Goal: Task Accomplishment & Management: Manage account settings

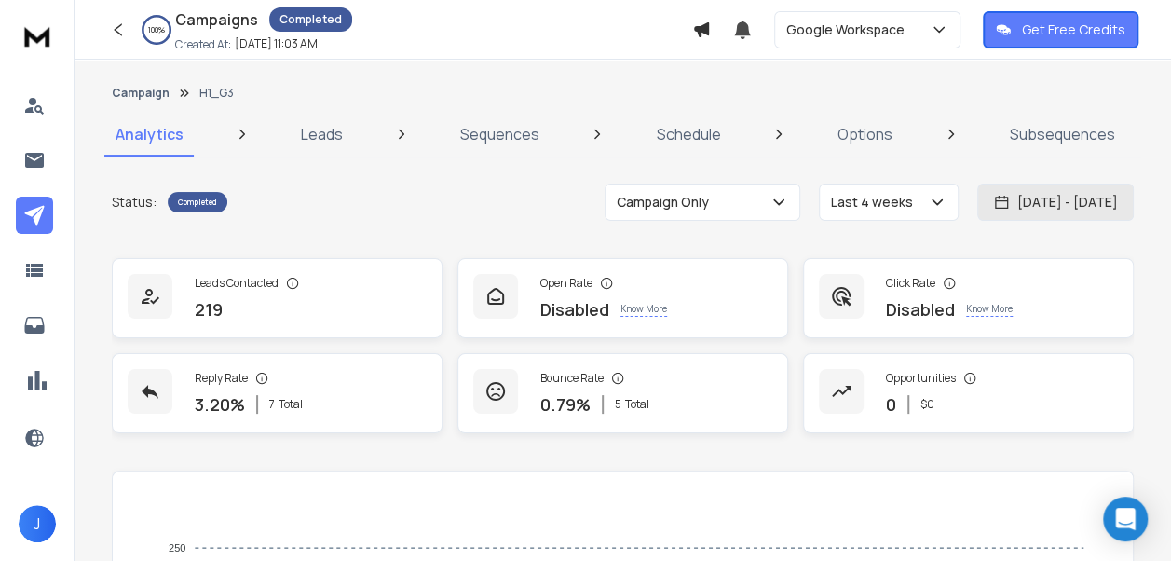
click at [995, 201] on icon "button" at bounding box center [1001, 202] width 13 height 13
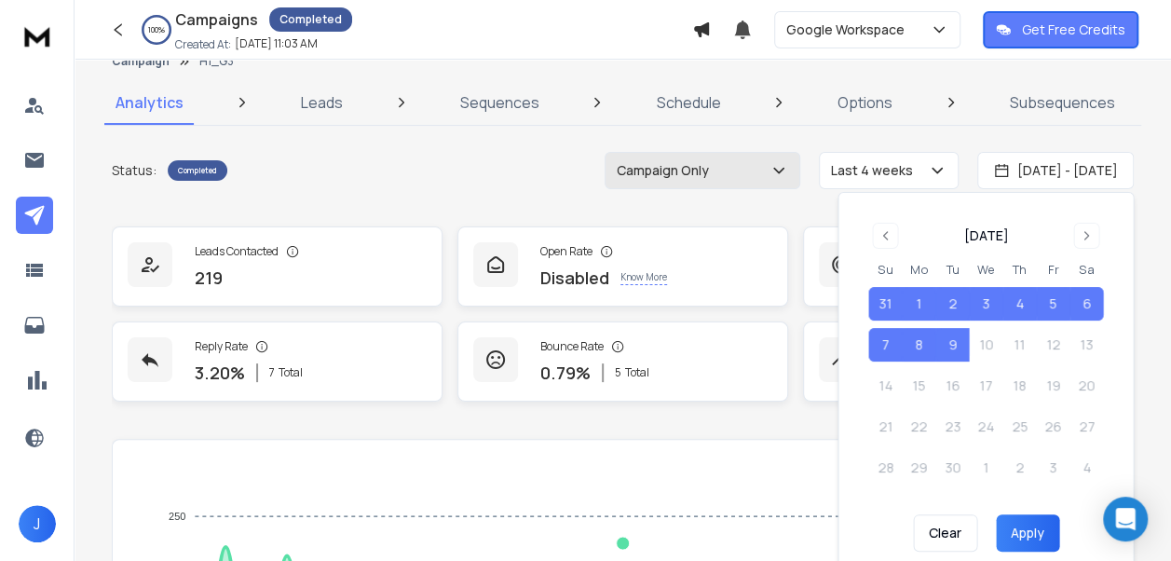
scroll to position [41, 0]
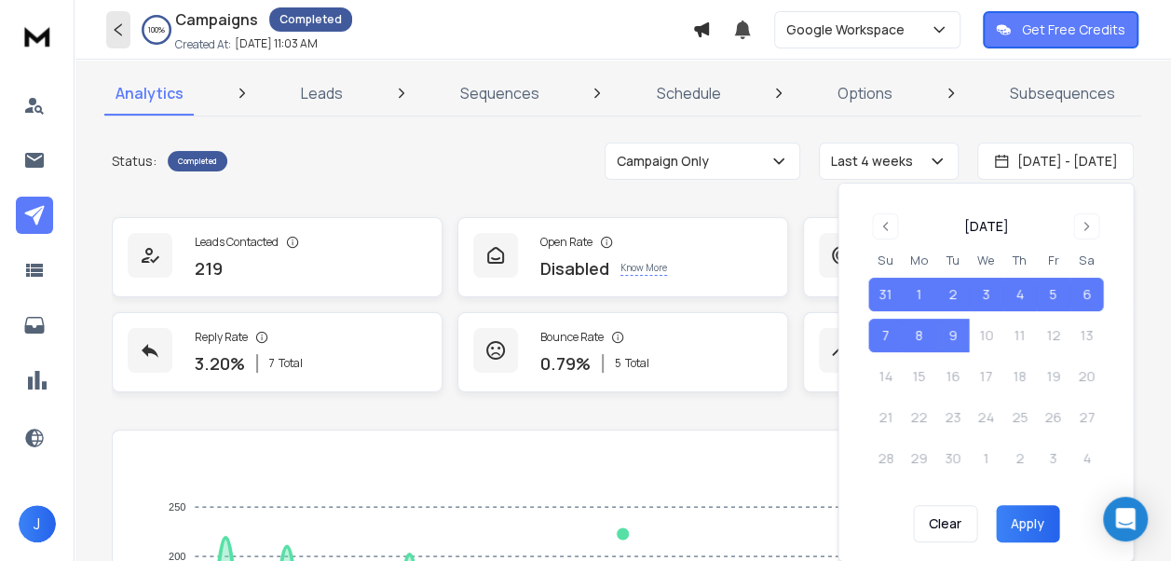
click at [115, 30] on icon at bounding box center [117, 29] width 7 height 12
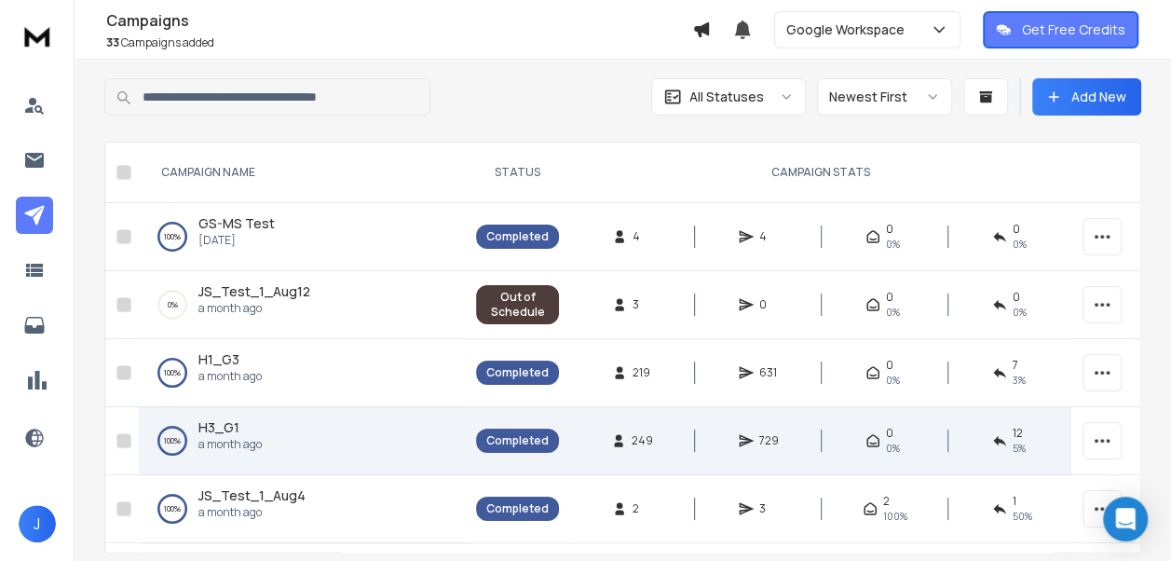
click at [570, 428] on td "249 729 0 0% 12 5 %" at bounding box center [820, 441] width 501 height 68
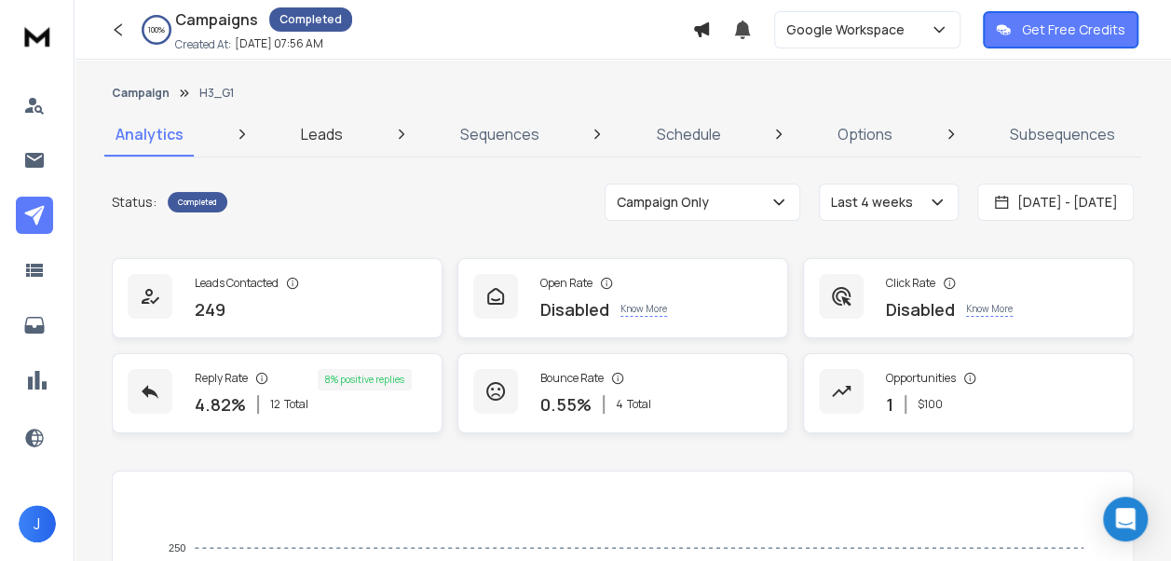
click at [300, 127] on link "Leads" at bounding box center [322, 134] width 64 height 45
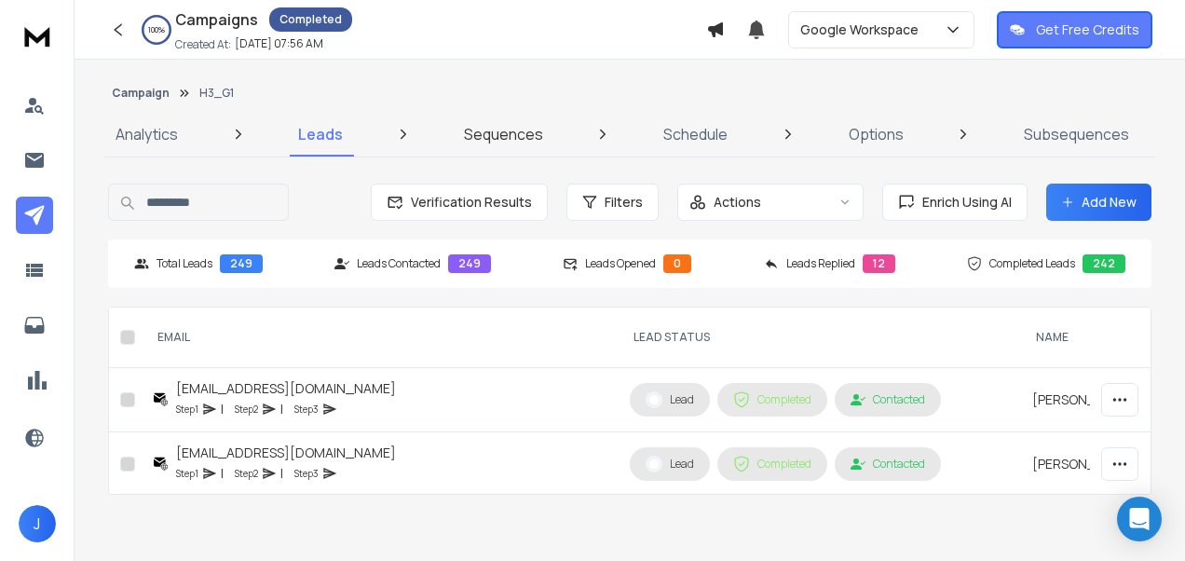
click at [490, 134] on p "Sequences" at bounding box center [503, 134] width 79 height 22
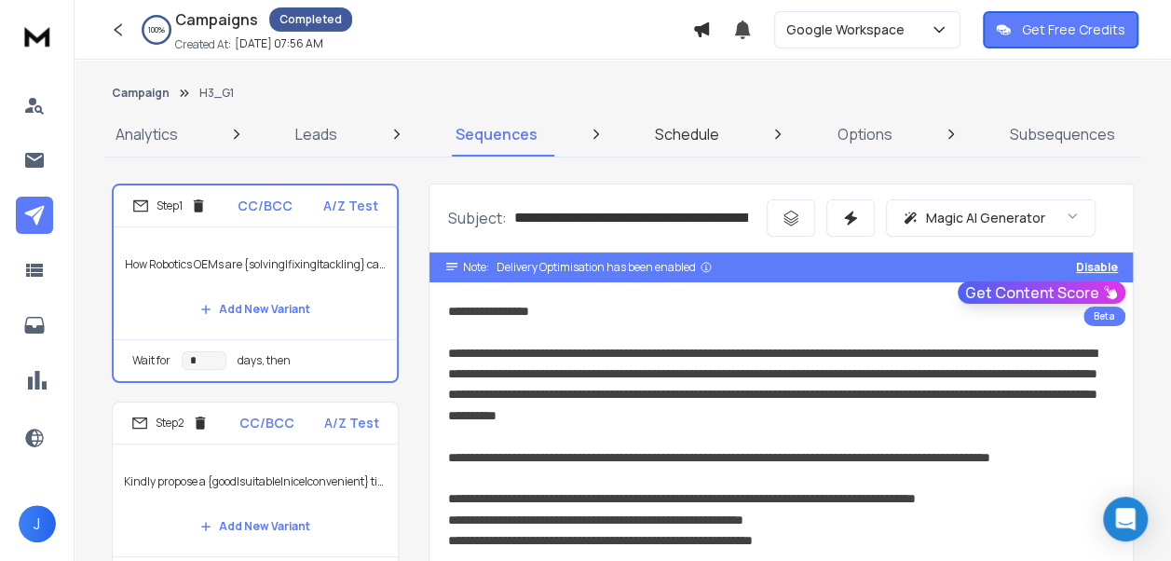
click at [689, 128] on p "Schedule" at bounding box center [687, 134] width 64 height 22
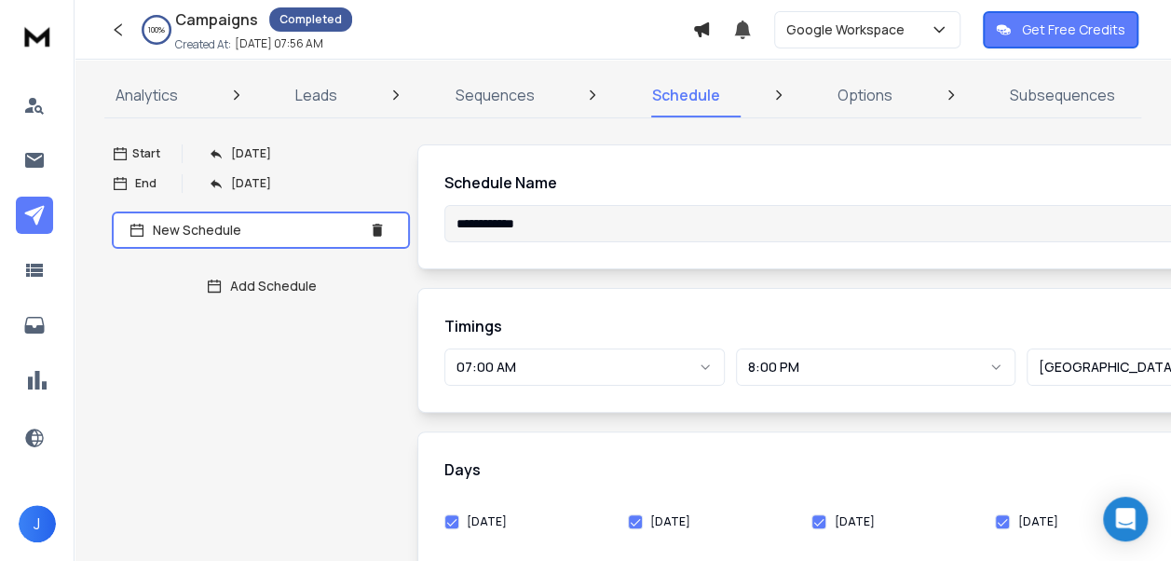
scroll to position [52, 0]
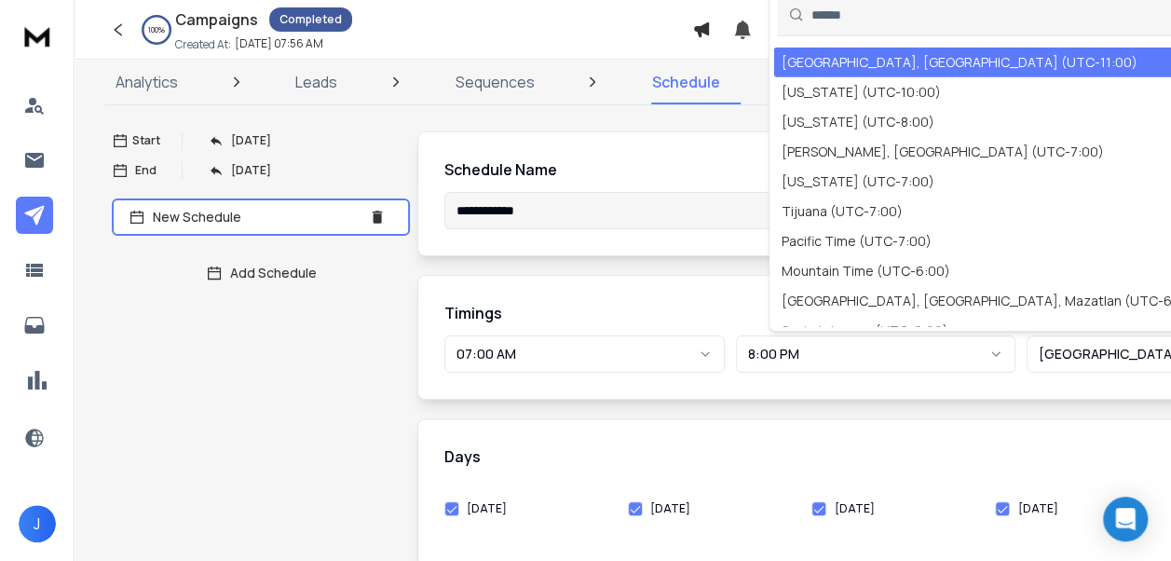
click at [289, 360] on div "**********" at bounding box center [874, 376] width 1524 height 490
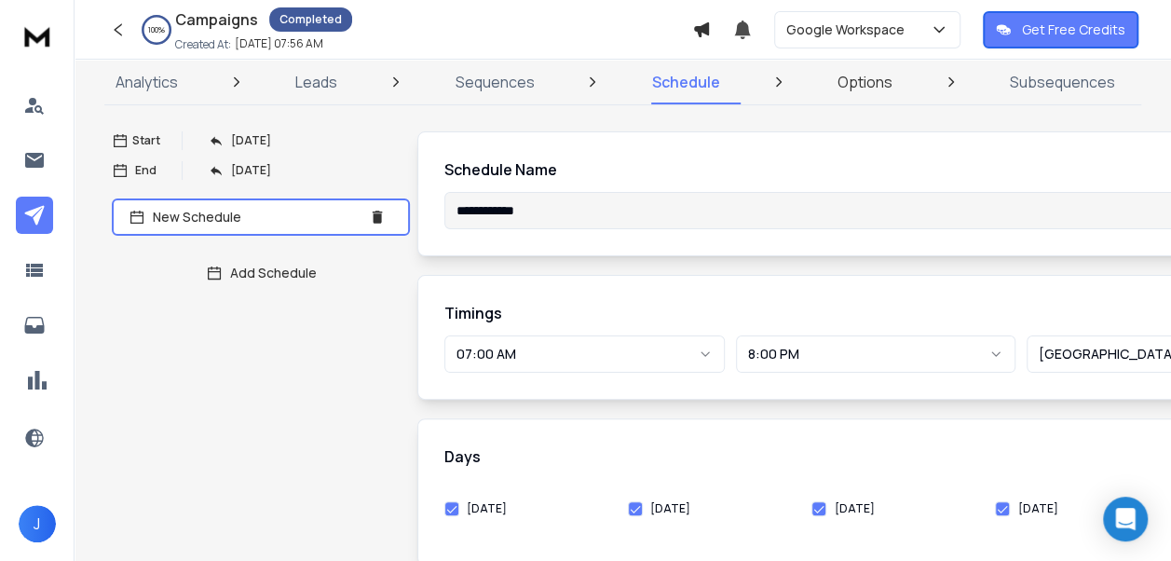
click at [868, 76] on p "Options" at bounding box center [864, 82] width 55 height 22
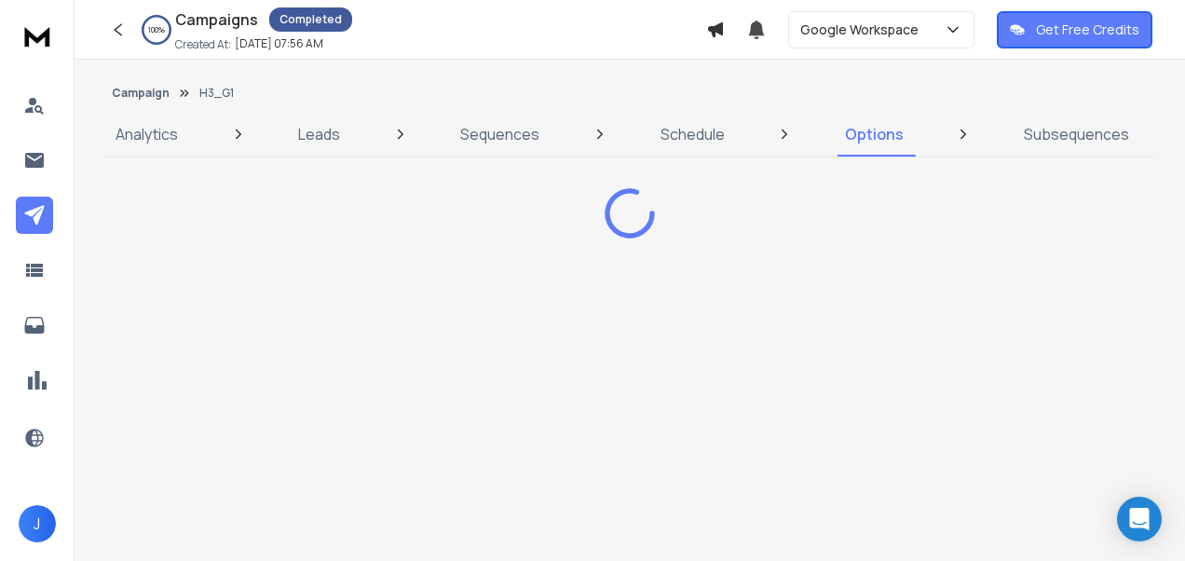
select select "*"
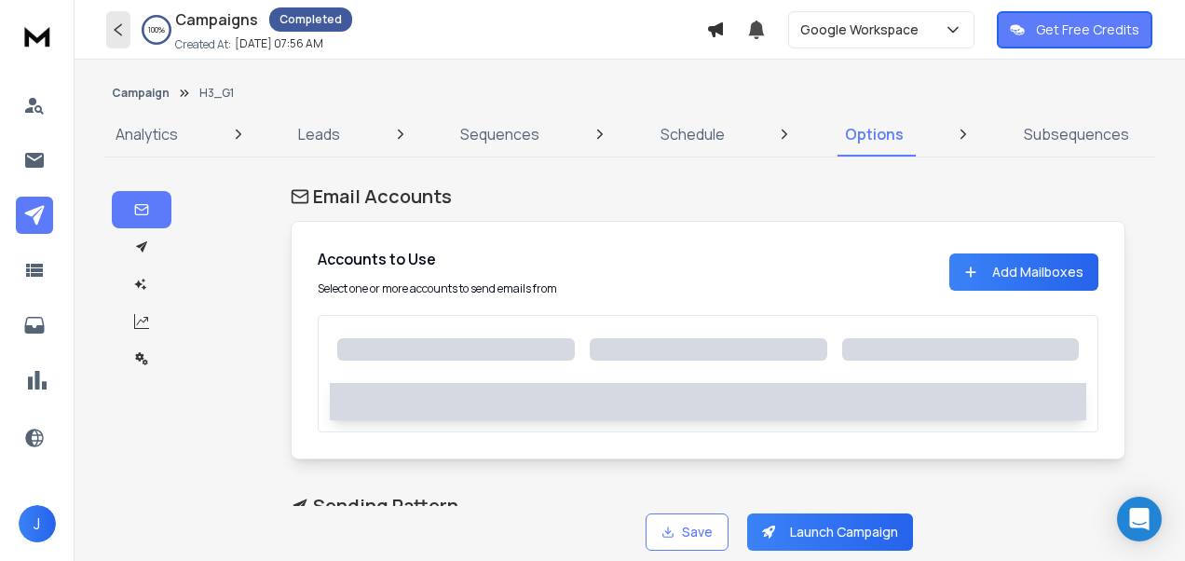
click at [123, 34] on icon at bounding box center [118, 29] width 17 height 17
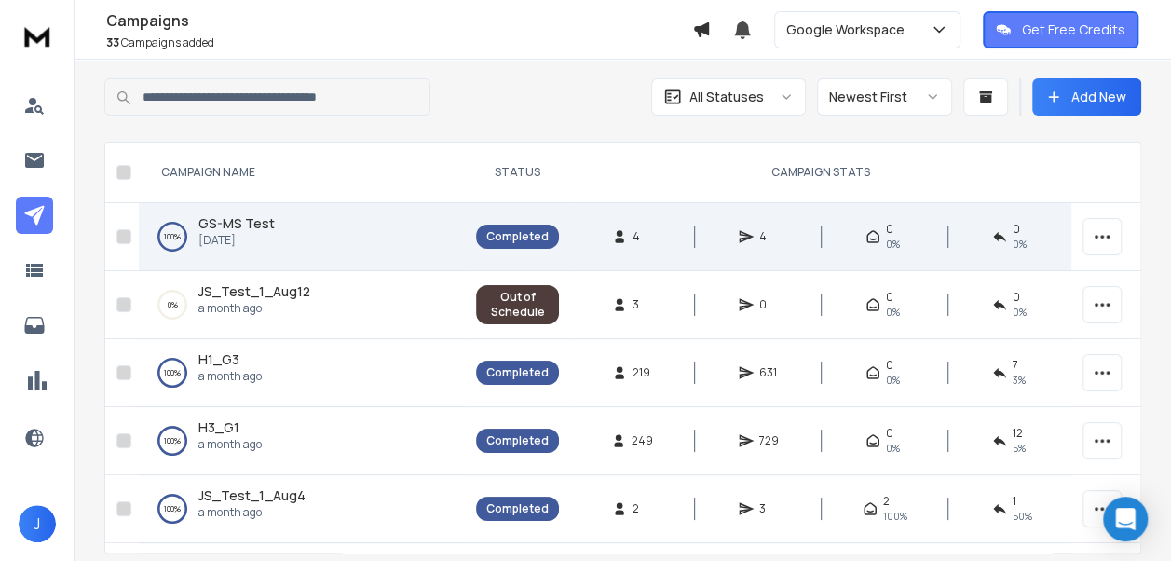
click at [625, 244] on div "4 4 0 0% 0 0 %" at bounding box center [821, 237] width 466 height 30
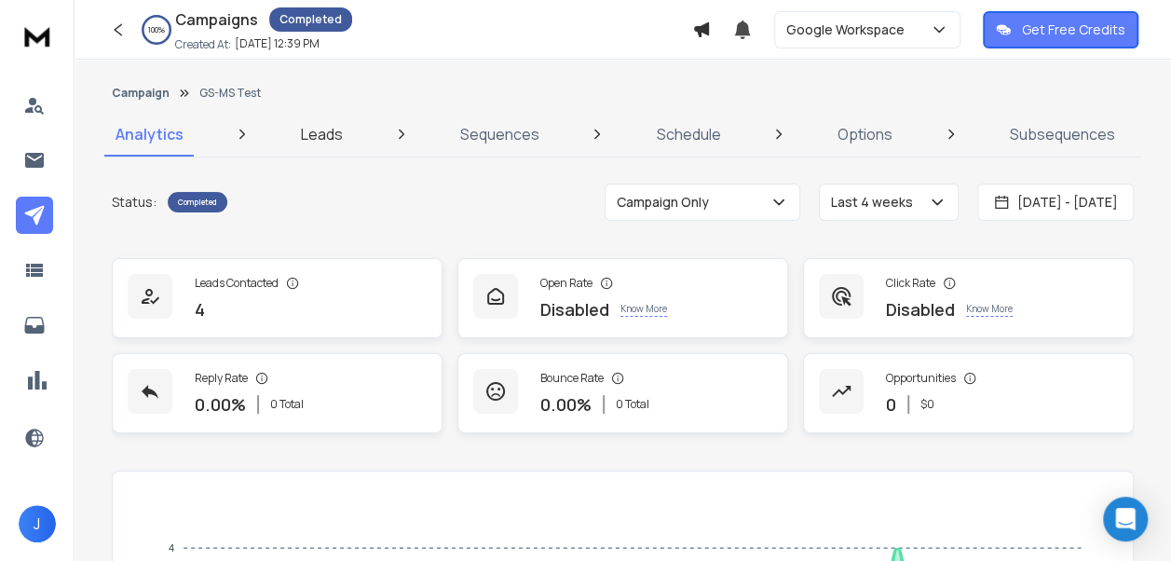
click at [335, 141] on p "Leads" at bounding box center [322, 134] width 42 height 22
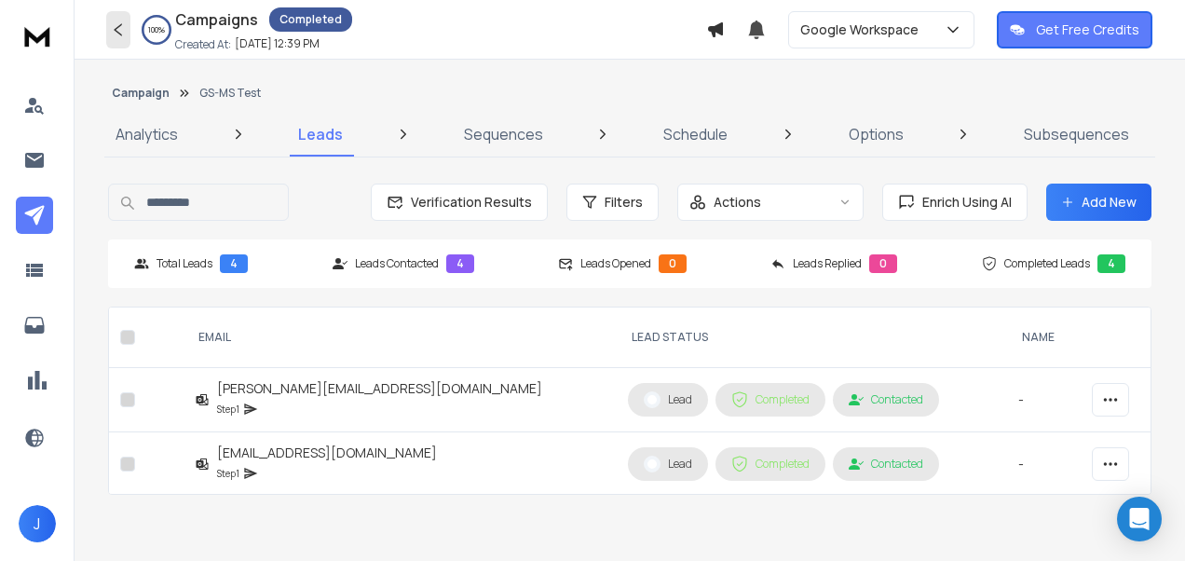
click at [126, 19] on button at bounding box center [118, 29] width 24 height 37
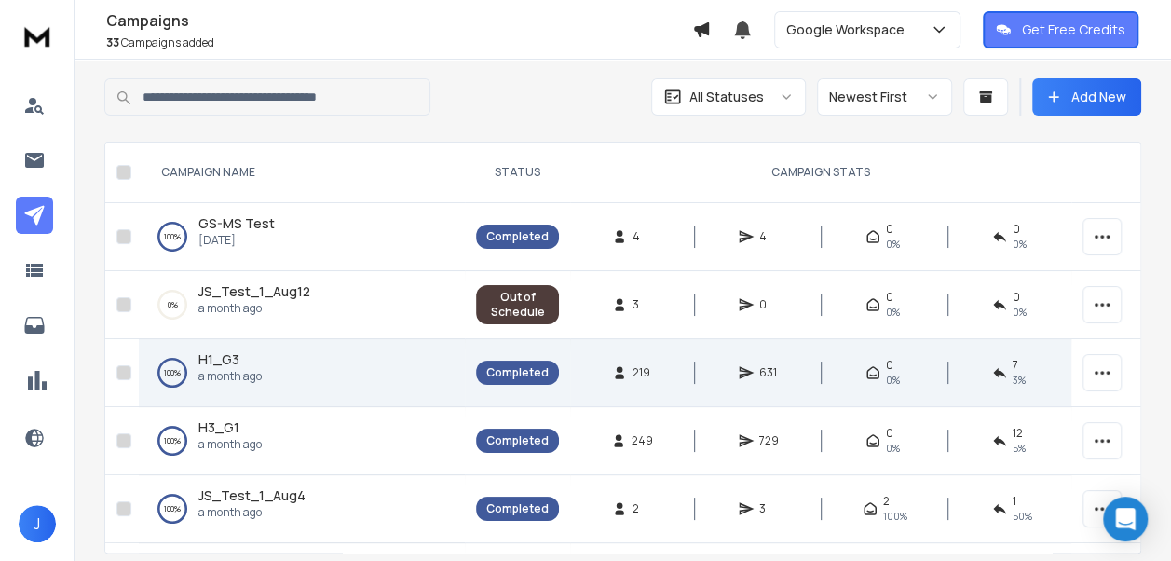
click at [517, 367] on div "Completed" at bounding box center [517, 372] width 62 height 15
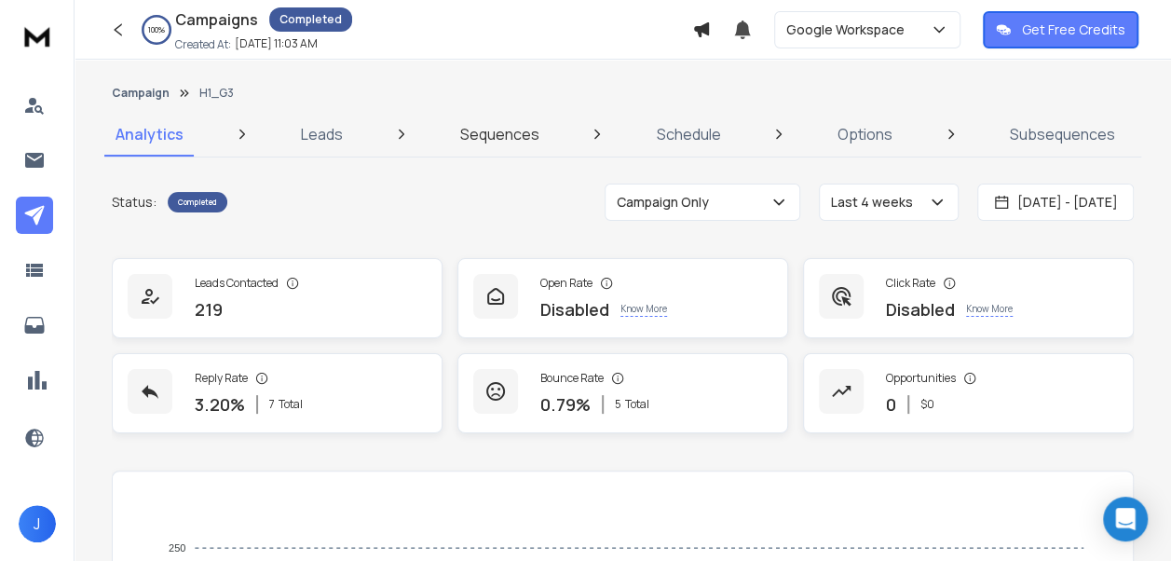
click at [497, 142] on p "Sequences" at bounding box center [499, 134] width 79 height 22
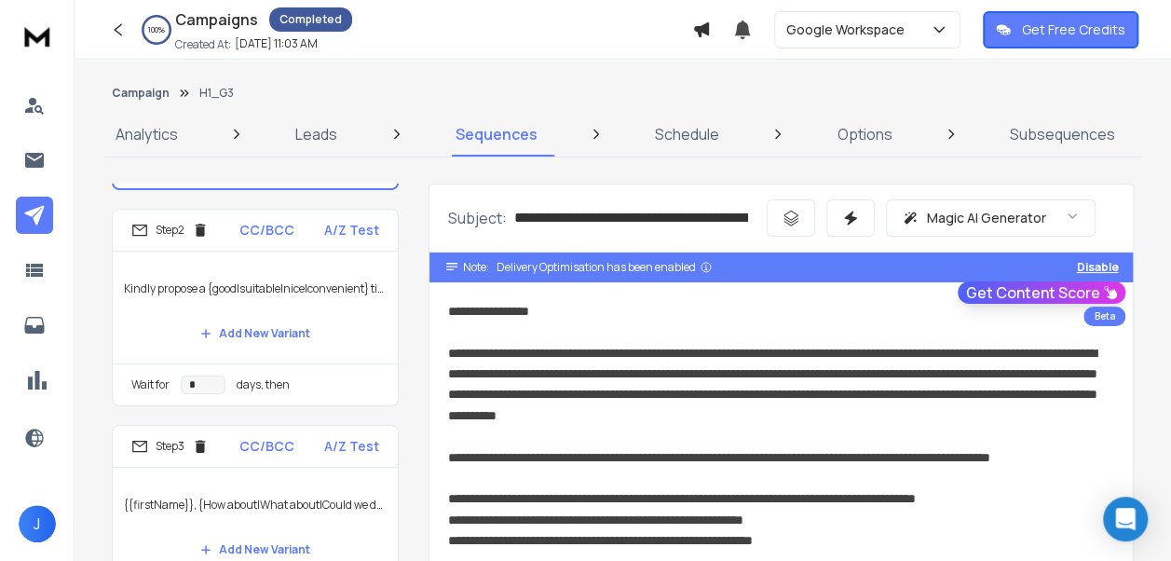
scroll to position [194, 0]
click at [345, 293] on p "Kindly propose a {good|suitable|nice|convenient} time for a {quick|brief|short}…" at bounding box center [255, 288] width 263 height 52
type input "**********"
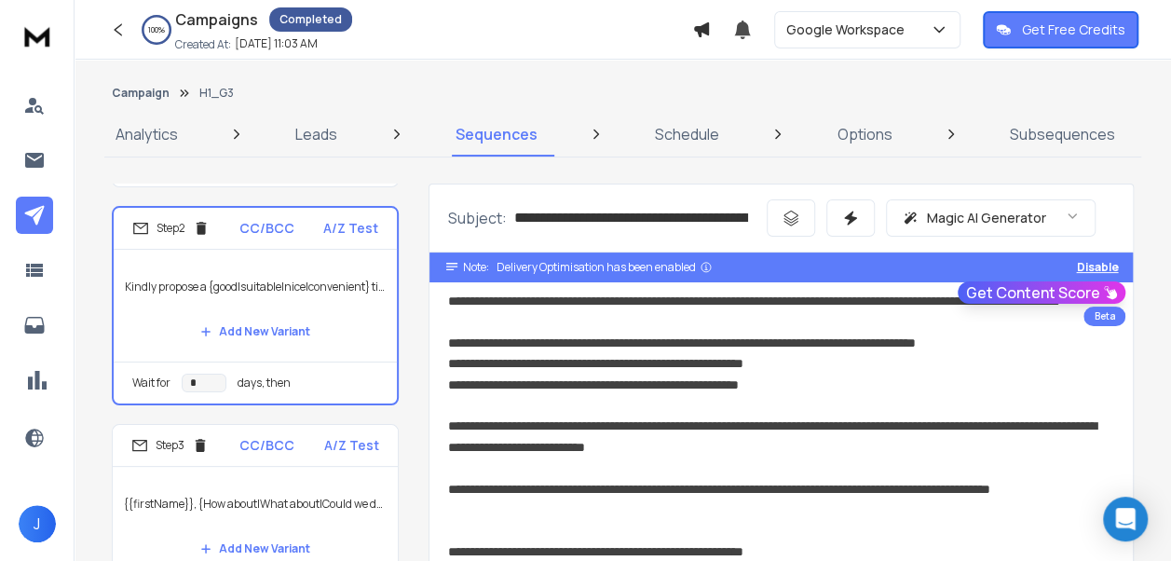
scroll to position [514, 0]
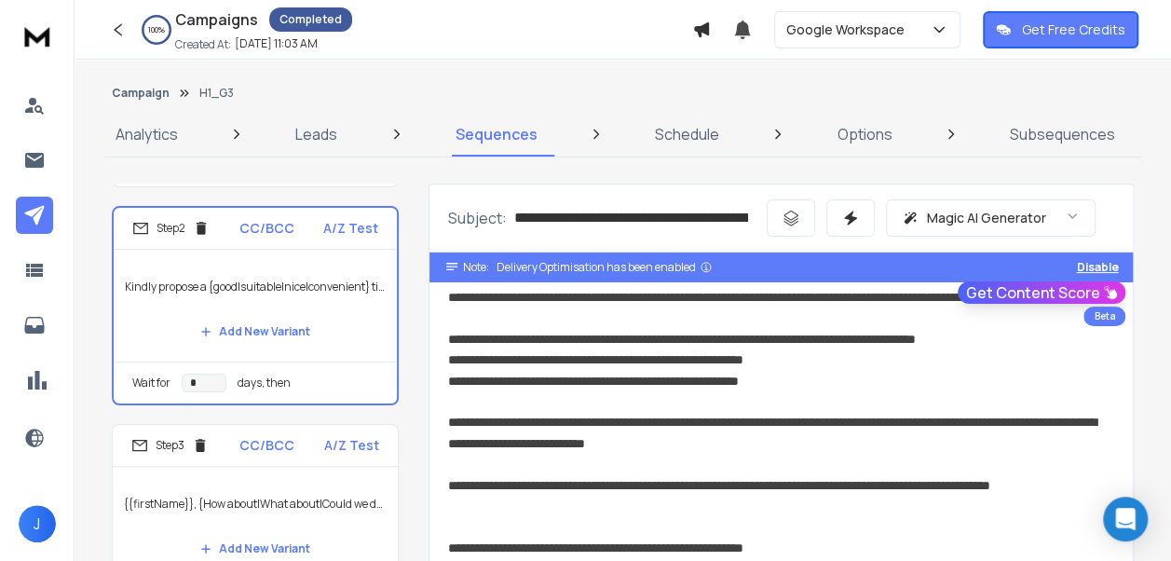
click at [583, 221] on input "**********" at bounding box center [631, 218] width 234 height 22
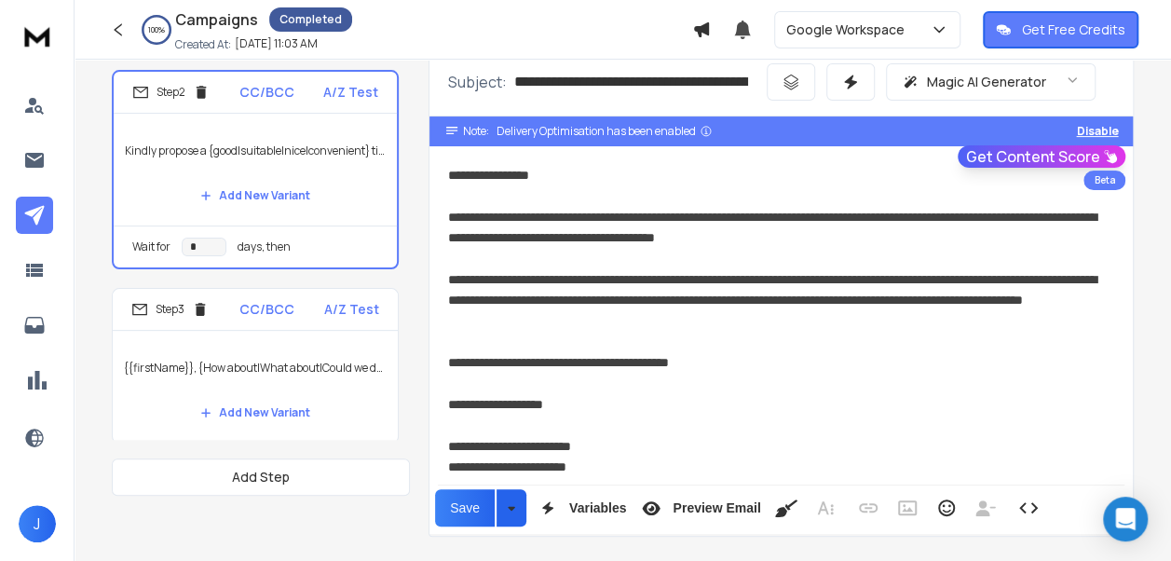
scroll to position [0, 0]
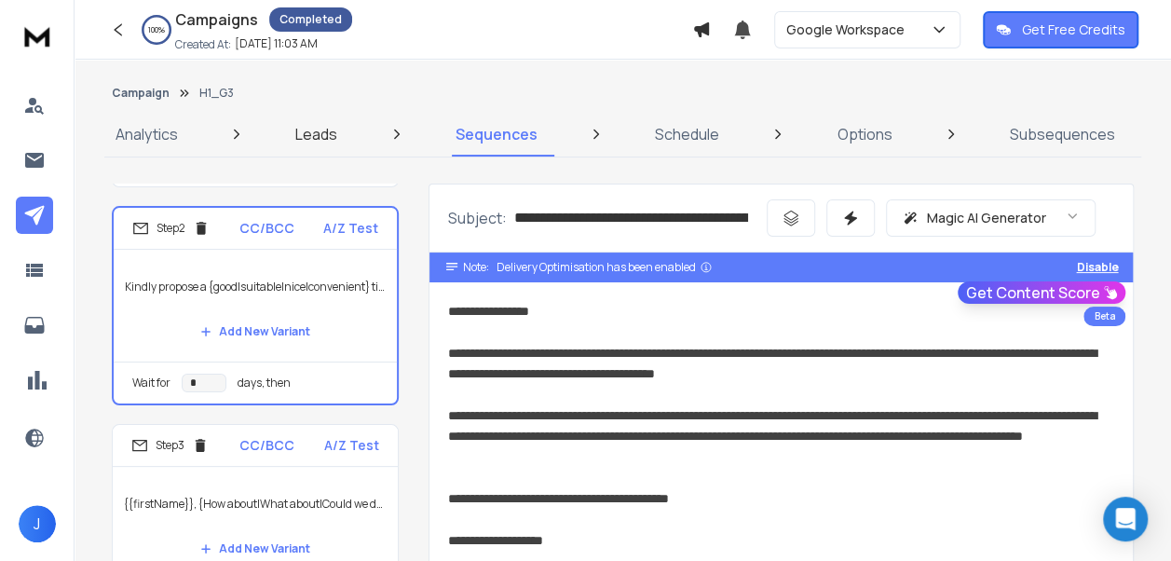
click at [292, 135] on link "Leads" at bounding box center [316, 134] width 64 height 45
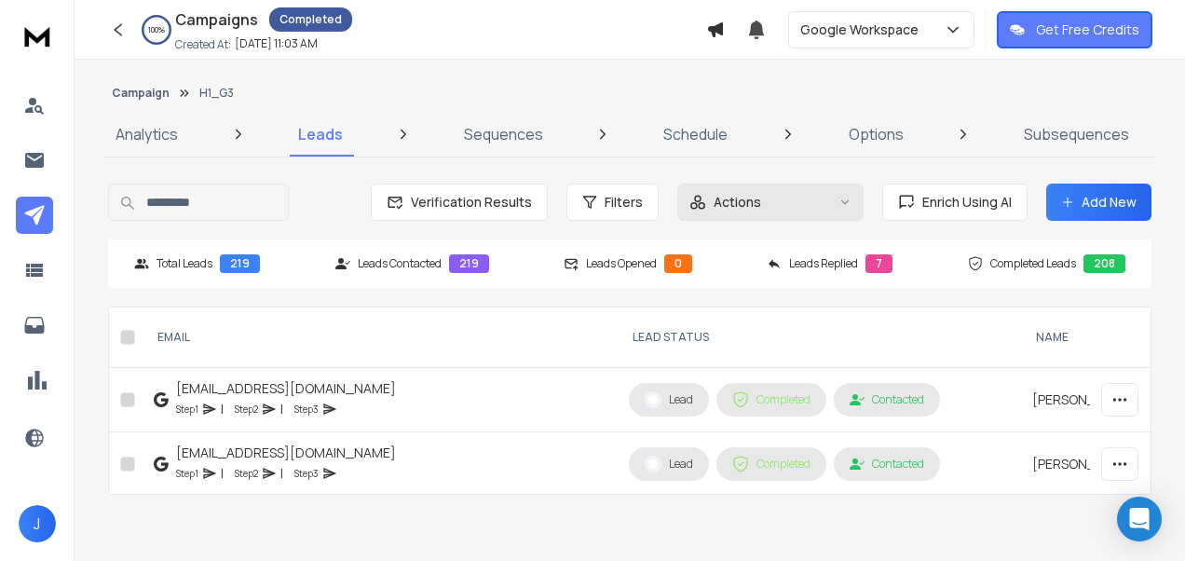
click at [735, 197] on p "Actions" at bounding box center [736, 202] width 47 height 19
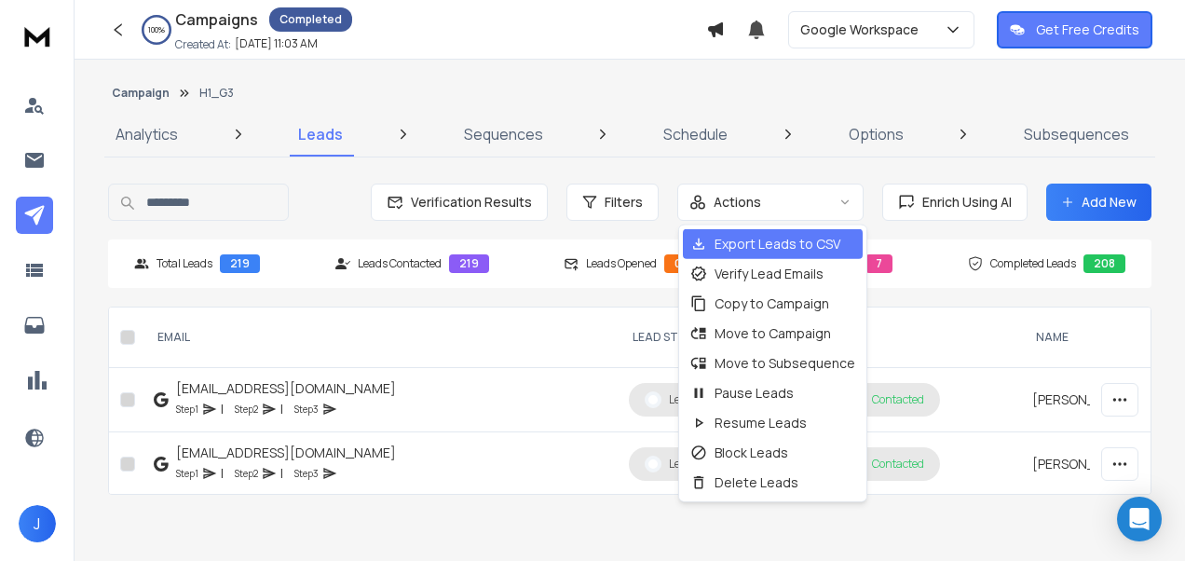
click at [572, 78] on div "Campaign H1_G3" at bounding box center [629, 93] width 1051 height 30
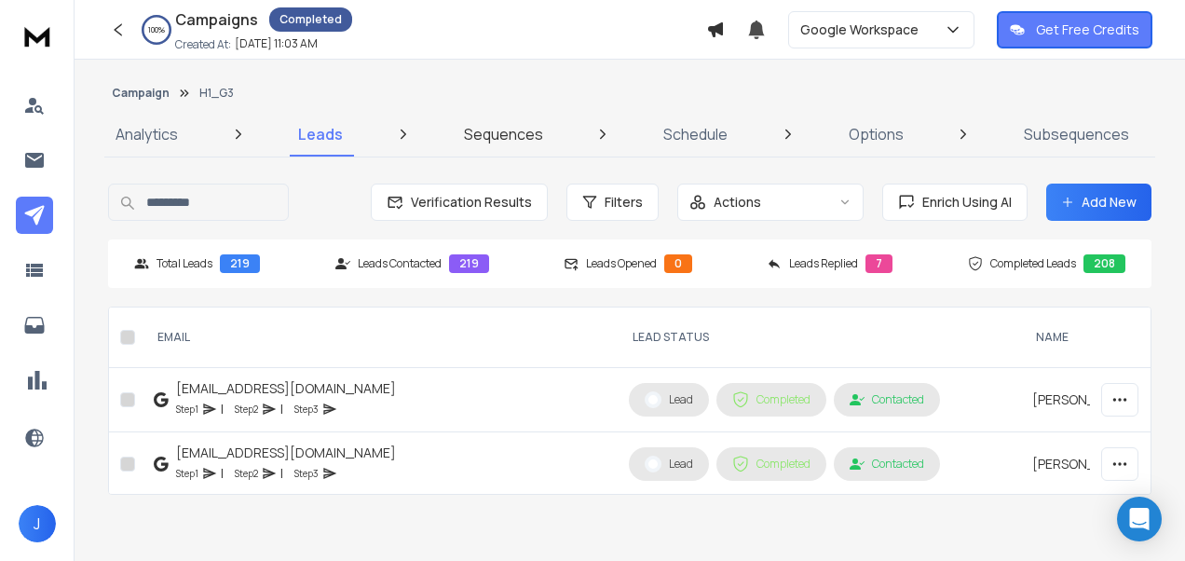
click at [499, 134] on p "Sequences" at bounding box center [503, 134] width 79 height 22
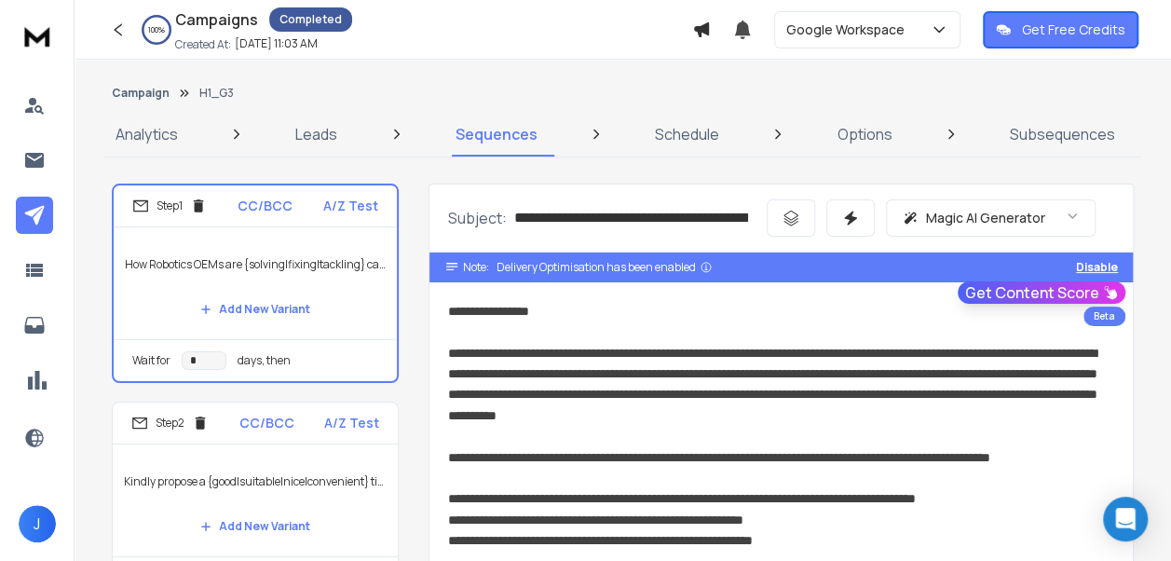
click at [313, 257] on p "How Robotics OEMs are {solving|fixing|tackling} camera integration issues" at bounding box center [255, 264] width 261 height 52
click at [559, 436] on div at bounding box center [781, 436] width 666 height 20
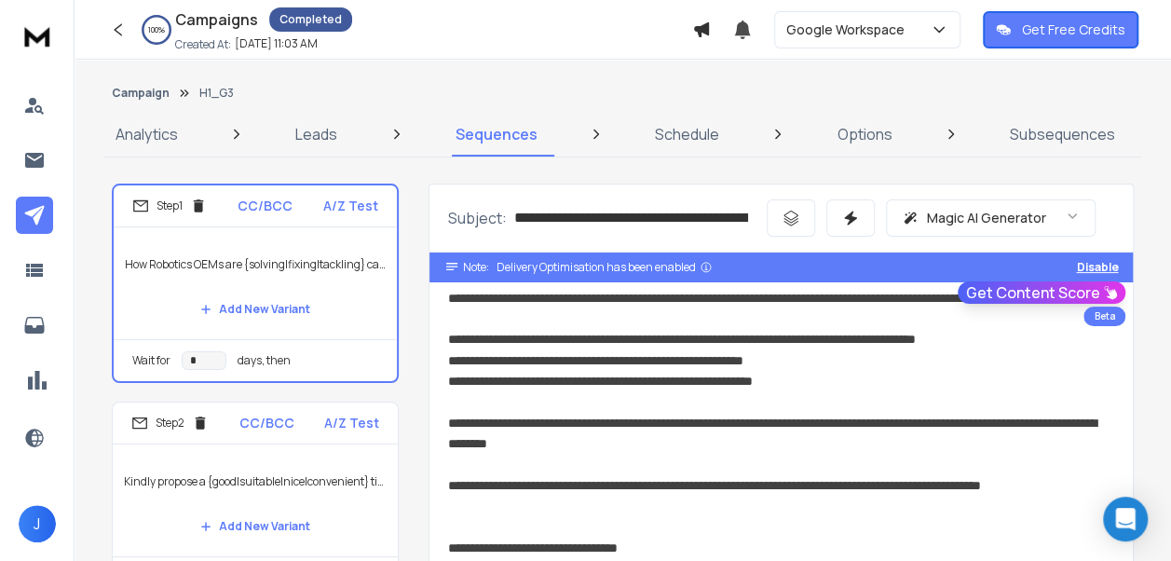
scroll to position [136, 0]
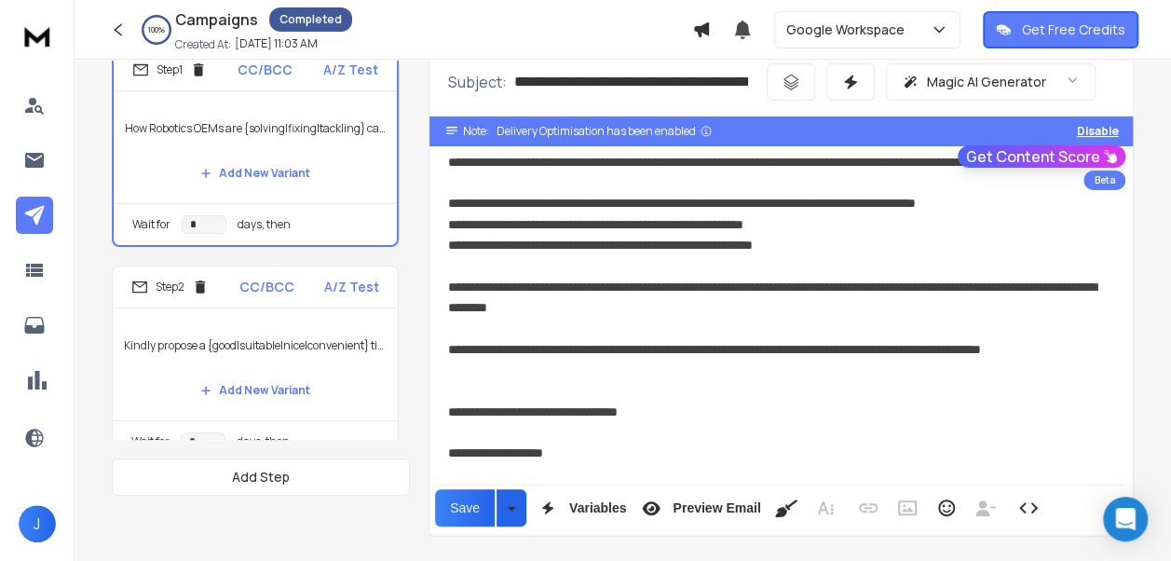
click at [559, 436] on div at bounding box center [781, 432] width 666 height 20
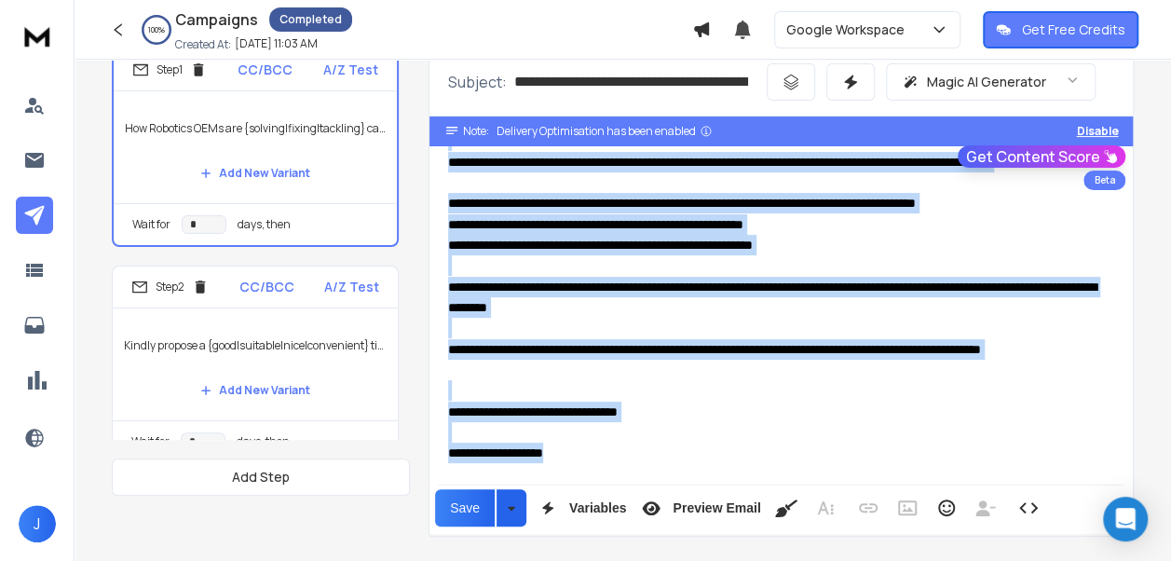
click at [764, 315] on div "**********" at bounding box center [774, 298] width 652 height 42
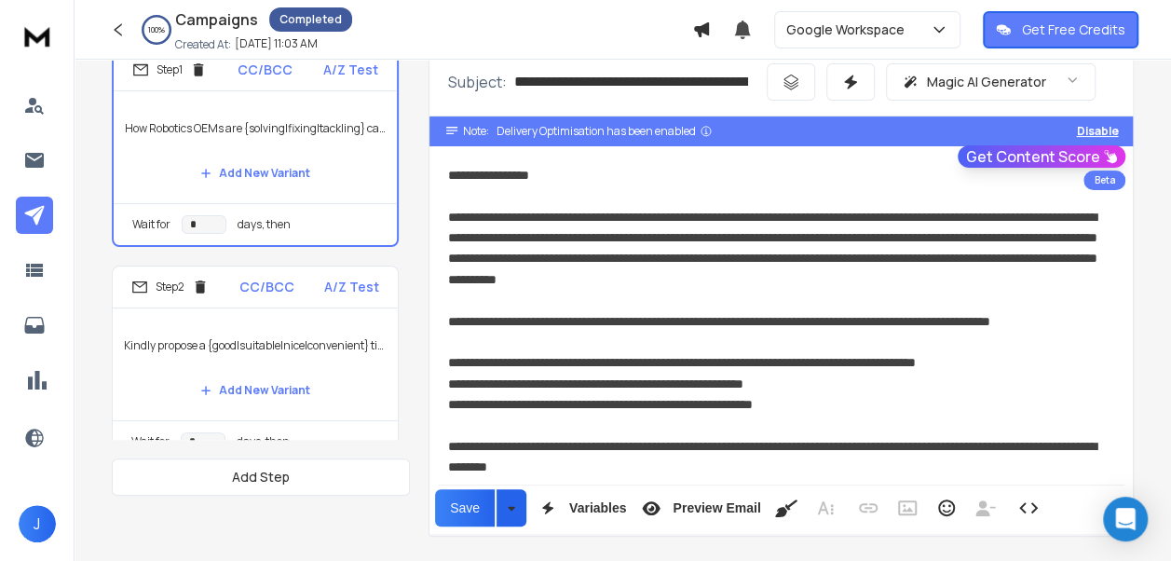
scroll to position [159, 0]
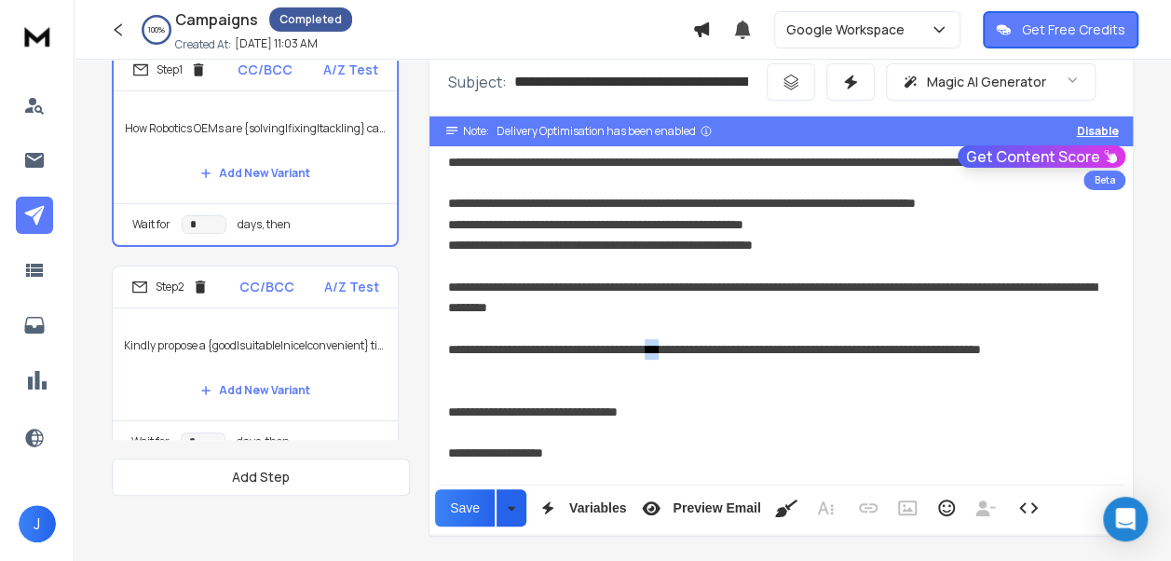
drag, startPoint x: 711, startPoint y: 354, endPoint x: 736, endPoint y: 350, distance: 25.4
click at [736, 350] on div "**********" at bounding box center [774, 360] width 652 height 42
copy div "***"
click at [703, 427] on div at bounding box center [781, 432] width 666 height 20
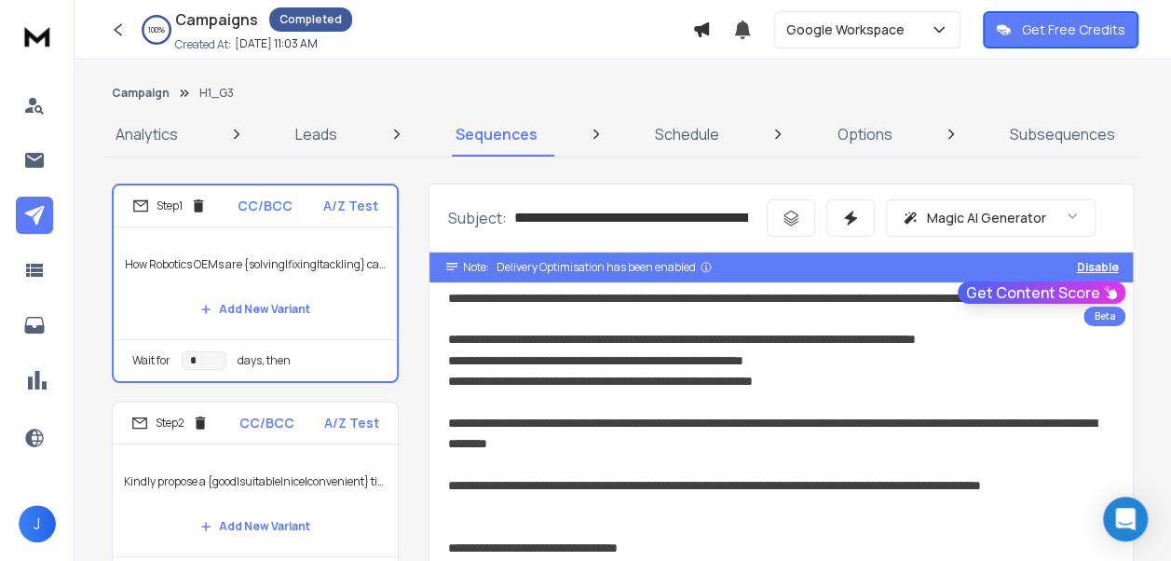
scroll to position [136, 0]
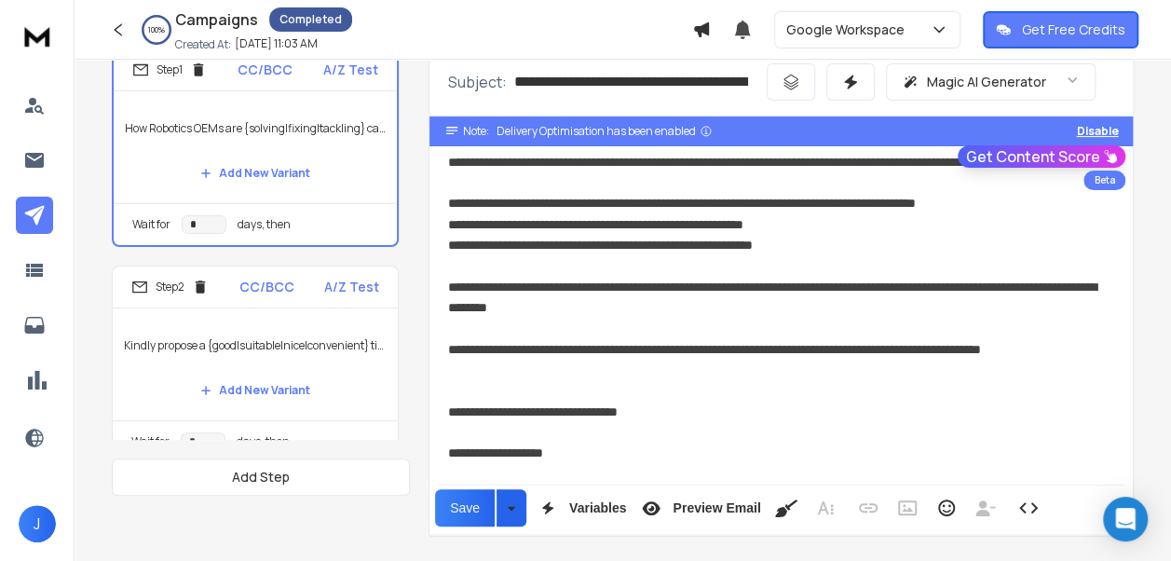
click at [728, 394] on div at bounding box center [781, 390] width 666 height 20
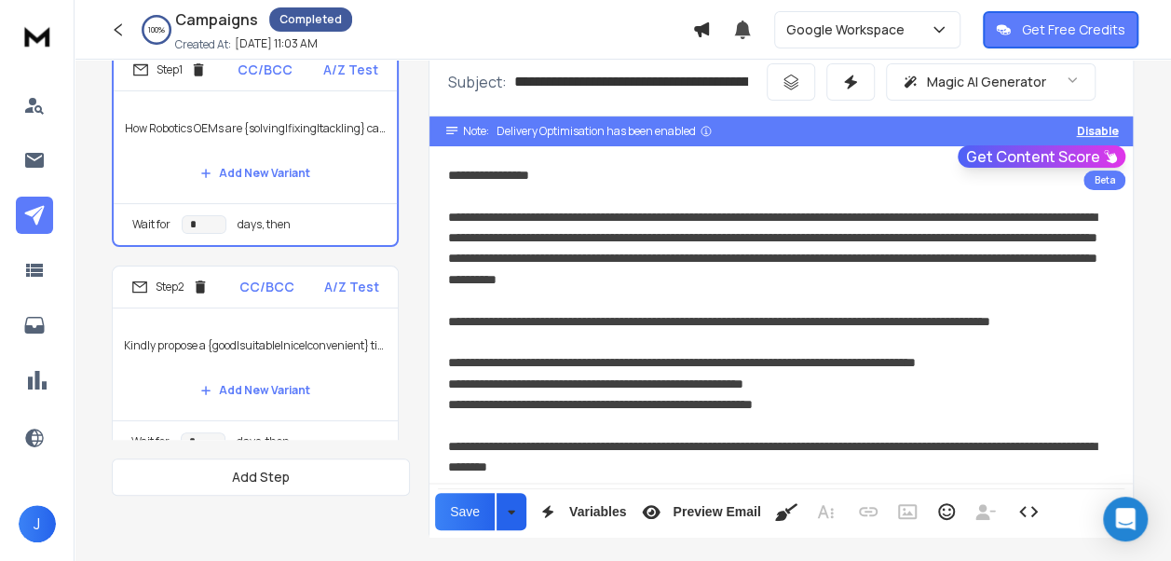
scroll to position [0, 0]
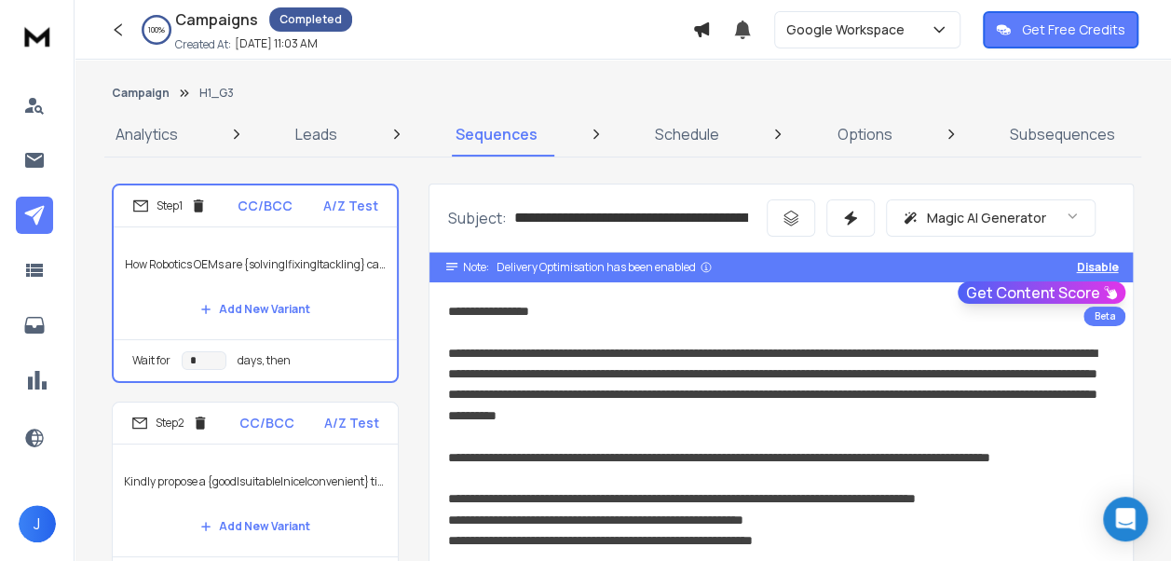
click at [291, 479] on p "Kindly propose a {good|suitable|nice|convenient} time for a {quick|brief|short}…" at bounding box center [255, 481] width 263 height 52
type input "**********"
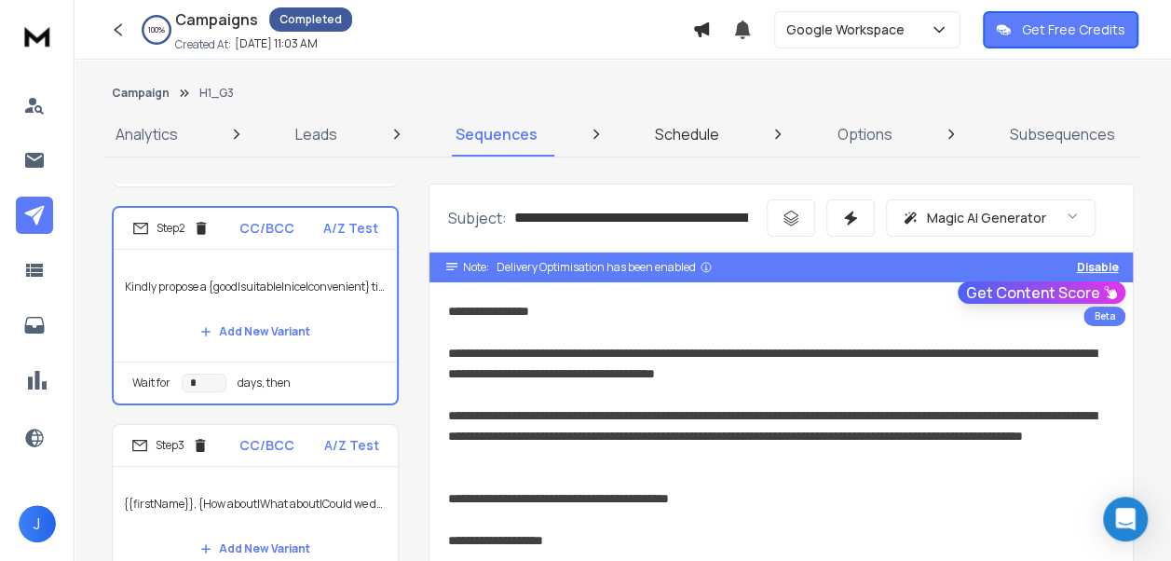
click at [717, 126] on p "Schedule" at bounding box center [687, 134] width 64 height 22
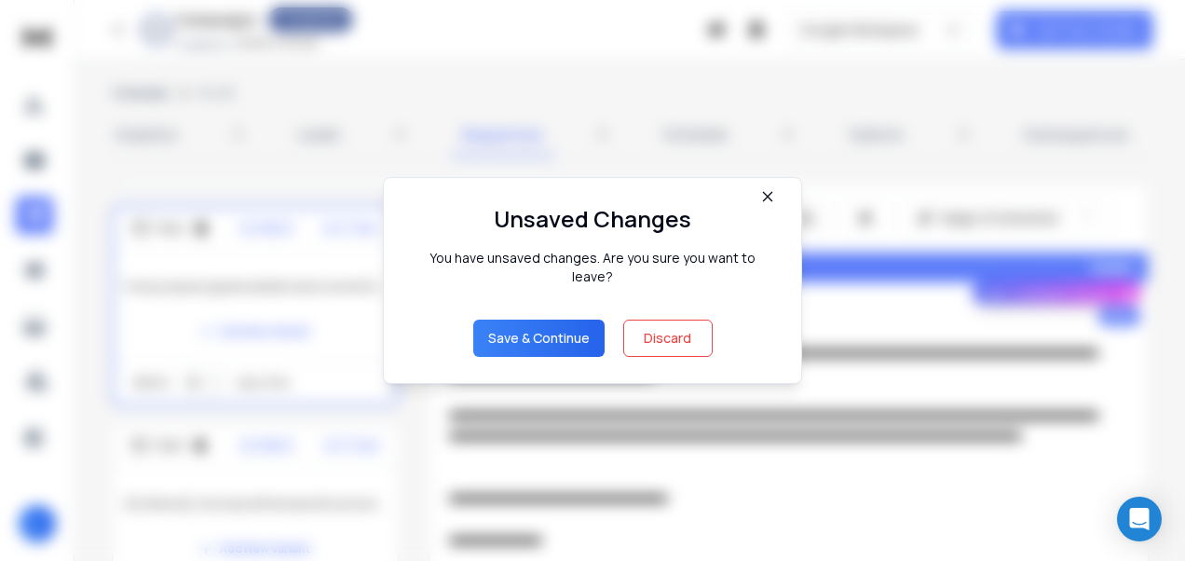
click at [766, 202] on icon at bounding box center [768, 197] width 10 height 10
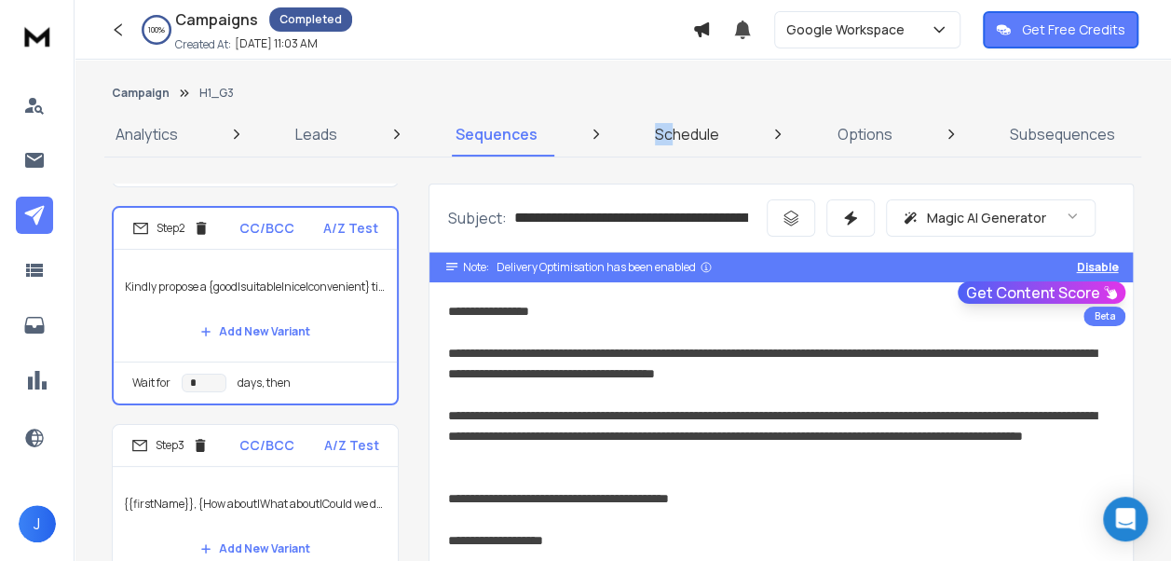
drag, startPoint x: 641, startPoint y: 126, endPoint x: 683, endPoint y: 132, distance: 42.4
click at [683, 132] on div "Analytics Leads Sequences Schedule Options Subsequences" at bounding box center [615, 134] width 1022 height 45
click at [683, 132] on p "Schedule" at bounding box center [687, 134] width 64 height 22
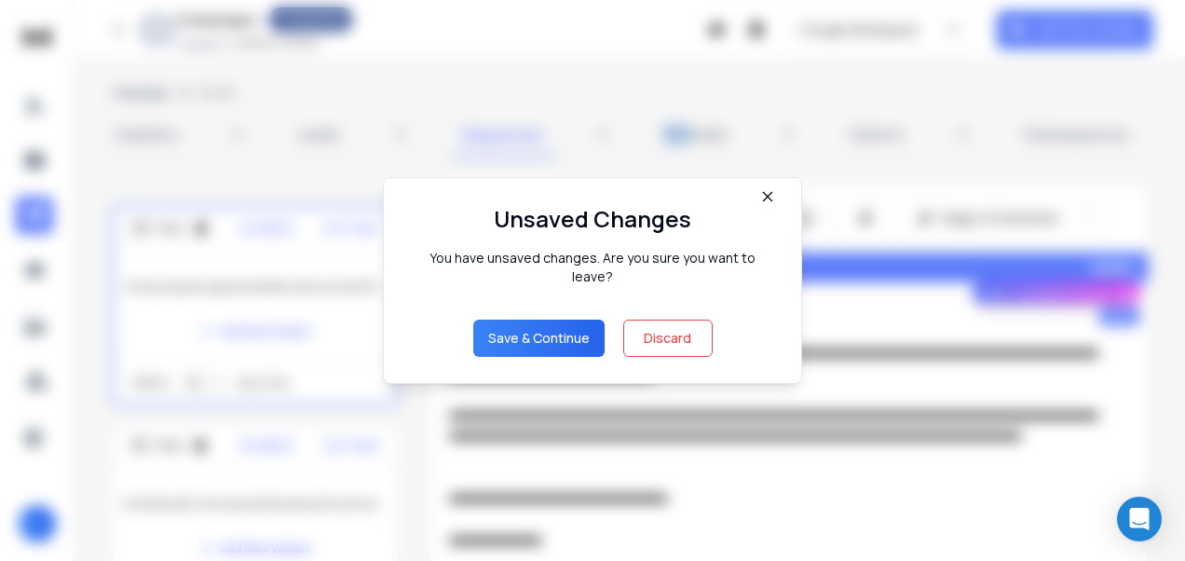
click at [659, 319] on button "Discard" at bounding box center [667, 337] width 89 height 37
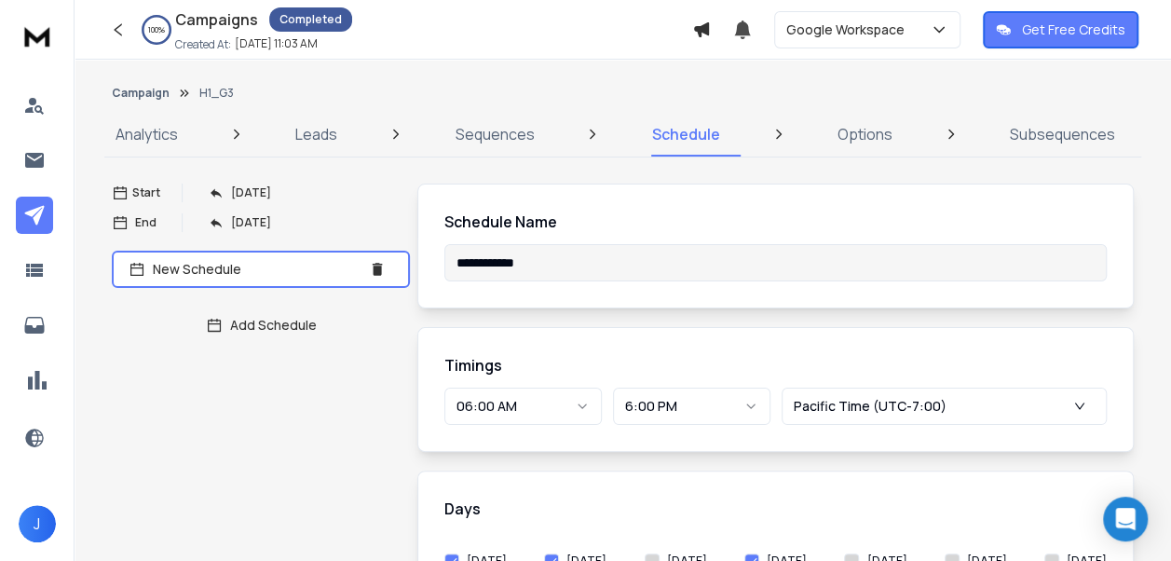
click at [271, 193] on p "Tue Aug 12 2025" at bounding box center [251, 192] width 40 height 15
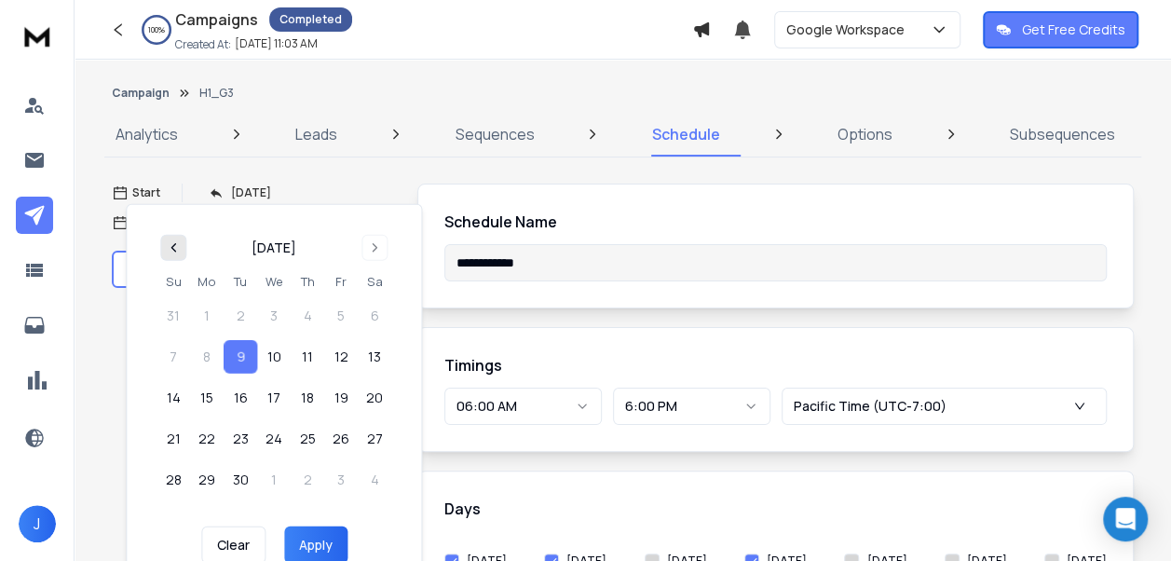
click at [169, 237] on button "Go to previous month" at bounding box center [173, 248] width 26 height 26
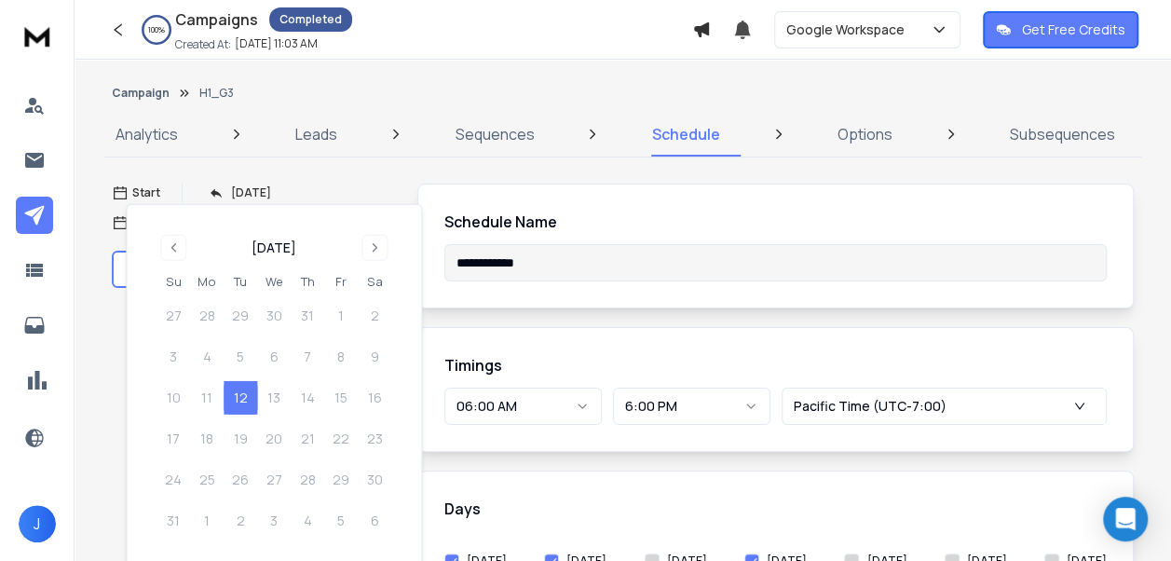
click at [589, 244] on input "**********" at bounding box center [775, 262] width 662 height 37
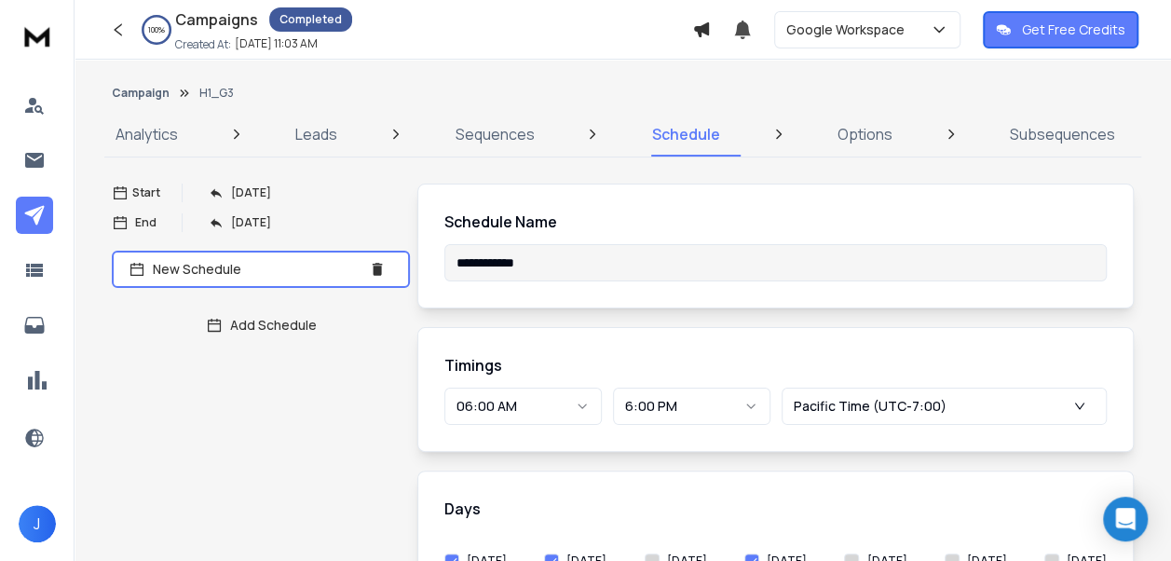
click at [375, 405] on div "**********" at bounding box center [623, 428] width 1022 height 490
click at [858, 117] on link "Options" at bounding box center [864, 134] width 77 height 45
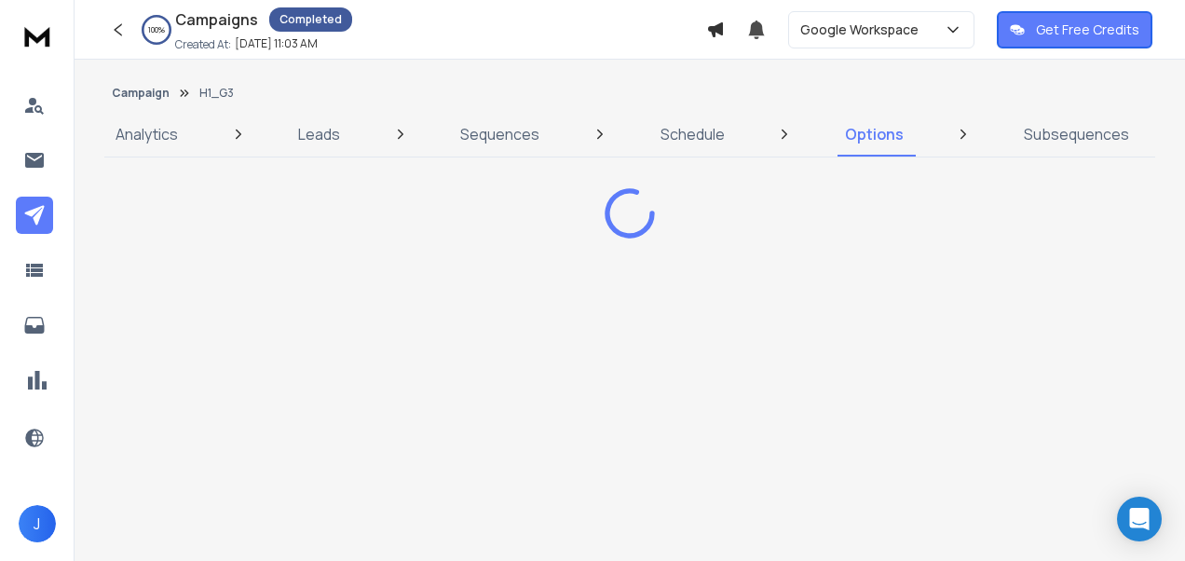
select select "*"
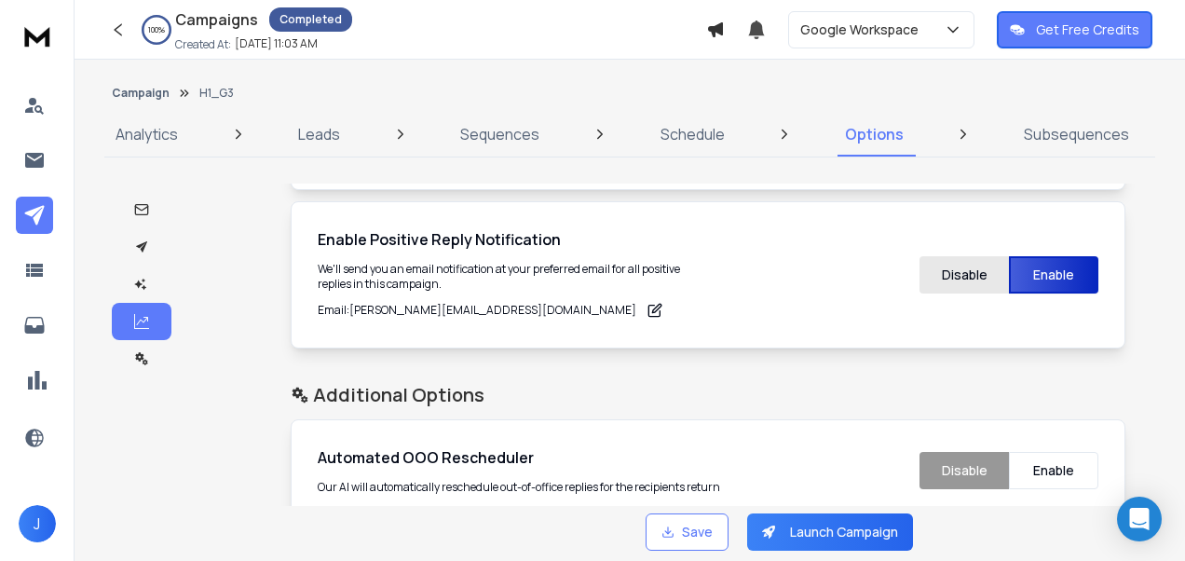
scroll to position [3171, 0]
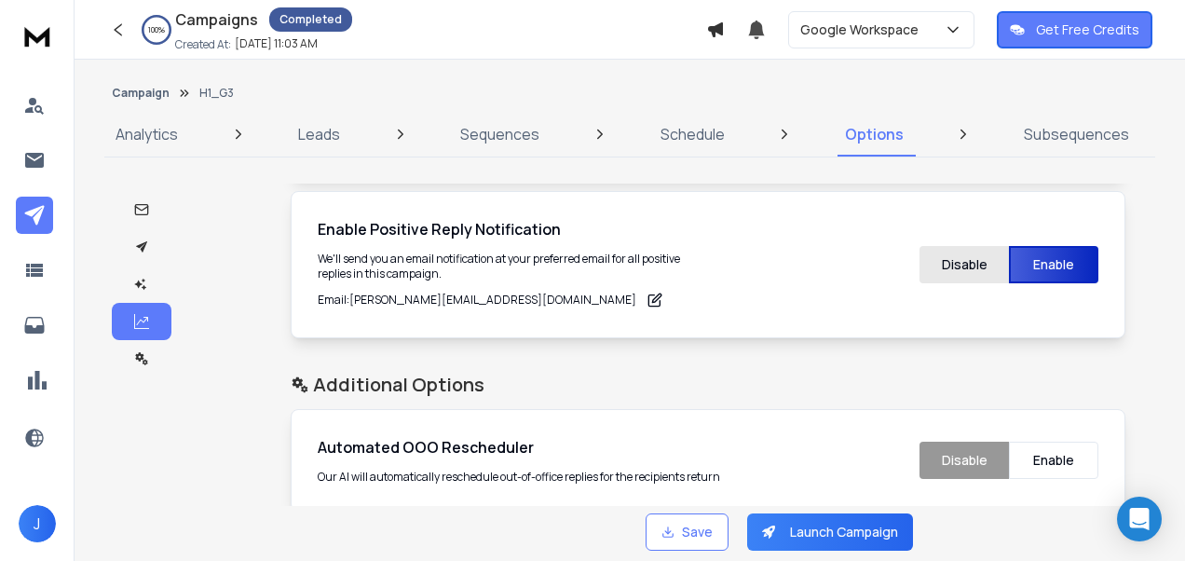
click at [346, 292] on p "Email : joel@regamisolutions.com" at bounding box center [477, 299] width 319 height 15
drag, startPoint x: 346, startPoint y: 284, endPoint x: 478, endPoint y: 292, distance: 131.6
click at [478, 292] on p "Email : joel@regamisolutions.com" at bounding box center [477, 299] width 319 height 15
copy div "joel@regamisolutions.com"
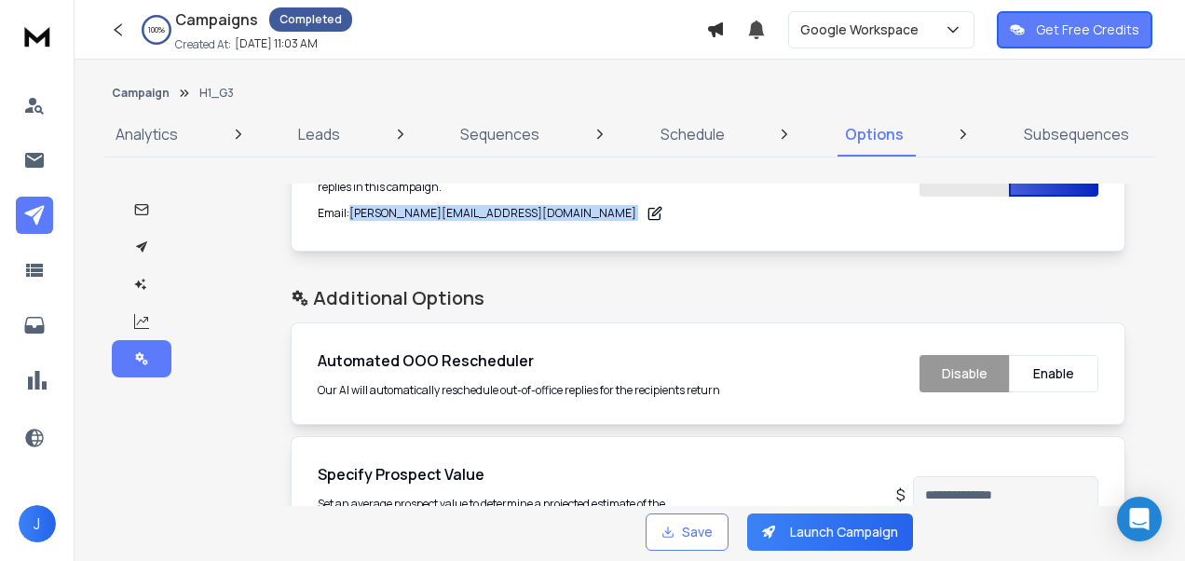
scroll to position [3228, 0]
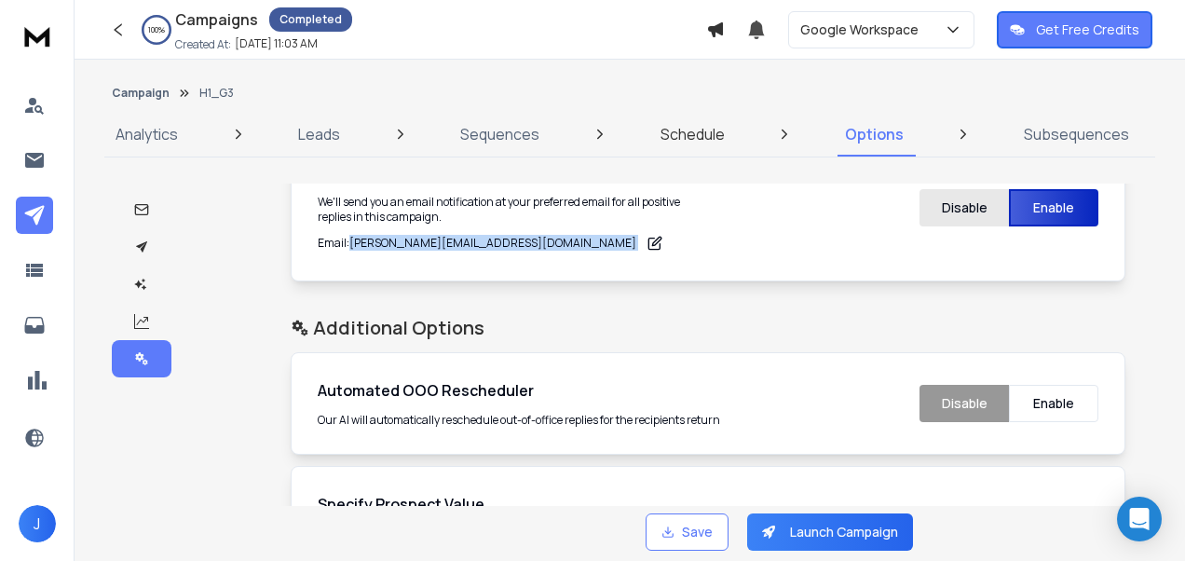
click at [690, 134] on p "Schedule" at bounding box center [692, 134] width 64 height 22
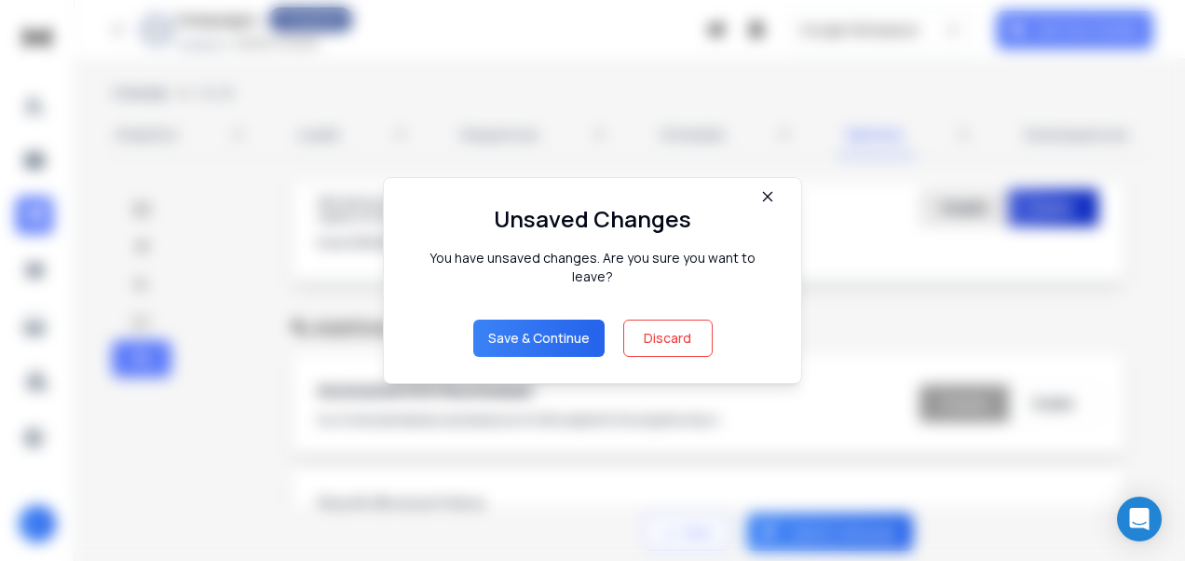
click at [772, 203] on icon at bounding box center [767, 196] width 15 height 15
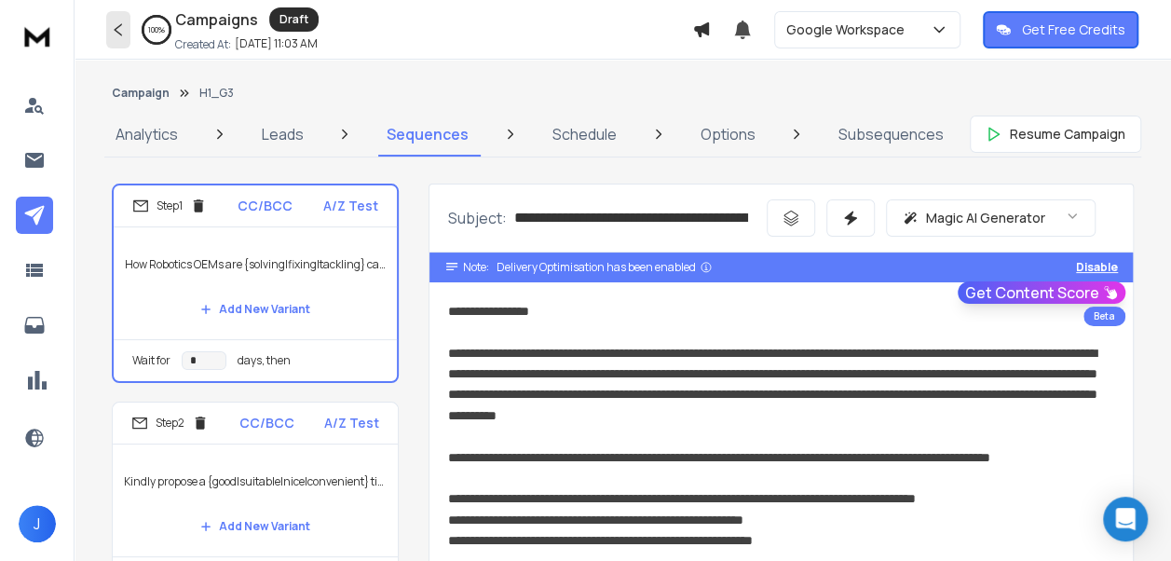
click at [115, 34] on icon at bounding box center [118, 29] width 17 height 17
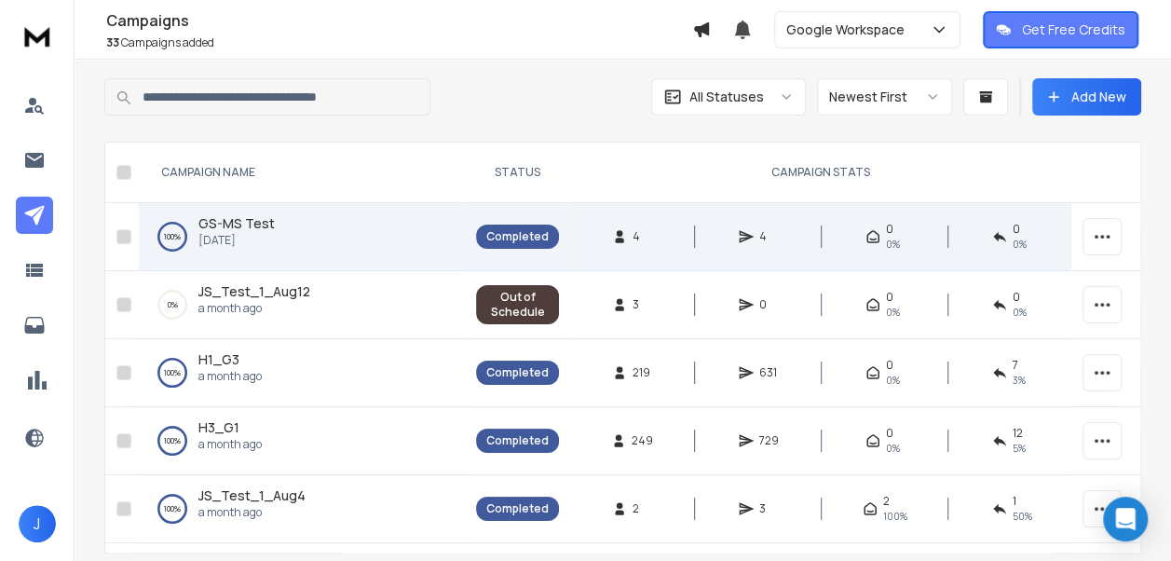
click at [1092, 230] on icon "button" at bounding box center [1101, 236] width 19 height 19
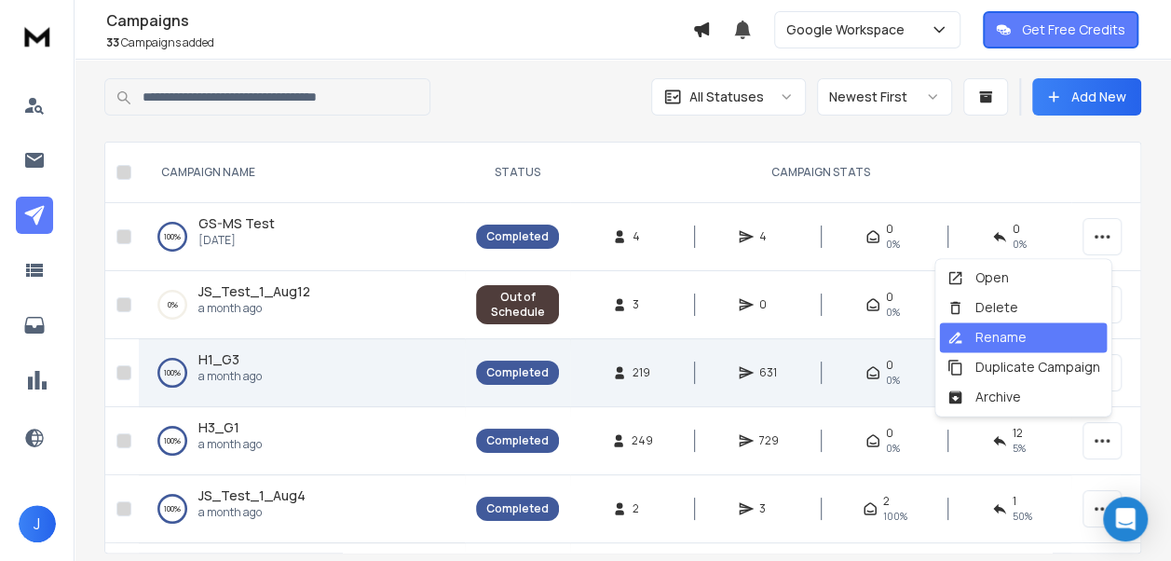
click at [788, 354] on td "219 631 0 0% 7 3 %" at bounding box center [820, 373] width 501 height 68
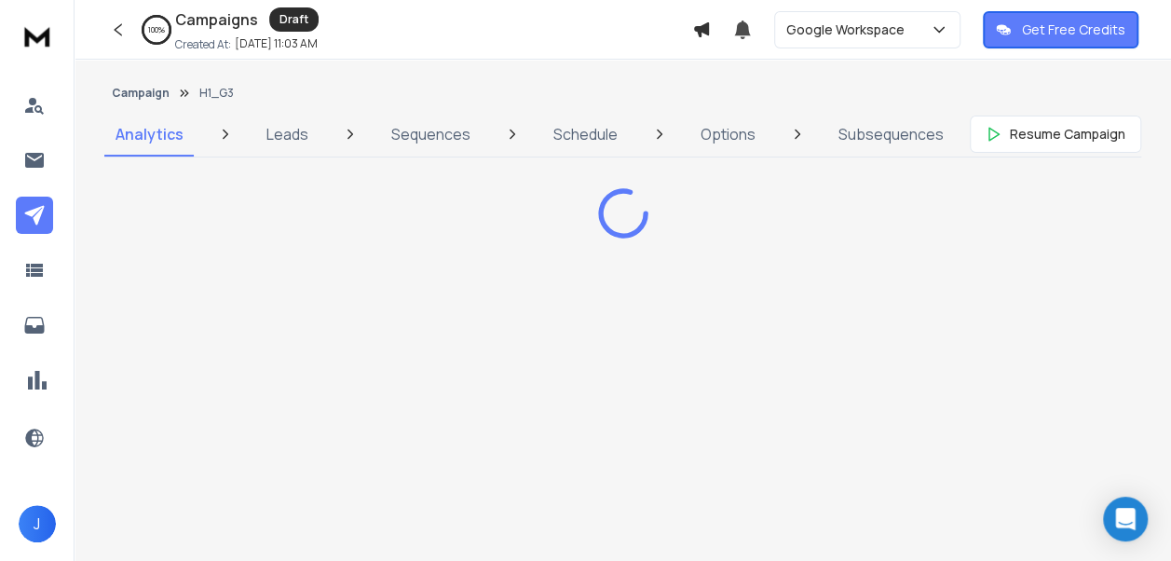
click at [1084, 378] on div at bounding box center [623, 463] width 1022 height 561
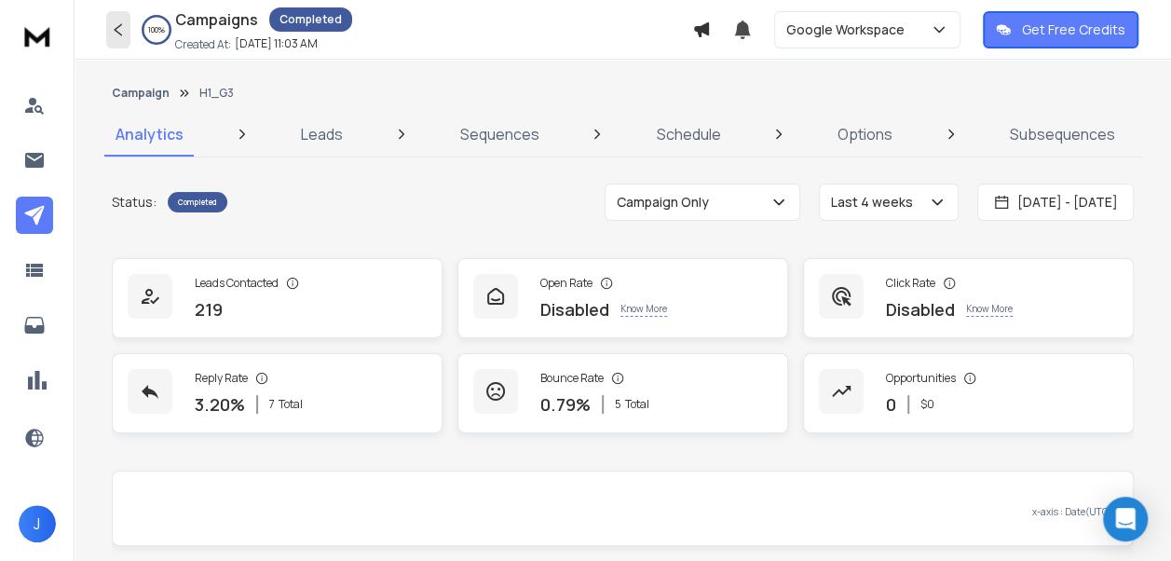
click at [124, 24] on icon at bounding box center [118, 29] width 17 height 17
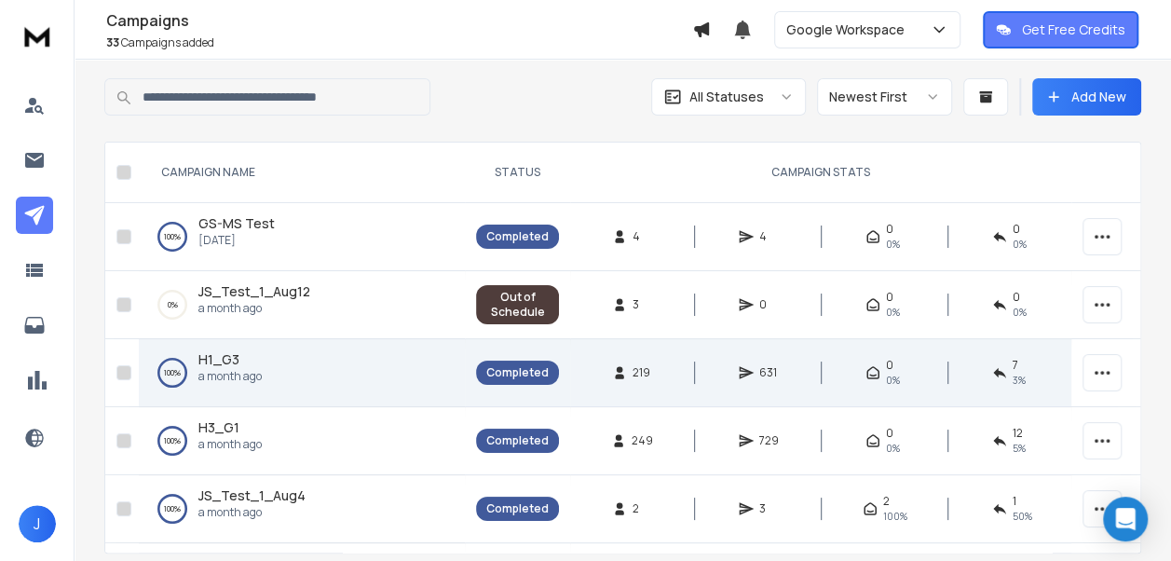
click at [1096, 367] on icon "button" at bounding box center [1101, 372] width 19 height 19
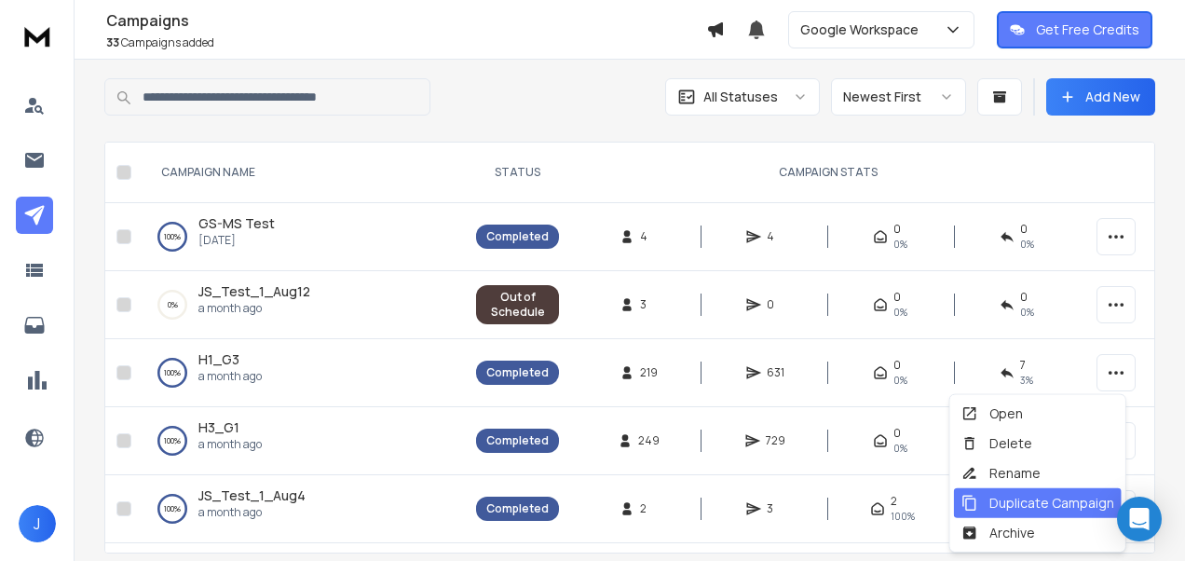
click at [1051, 496] on div "Duplicate Campaign" at bounding box center [1037, 503] width 153 height 19
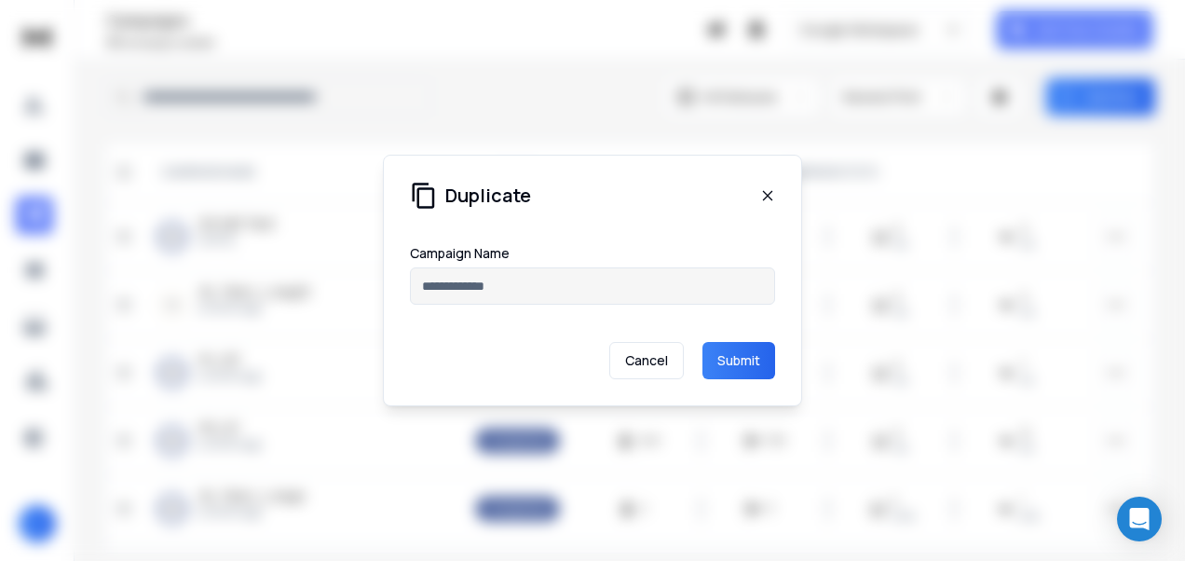
click at [577, 285] on input "text" at bounding box center [592, 285] width 365 height 37
type input "*"
type input "*****"
click at [759, 347] on button "Submit" at bounding box center [738, 360] width 73 height 37
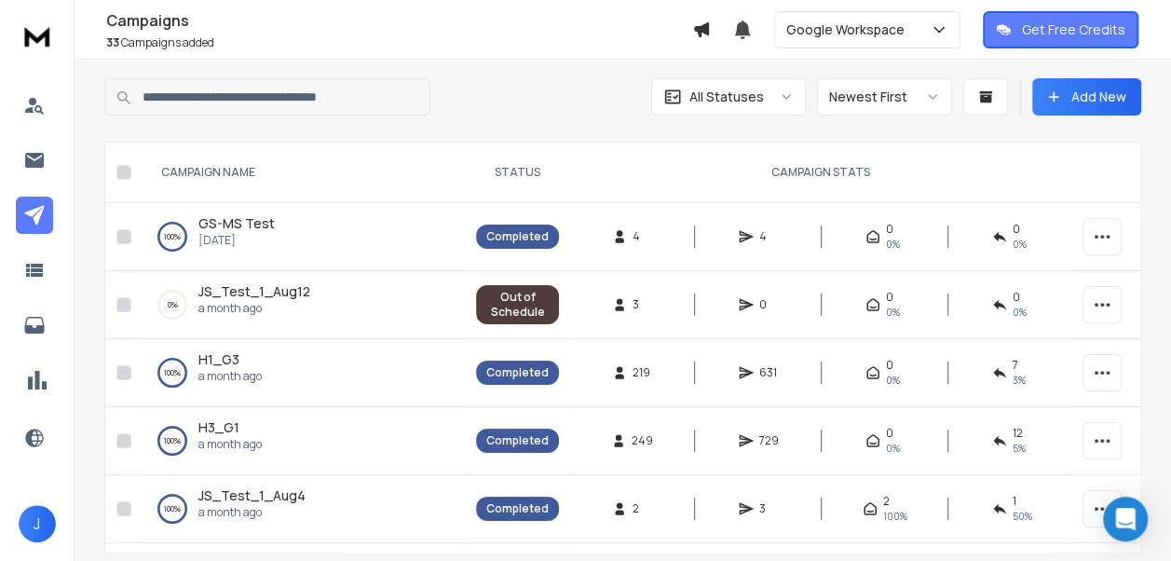
click at [1090, 98] on button "Add New" at bounding box center [1086, 96] width 109 height 37
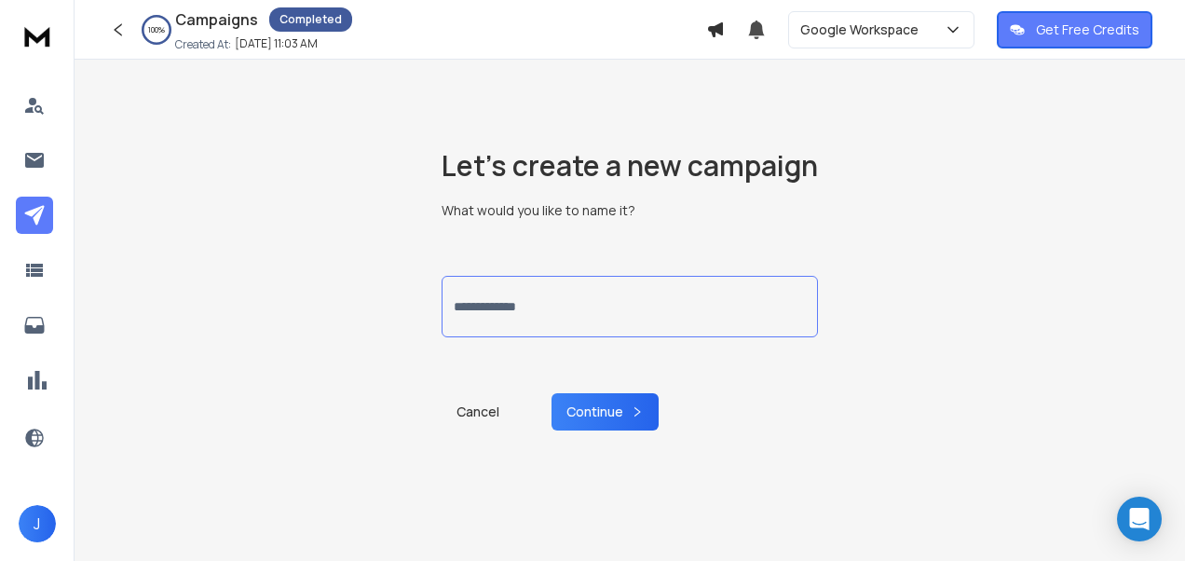
click at [607, 320] on input at bounding box center [629, 306] width 376 height 61
type input "*****"
click at [591, 415] on button "Continue" at bounding box center [604, 411] width 107 height 37
click at [491, 415] on link "Cancel" at bounding box center [477, 411] width 73 height 37
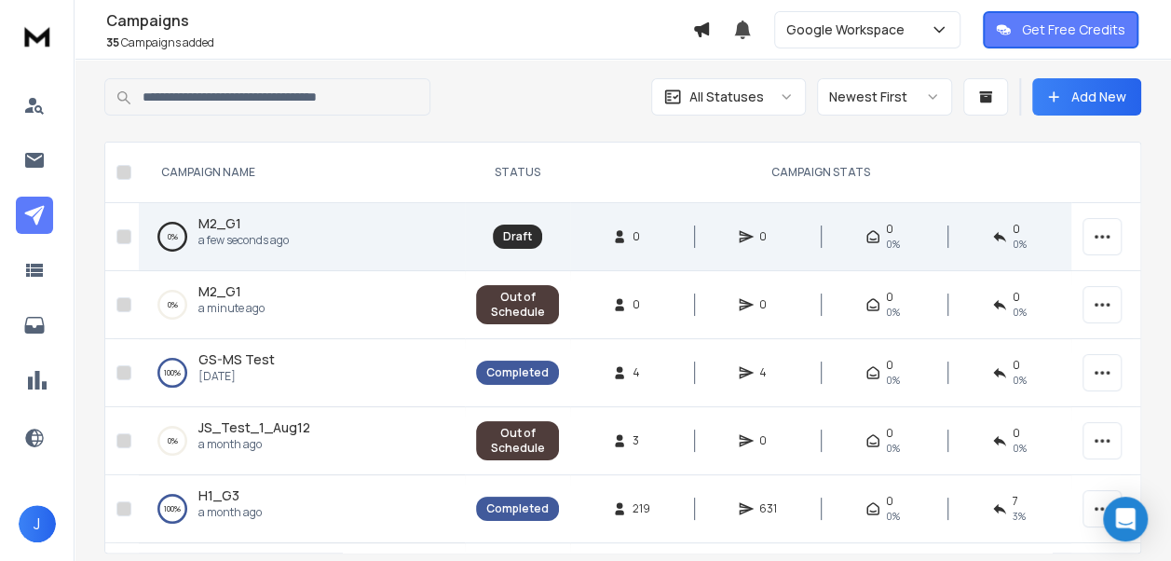
click at [1092, 231] on icon "button" at bounding box center [1101, 236] width 19 height 19
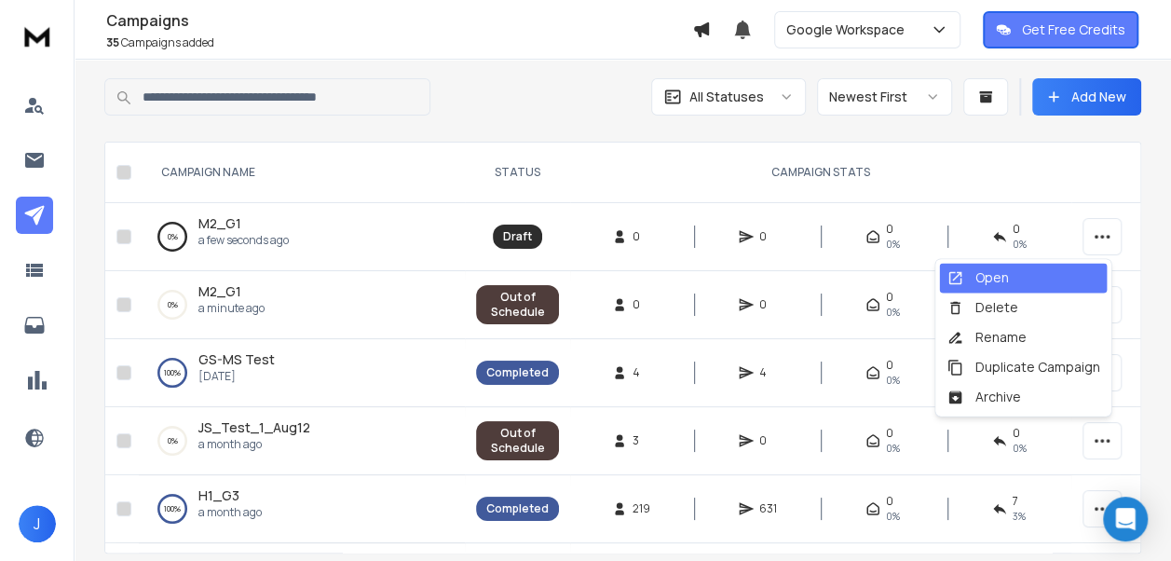
click at [1102, 167] on th at bounding box center [1105, 172] width 69 height 61
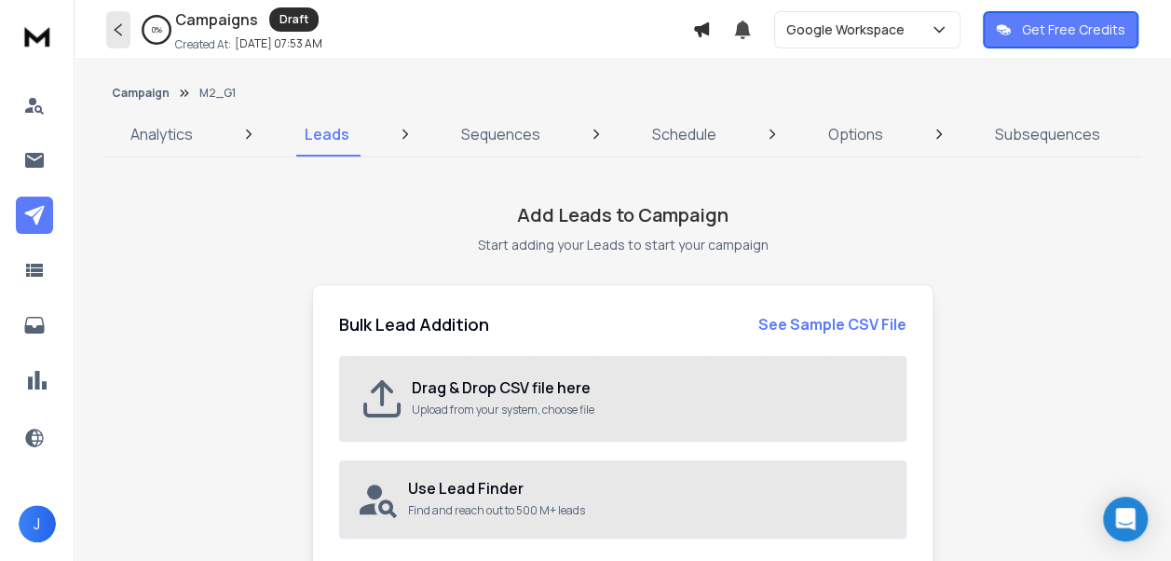
click at [108, 32] on button at bounding box center [118, 29] width 24 height 37
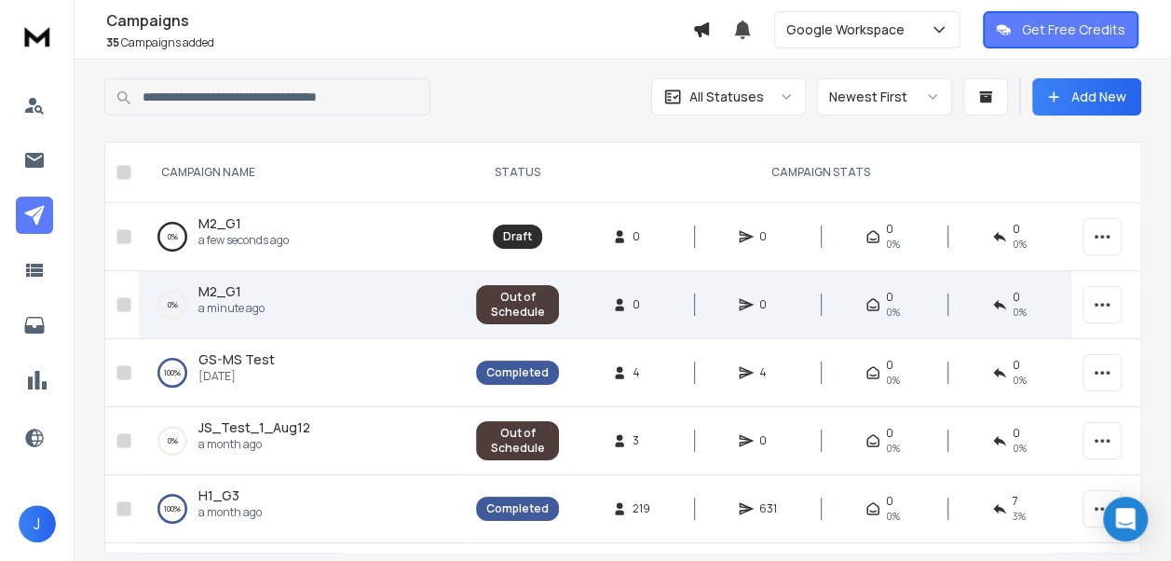
click at [1092, 298] on icon "button" at bounding box center [1101, 304] width 19 height 19
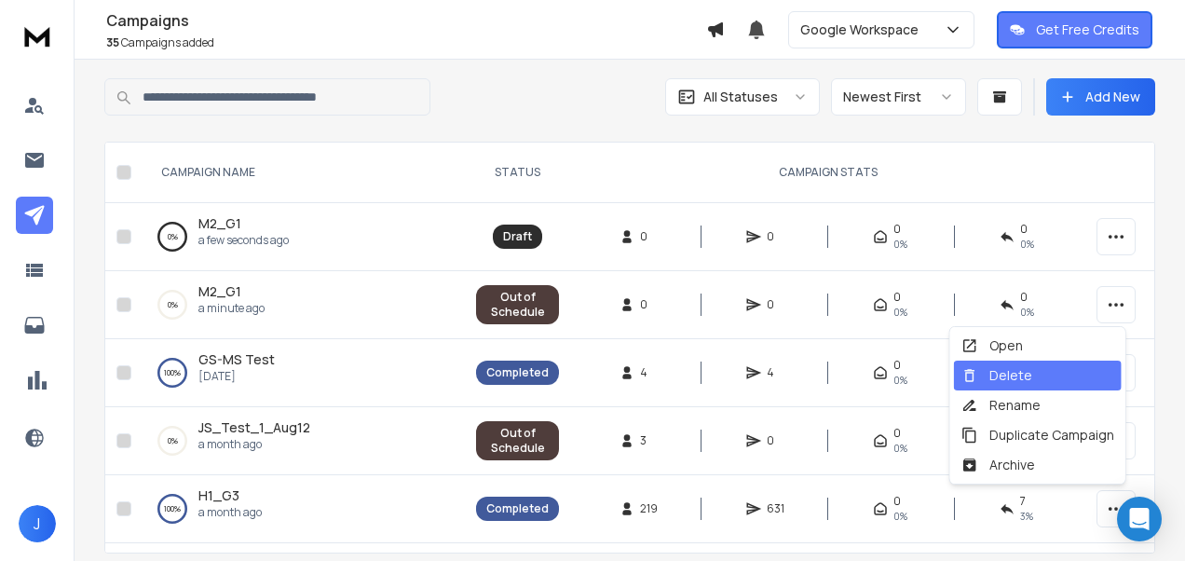
click at [1028, 365] on div "Delete" at bounding box center [1038, 375] width 168 height 30
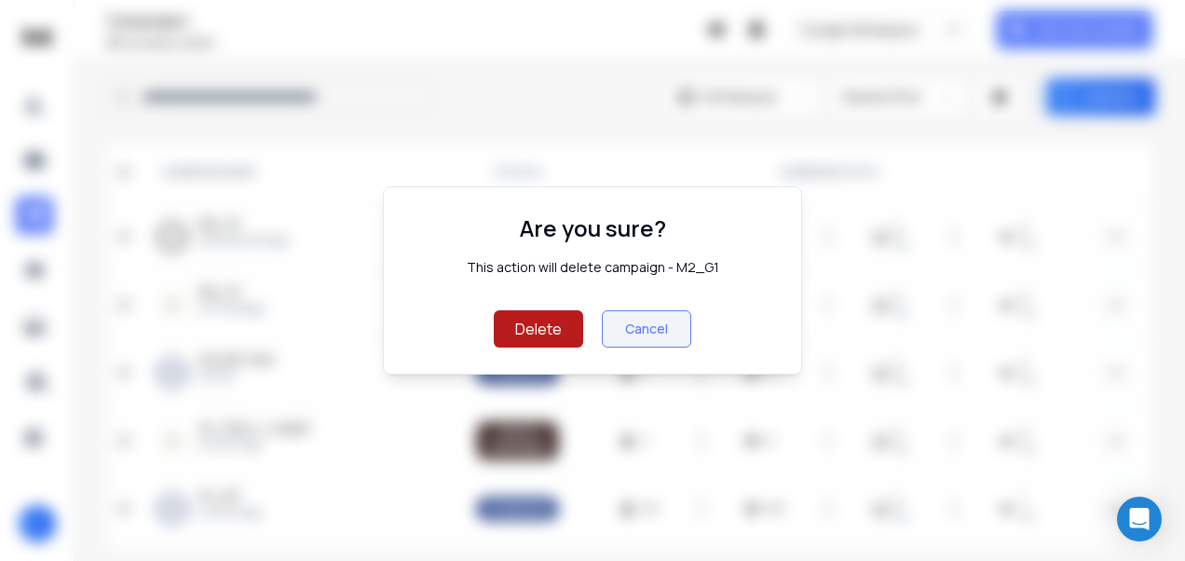
click at [529, 325] on button "Delete" at bounding box center [538, 328] width 89 height 37
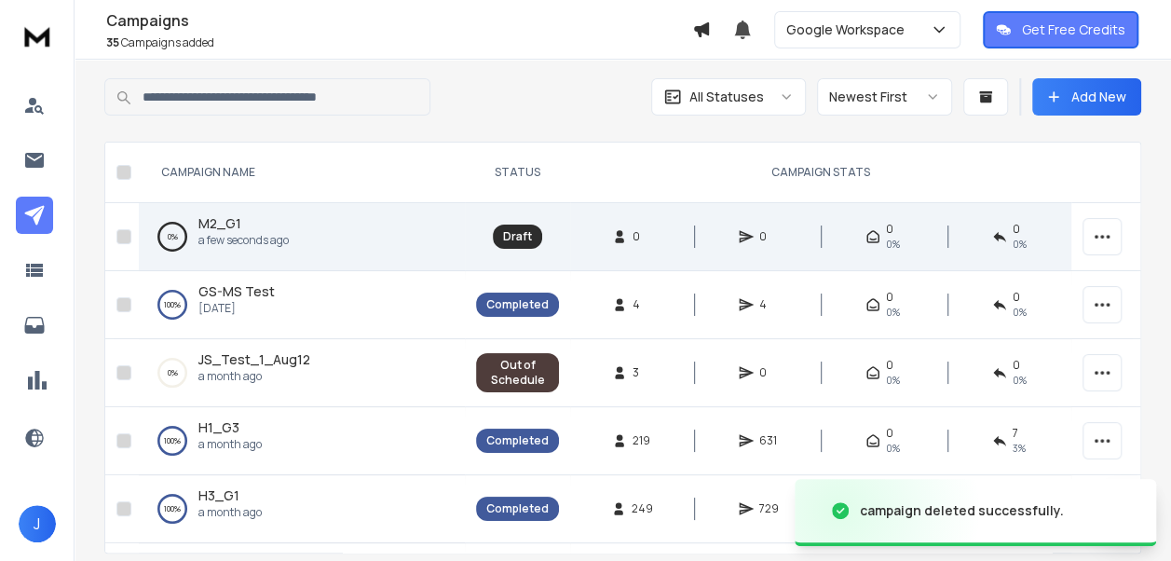
click at [539, 238] on td "Draft" at bounding box center [517, 237] width 105 height 68
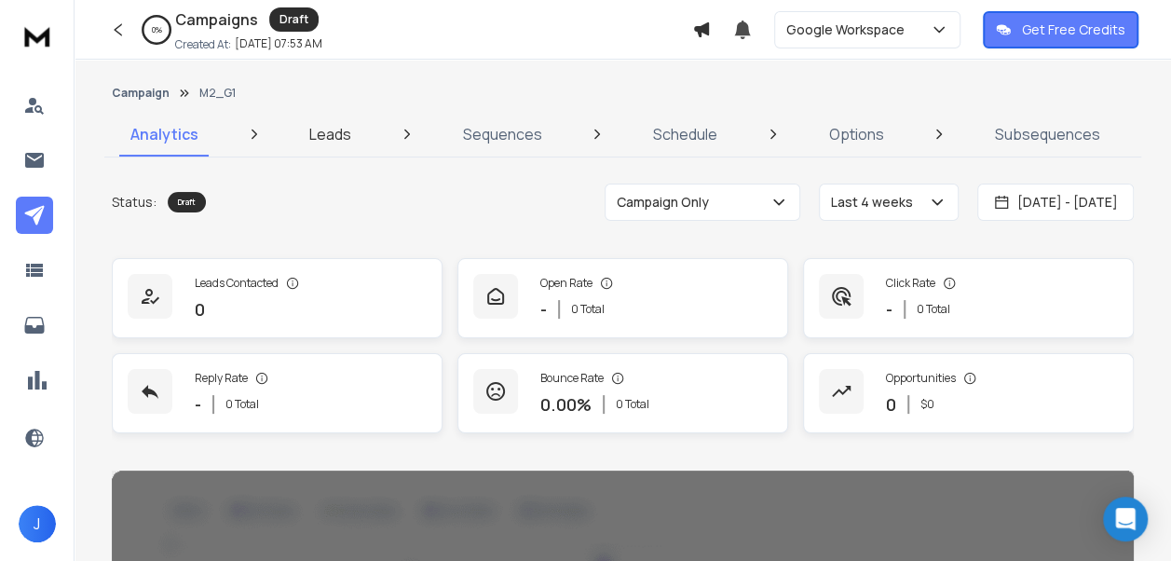
click at [319, 140] on p "Leads" at bounding box center [330, 134] width 42 height 22
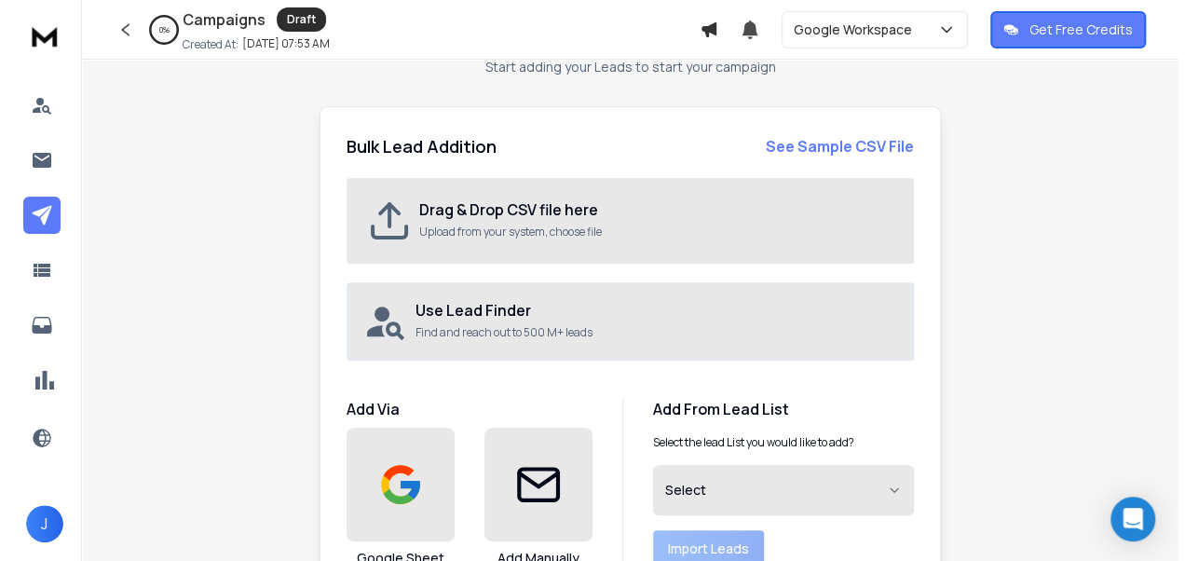
scroll to position [239, 0]
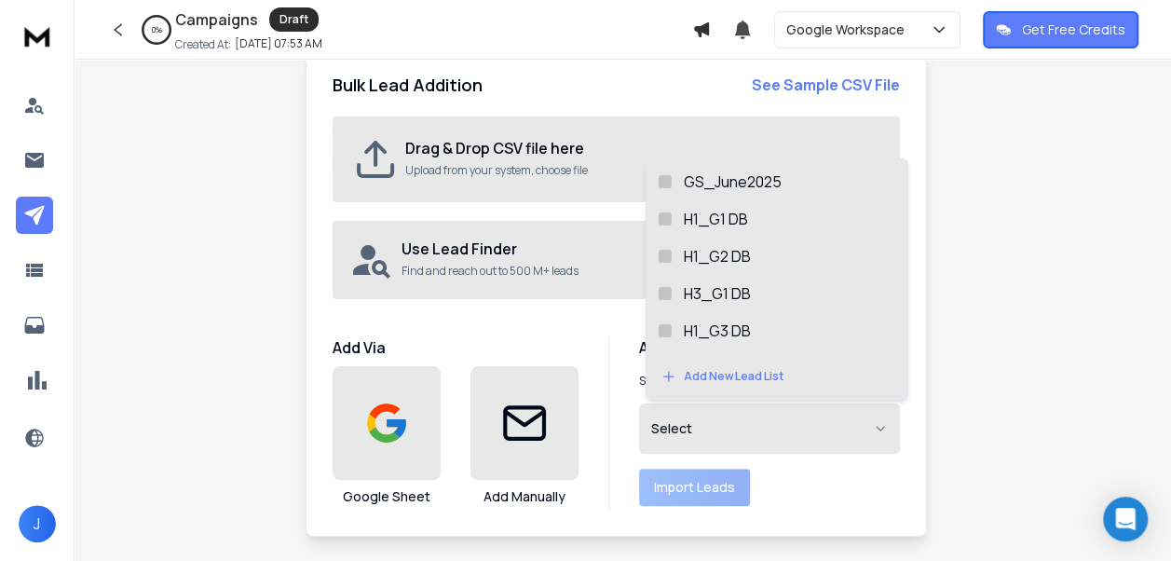
click at [723, 408] on button "Select" at bounding box center [769, 428] width 261 height 50
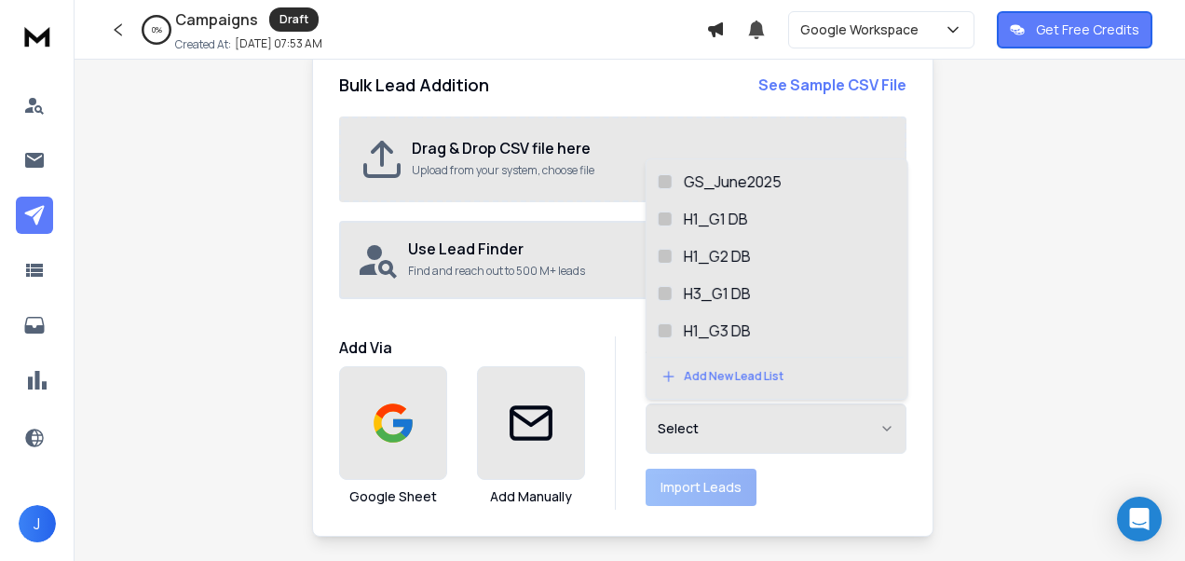
click at [741, 381] on p "Add New Lead List" at bounding box center [734, 376] width 100 height 15
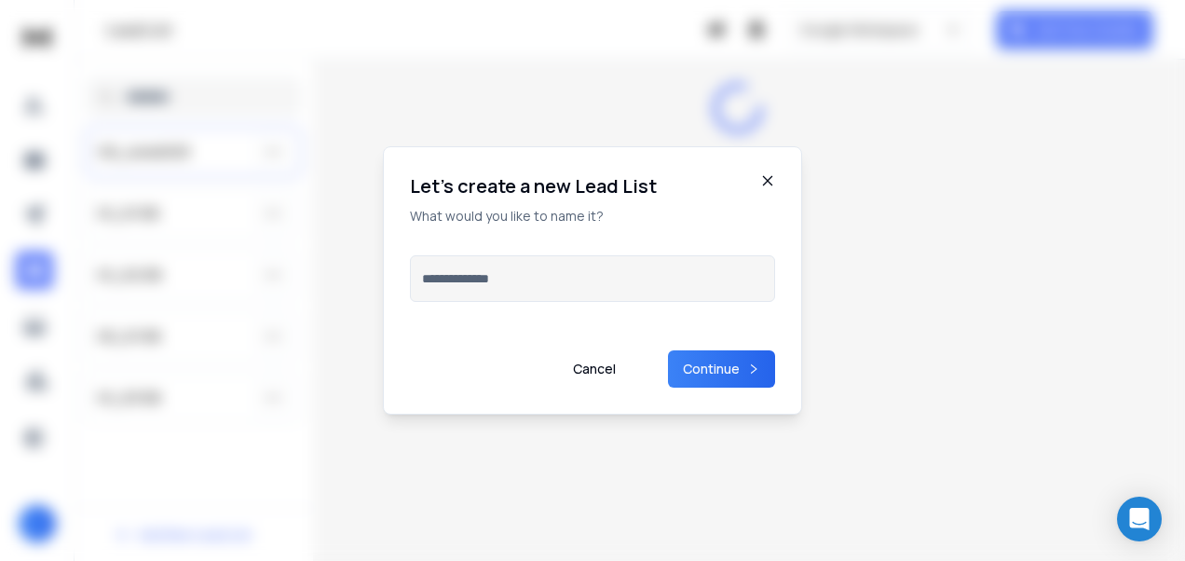
click at [617, 273] on input at bounding box center [592, 278] width 365 height 47
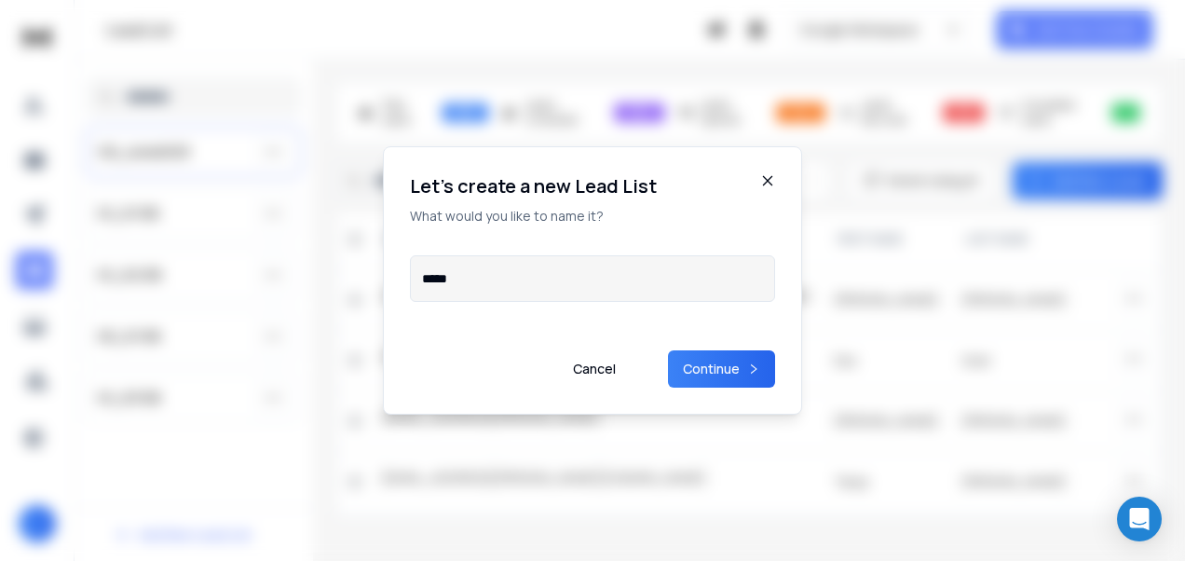
click at [553, 286] on input "*****" at bounding box center [592, 278] width 365 height 47
type input "********"
click at [733, 367] on button "Continue" at bounding box center [721, 368] width 107 height 37
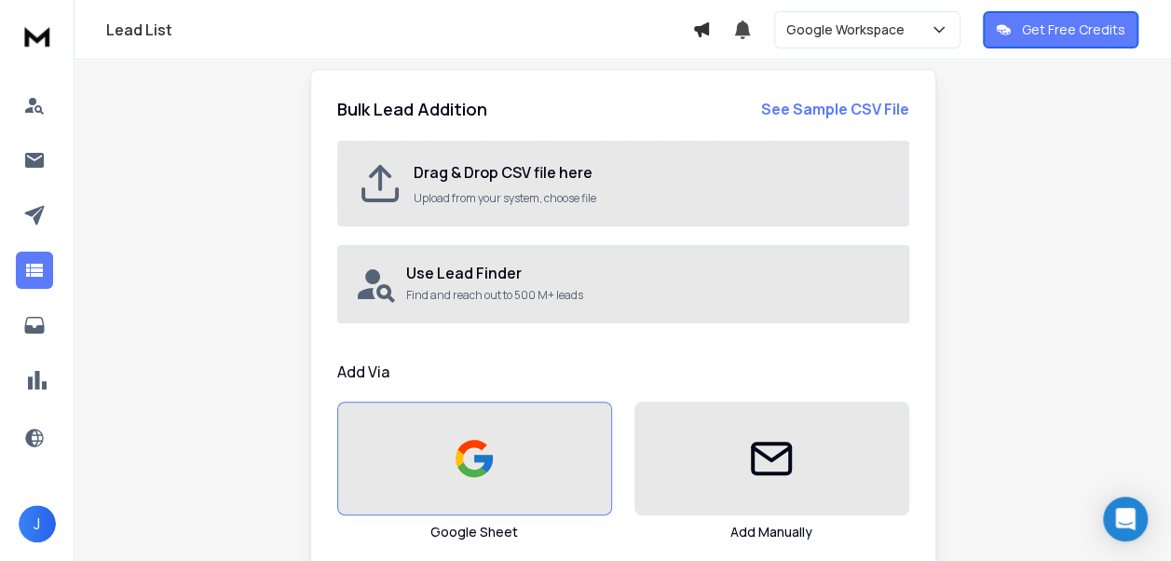
scroll to position [68, 0]
click at [539, 171] on h2 "Drag & Drop CSV file here" at bounding box center [651, 173] width 475 height 22
click at [803, 106] on strong "See Sample CSV File" at bounding box center [835, 110] width 148 height 20
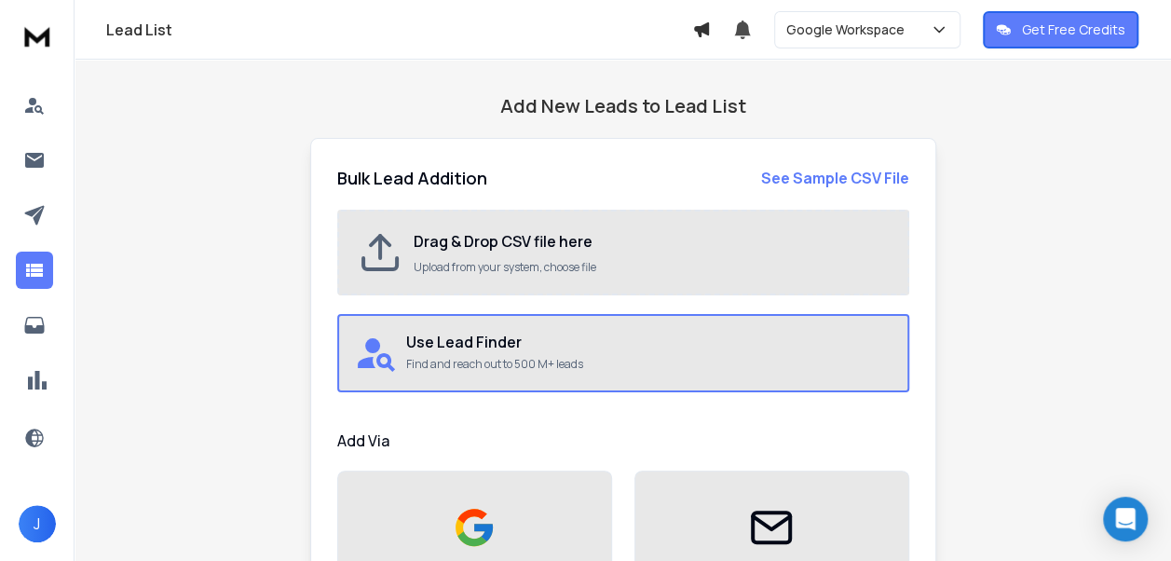
scroll to position [78, 0]
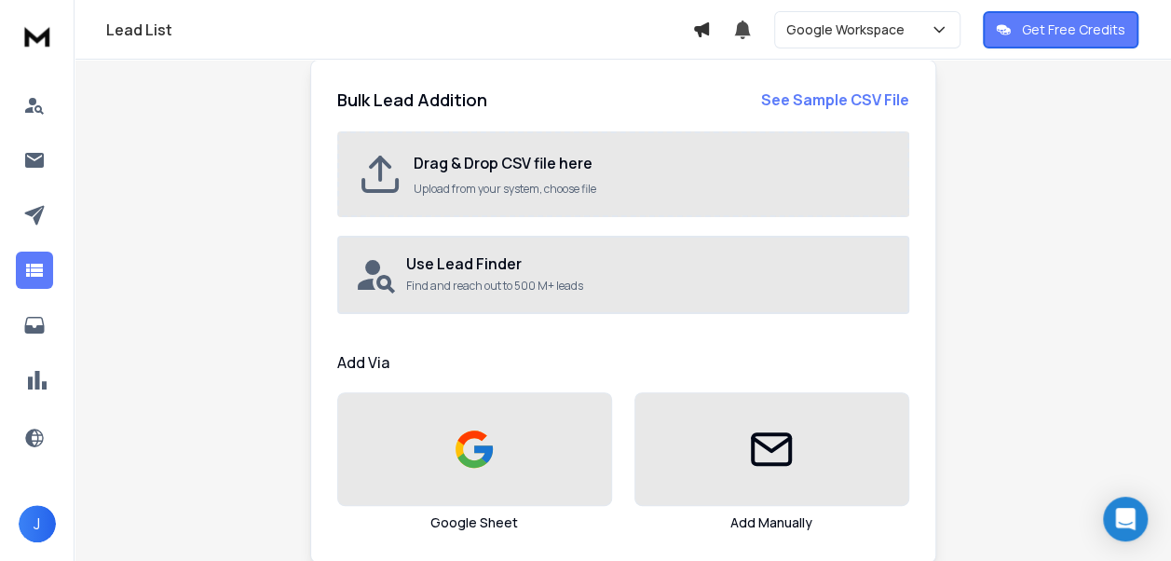
click at [634, 182] on p "Upload from your system, choose file" at bounding box center [651, 189] width 475 height 15
click at [490, 162] on h2 "Drag & Drop CSV file here" at bounding box center [651, 163] width 475 height 22
type input "**********"
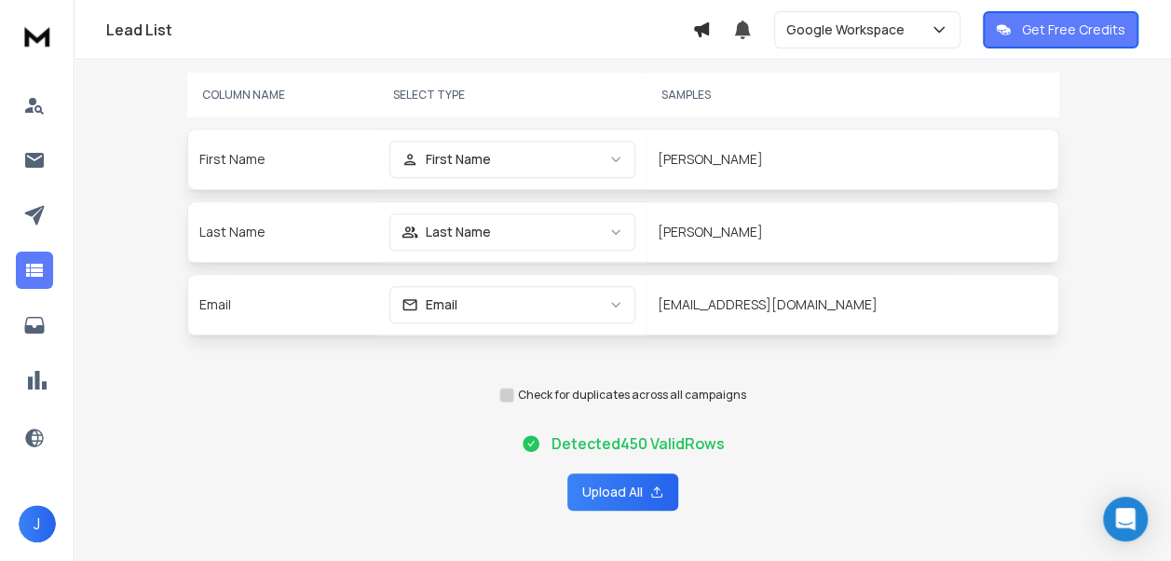
scroll to position [408, 0]
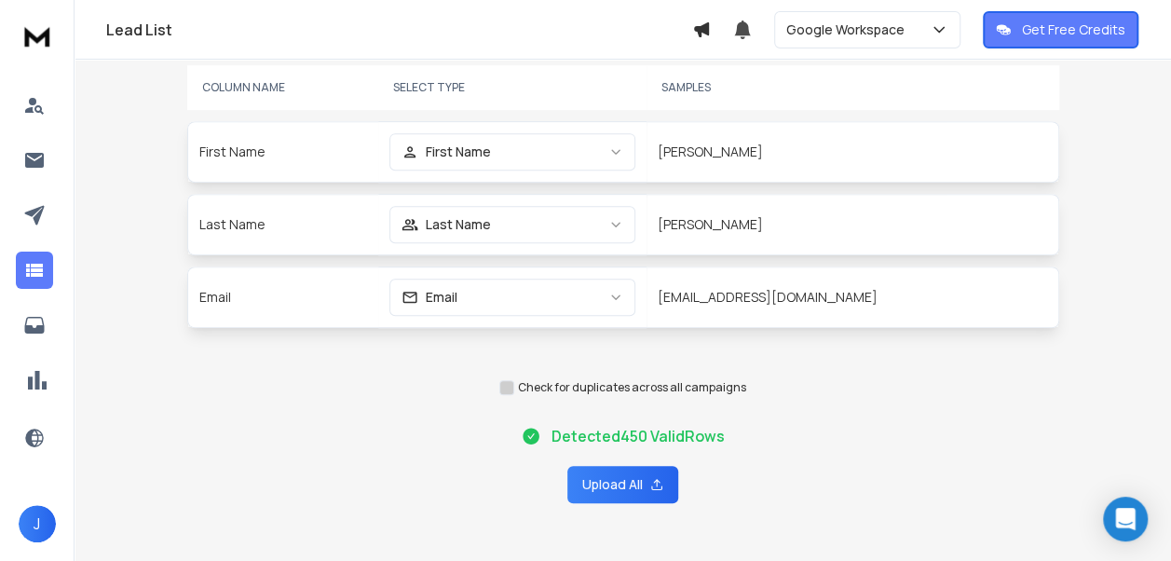
click at [563, 389] on label "Check for duplicates across all campaigns" at bounding box center [632, 387] width 228 height 15
click at [514, 389] on button "Check for duplicates across all campaigns" at bounding box center [506, 387] width 15 height 15
click at [563, 389] on label "Check for duplicates across all campaigns" at bounding box center [632, 387] width 228 height 15
click at [514, 389] on button "Check for duplicates across all campaigns" at bounding box center [506, 387] width 15 height 15
click at [623, 492] on button "Upload All" at bounding box center [622, 484] width 111 height 37
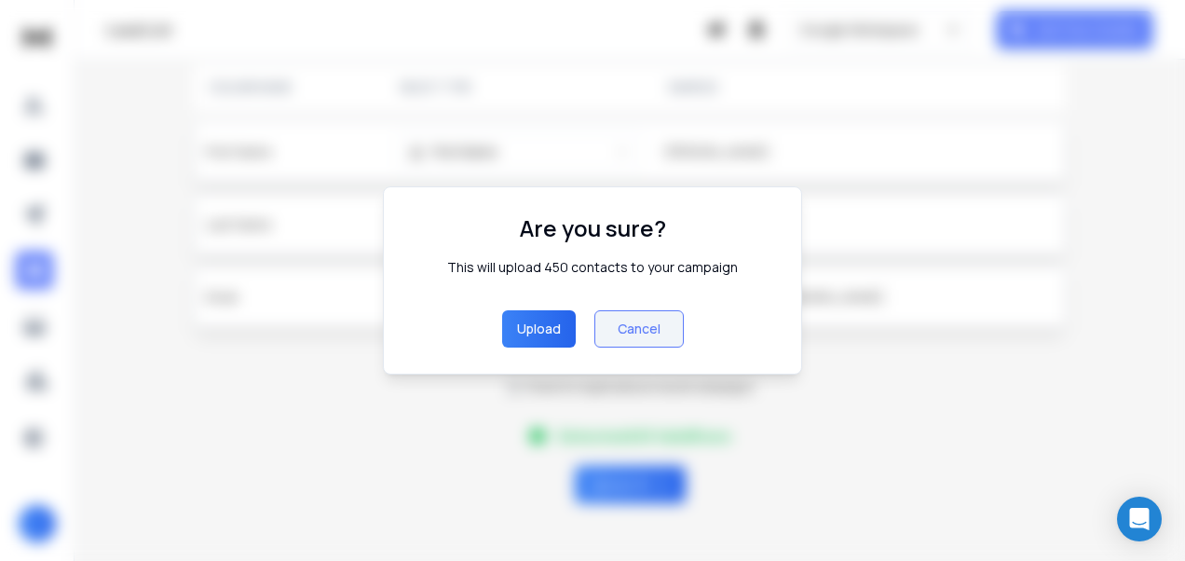
click at [536, 318] on button "Upload" at bounding box center [539, 328] width 74 height 37
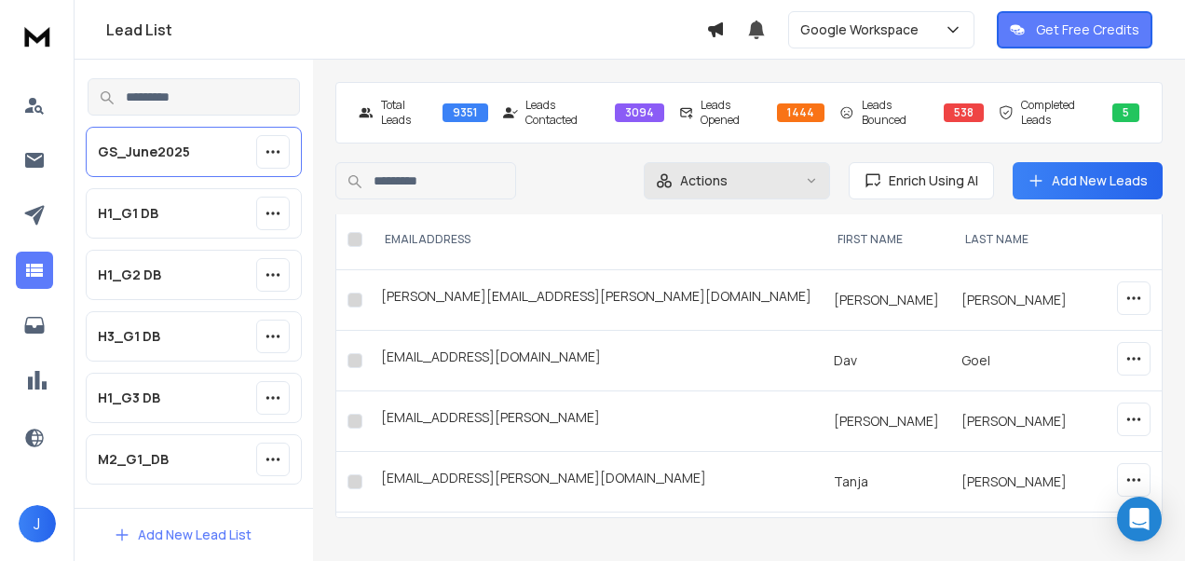
click at [799, 168] on button "Actions" at bounding box center [737, 180] width 186 height 37
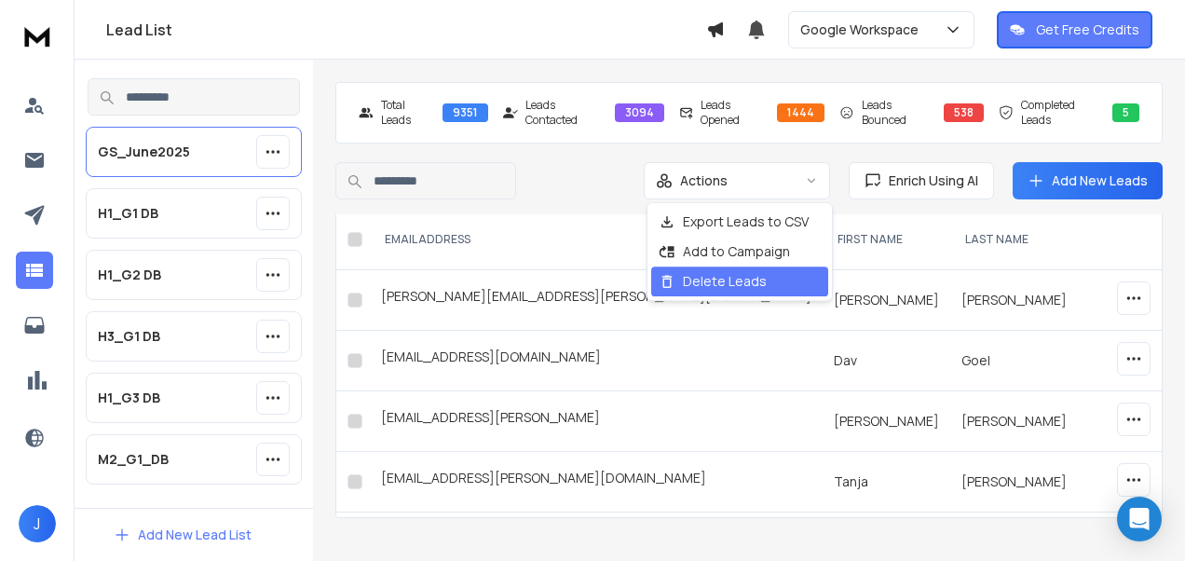
click at [516, 186] on input at bounding box center [425, 180] width 181 height 37
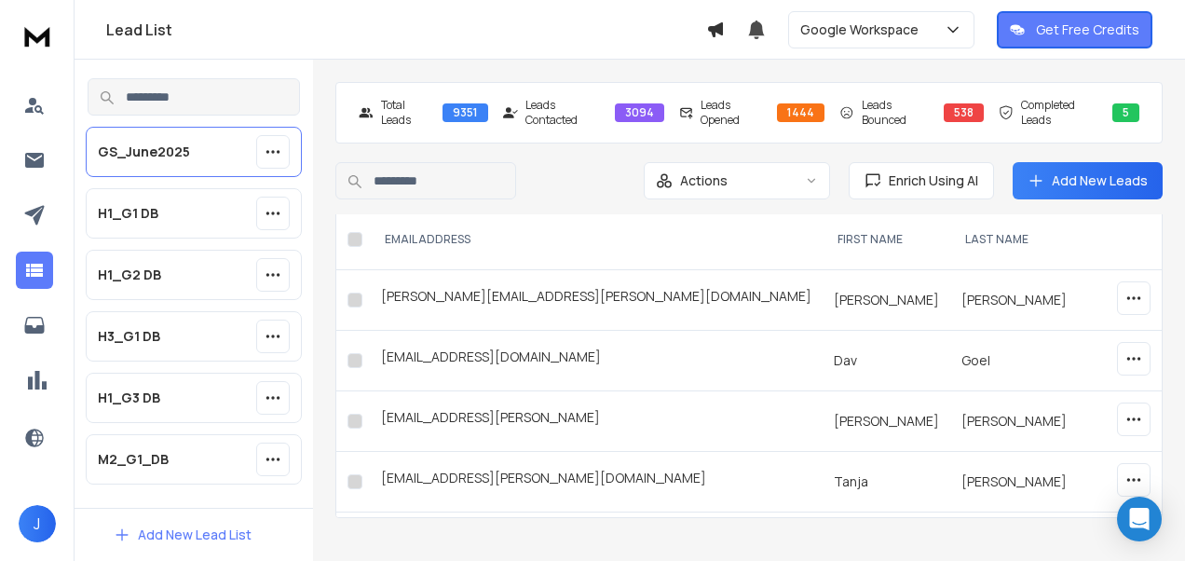
click at [586, 173] on div "Actions Enrich Using AI Add New Leads" at bounding box center [748, 180] width 827 height 37
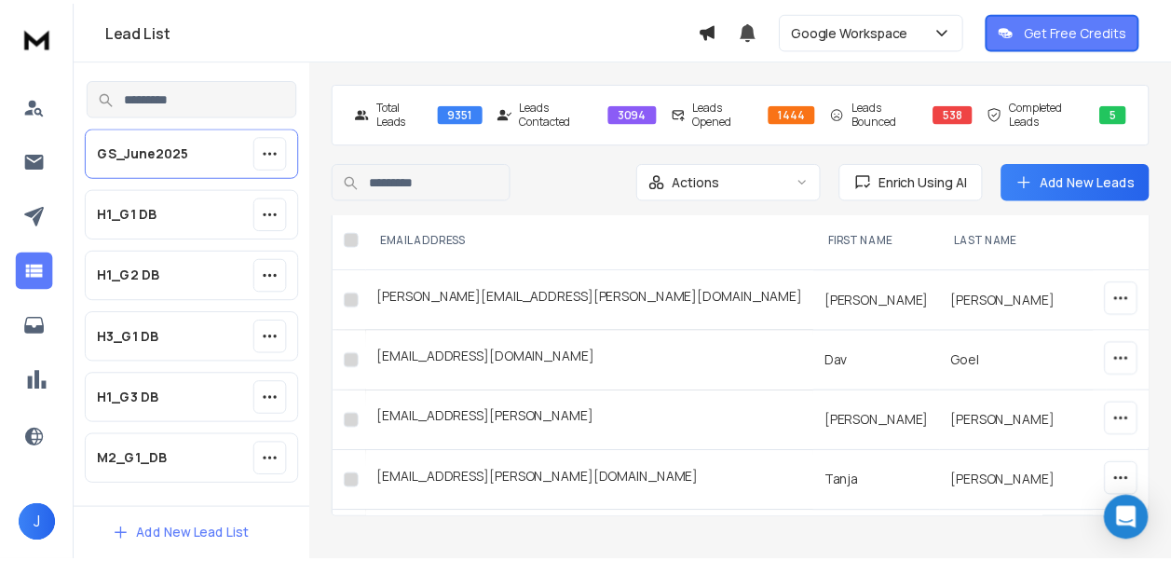
scroll to position [6, 0]
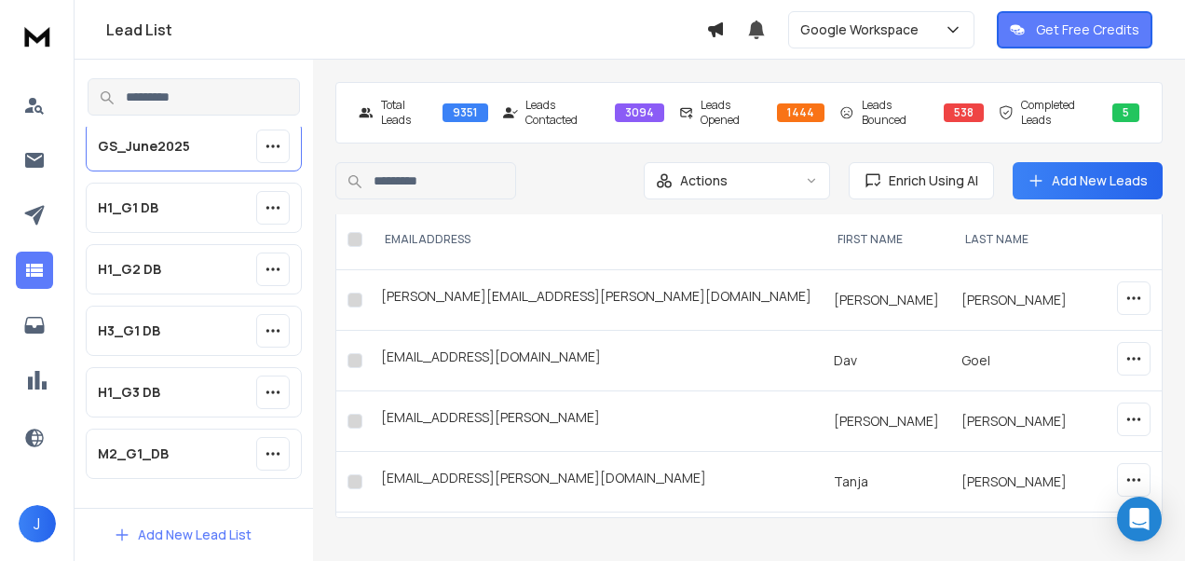
click at [238, 447] on div "M2_G1_DB" at bounding box center [194, 453] width 216 height 50
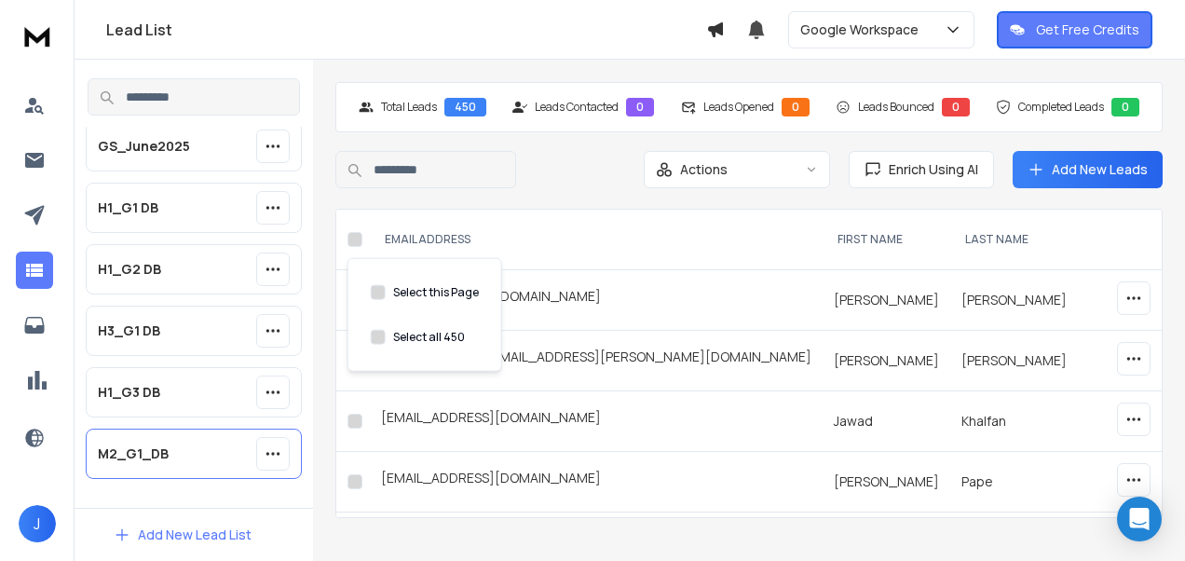
click at [354, 237] on button "Select this Page" at bounding box center [354, 239] width 15 height 15
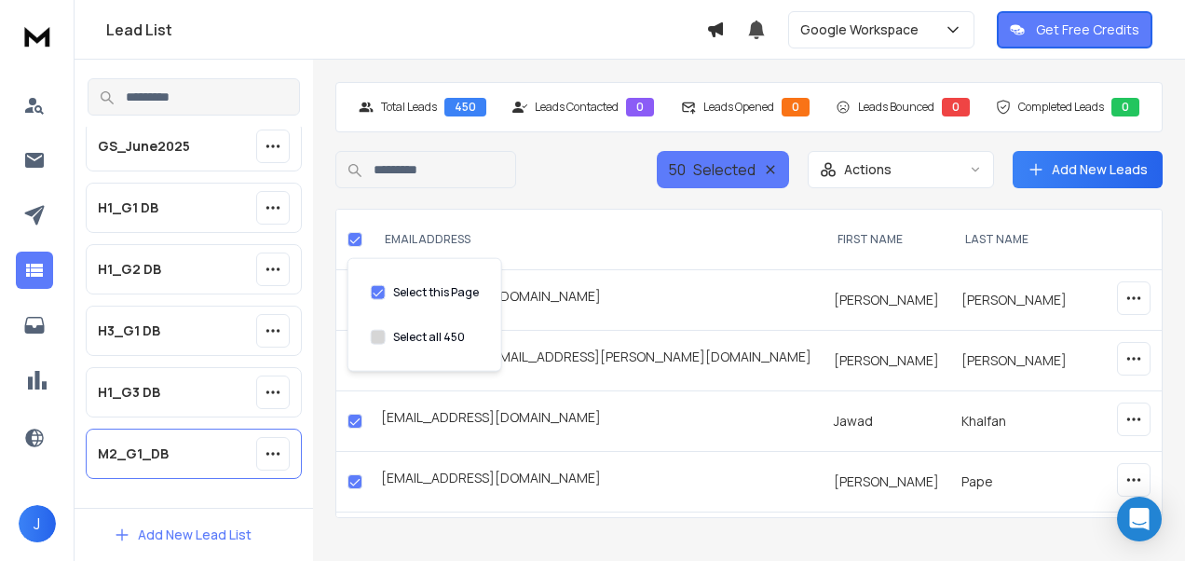
click at [373, 332] on button "Select this Page" at bounding box center [378, 337] width 15 height 15
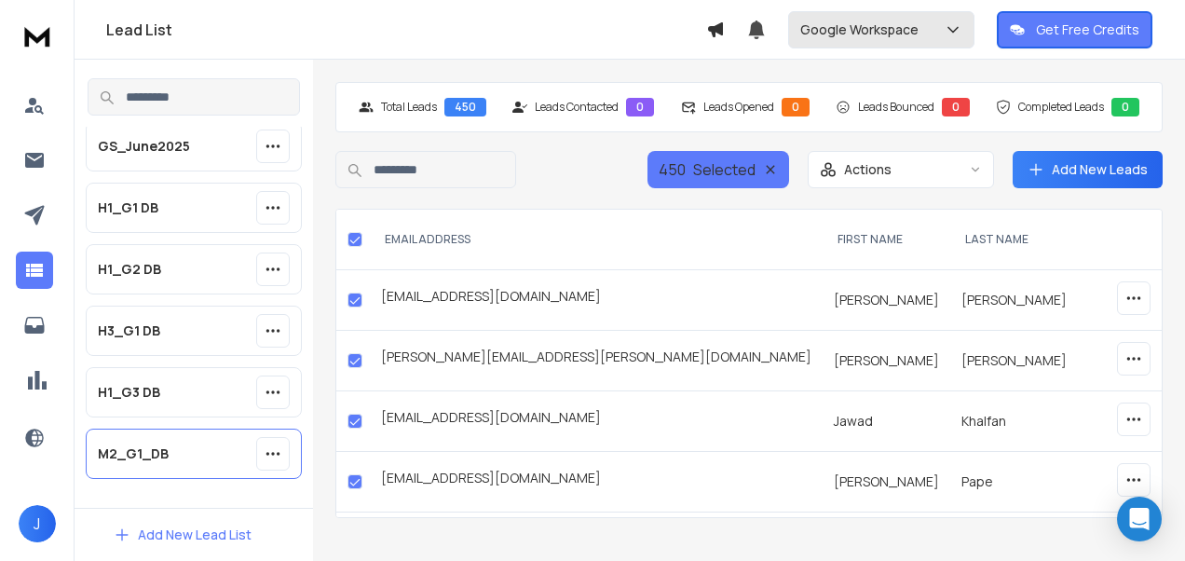
click at [926, 20] on p "Google Workspace" at bounding box center [863, 29] width 126 height 19
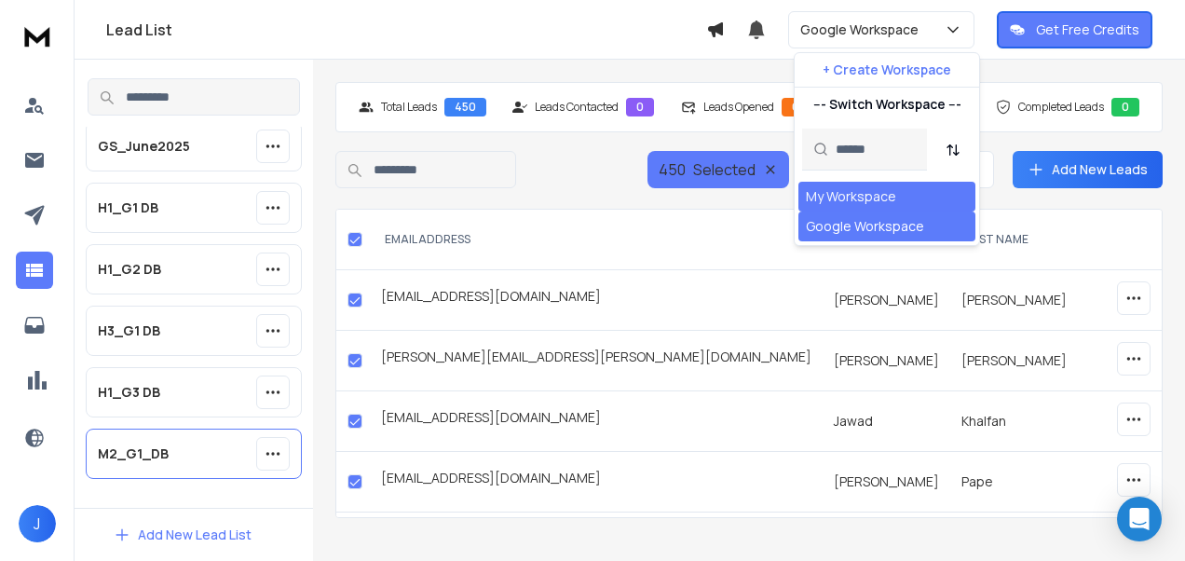
click at [377, 56] on div "Lead List Google Workspace Get Free Credits" at bounding box center [592, 30] width 1185 height 60
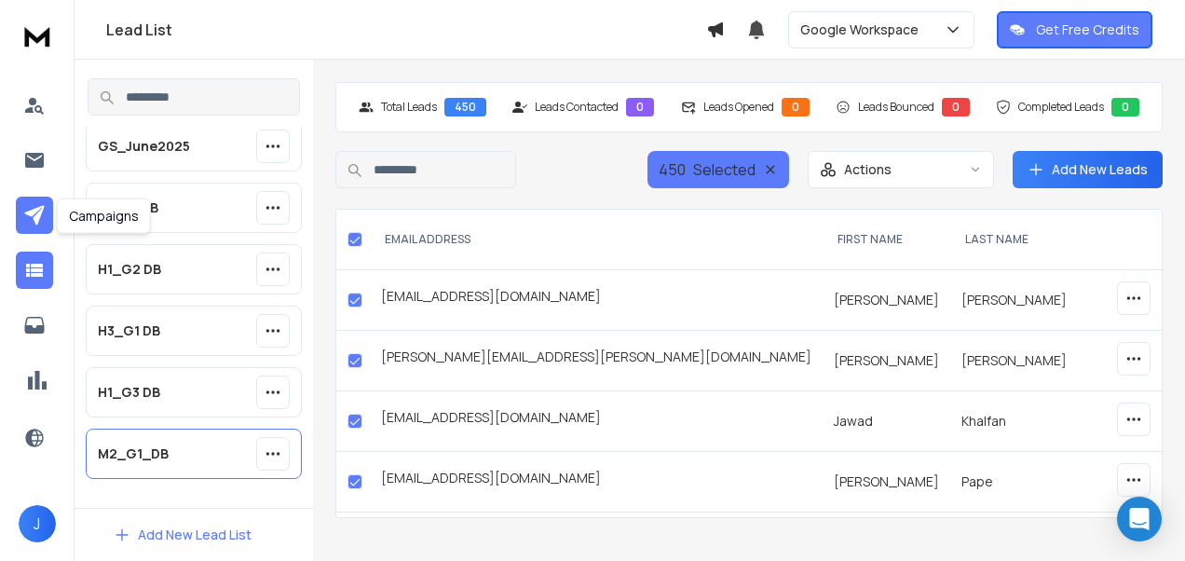
click at [47, 222] on link at bounding box center [34, 215] width 37 height 37
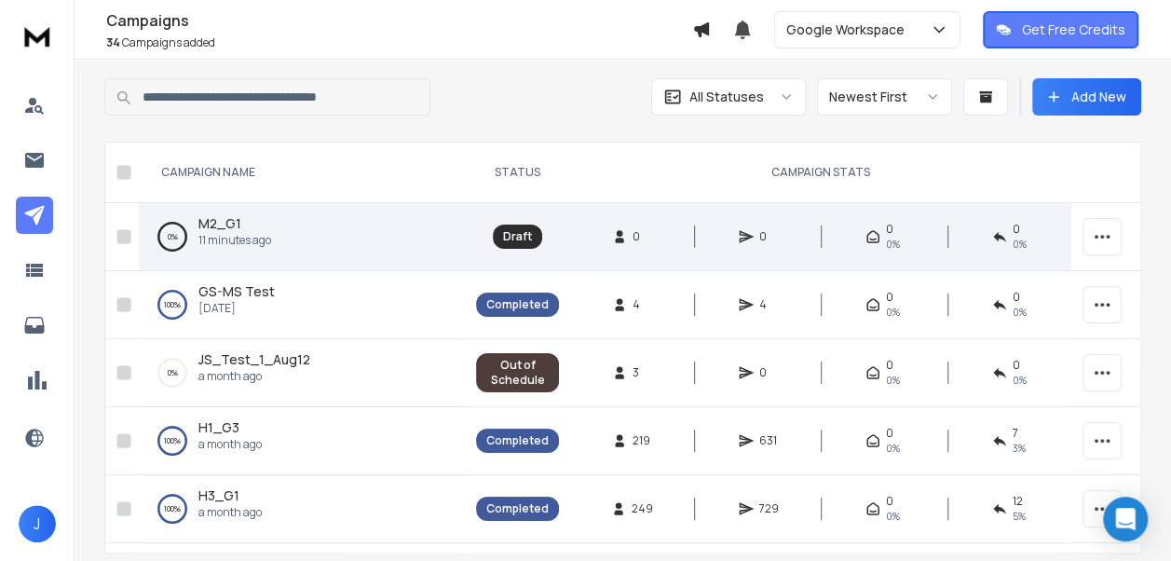
click at [549, 236] on td "Draft" at bounding box center [517, 237] width 105 height 68
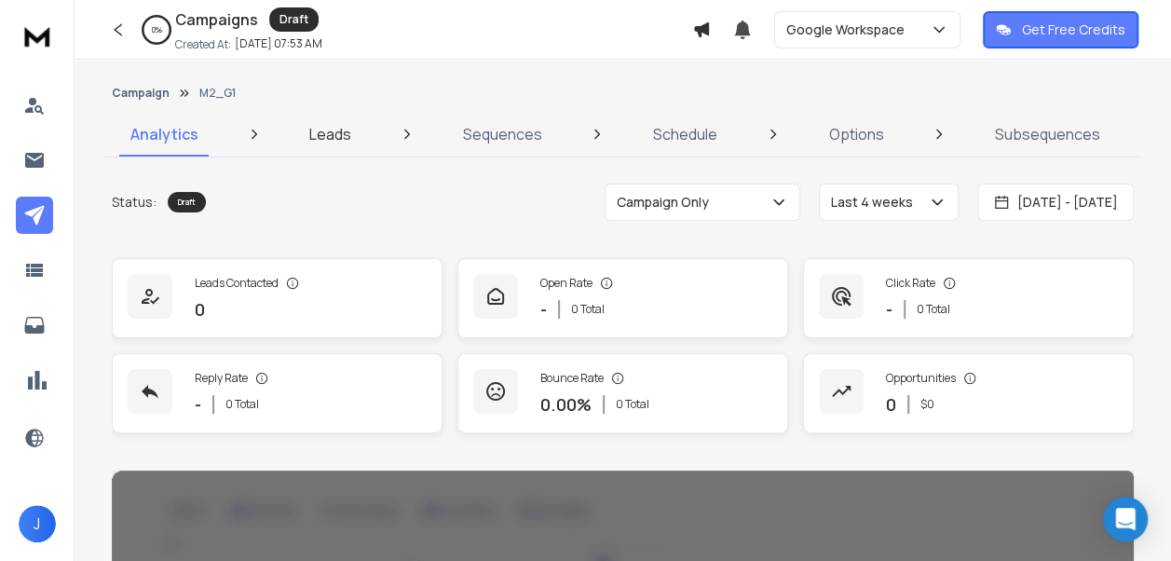
click at [332, 125] on p "Leads" at bounding box center [330, 134] width 42 height 22
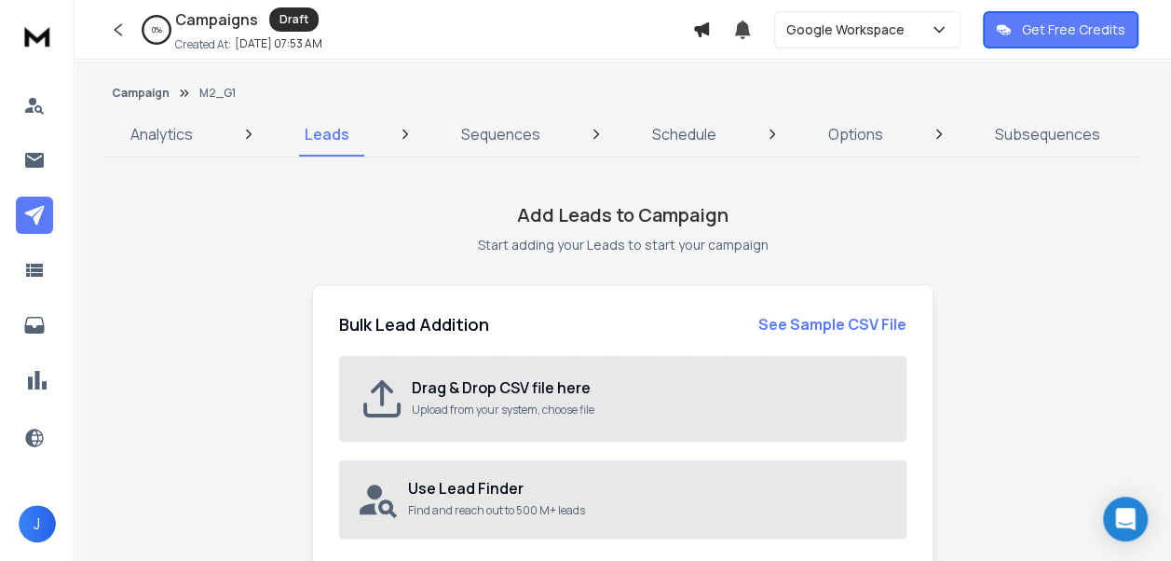
scroll to position [239, 0]
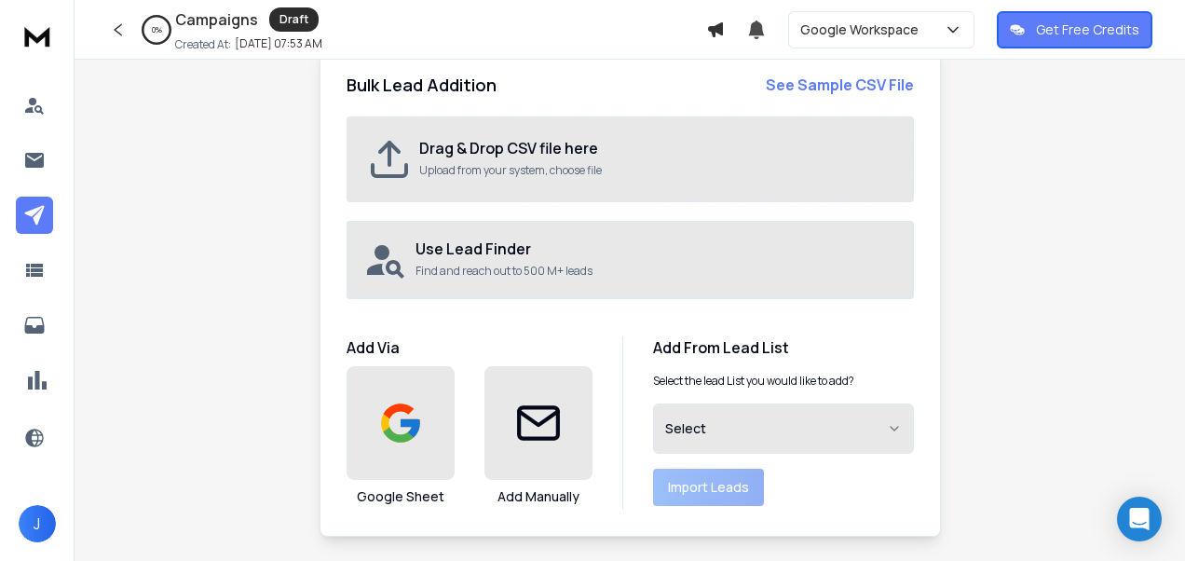
click at [712, 417] on button "Select" at bounding box center [783, 428] width 261 height 50
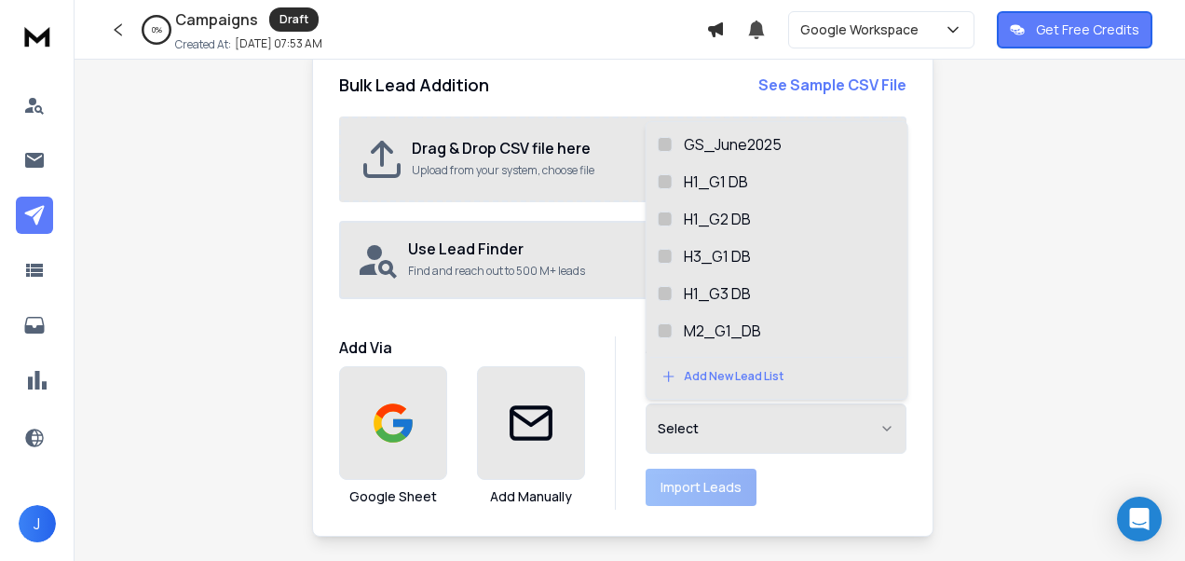
click at [738, 327] on div "M2_G1_DB" at bounding box center [722, 330] width 77 height 22
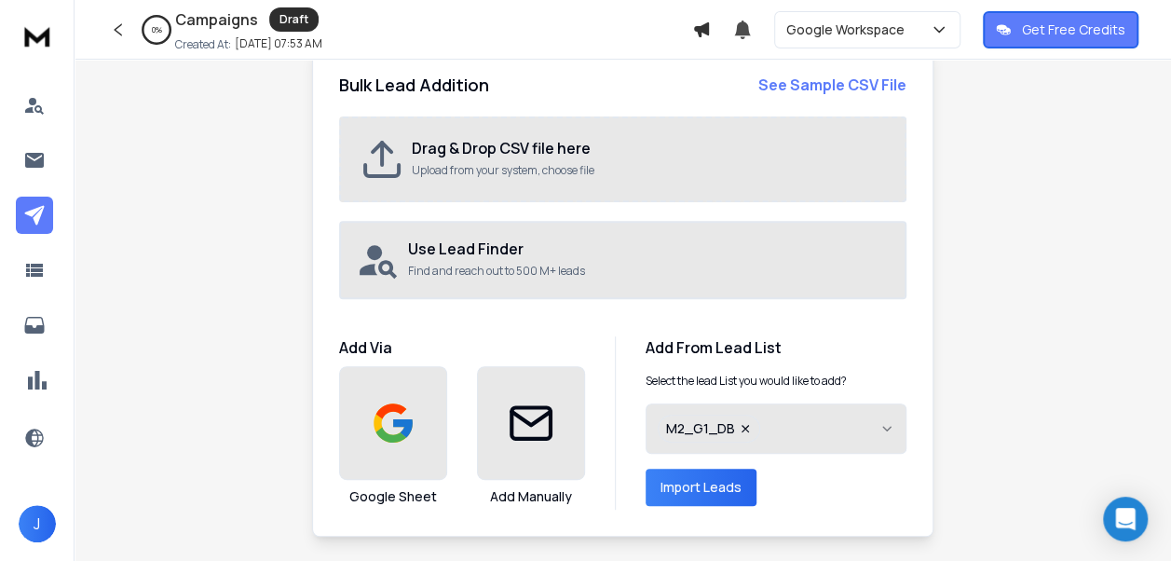
click at [716, 477] on button "Import Leads" at bounding box center [700, 486] width 111 height 37
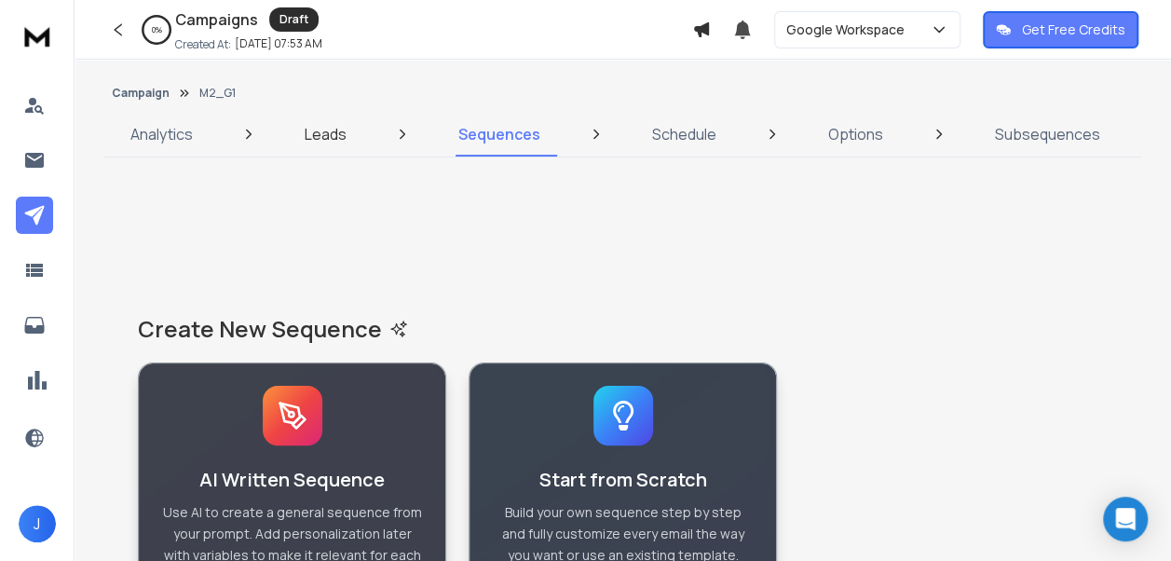
click at [345, 119] on link "Leads" at bounding box center [325, 134] width 64 height 45
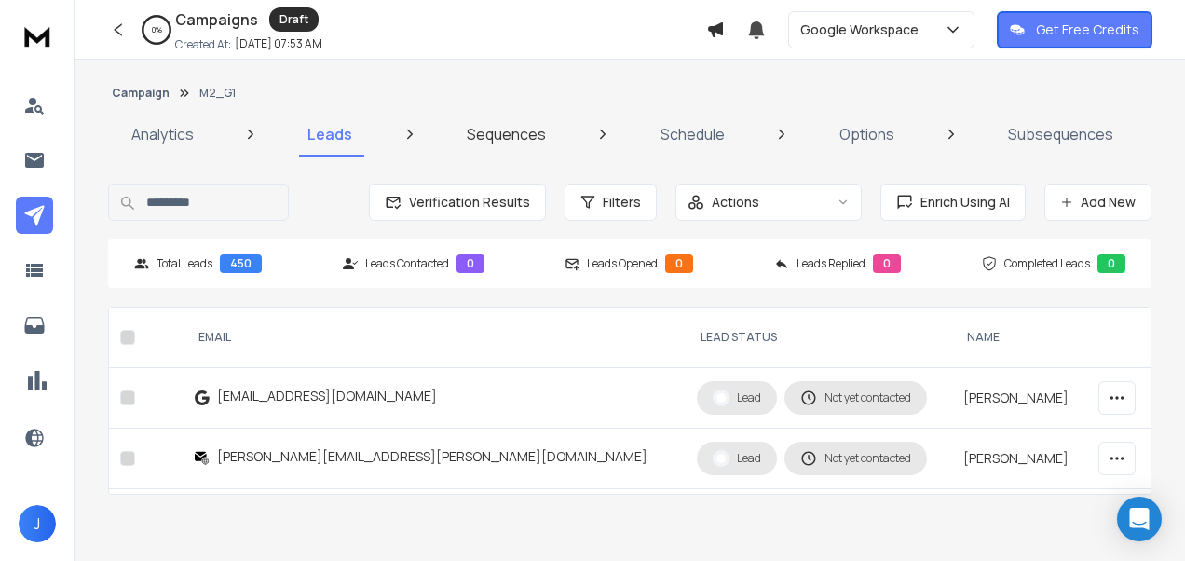
click at [496, 128] on p "Sequences" at bounding box center [506, 134] width 79 height 22
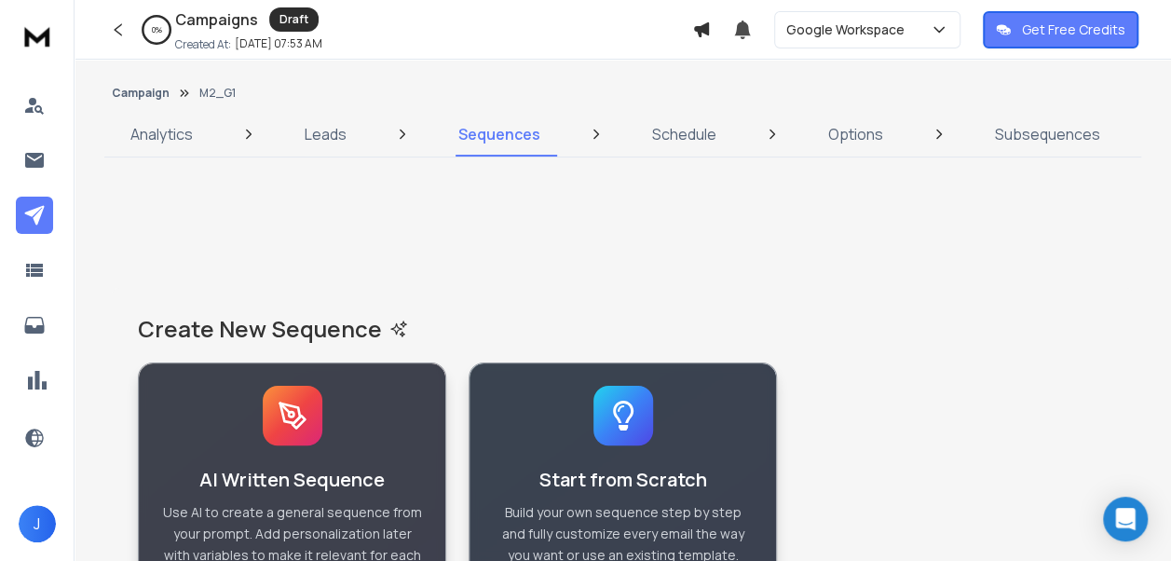
scroll to position [79, 0]
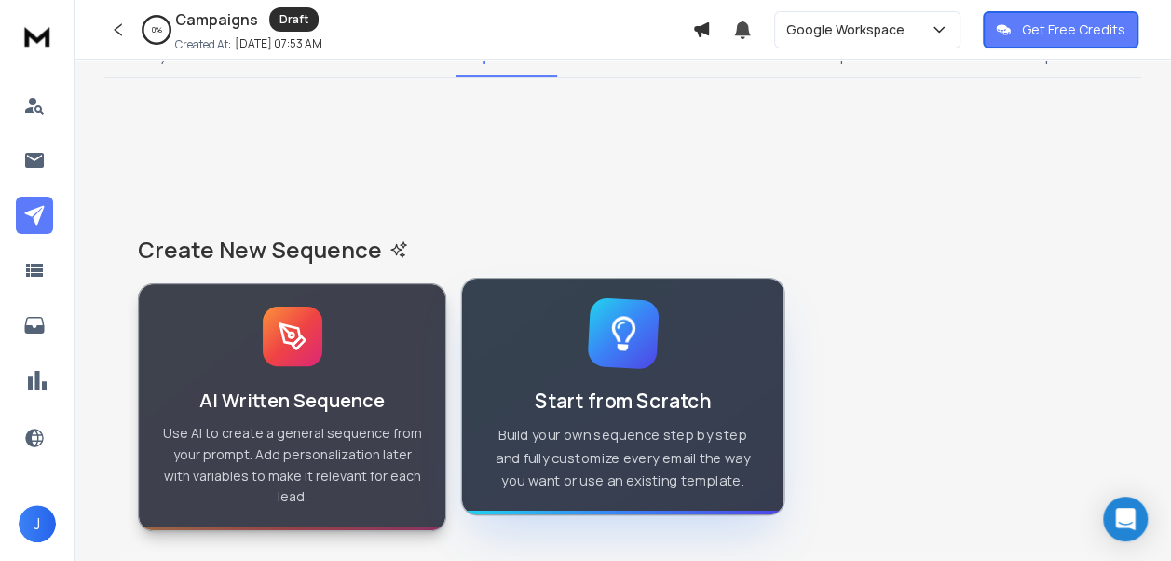
click at [553, 370] on div "Start from Scratch Build your own sequence step by step and fully customize eve…" at bounding box center [622, 396] width 321 height 236
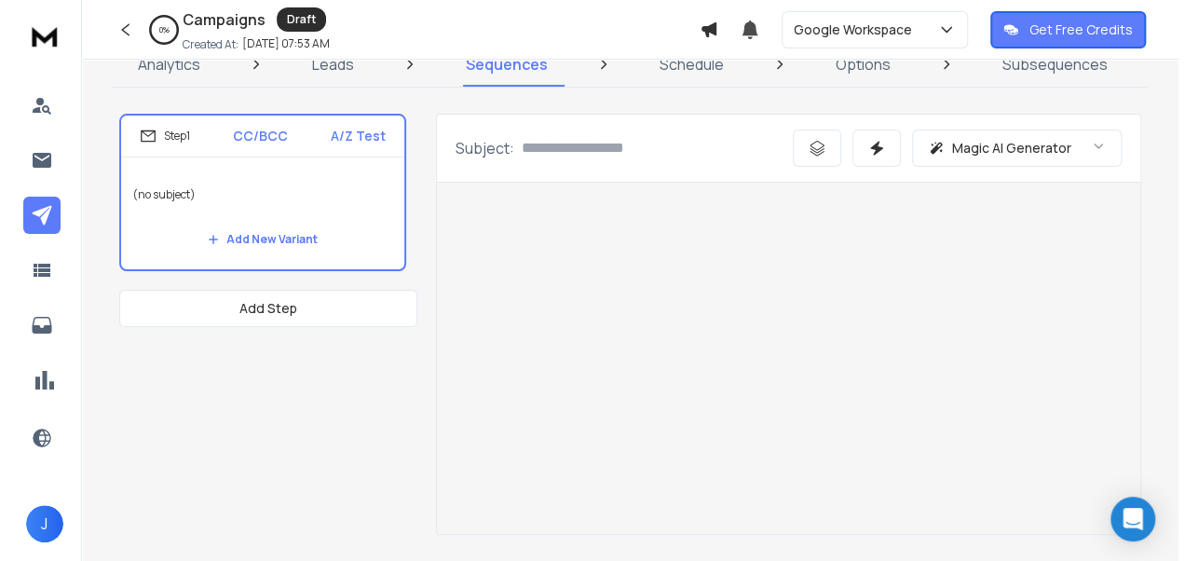
scroll to position [69, 0]
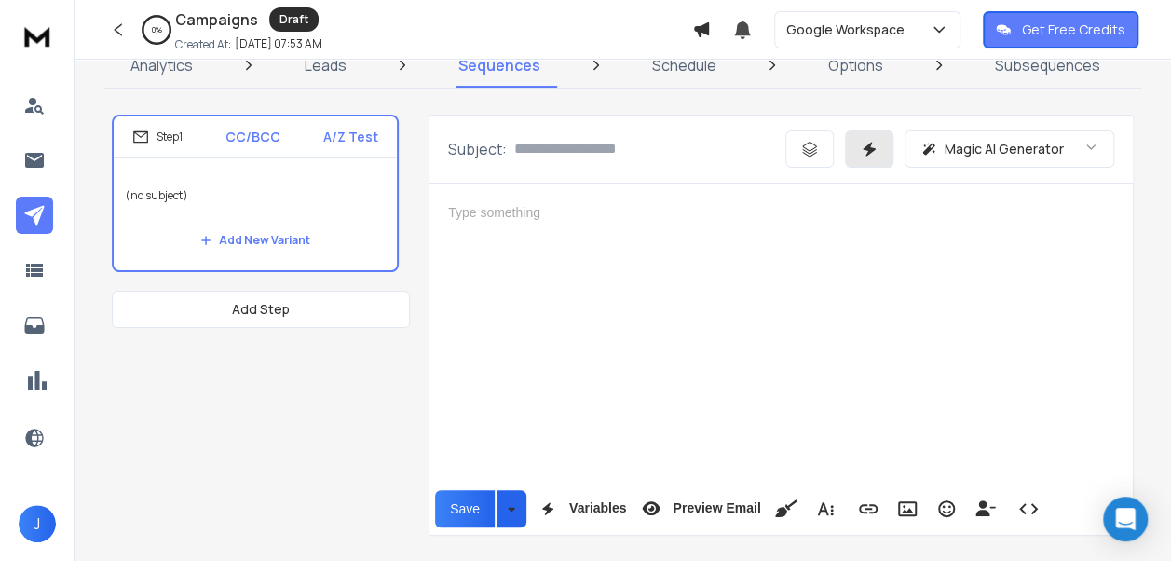
click at [866, 152] on icon "button" at bounding box center [869, 149] width 17 height 17
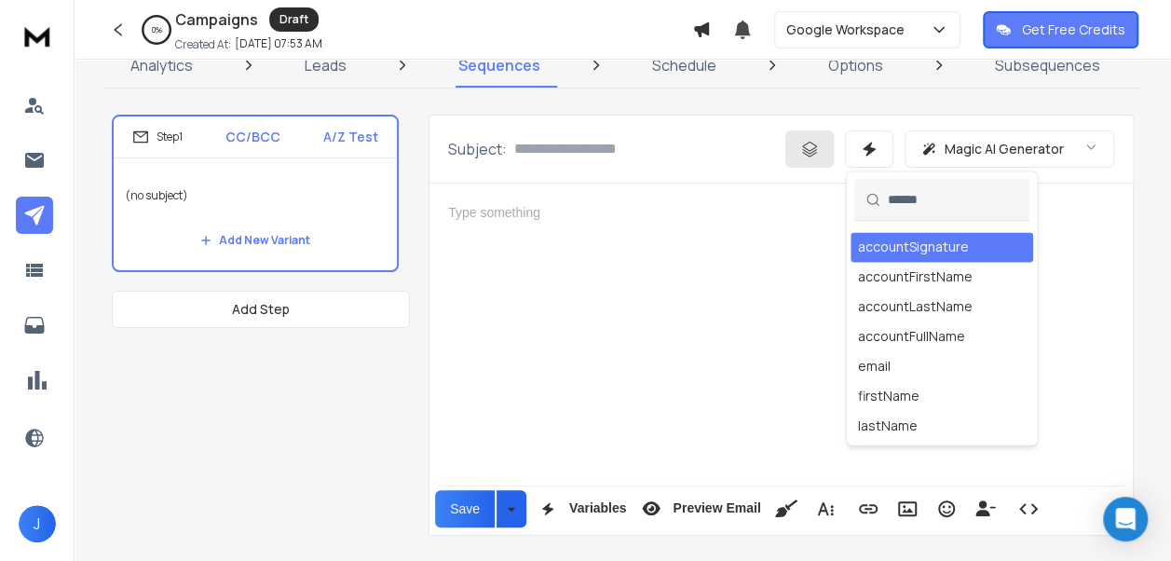
click at [828, 149] on button at bounding box center [809, 148] width 48 height 37
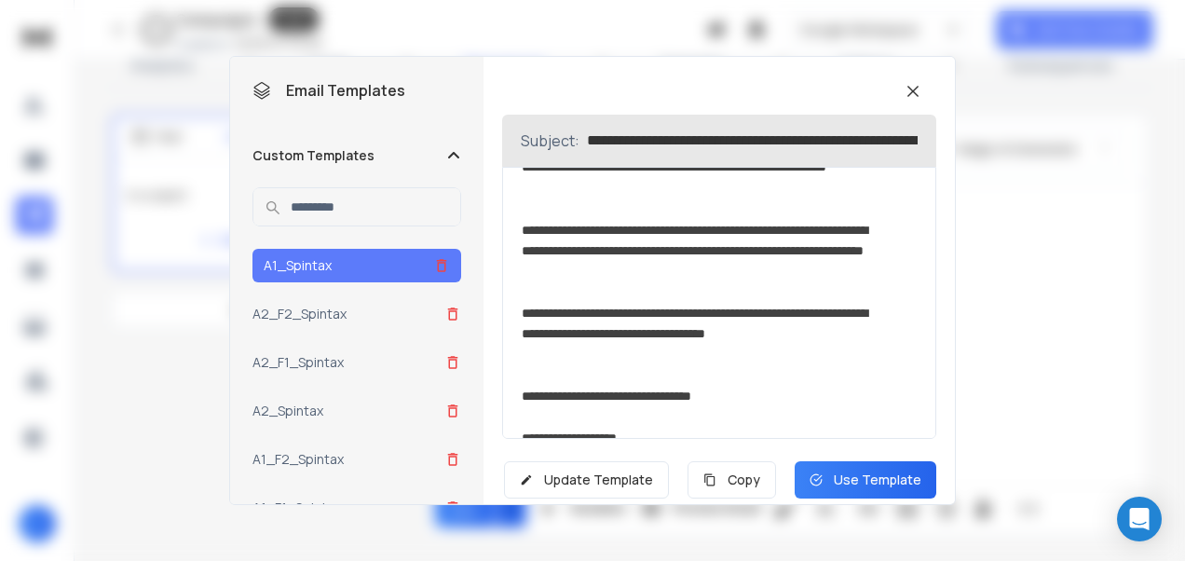
scroll to position [382, 0]
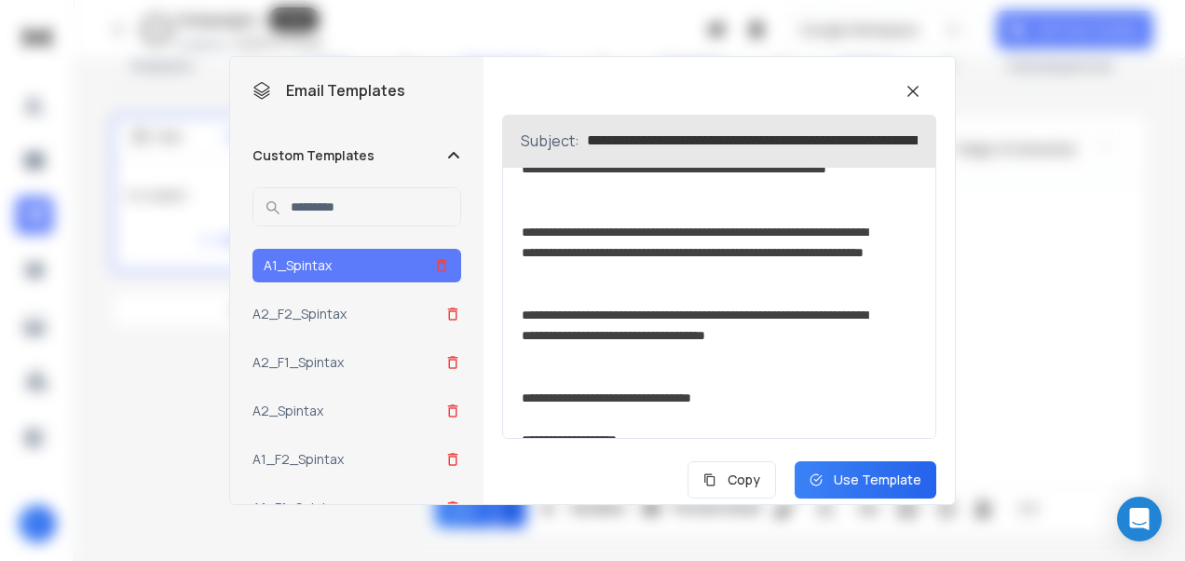
click at [332, 404] on div "A2_Spintax" at bounding box center [357, 410] width 210 height 19
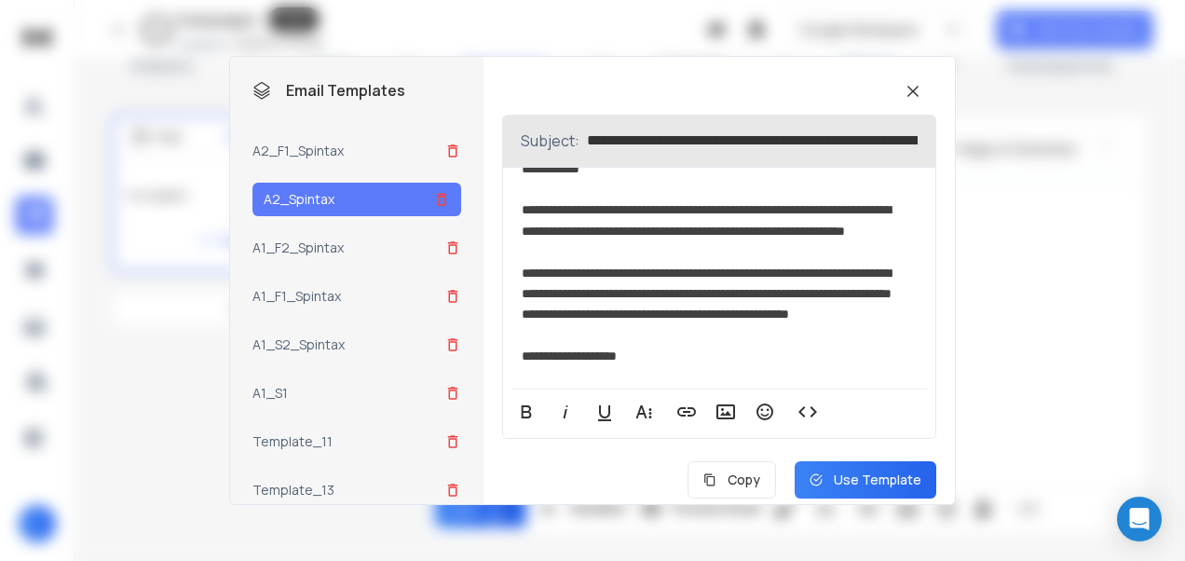
scroll to position [219, 0]
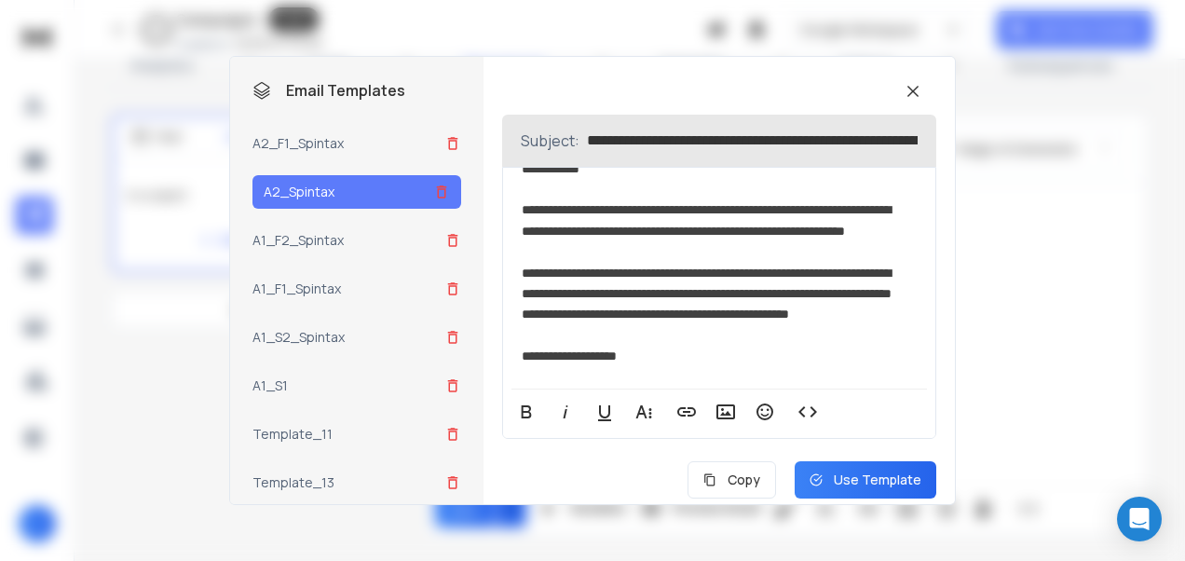
click at [343, 376] on div "A1_S1" at bounding box center [357, 385] width 210 height 19
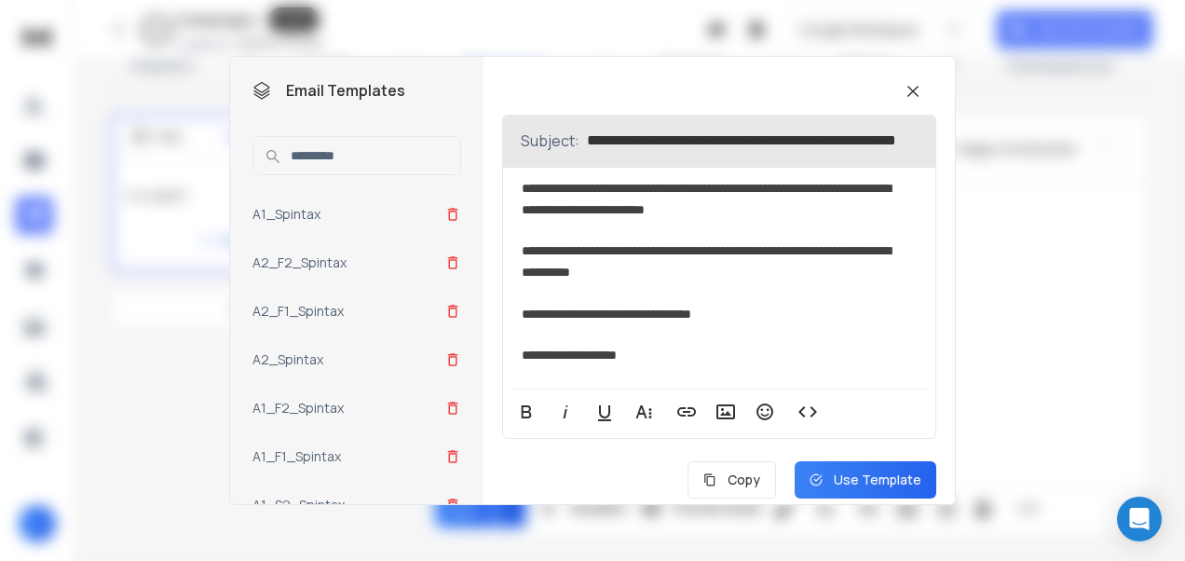
scroll to position [47, 0]
click at [343, 356] on div "A2_Spintax" at bounding box center [357, 363] width 210 height 19
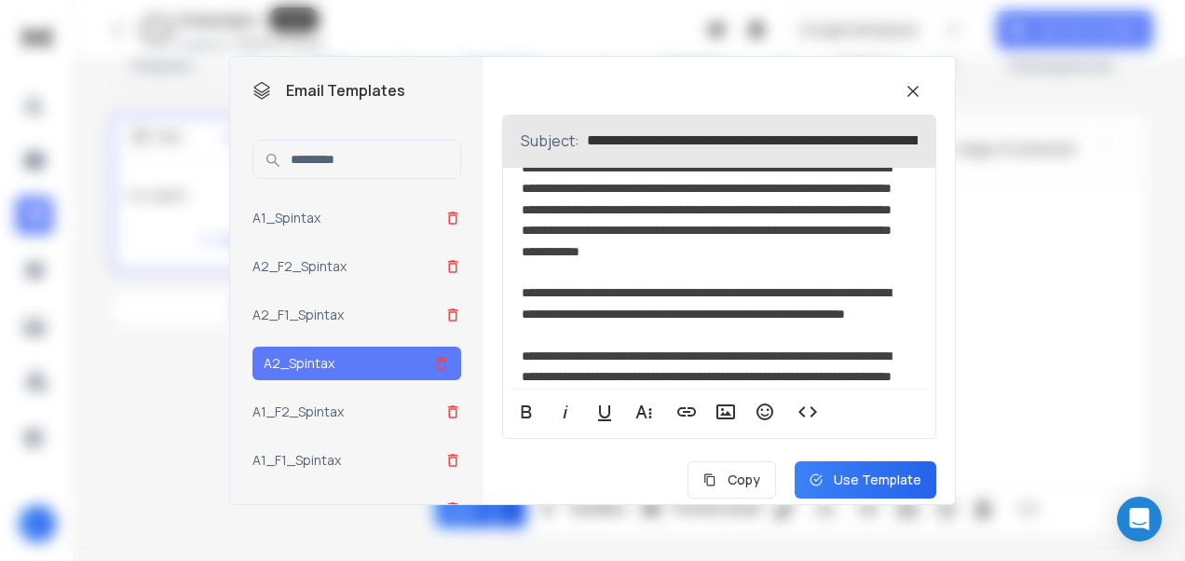
scroll to position [518, 0]
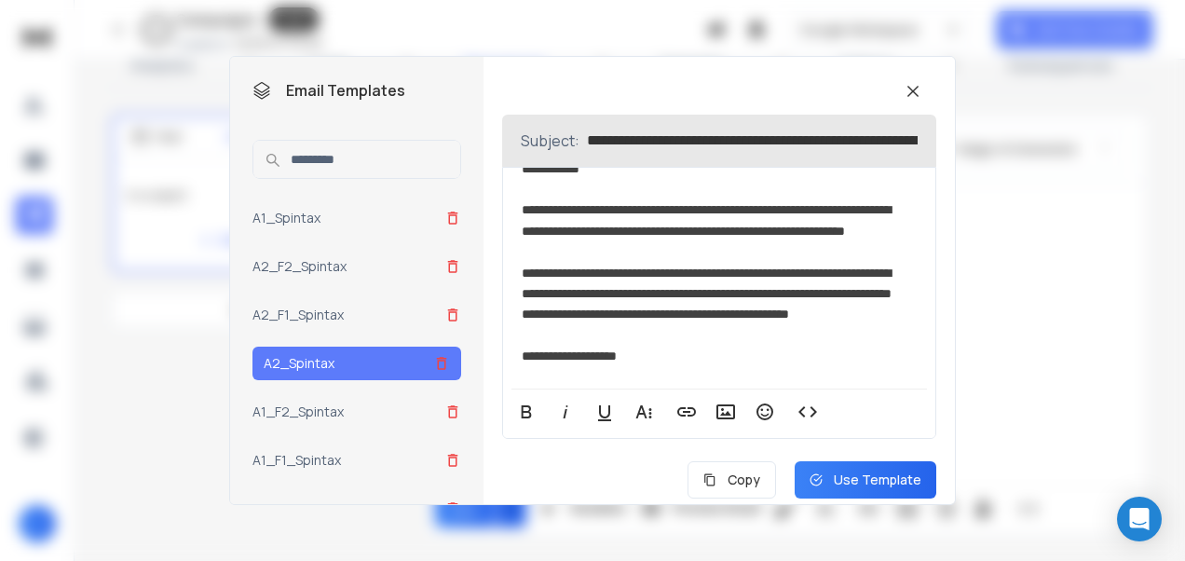
click at [308, 209] on h3 "A1_Spintax" at bounding box center [286, 218] width 68 height 19
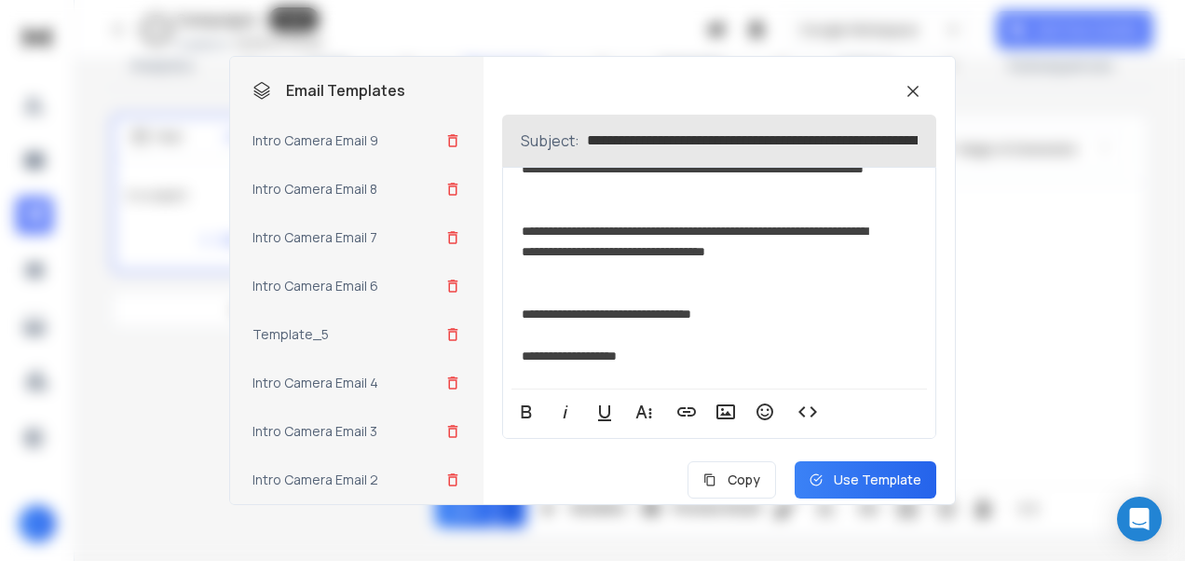
scroll to position [950, 0]
click at [329, 335] on div "Template_5" at bounding box center [357, 332] width 210 height 19
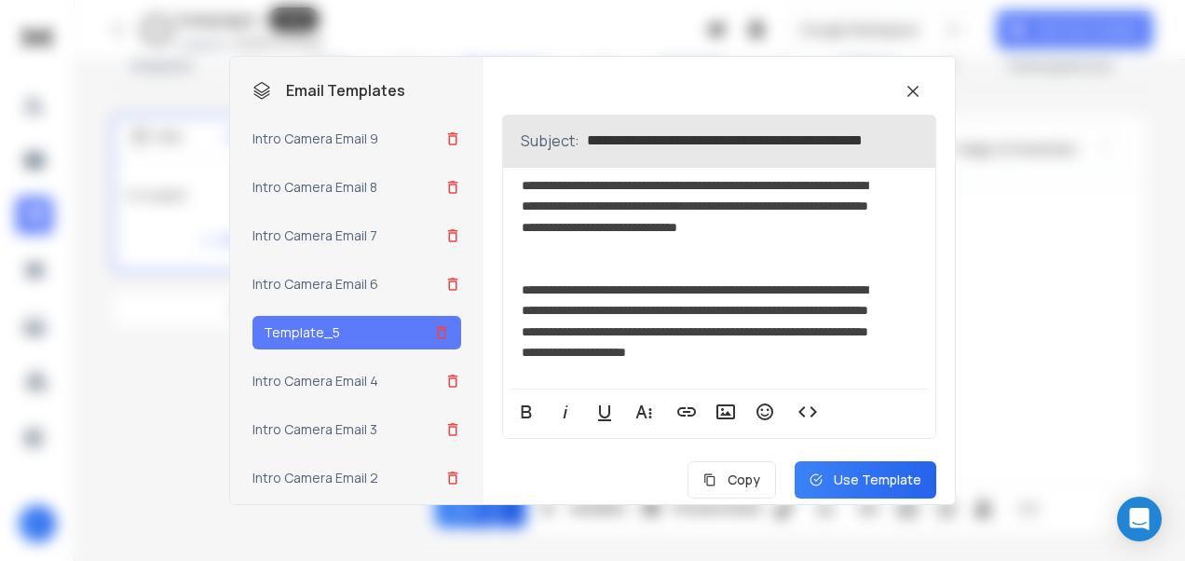
scroll to position [121, 0]
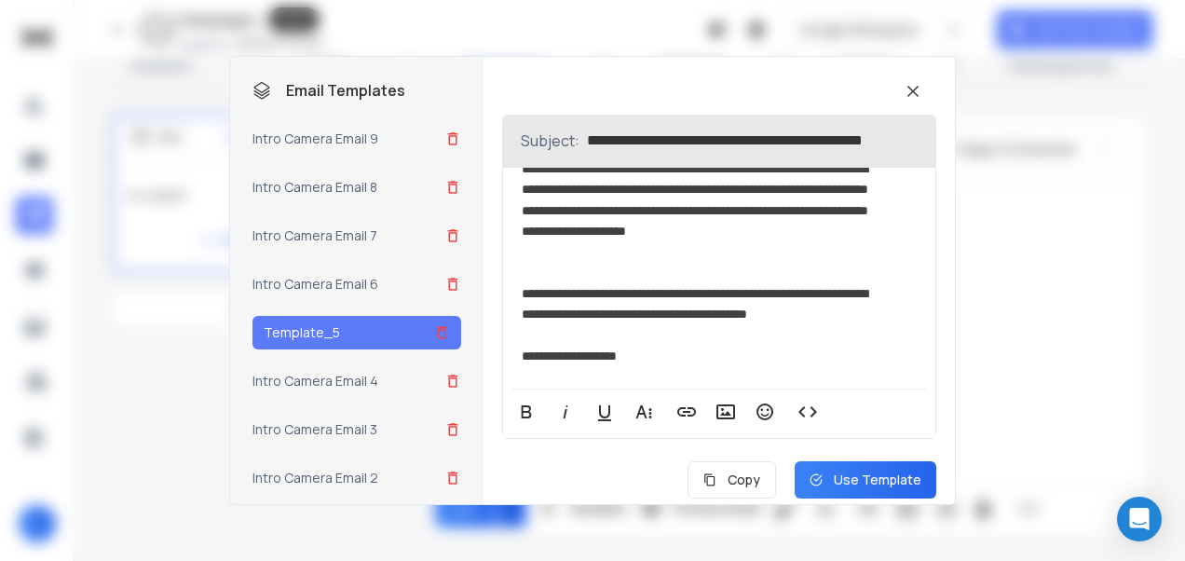
click at [297, 277] on h3 "Intro Camera Email 6" at bounding box center [315, 284] width 126 height 19
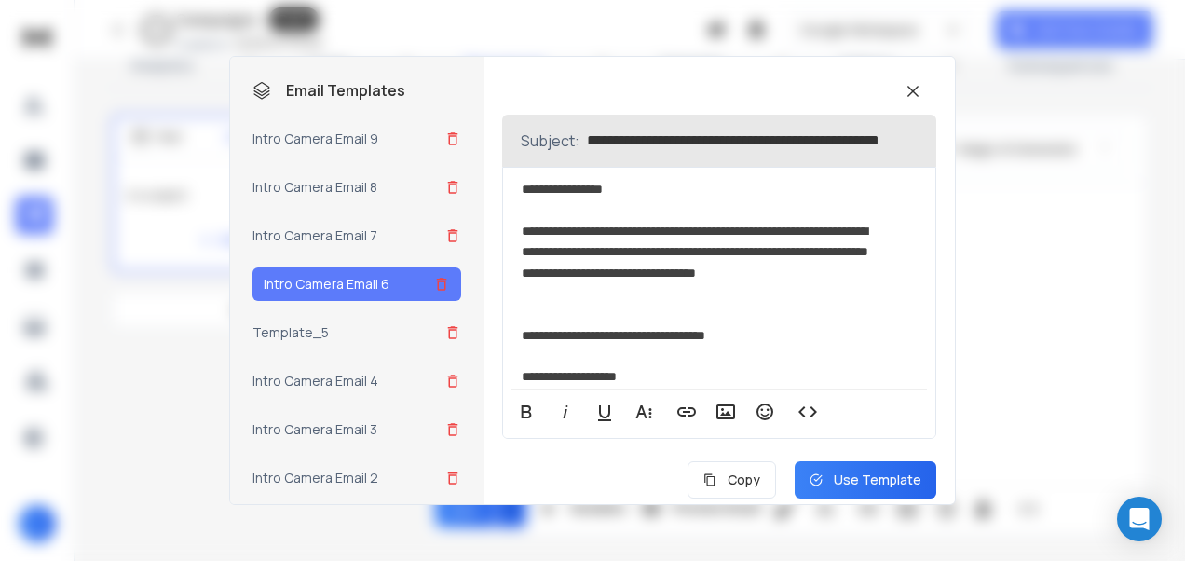
scroll to position [142, 0]
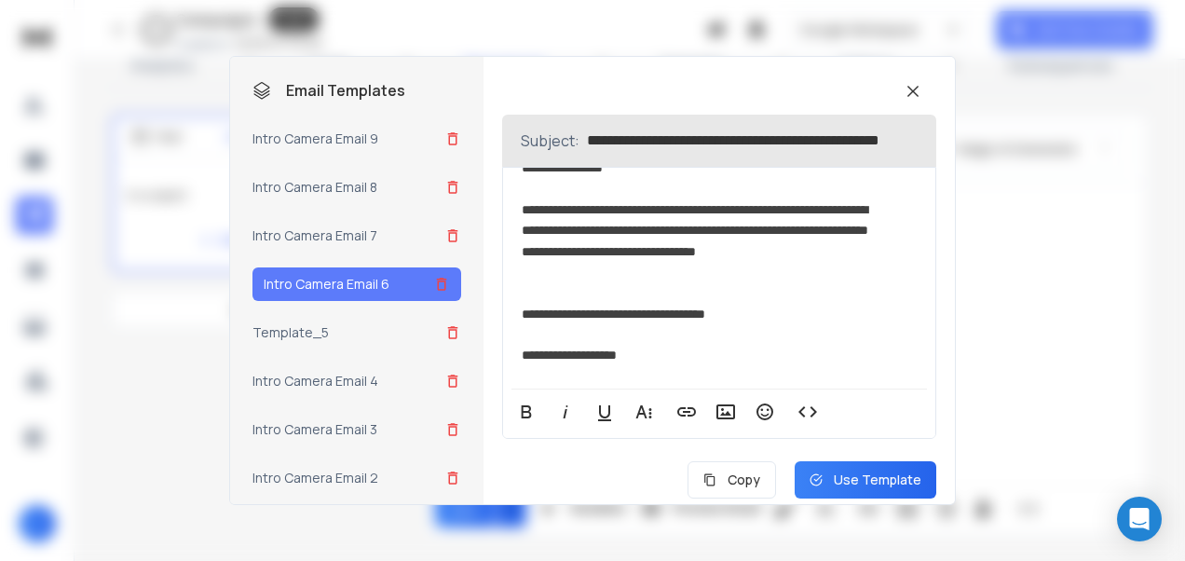
click at [340, 385] on h3 "Intro Camera Email 4" at bounding box center [315, 381] width 126 height 19
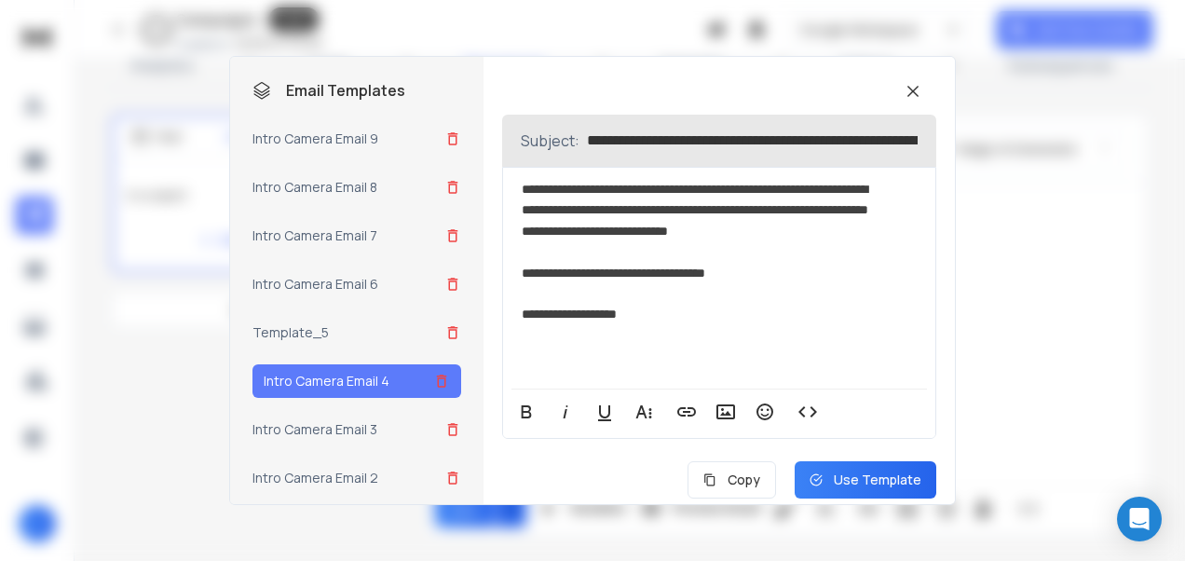
click at [367, 423] on h3 "Intro Camera Email 3" at bounding box center [314, 429] width 125 height 19
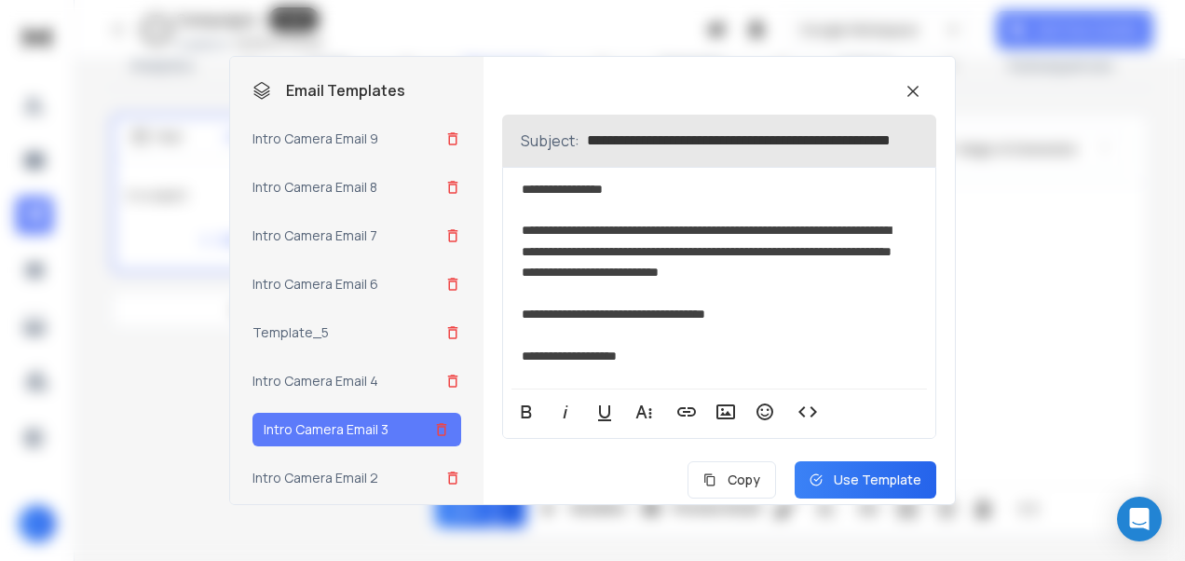
scroll to position [101, 0]
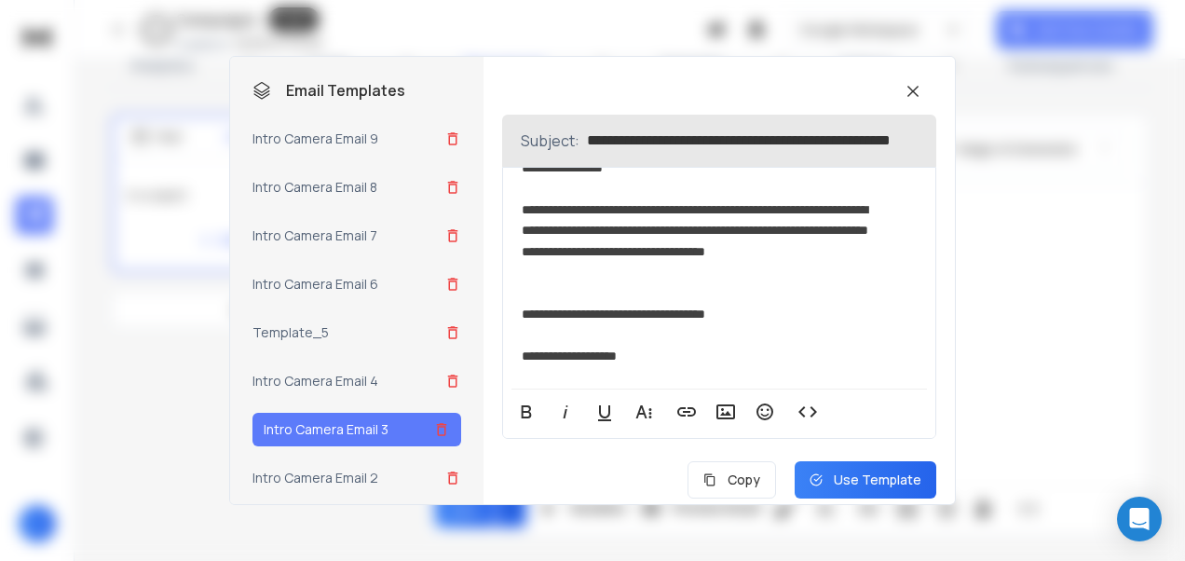
click at [249, 186] on div "Custom Templates A1_Spintax A2_F2_Spintax A2_F1_Spintax A2_Spintax A1_F2_Spinta…" at bounding box center [357, 319] width 254 height 391
click at [290, 183] on h3 "Intro Camera Email 8" at bounding box center [314, 187] width 125 height 19
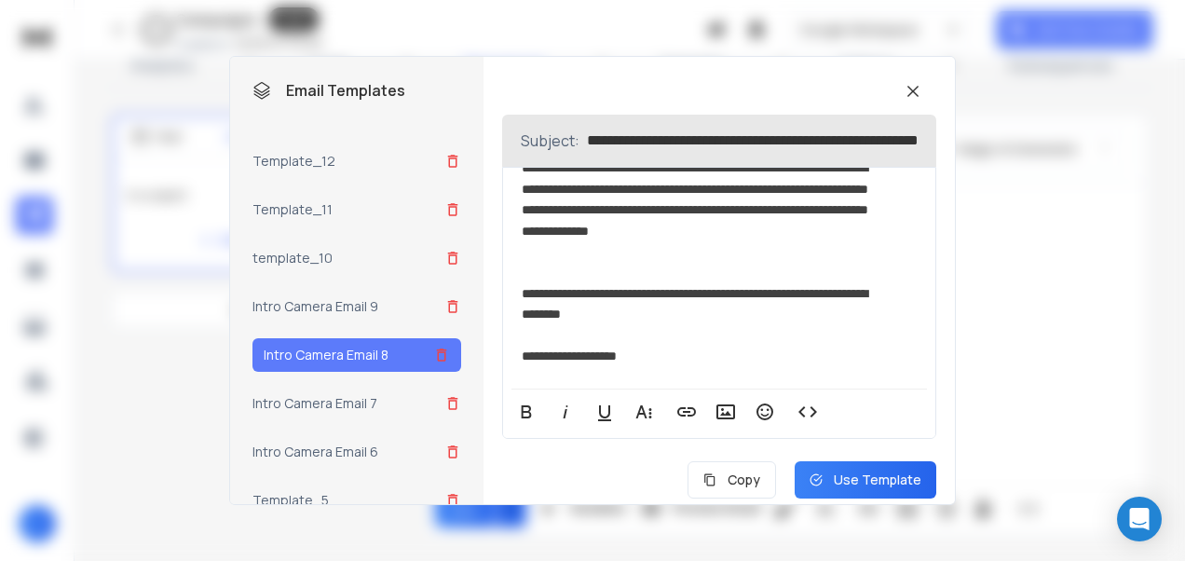
scroll to position [0, 0]
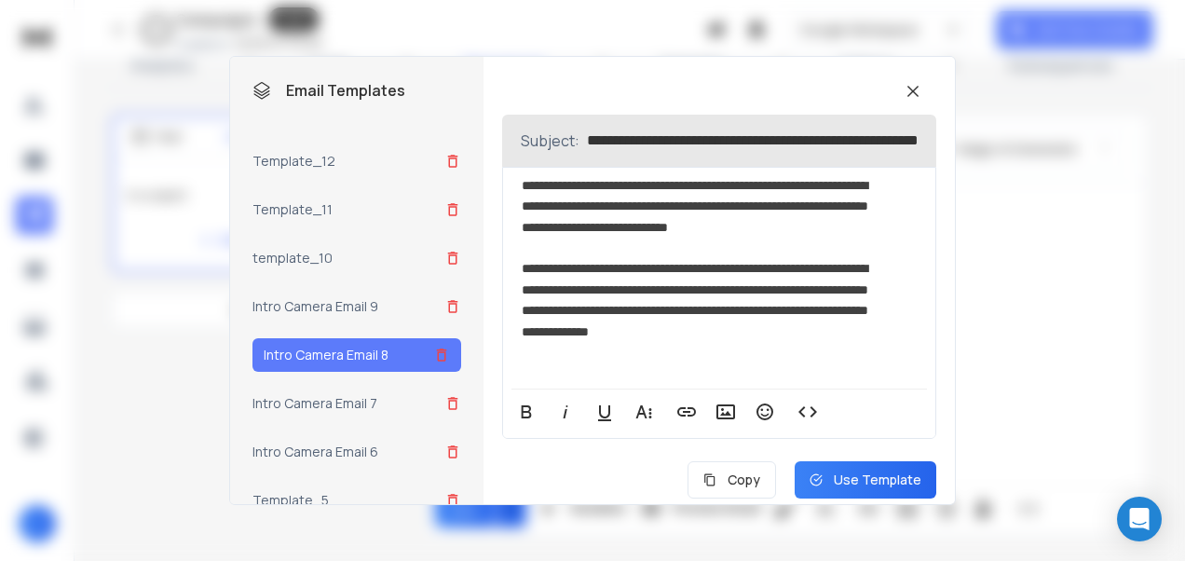
click at [288, 255] on h3 "template_10" at bounding box center [292, 258] width 80 height 19
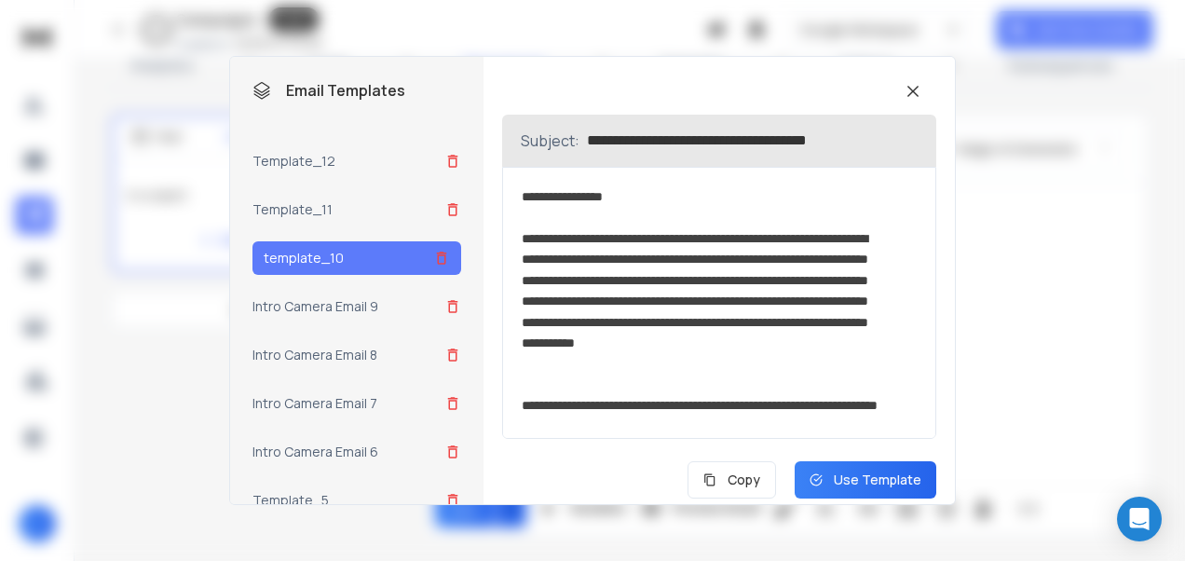
click at [308, 220] on div "Template_11" at bounding box center [357, 210] width 210 height 34
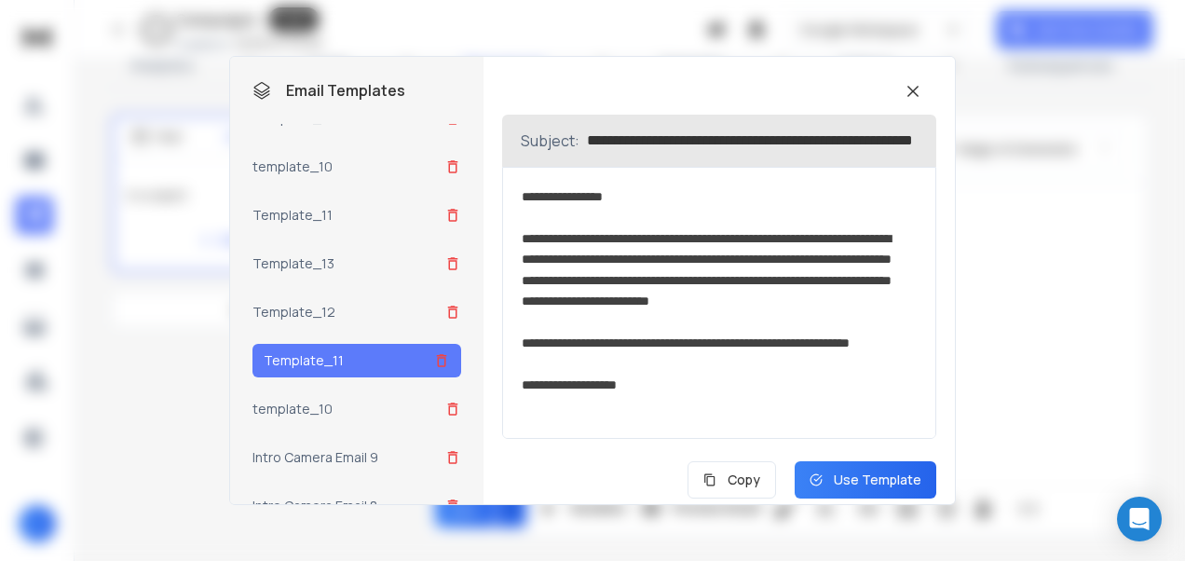
scroll to position [631, 0]
click at [305, 308] on h3 "Template_12" at bounding box center [293, 312] width 83 height 19
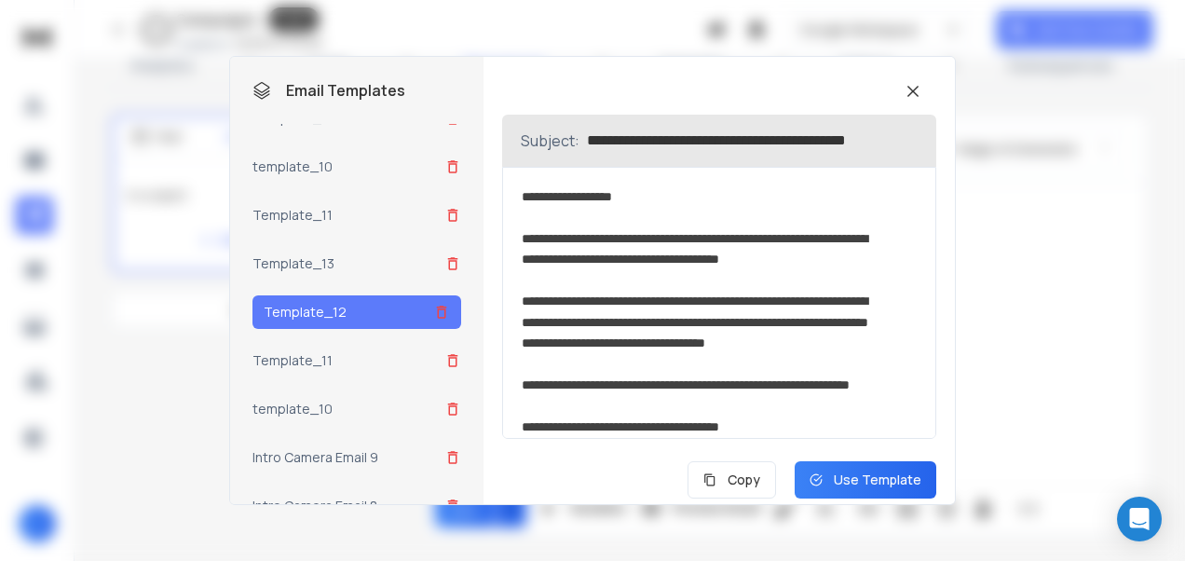
click at [302, 264] on h3 "Template_13" at bounding box center [293, 263] width 82 height 19
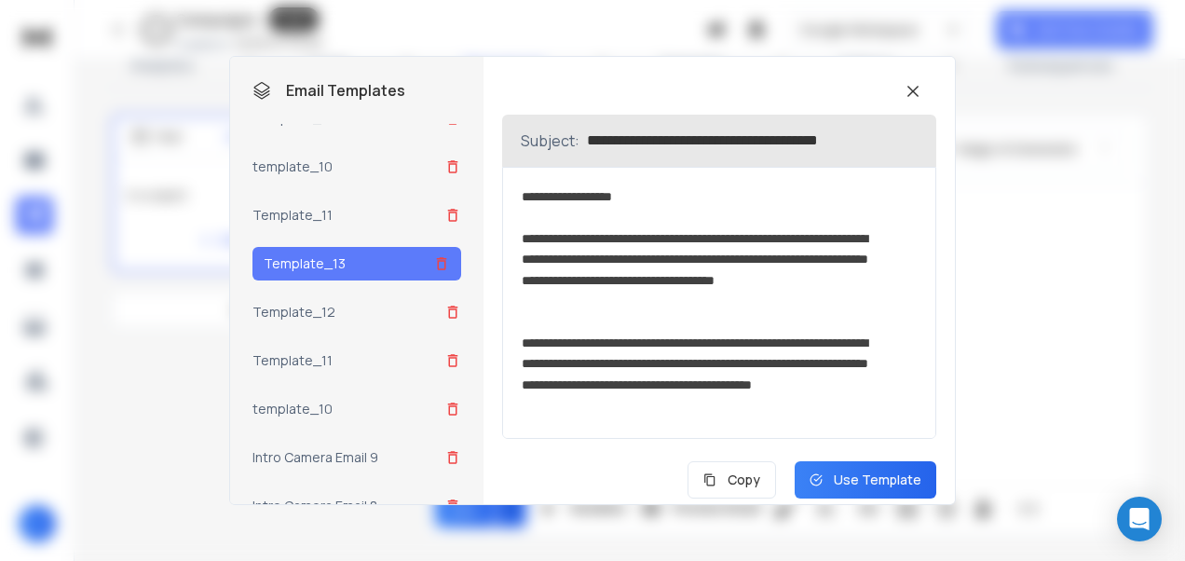
click at [305, 209] on h3 "Template_11" at bounding box center [292, 215] width 80 height 19
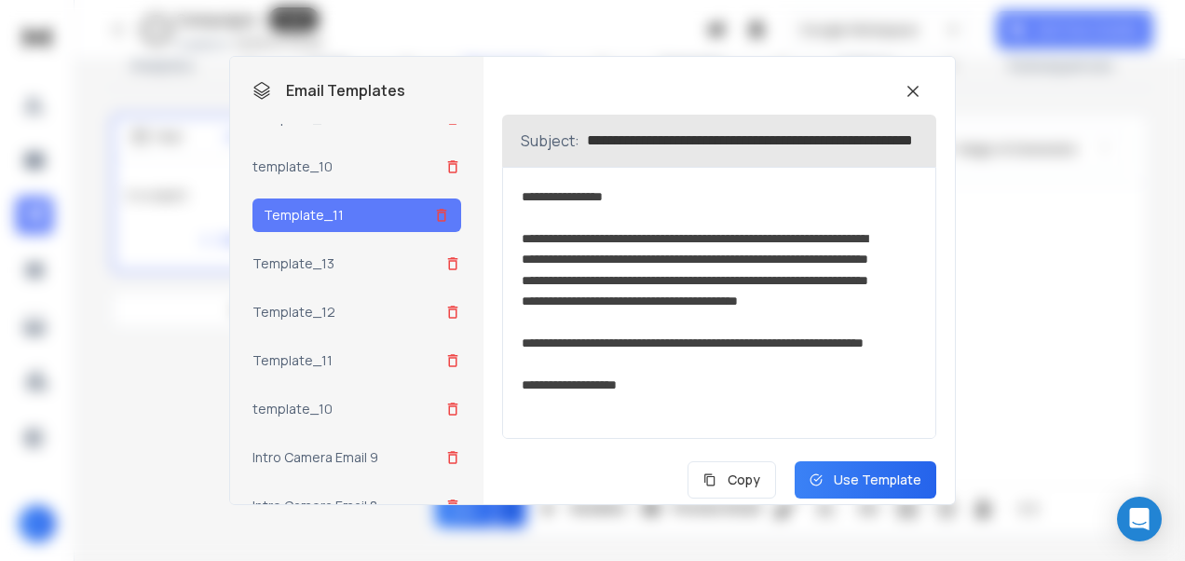
click at [328, 165] on div "template_10" at bounding box center [357, 166] width 210 height 19
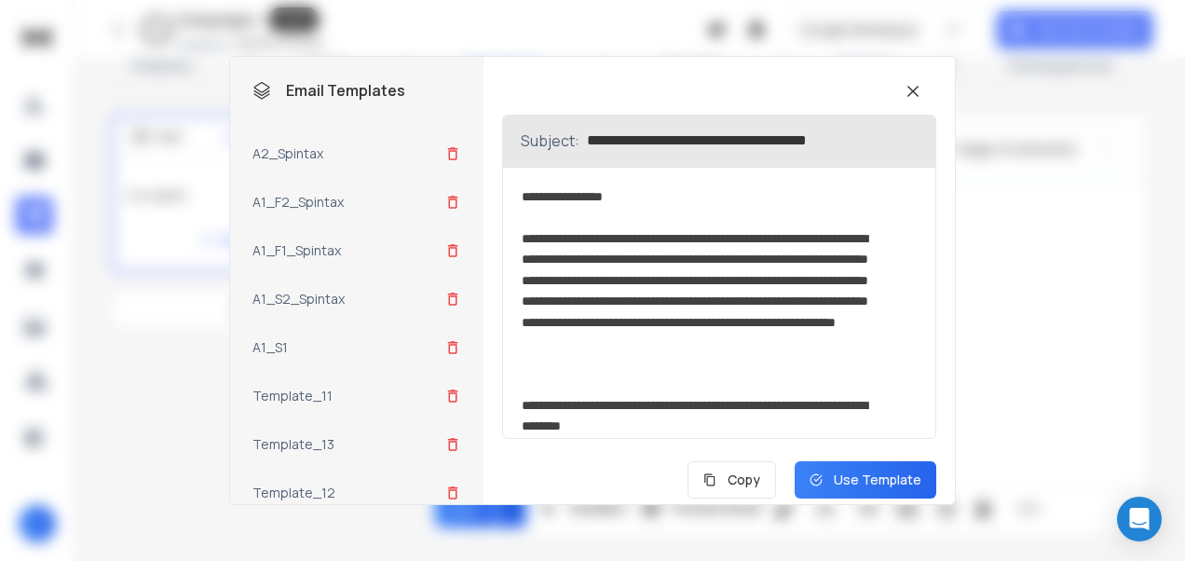
scroll to position [283, 0]
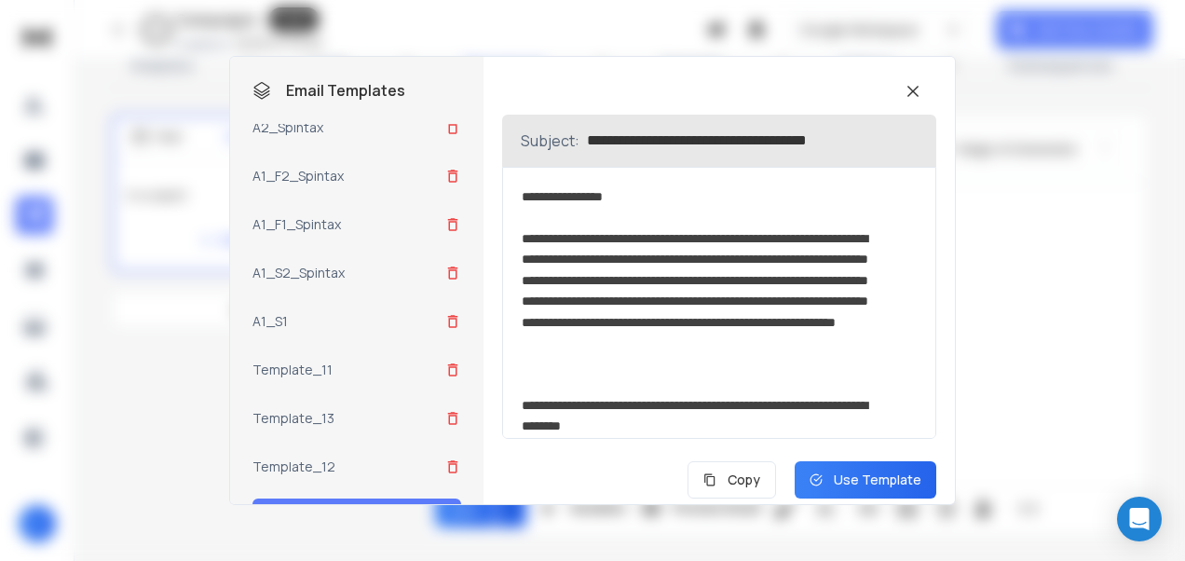
click at [283, 361] on h3 "Template_11" at bounding box center [292, 369] width 80 height 19
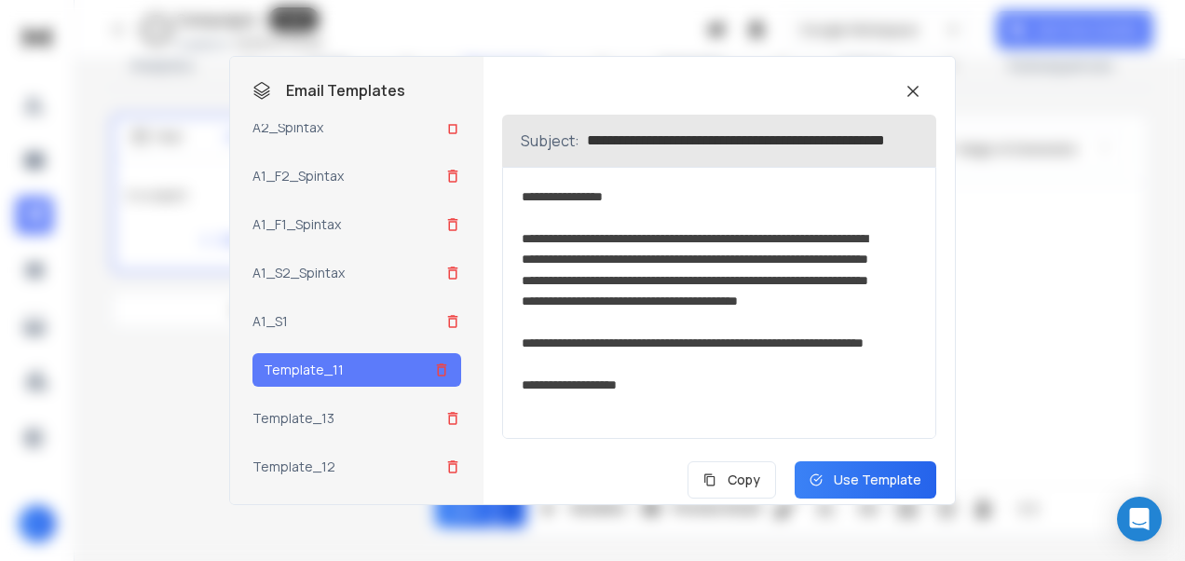
click at [283, 406] on div "Template_13" at bounding box center [357, 418] width 210 height 34
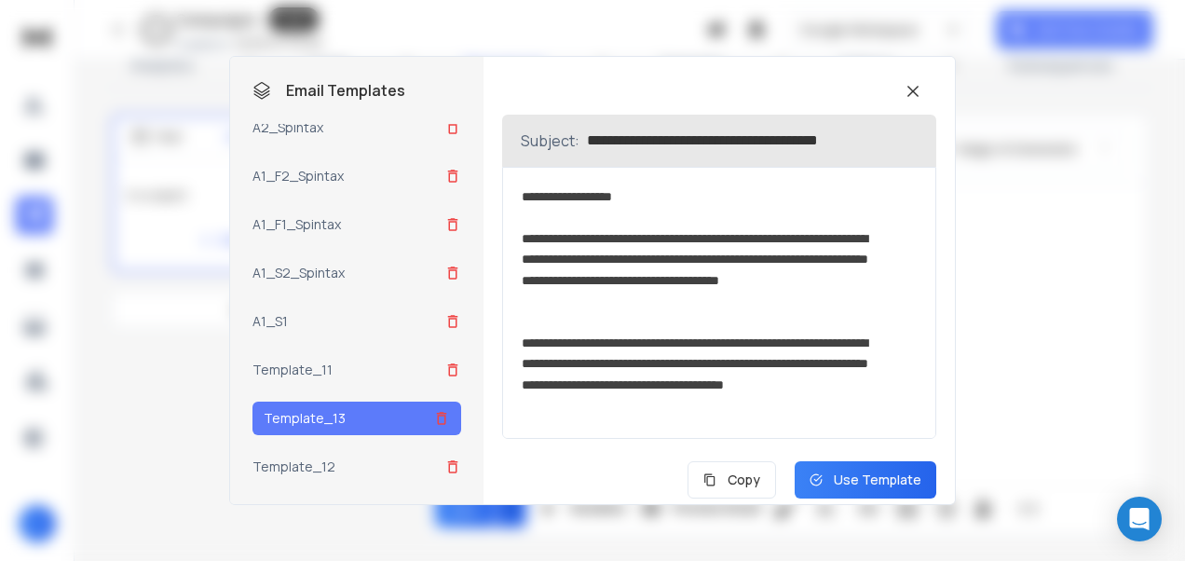
click at [283, 460] on h3 "Template_12" at bounding box center [293, 466] width 83 height 19
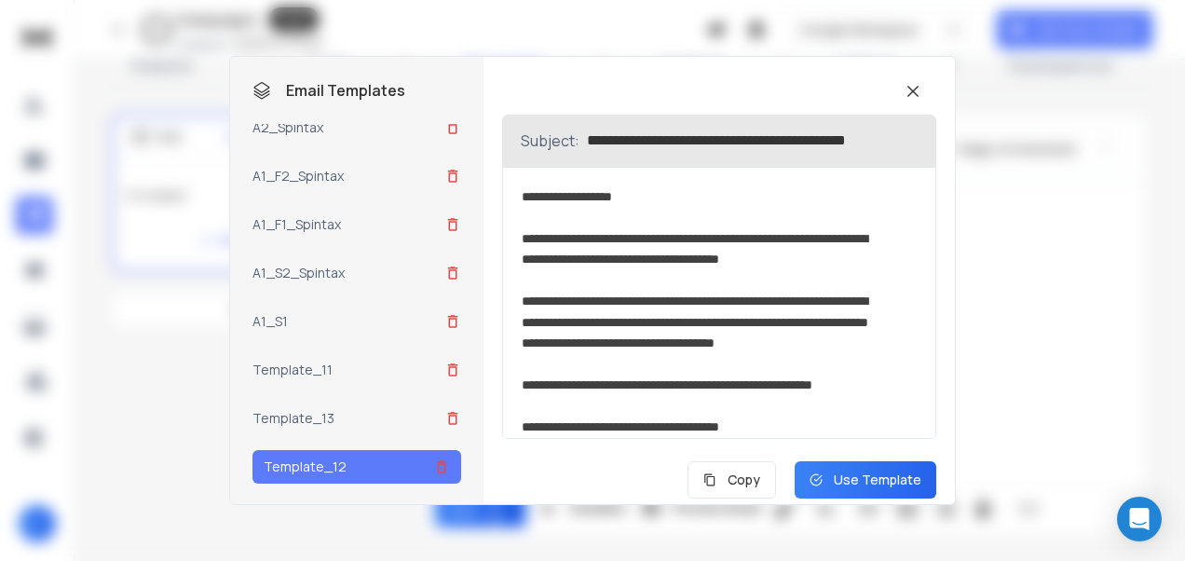
click at [293, 309] on div "A1_S1" at bounding box center [357, 322] width 210 height 34
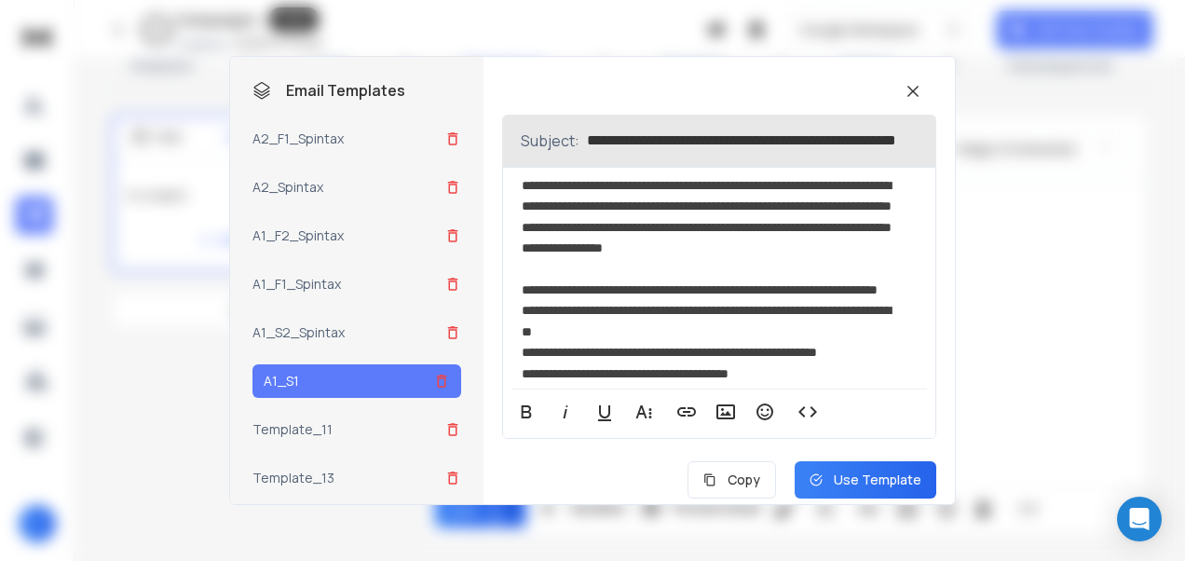
scroll to position [218, 0]
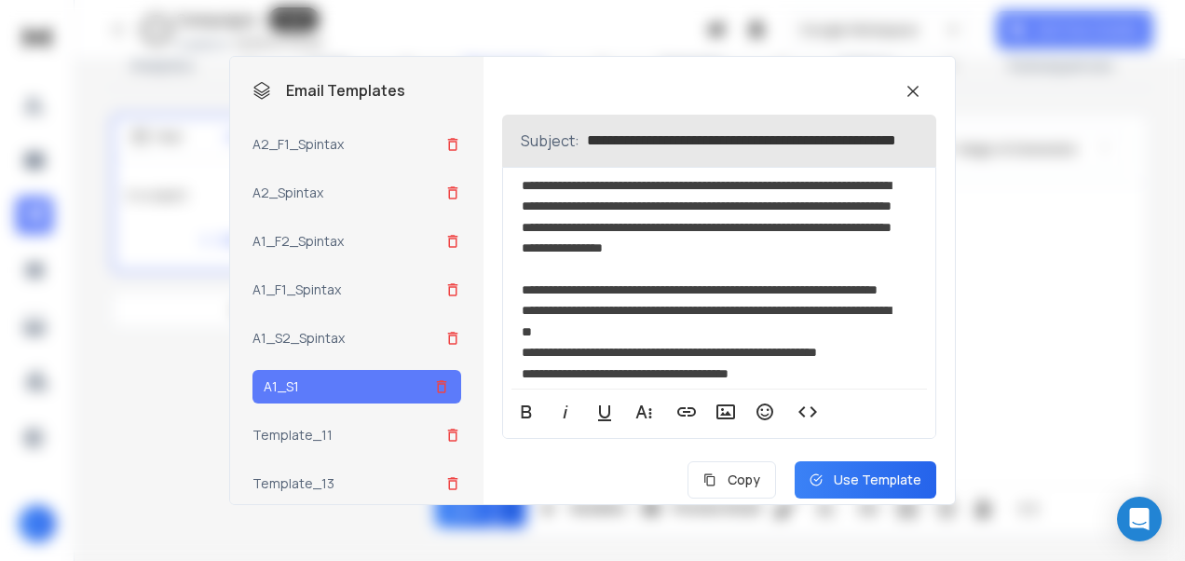
click at [345, 191] on div "A2_Spintax" at bounding box center [357, 192] width 210 height 19
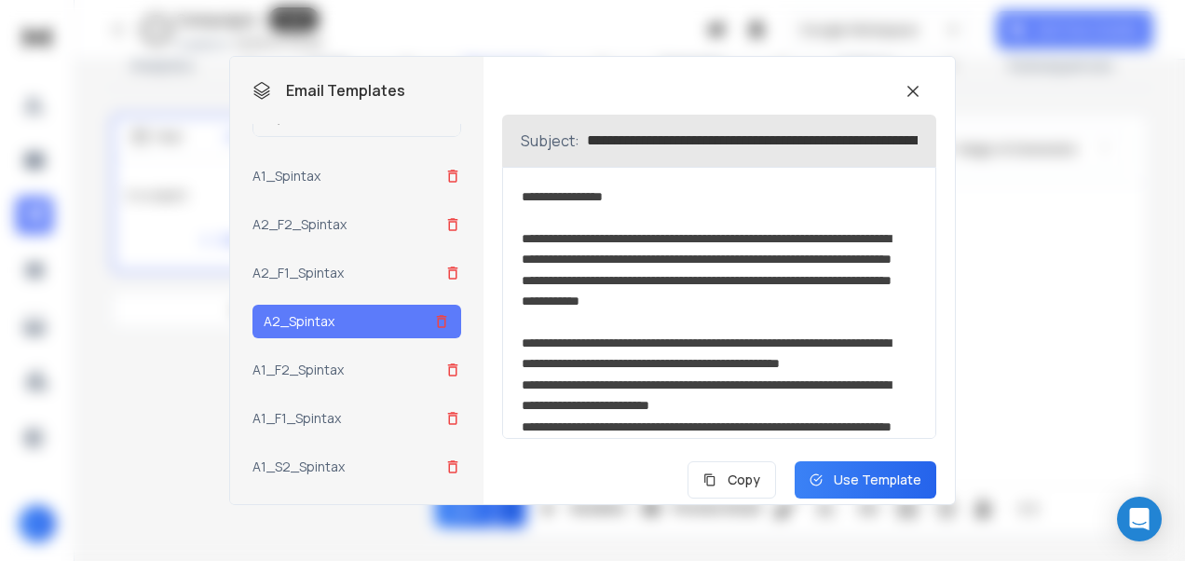
scroll to position [89, 0]
click at [345, 181] on div "A1_Spintax" at bounding box center [357, 176] width 210 height 19
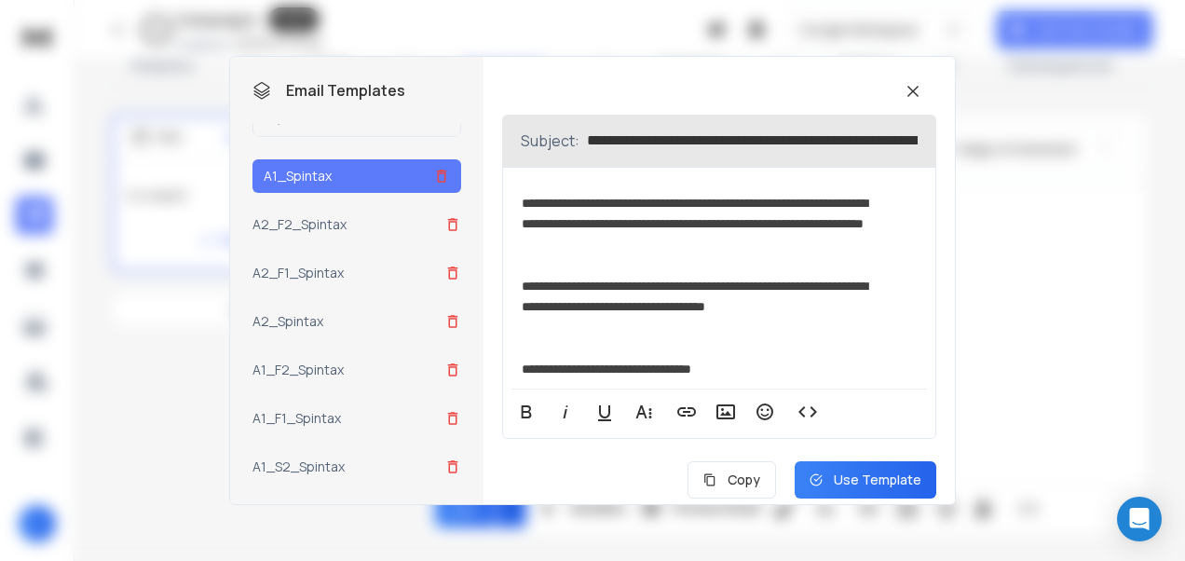
scroll to position [397, 0]
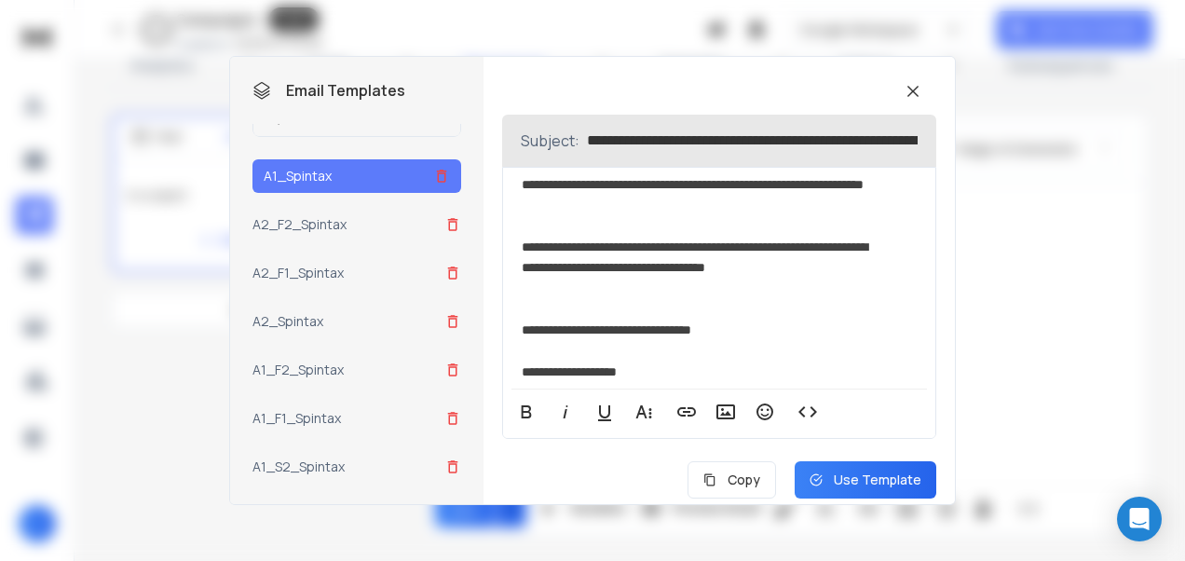
click at [371, 324] on div "A2_Spintax" at bounding box center [357, 321] width 210 height 19
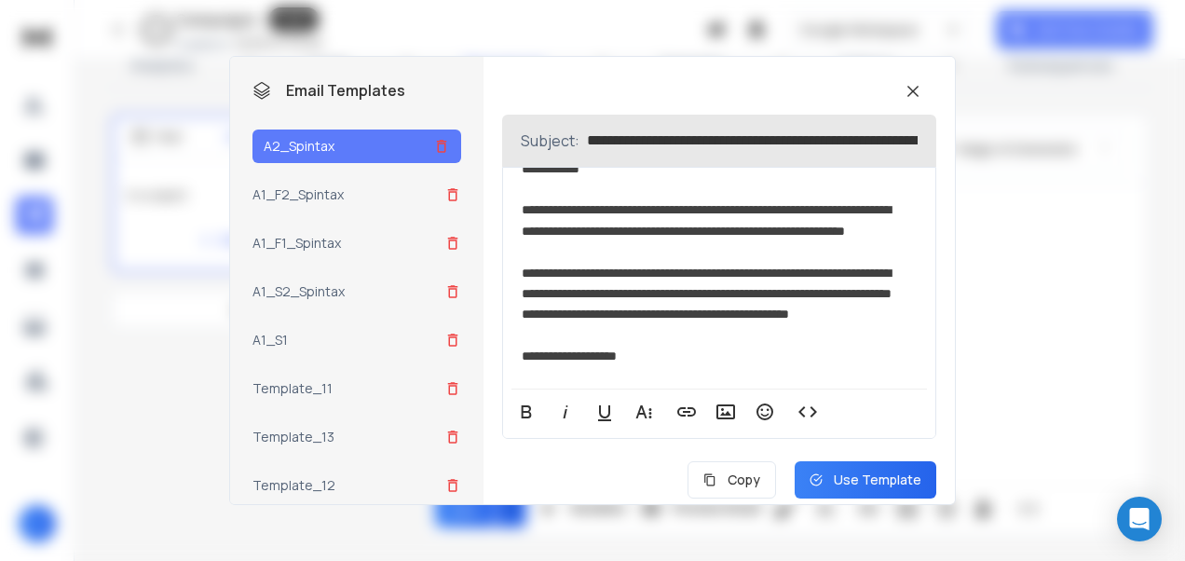
scroll to position [274, 0]
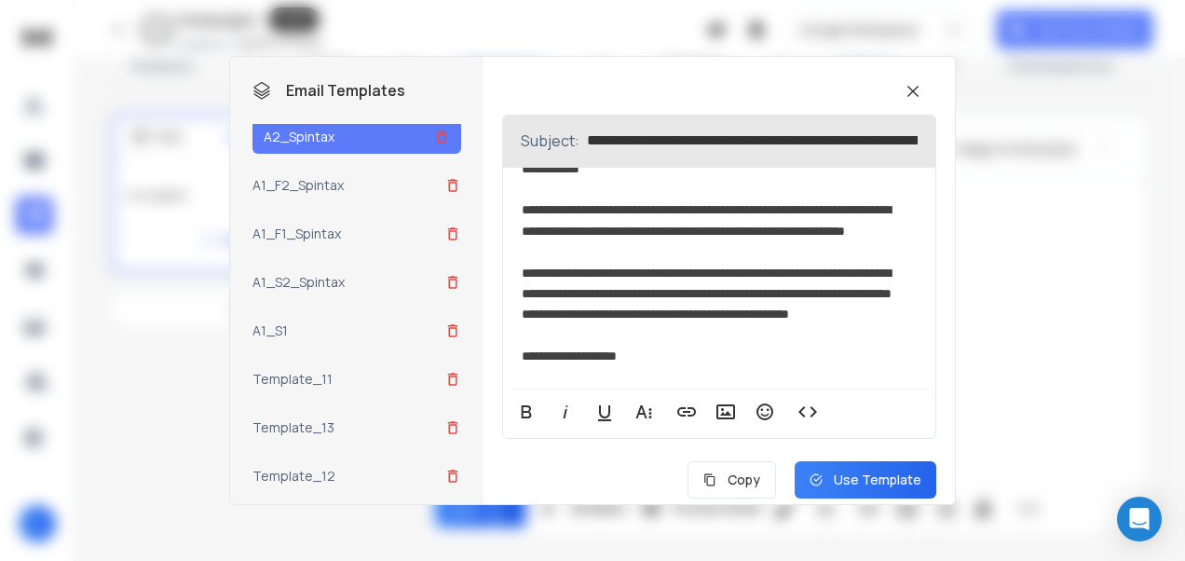
click at [326, 324] on div "A1_S1" at bounding box center [357, 330] width 210 height 19
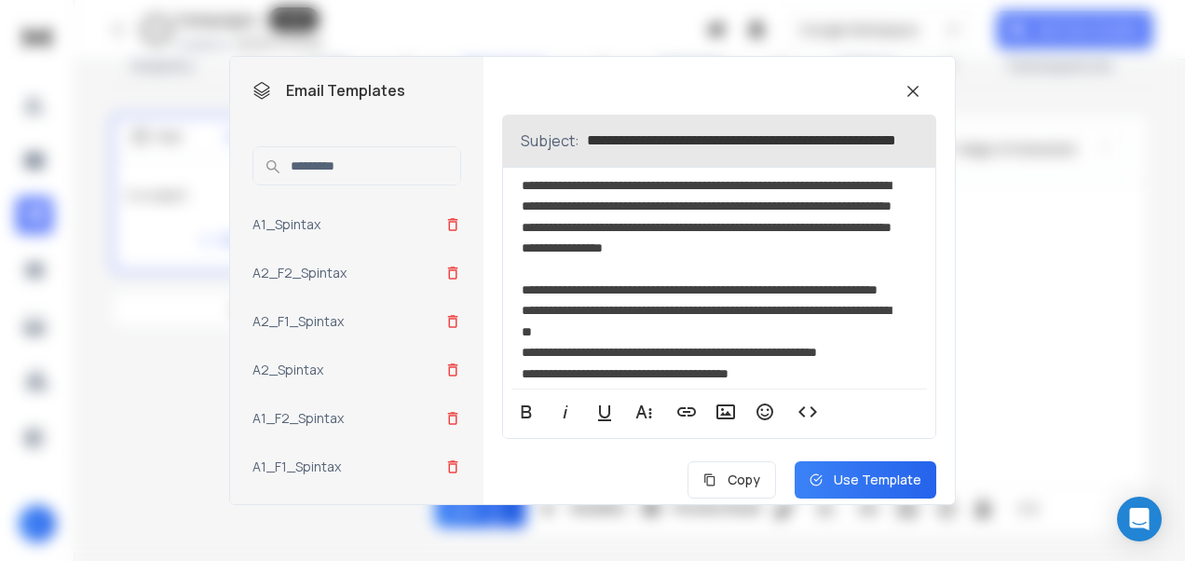
scroll to position [41, 0]
click at [316, 223] on h3 "A1_Spintax" at bounding box center [286, 224] width 68 height 19
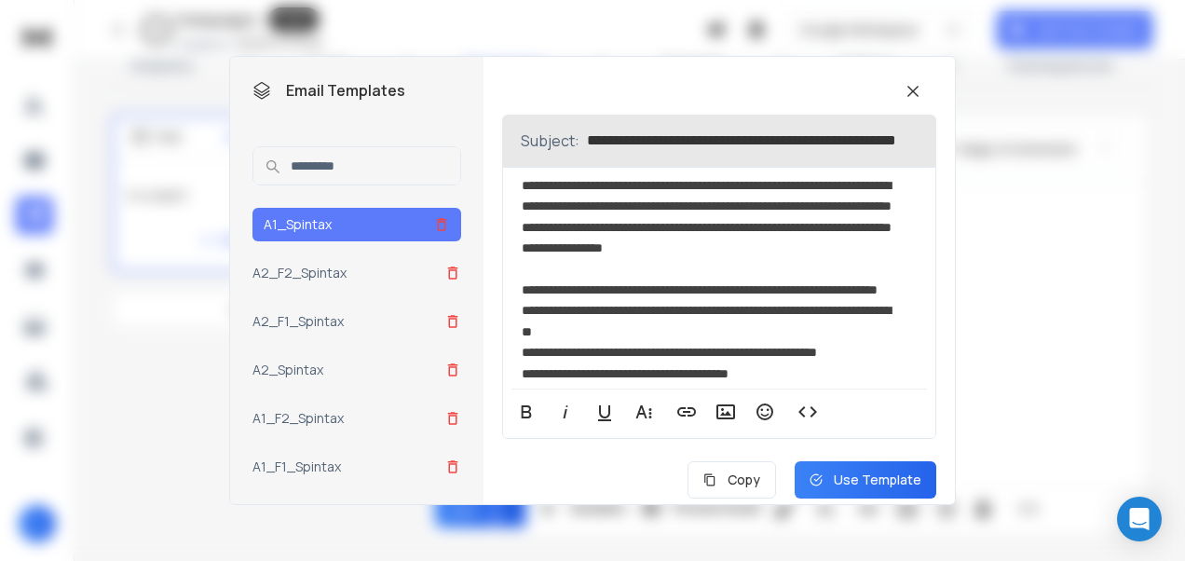
type input "**********"
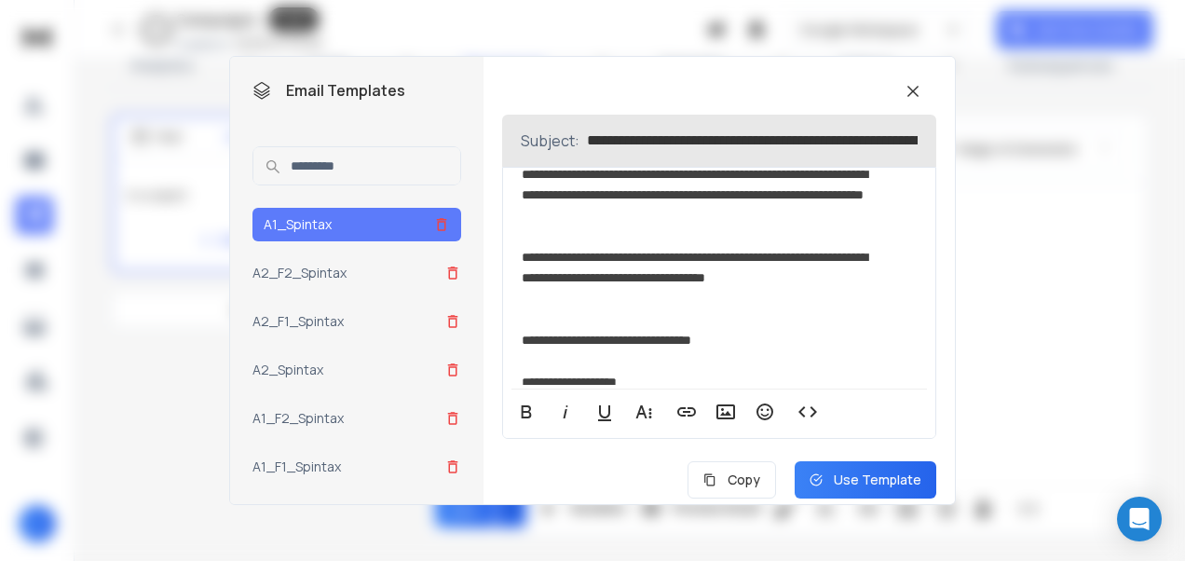
scroll to position [414, 0]
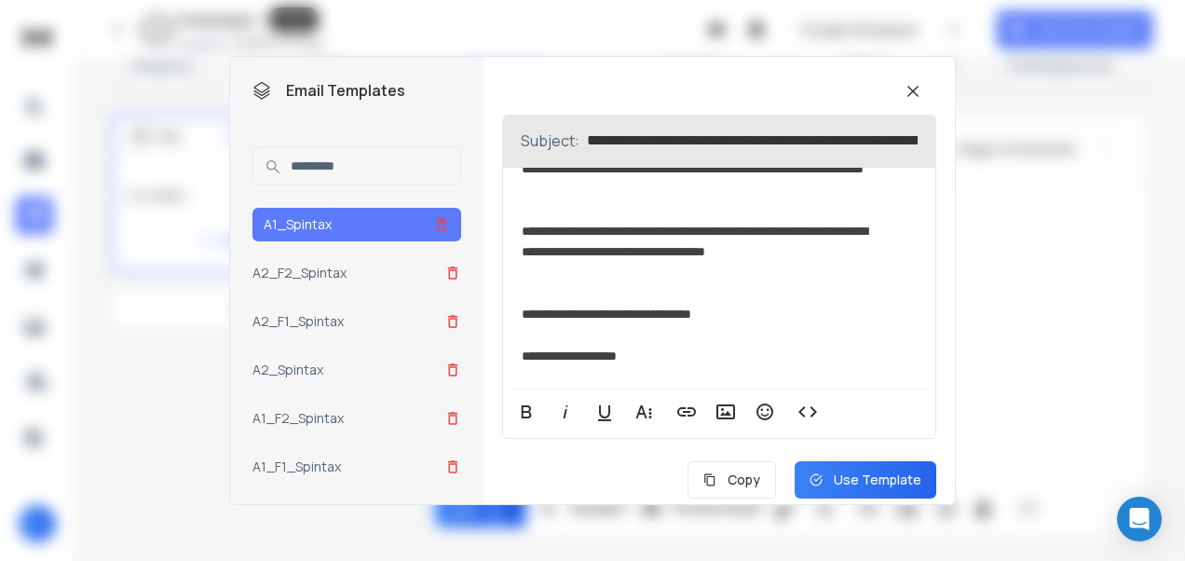
click at [853, 481] on button "Use Template" at bounding box center [865, 479] width 142 height 37
type input "**********"
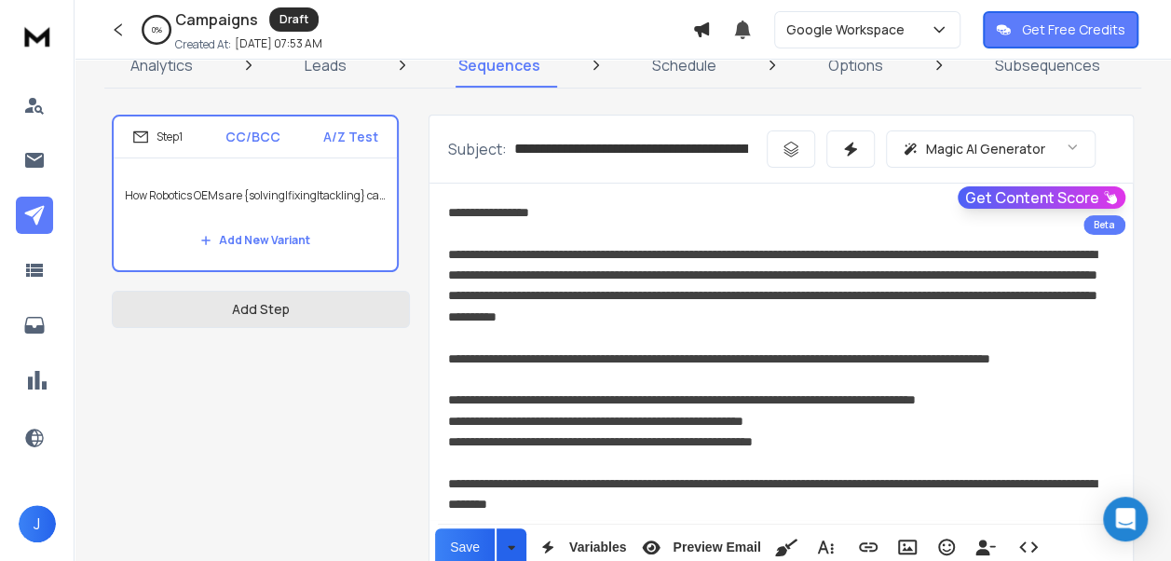
click at [317, 316] on button "Add Step" at bounding box center [261, 309] width 298 height 37
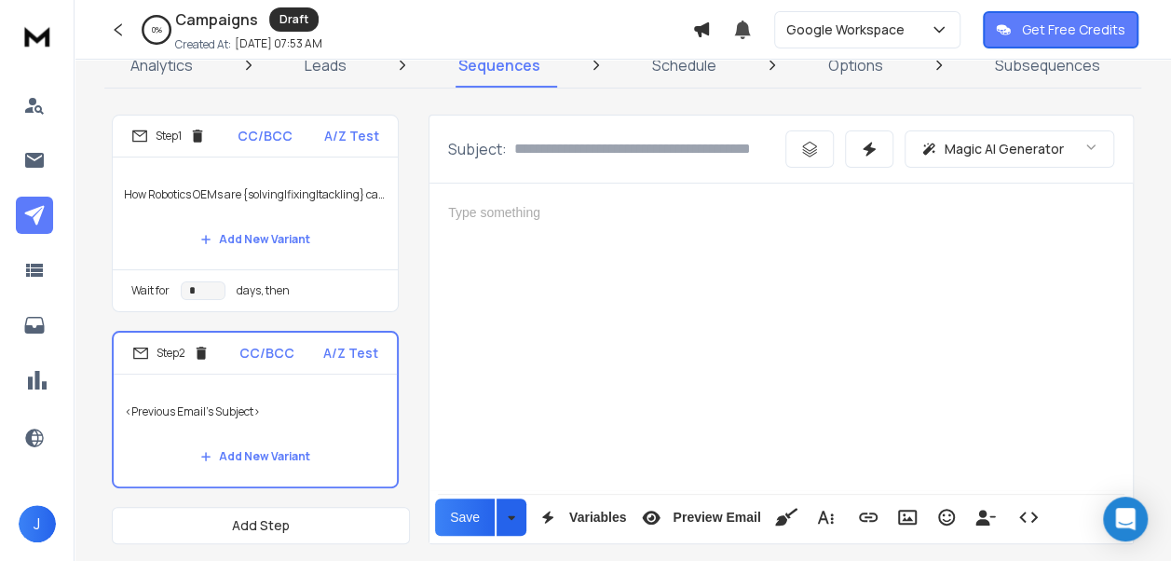
click at [359, 235] on div "Add New Variant" at bounding box center [255, 239] width 263 height 37
type input "**********"
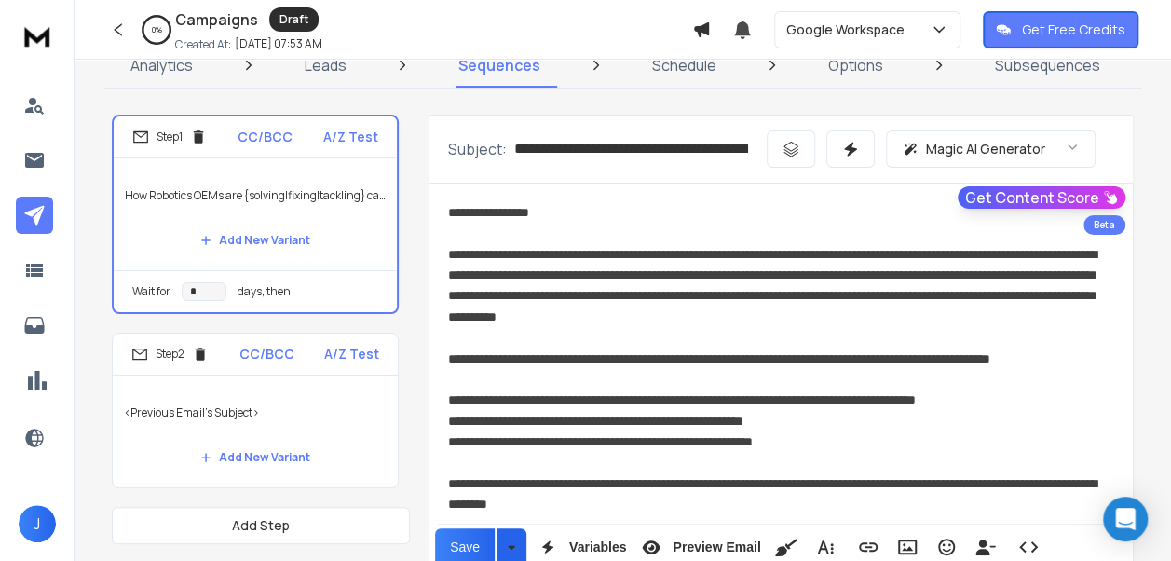
click at [346, 420] on p "<Previous Email's Subject>" at bounding box center [255, 412] width 263 height 52
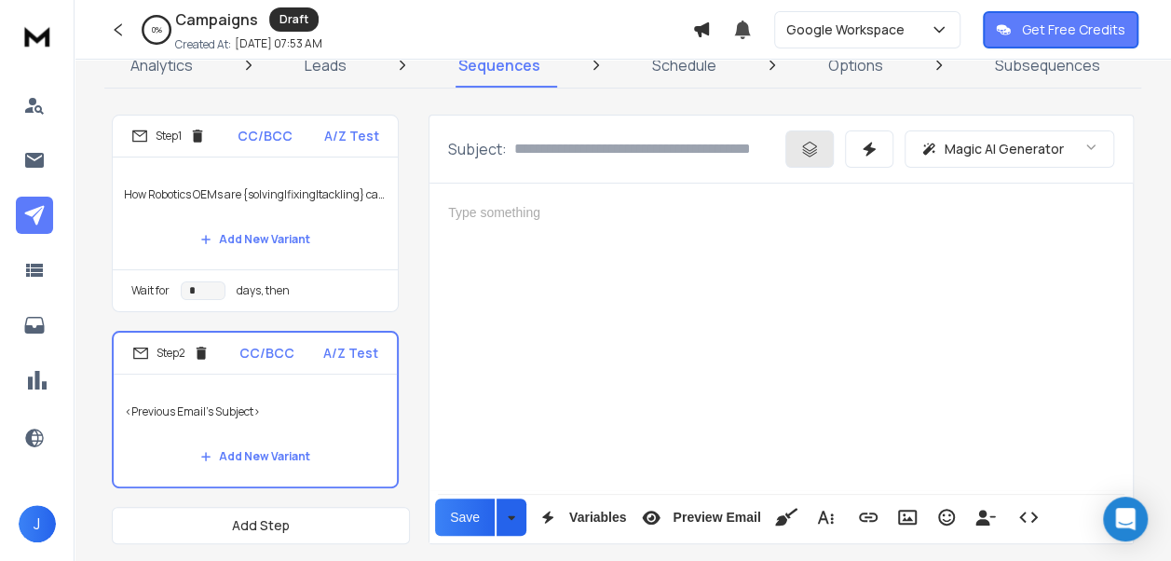
click at [805, 156] on icon at bounding box center [809, 149] width 17 height 17
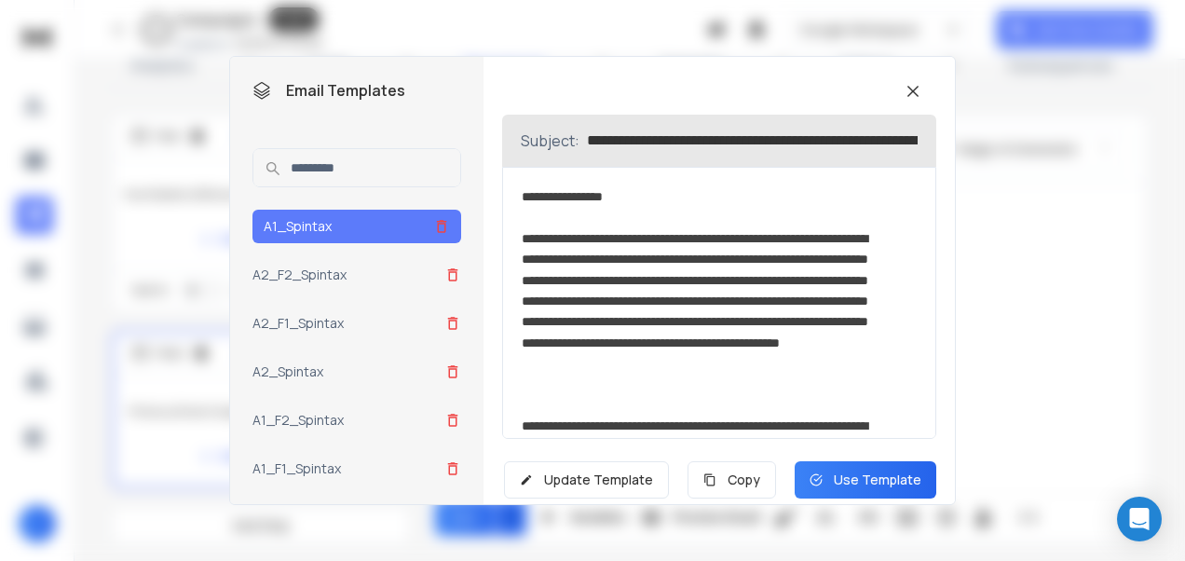
scroll to position [41, 0]
click at [315, 464] on h3 "A1_F1_Spintax" at bounding box center [296, 466] width 88 height 19
type input "**********"
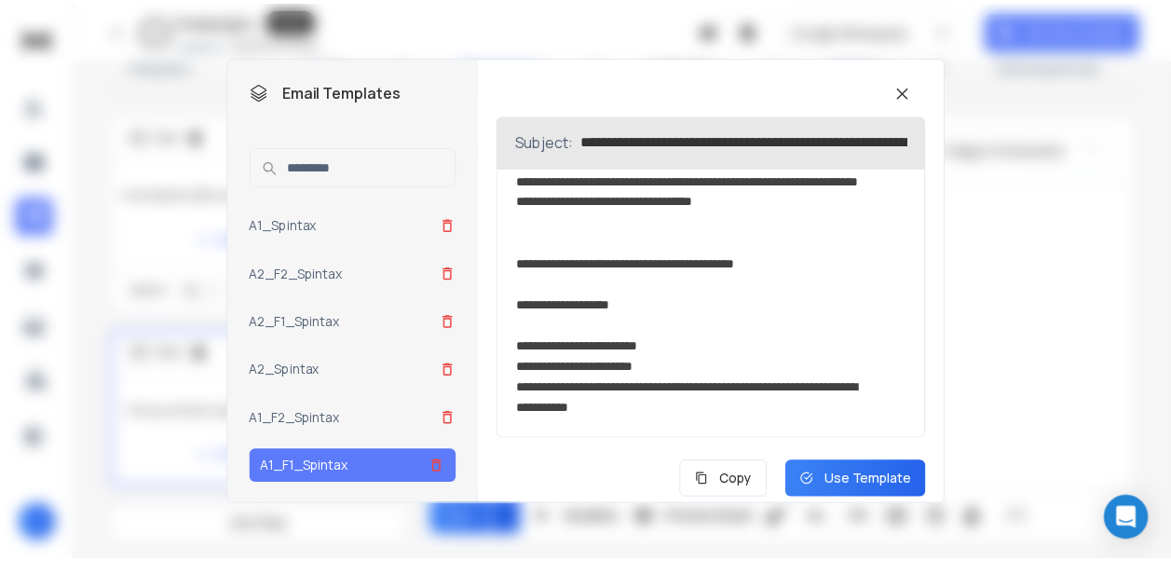
scroll to position [203, 0]
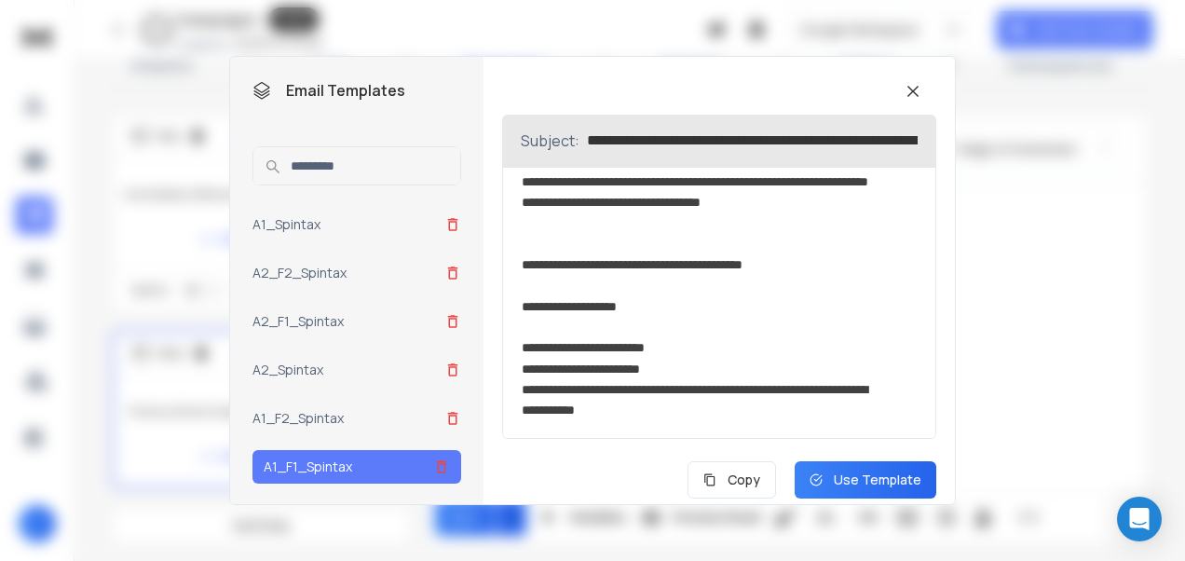
click at [841, 483] on button "Use Template" at bounding box center [865, 479] width 142 height 37
type input "**********"
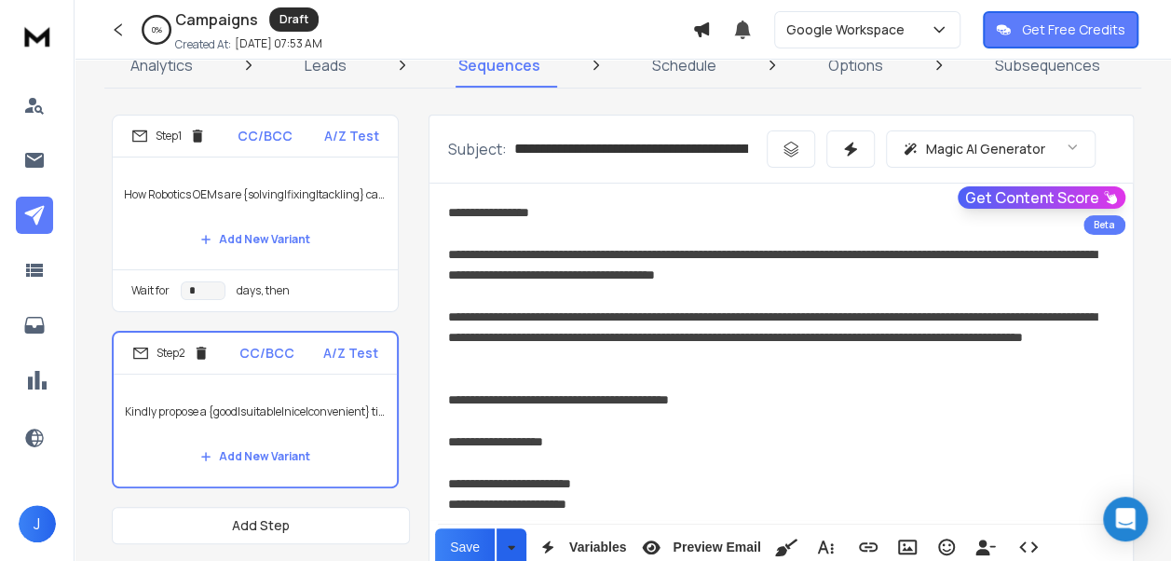
scroll to position [106, 0]
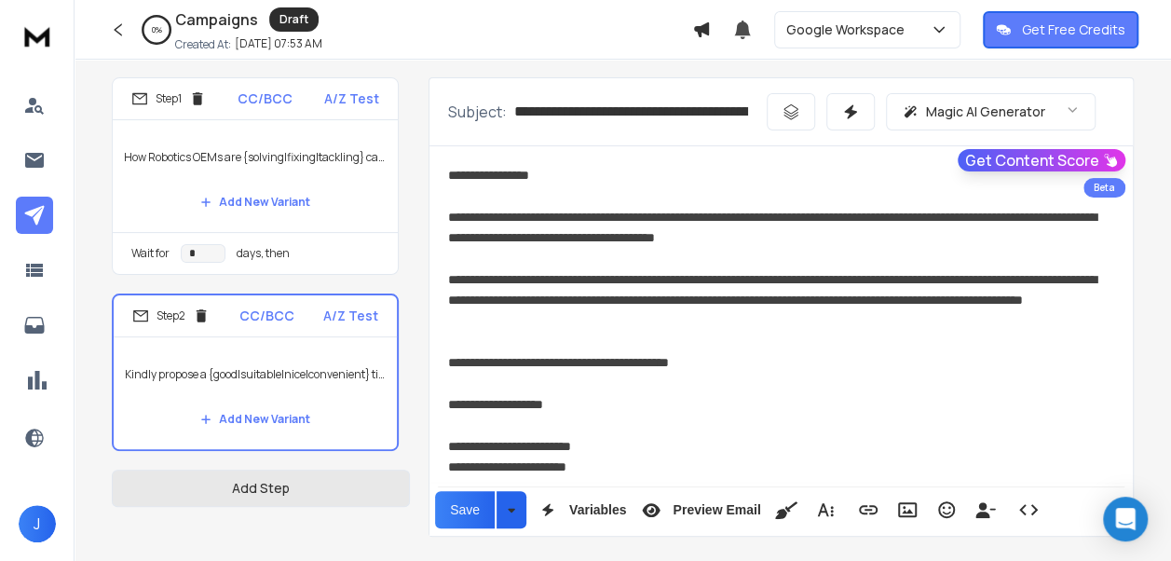
click at [272, 493] on button "Add Step" at bounding box center [261, 487] width 298 height 37
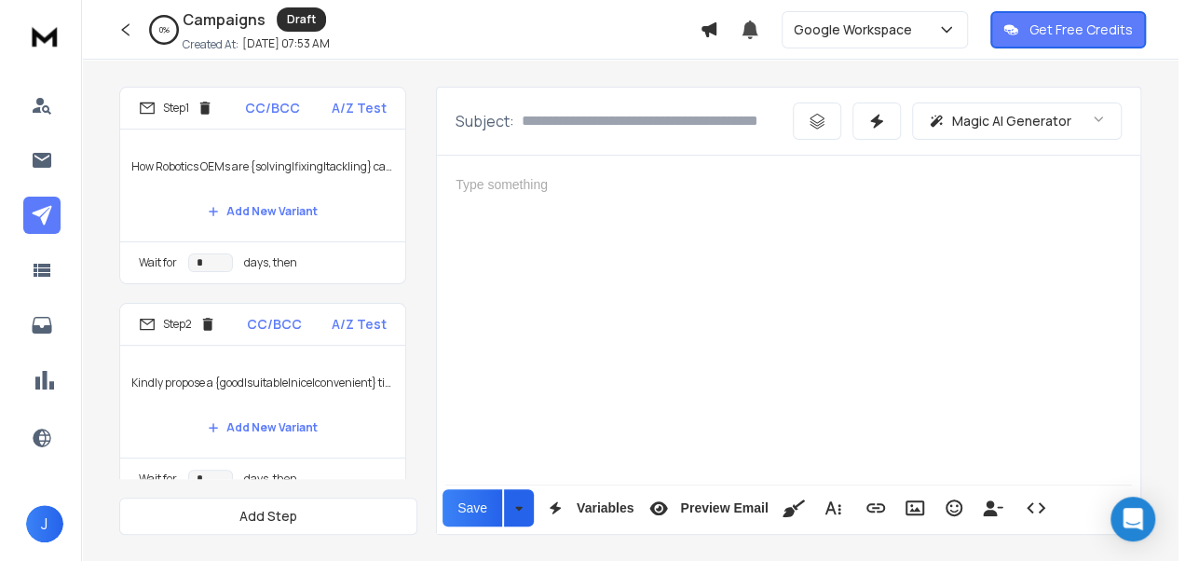
scroll to position [194, 0]
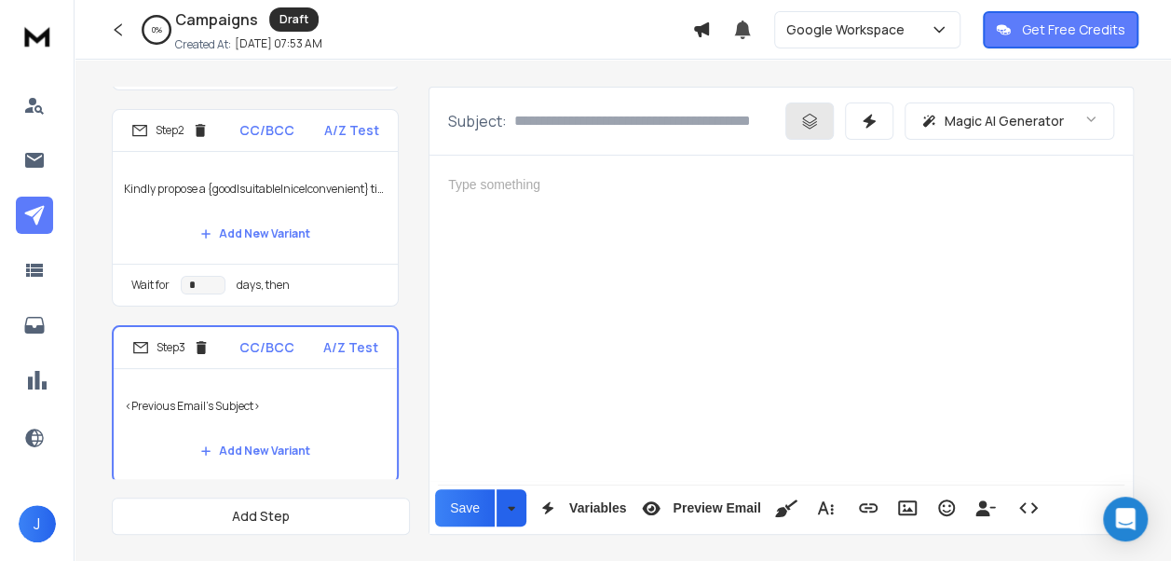
click at [819, 127] on button at bounding box center [809, 120] width 48 height 37
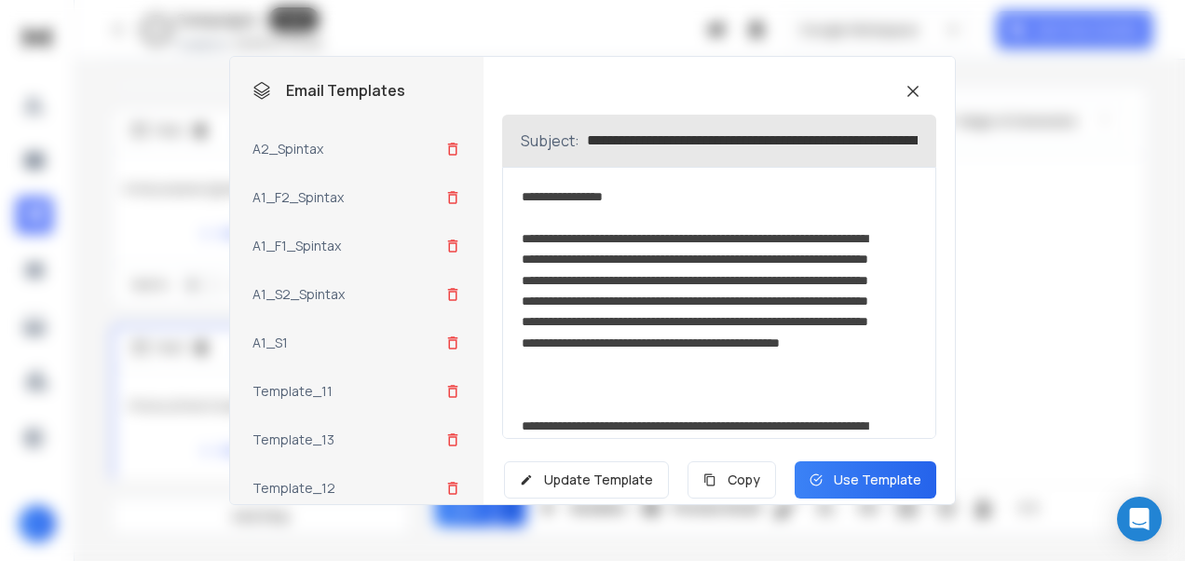
scroll to position [264, 0]
click at [331, 291] on h3 "A1_S2_Spintax" at bounding box center [298, 291] width 92 height 19
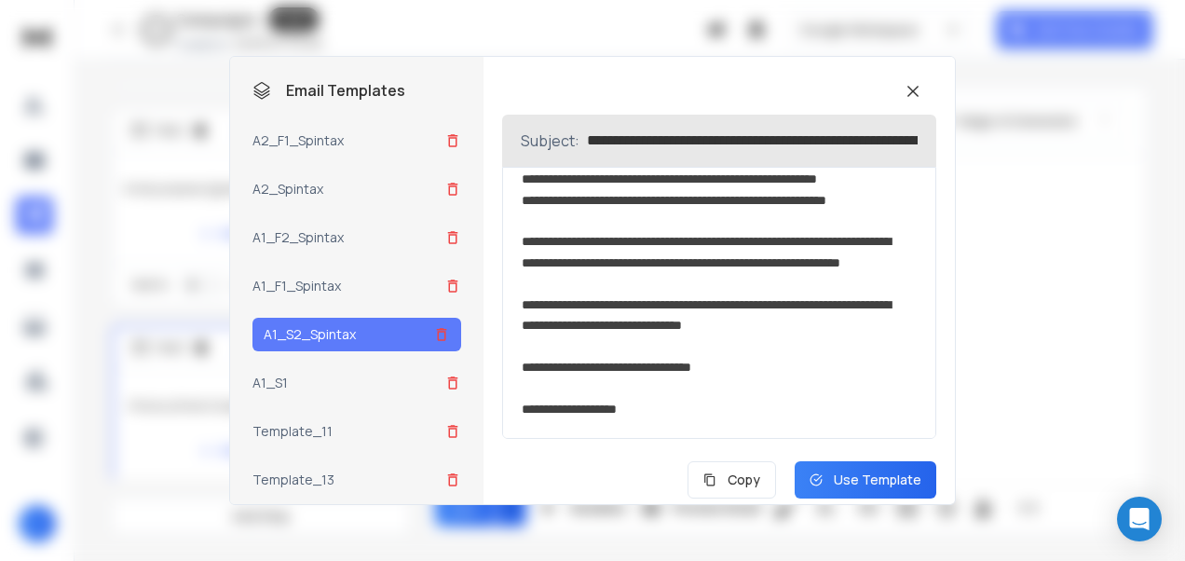
scroll to position [354, 0]
click at [348, 229] on div "A1_F2_Spintax" at bounding box center [357, 237] width 210 height 19
type input "**********"
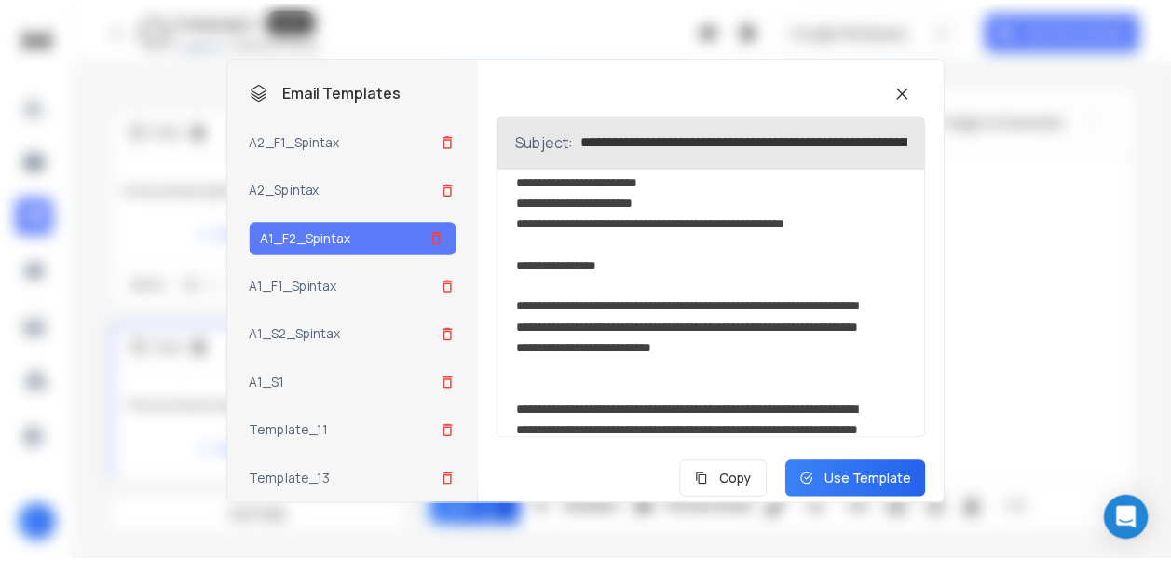
scroll to position [0, 0]
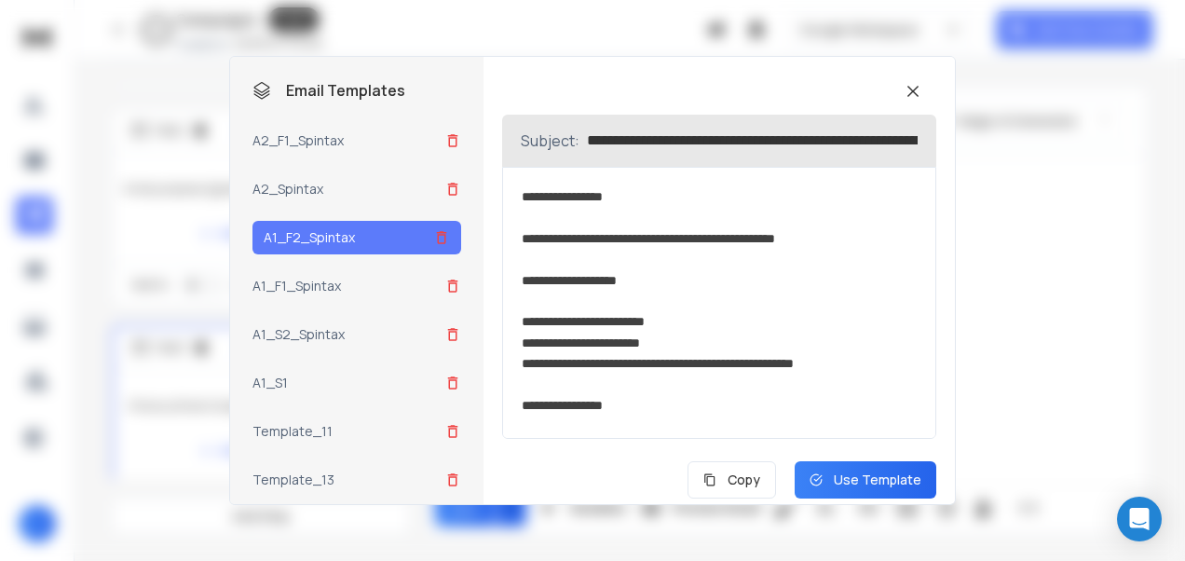
click at [875, 490] on button "Use Template" at bounding box center [865, 479] width 142 height 37
type input "**********"
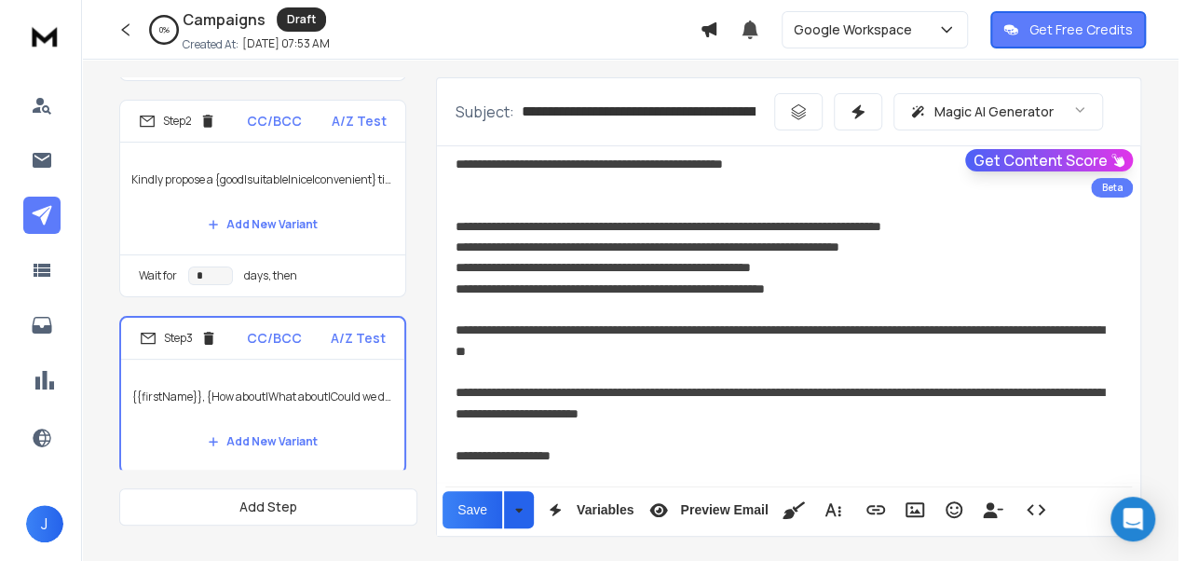
scroll to position [659, 0]
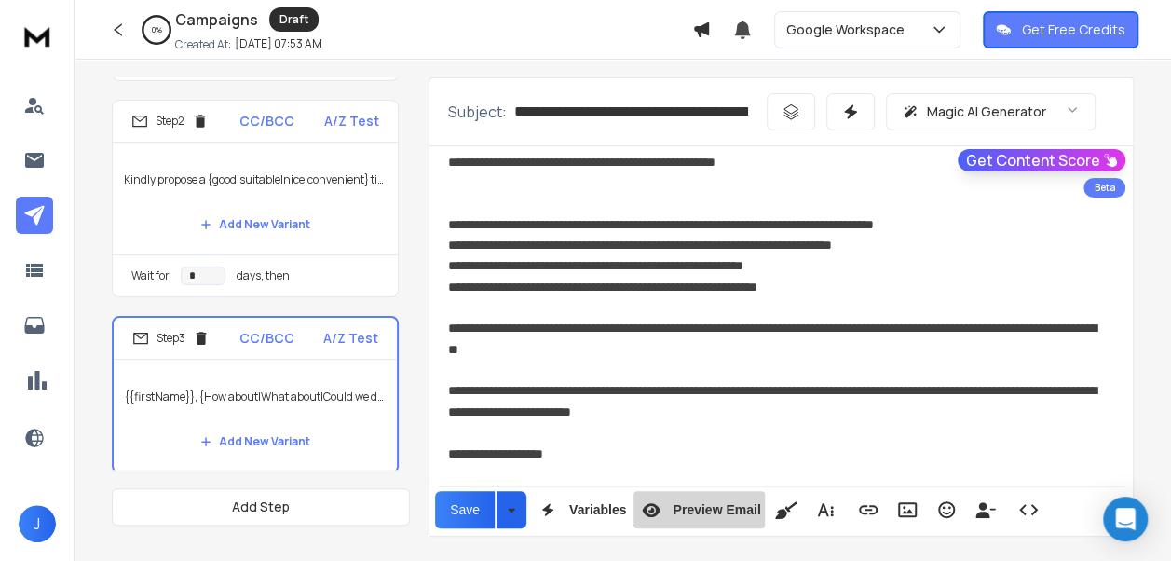
click at [704, 509] on span "Preview Email" at bounding box center [716, 510] width 95 height 16
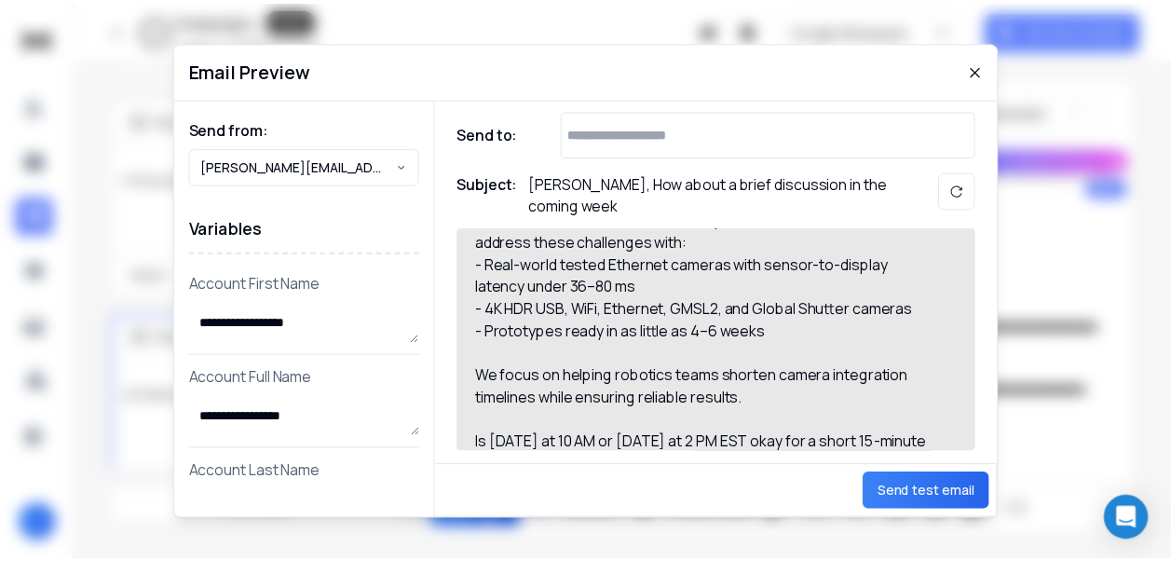
scroll to position [1313, 0]
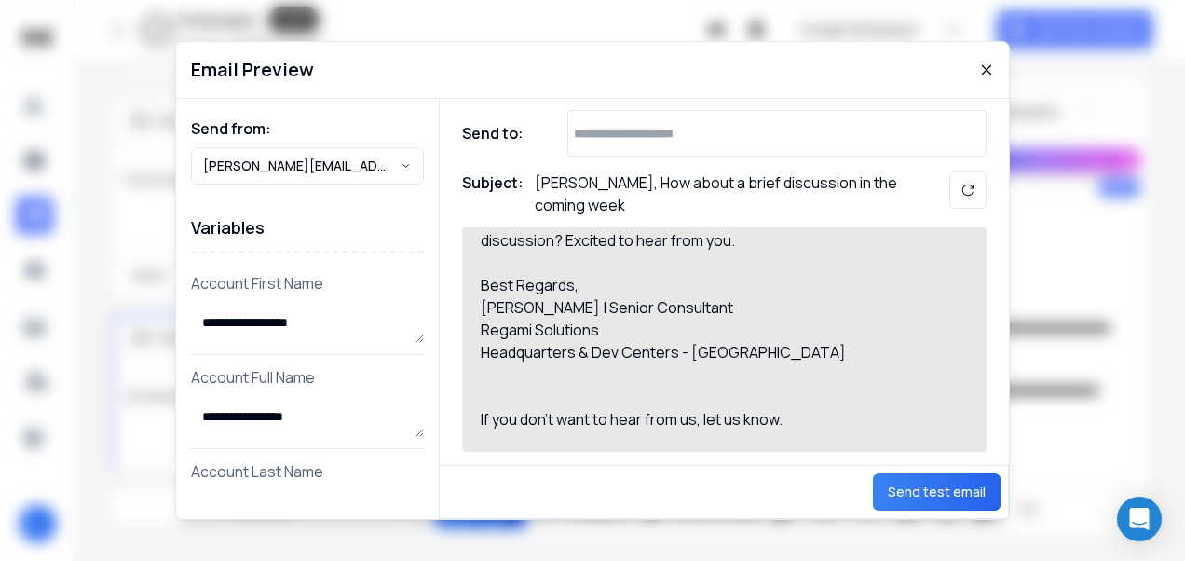
click at [982, 76] on icon at bounding box center [986, 69] width 15 height 15
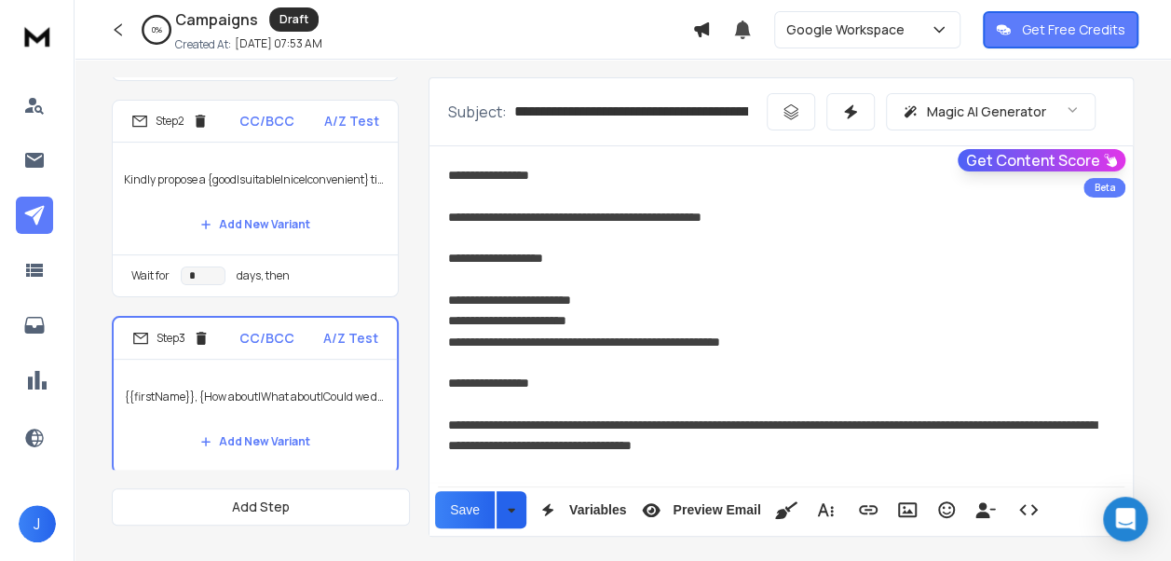
scroll to position [0, 0]
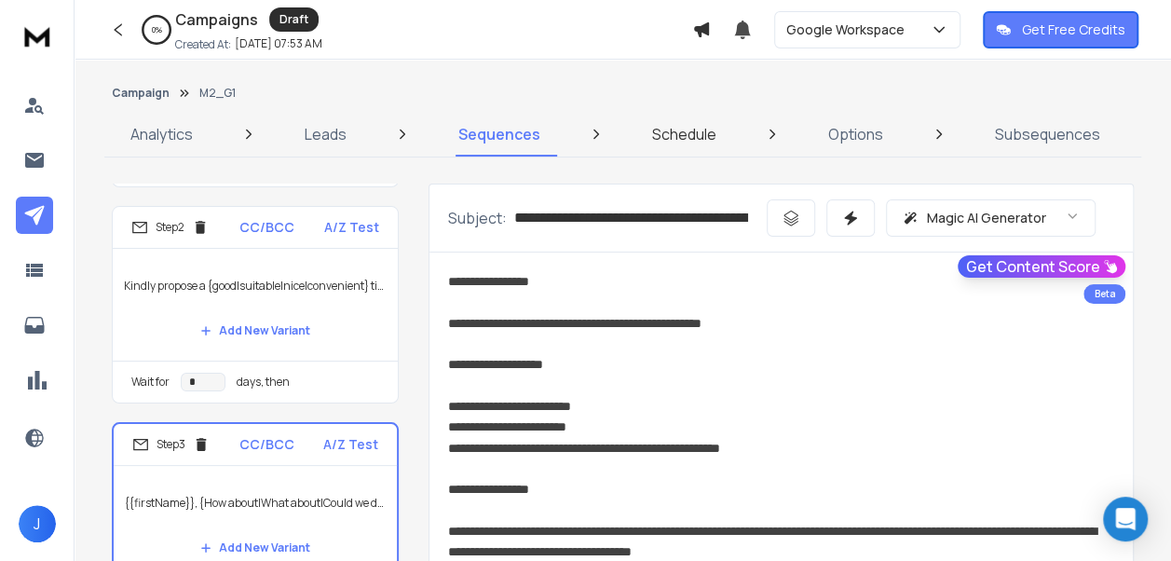
click at [685, 137] on p "Schedule" at bounding box center [684, 134] width 64 height 22
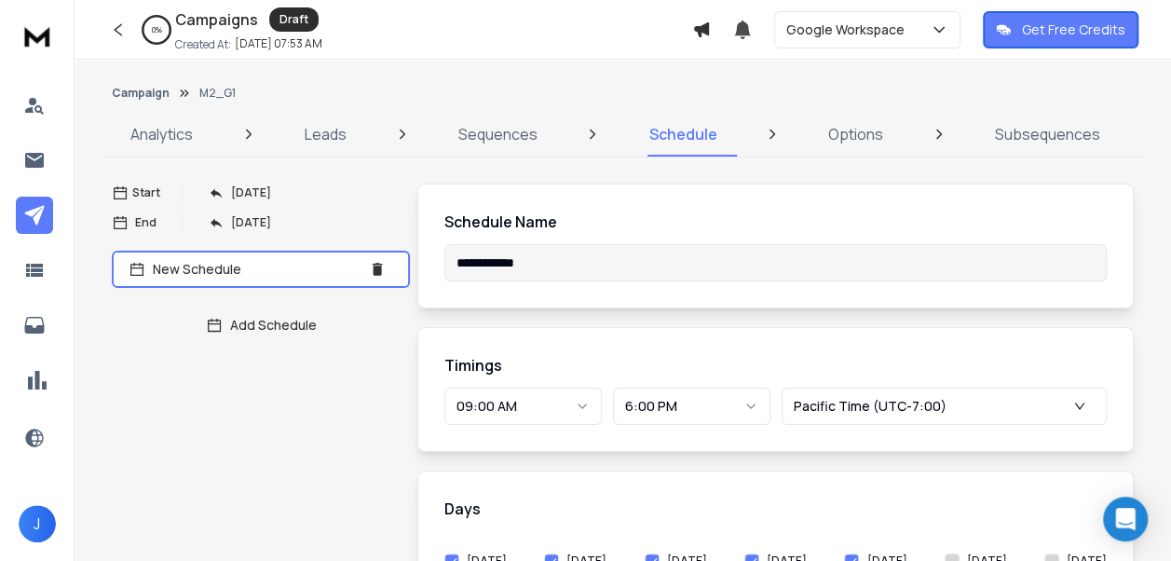
click at [271, 227] on p "Wed Sep 09 2026" at bounding box center [251, 222] width 40 height 15
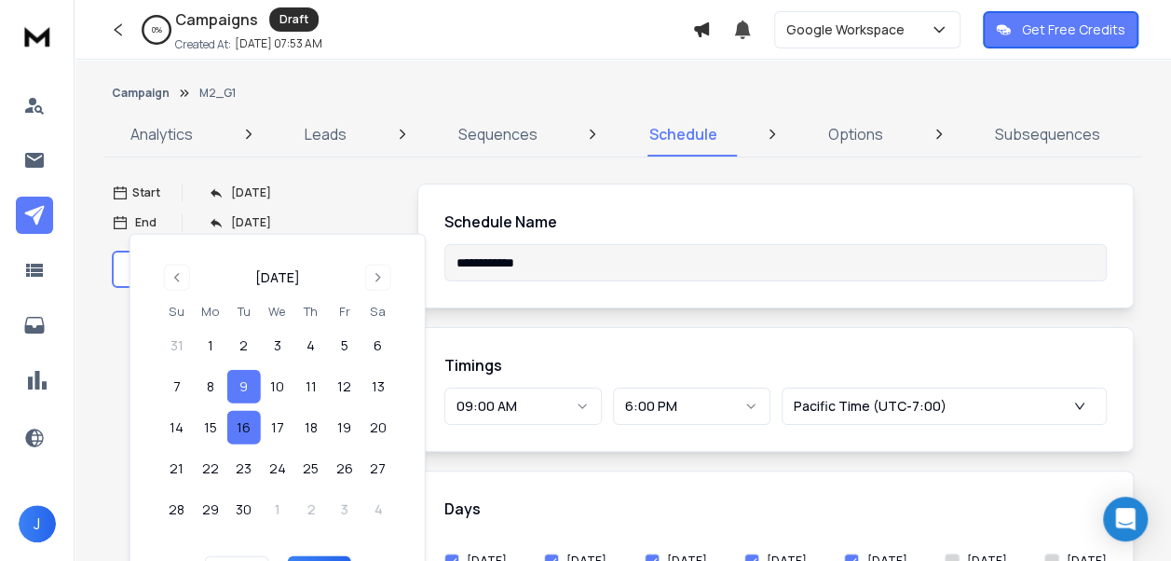
click at [257, 421] on button "16" at bounding box center [244, 428] width 34 height 34
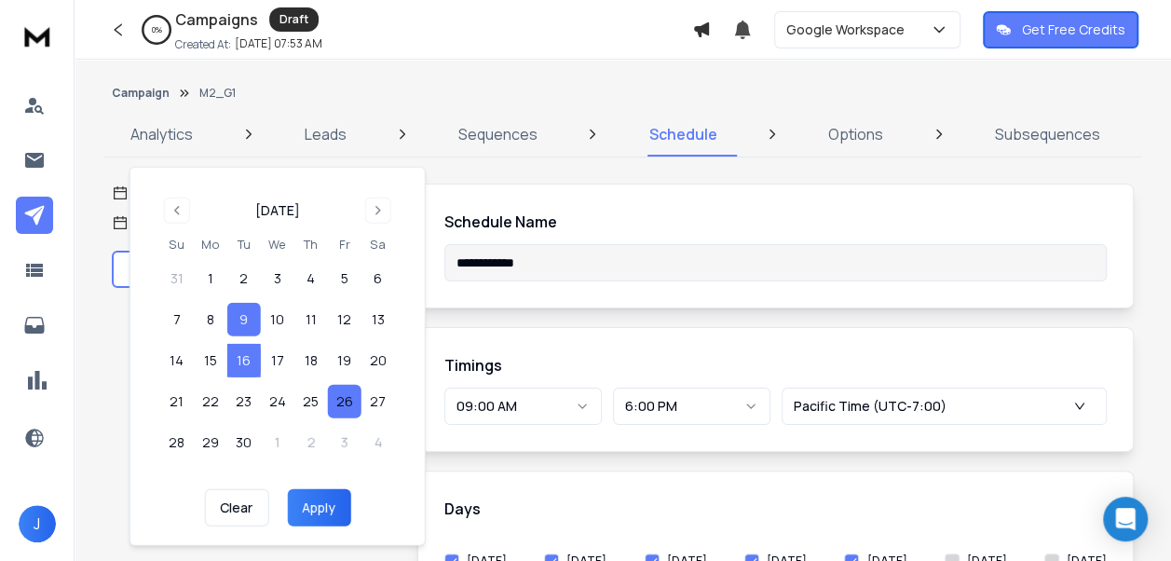
scroll to position [88, 0]
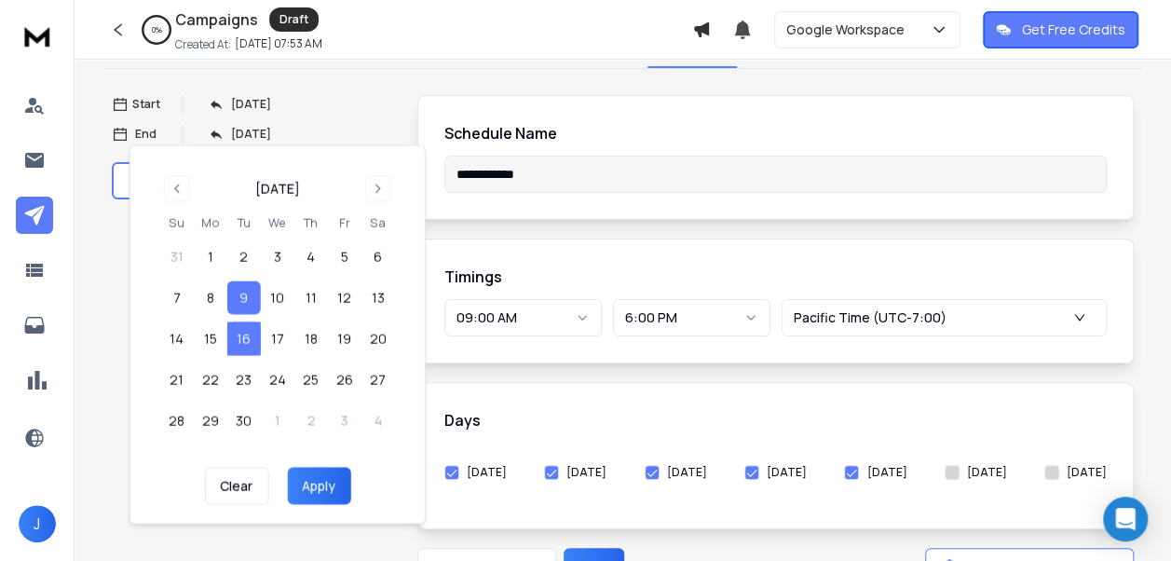
click at [324, 495] on button "Apply" at bounding box center [318, 486] width 63 height 37
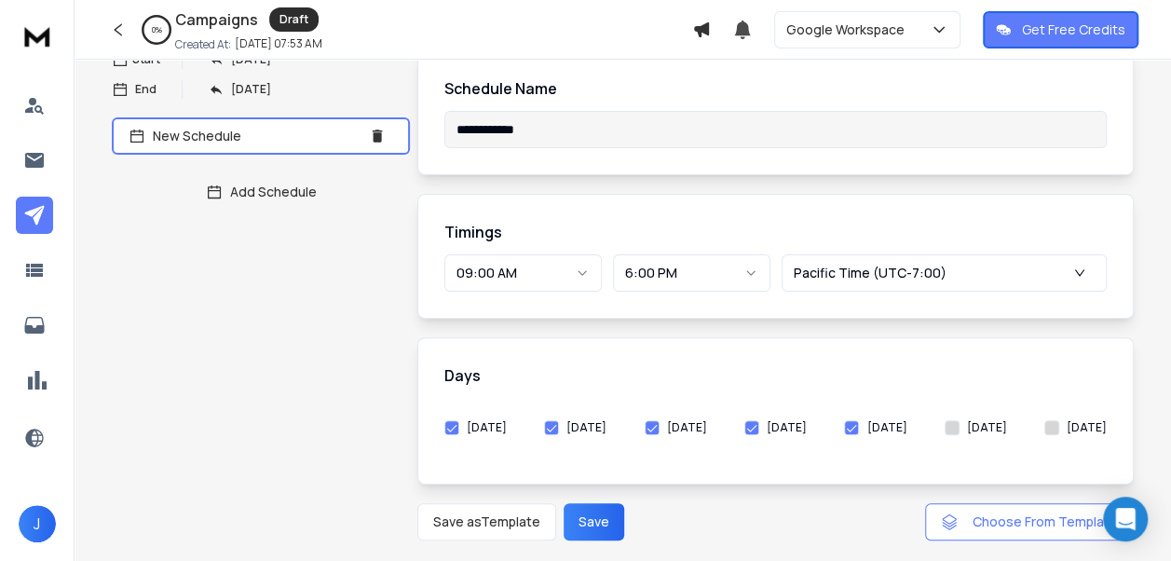
scroll to position [134, 0]
click at [859, 419] on button "Friday" at bounding box center [851, 426] width 15 height 15
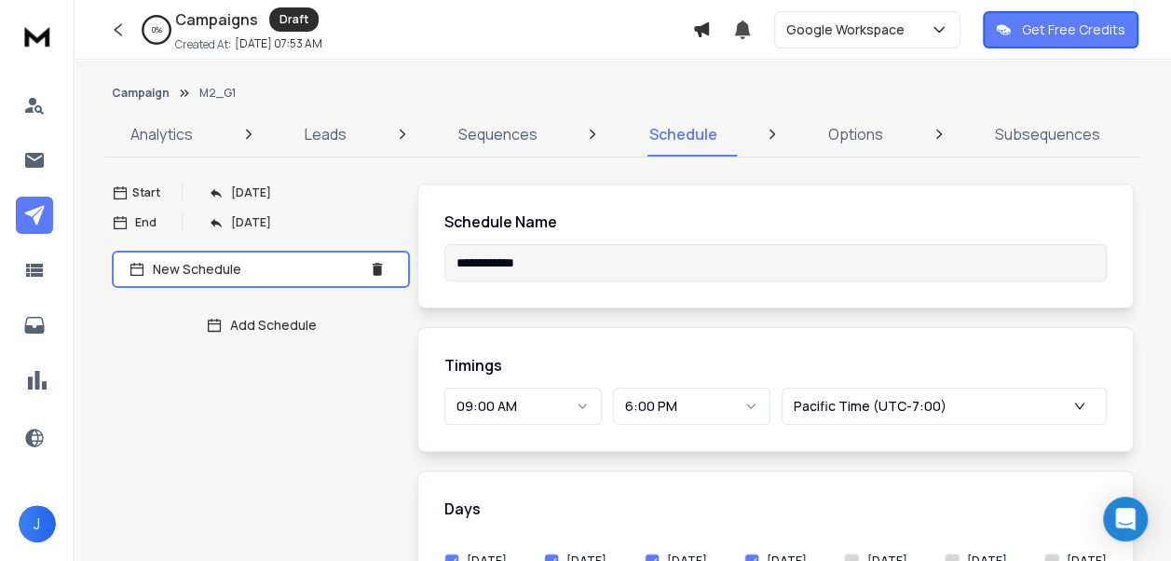
scroll to position [136, 0]
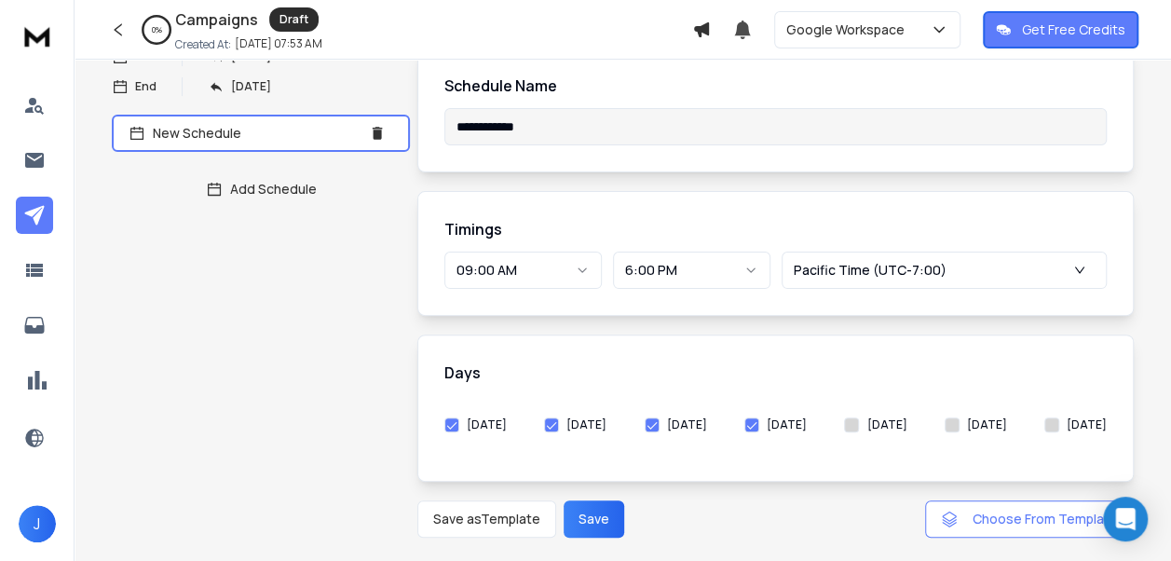
click at [596, 421] on label "Tuesday" at bounding box center [586, 424] width 40 height 15
click at [559, 421] on button "Tuesday" at bounding box center [551, 424] width 15 height 15
click at [759, 418] on button "Thursday" at bounding box center [751, 424] width 15 height 15
click at [859, 417] on button "Friday" at bounding box center [851, 424] width 15 height 15
click at [579, 426] on label "Tuesday" at bounding box center [586, 424] width 40 height 15
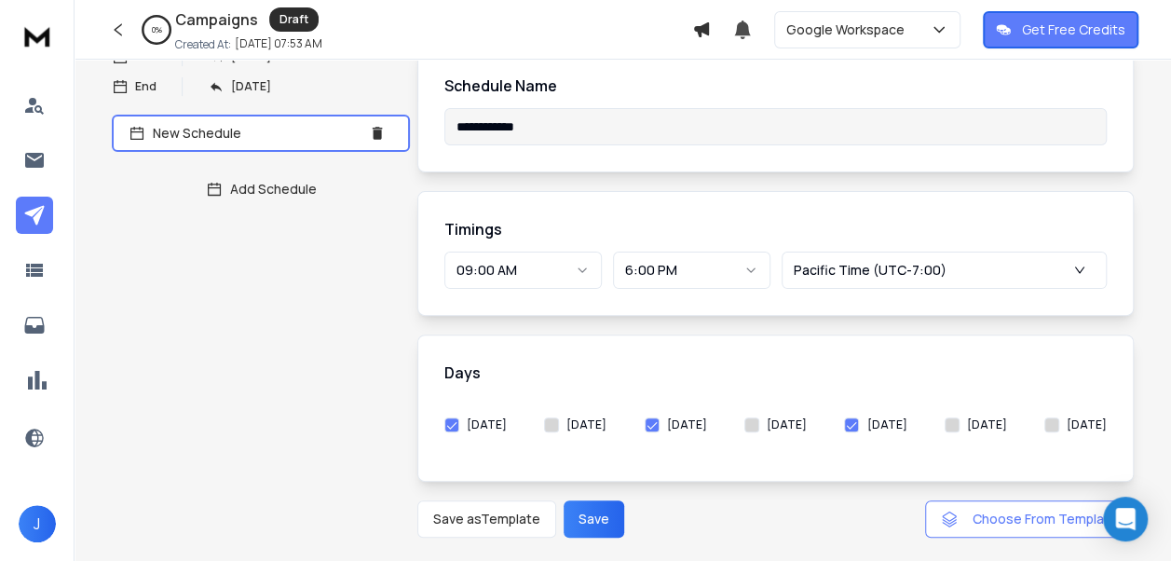
click at [559, 426] on button "Tuesday" at bounding box center [551, 424] width 15 height 15
click at [652, 417] on button "Wednesday" at bounding box center [651, 424] width 15 height 15
click at [493, 427] on label "Monday" at bounding box center [487, 424] width 40 height 15
click at [459, 427] on button "Monday" at bounding box center [451, 424] width 15 height 15
click at [788, 424] on label "Thursday" at bounding box center [786, 424] width 40 height 15
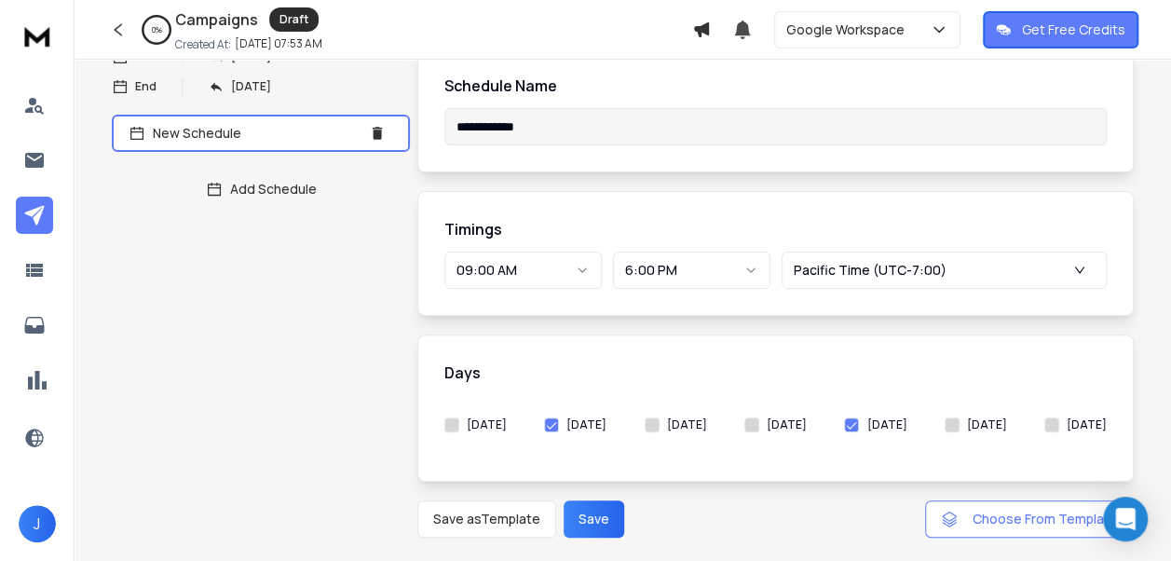
click at [759, 424] on button "Thursday" at bounding box center [751, 424] width 15 height 15
click at [859, 417] on button "Friday" at bounding box center [851, 424] width 15 height 15
click at [443, 422] on div "Days Monday Tuesday Wednesday Thursday Friday Saturday Sunday" at bounding box center [775, 407] width 716 height 147
click at [453, 423] on button "Monday" at bounding box center [451, 424] width 15 height 15
click at [607, 515] on button "Save" at bounding box center [593, 518] width 61 height 37
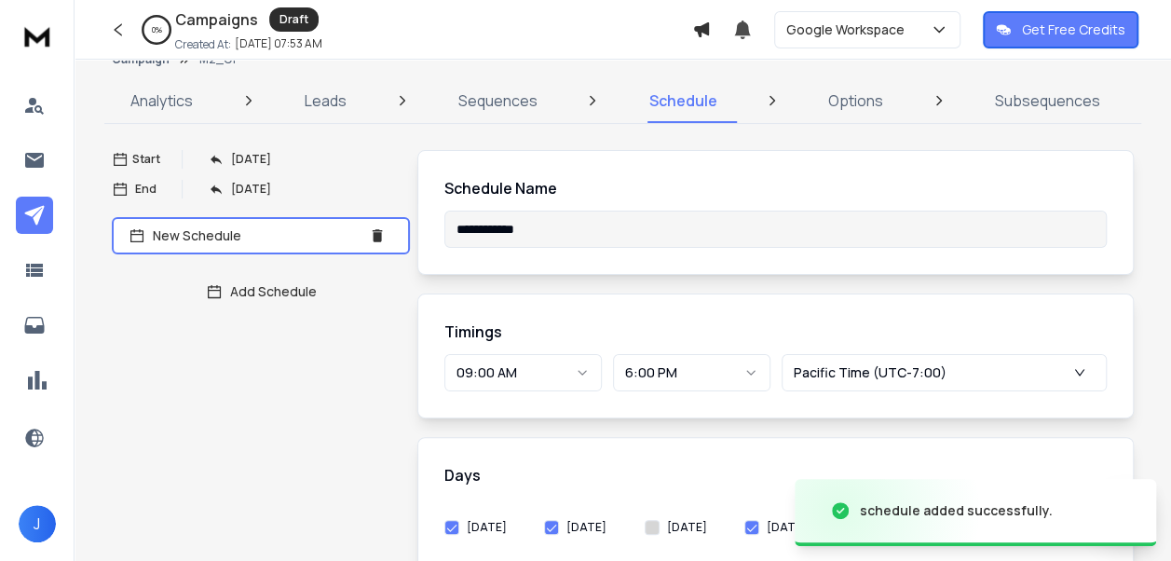
scroll to position [35, 0]
click at [849, 91] on p "Options" at bounding box center [855, 99] width 55 height 22
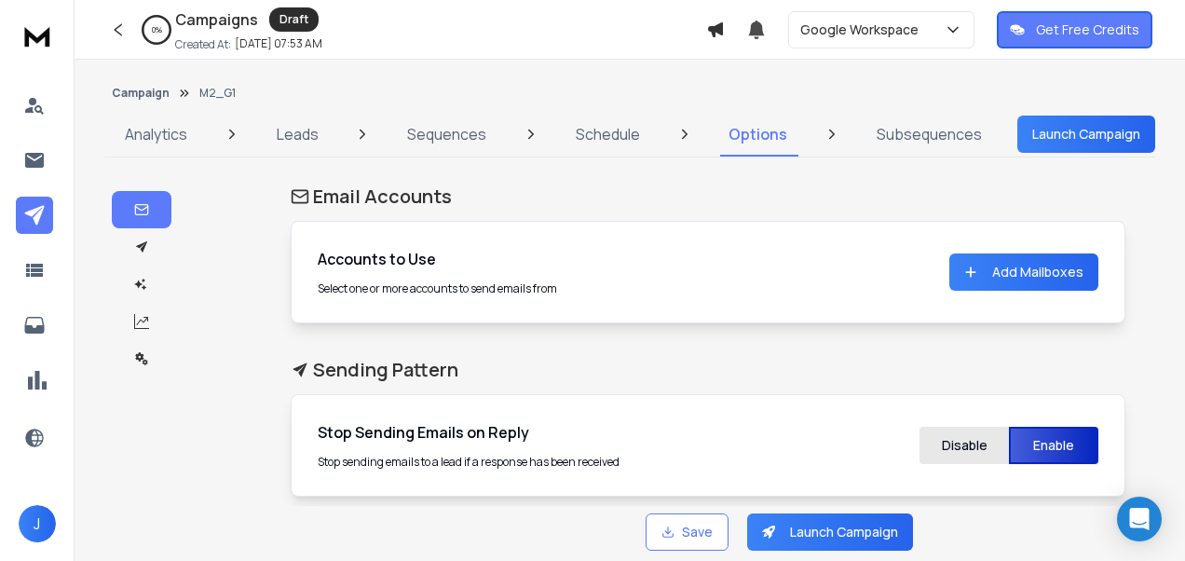
click at [1037, 278] on button "Add Mailboxes" at bounding box center [1023, 271] width 149 height 37
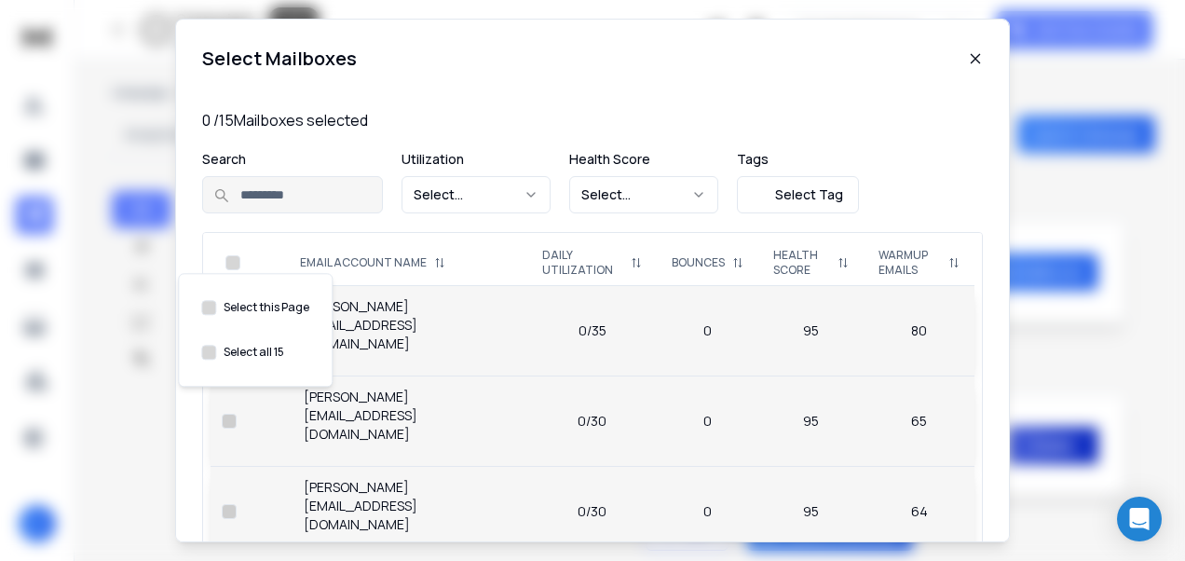
click at [234, 259] on button "Select this Page" at bounding box center [232, 262] width 15 height 15
click at [242, 349] on label "Select all 15" at bounding box center [254, 352] width 61 height 15
click at [210, 349] on button "Select this Page" at bounding box center [208, 352] width 15 height 15
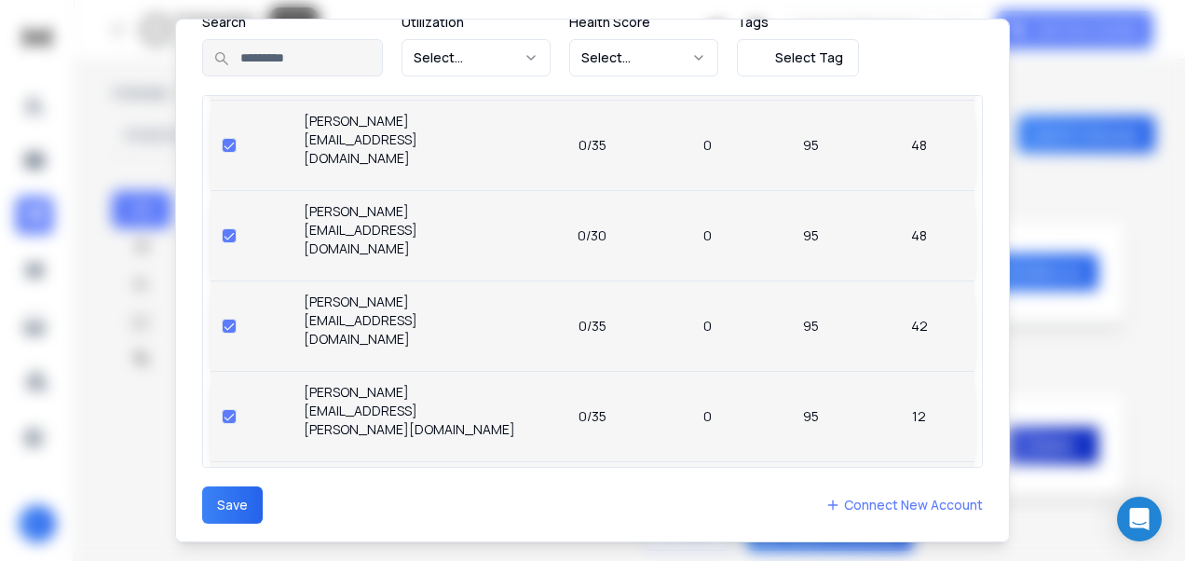
scroll to position [144, 0]
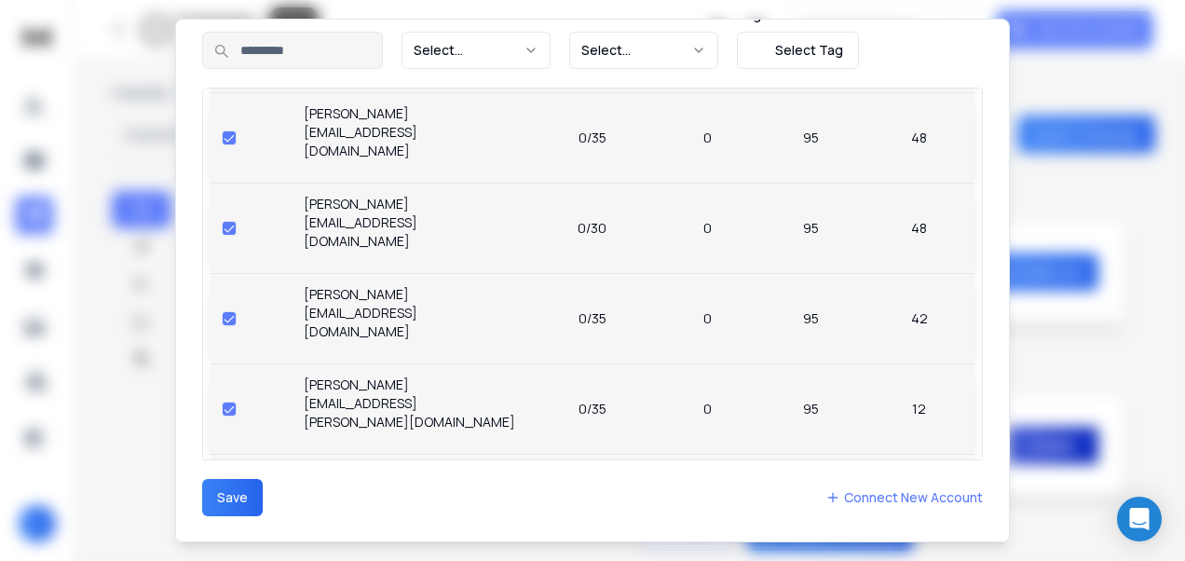
click at [235, 491] on button "Save" at bounding box center [232, 497] width 61 height 37
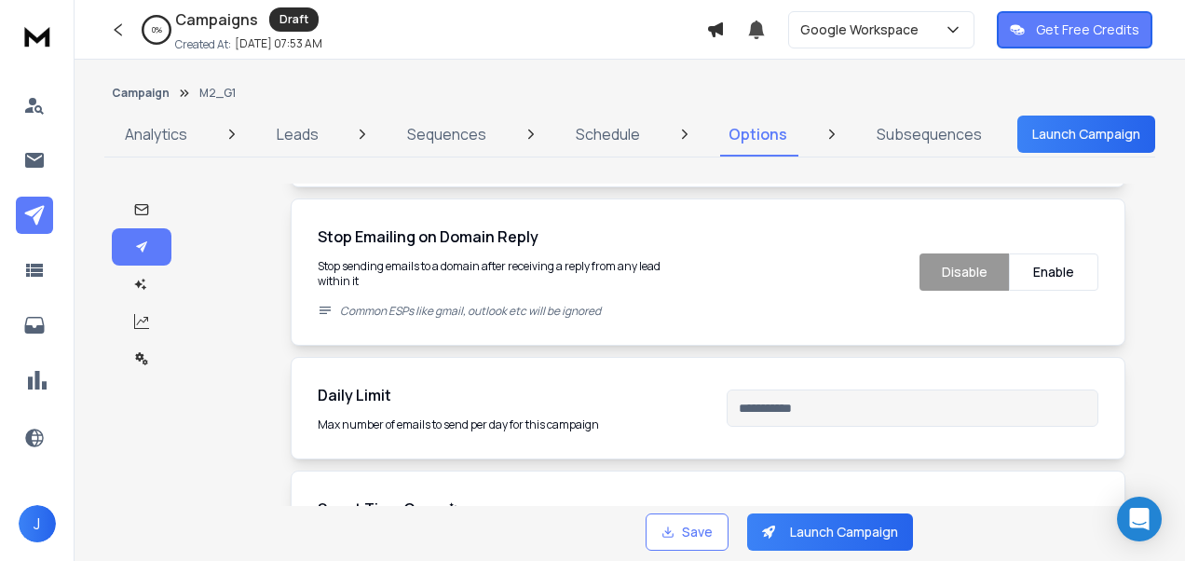
scroll to position [738, 0]
click at [769, 403] on input "***" at bounding box center [912, 407] width 372 height 37
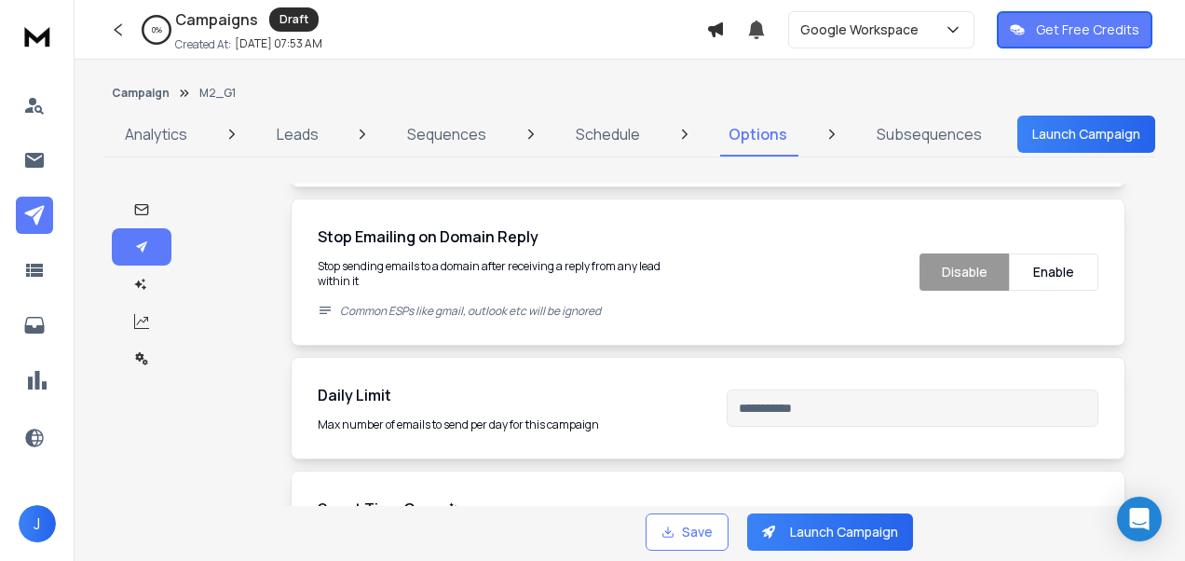
click at [769, 403] on input "***" at bounding box center [912, 407] width 372 height 37
type input "*"
type input "***"
click at [773, 454] on div "Daily Limit Max number of emails to send per day for this campaign ***" at bounding box center [708, 408] width 834 height 102
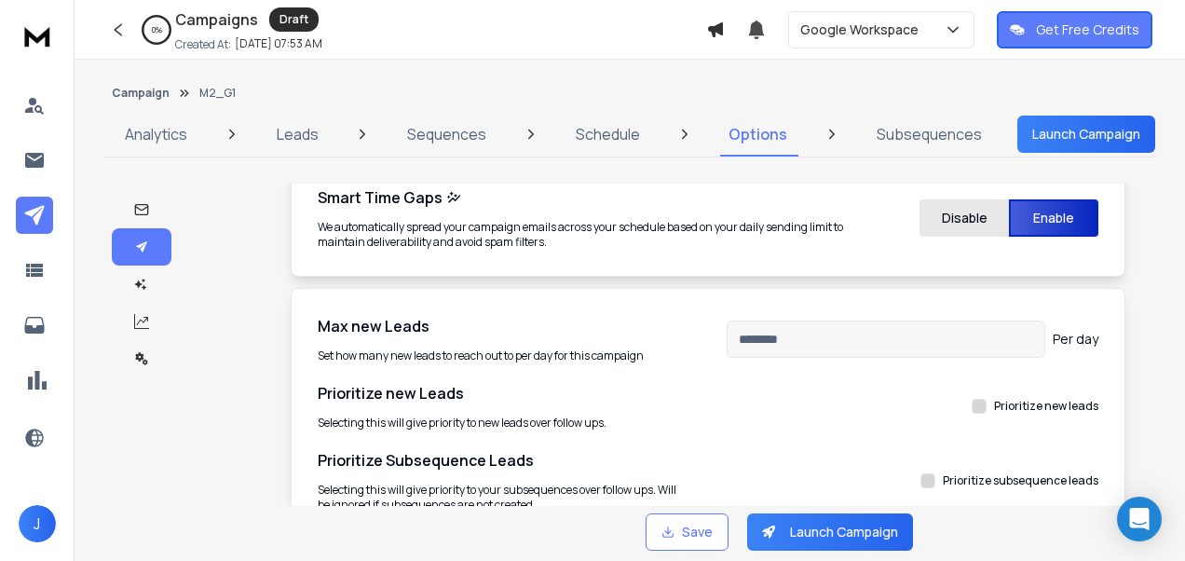
scroll to position [1056, 0]
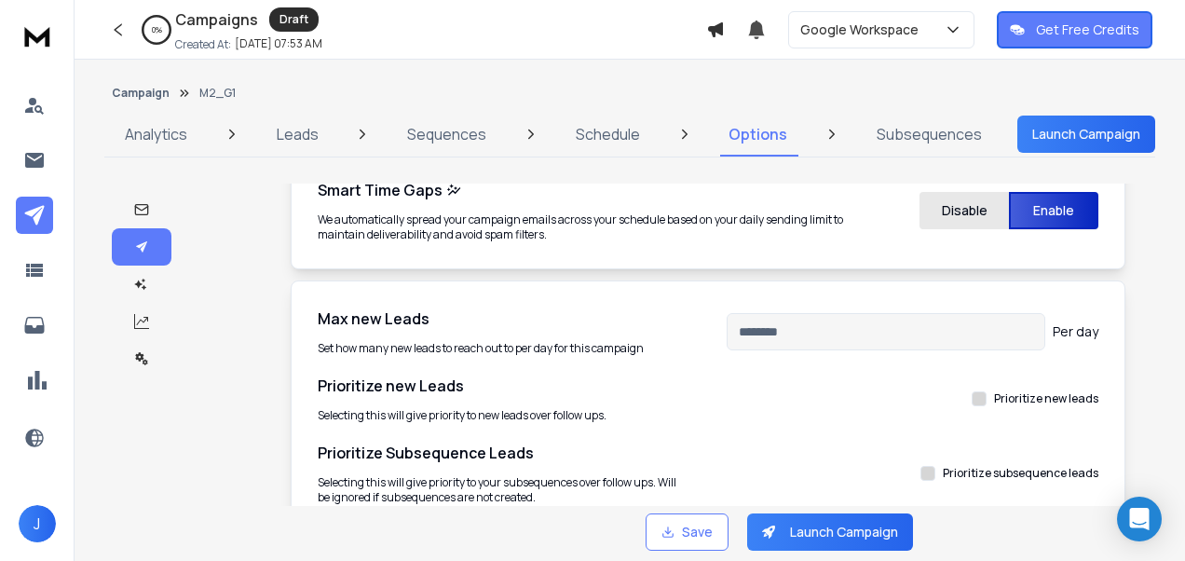
click at [836, 320] on input "***" at bounding box center [885, 331] width 319 height 37
type input "*"
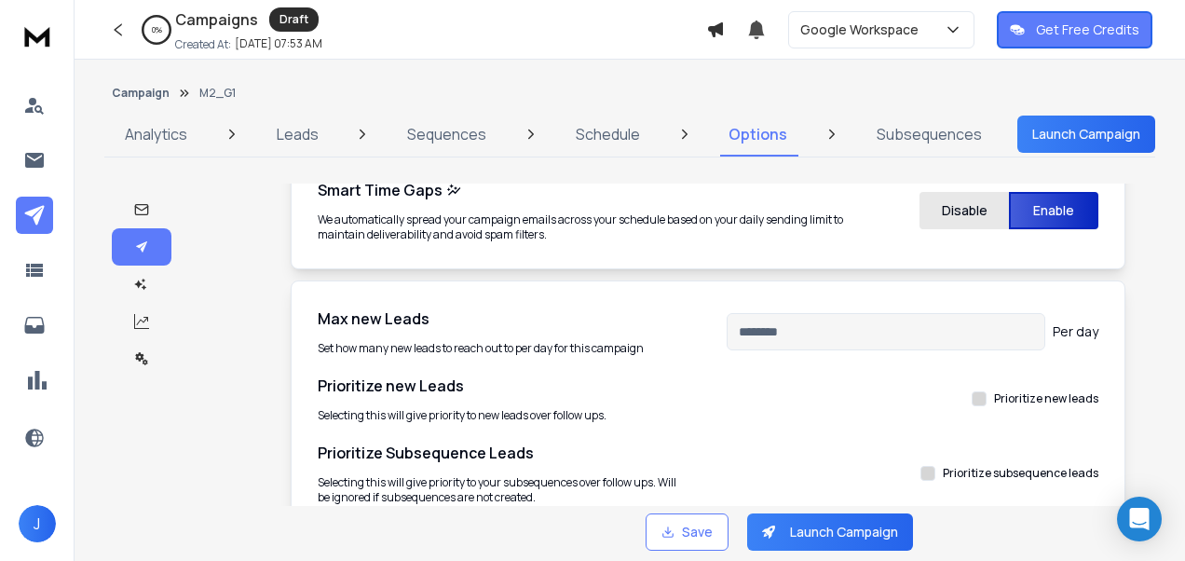
type input "***"
click at [1030, 398] on label "Prioritize new leads" at bounding box center [1046, 398] width 104 height 15
click at [986, 398] on button "Prioritize new leads" at bounding box center [978, 398] width 15 height 15
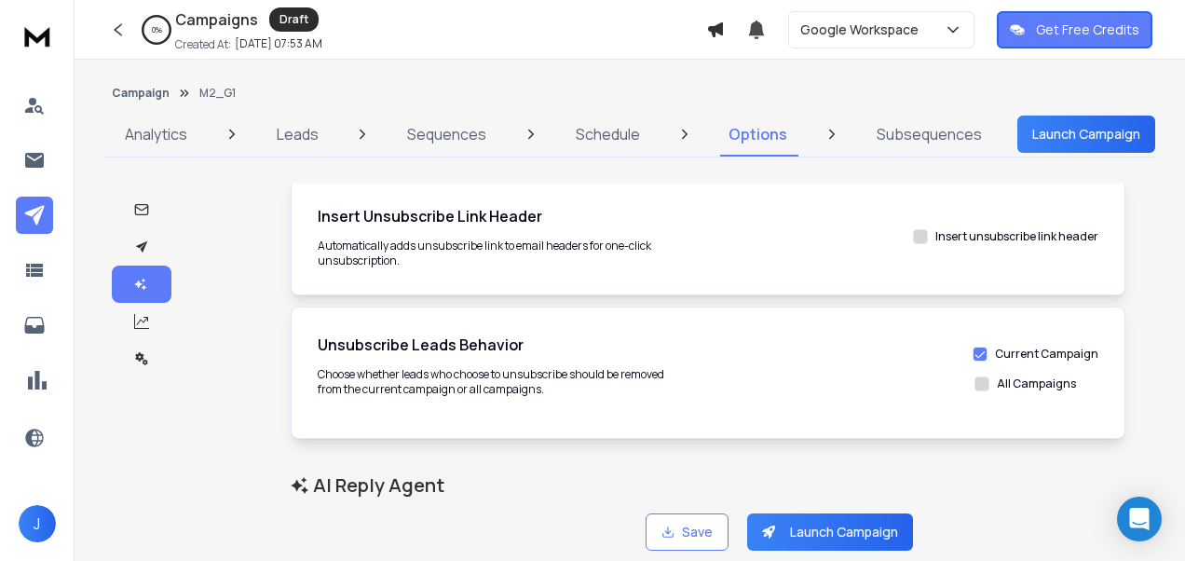
scroll to position [1593, 0]
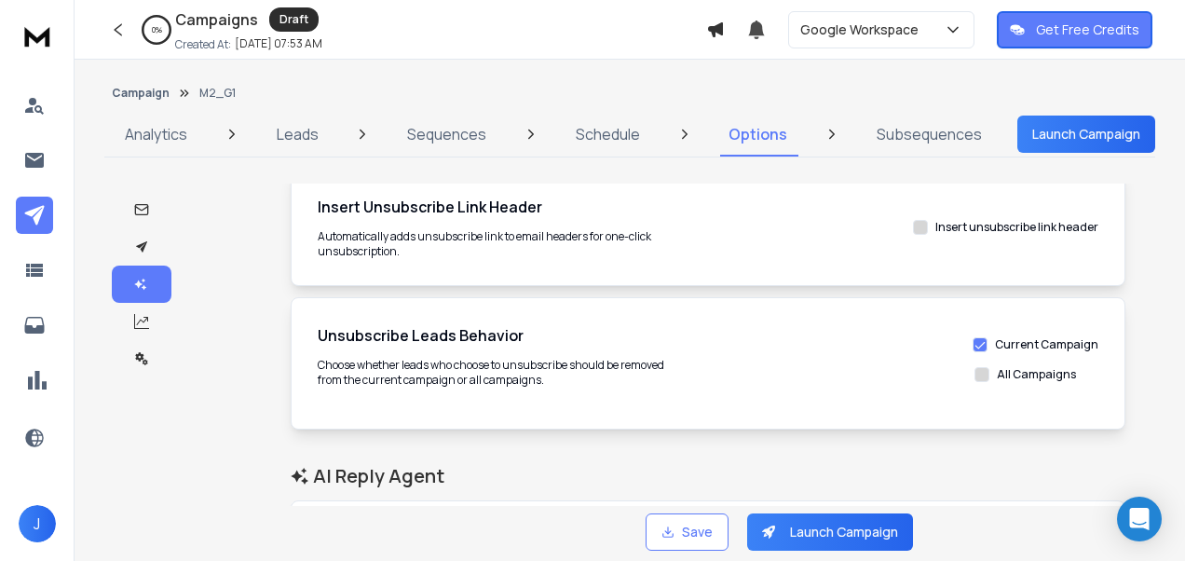
click at [980, 371] on button "All Campaigns" at bounding box center [981, 374] width 15 height 15
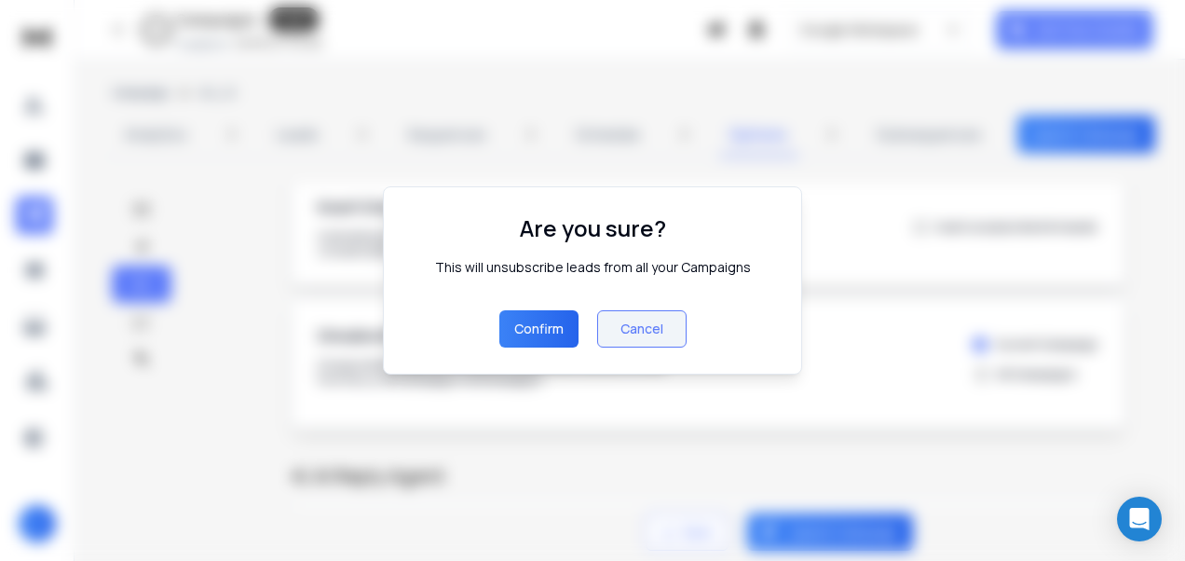
click at [525, 332] on button "Confirm" at bounding box center [538, 328] width 79 height 37
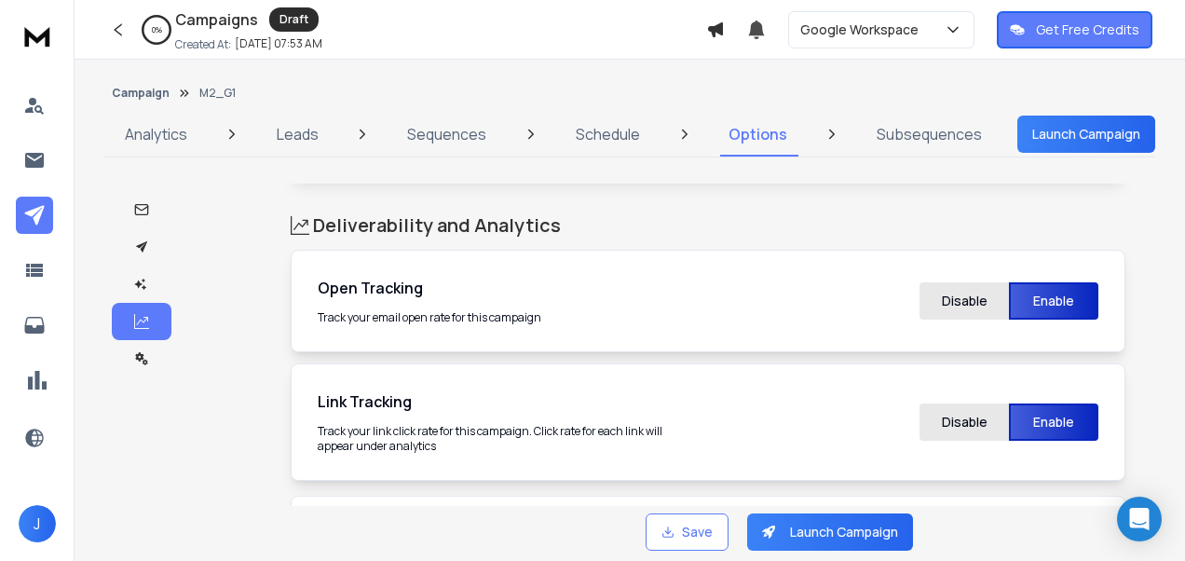
scroll to position [2045, 0]
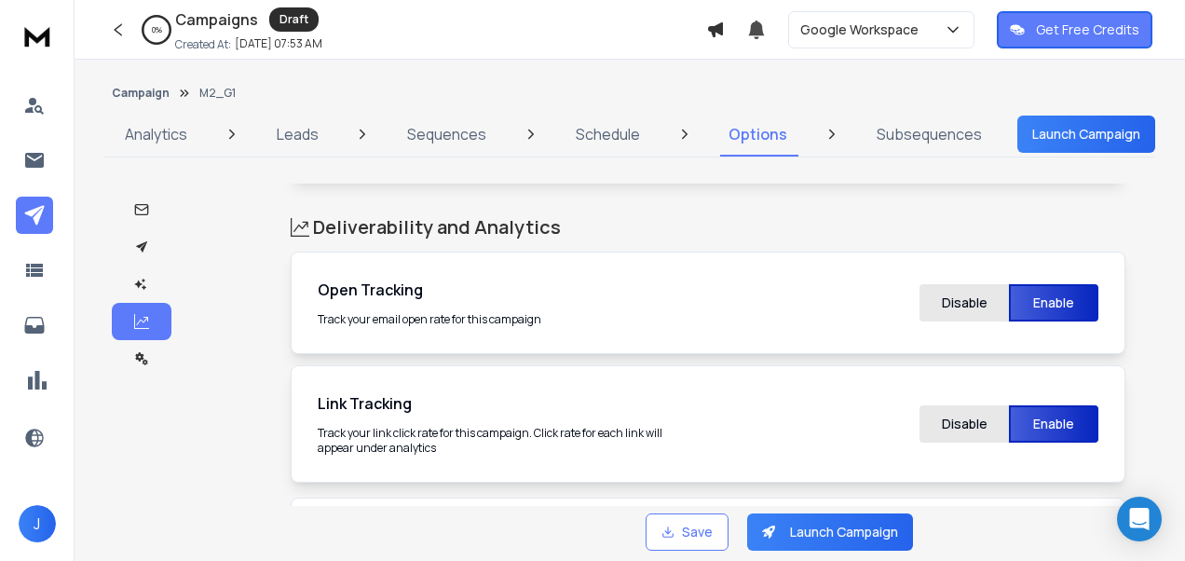
click at [961, 292] on button "Disable" at bounding box center [963, 302] width 89 height 37
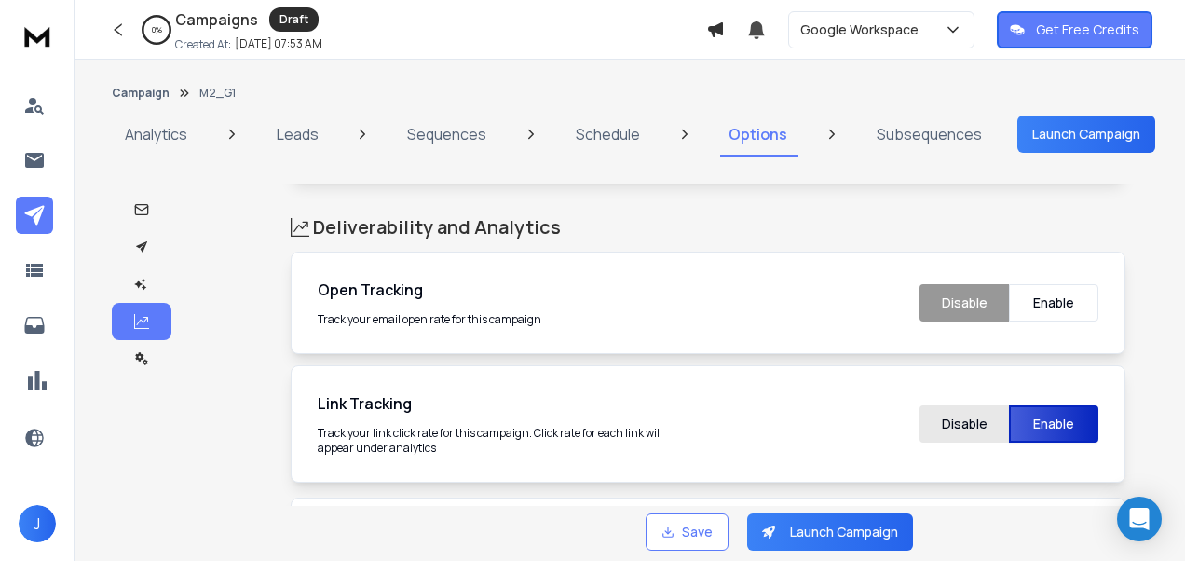
click at [957, 414] on button "Disable" at bounding box center [963, 423] width 89 height 37
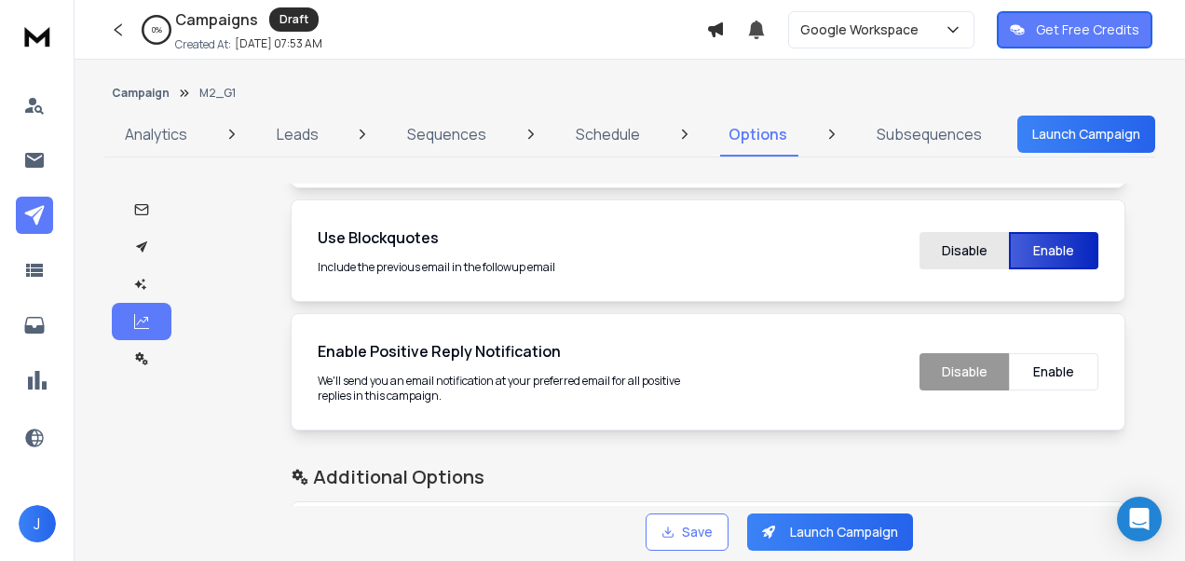
scroll to position [3047, 0]
click at [949, 234] on button "Disable" at bounding box center [963, 252] width 89 height 37
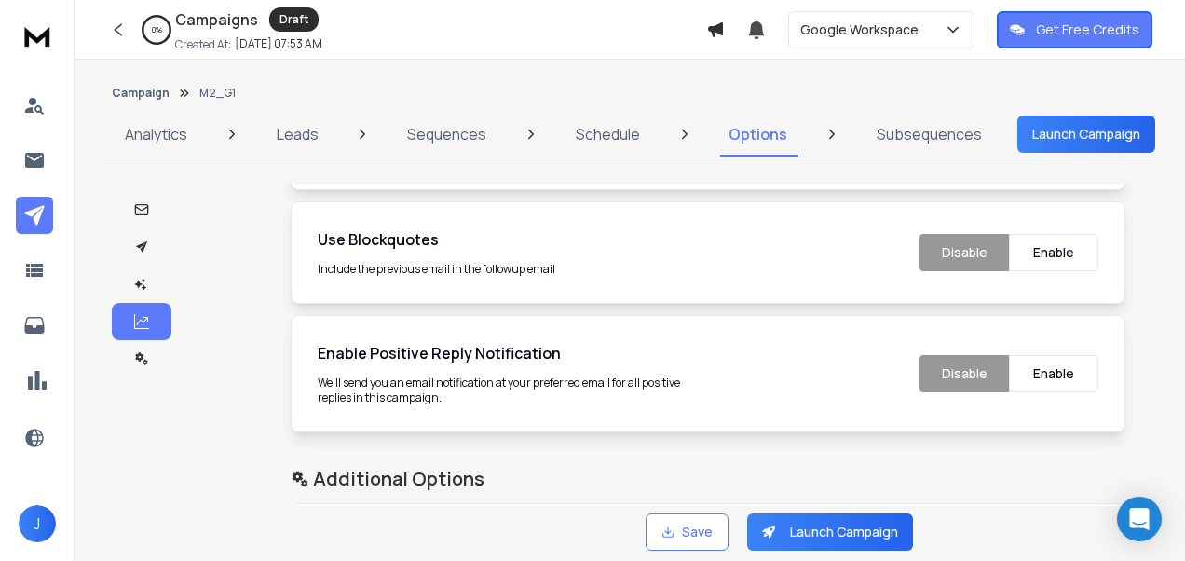
click at [1044, 381] on div "Enable Positive Reply Notification We'll send you an email notification at your…" at bounding box center [708, 373] width 780 height 63
click at [1045, 373] on button "Enable" at bounding box center [1053, 373] width 89 height 37
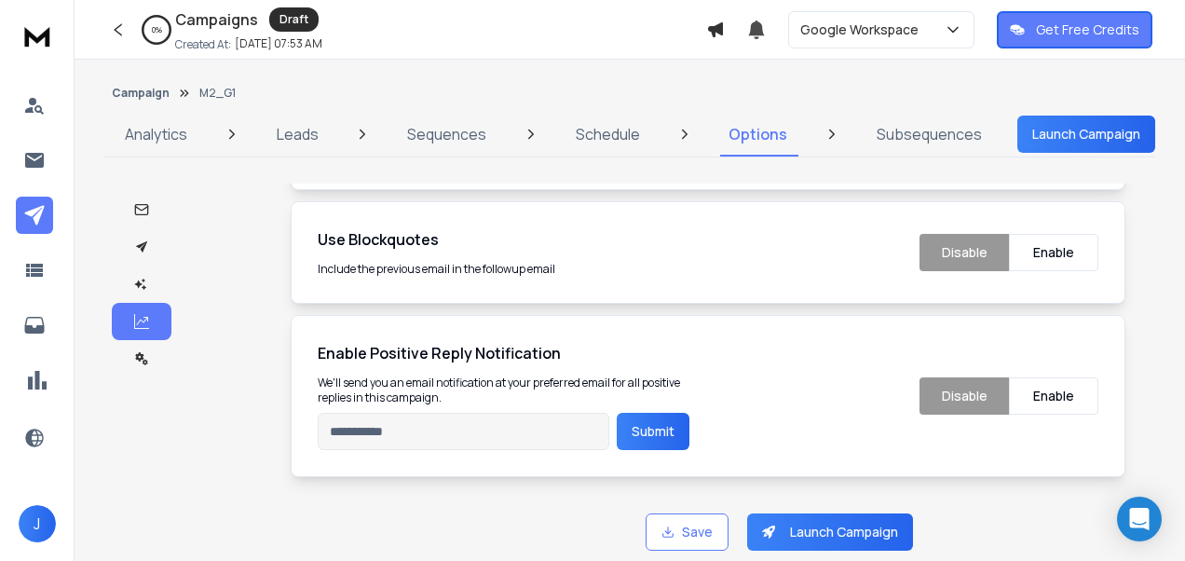
click at [417, 416] on input "email" at bounding box center [464, 431] width 292 height 37
paste input "**********"
type input "**********"
click at [656, 420] on button "Submit" at bounding box center [653, 431] width 73 height 37
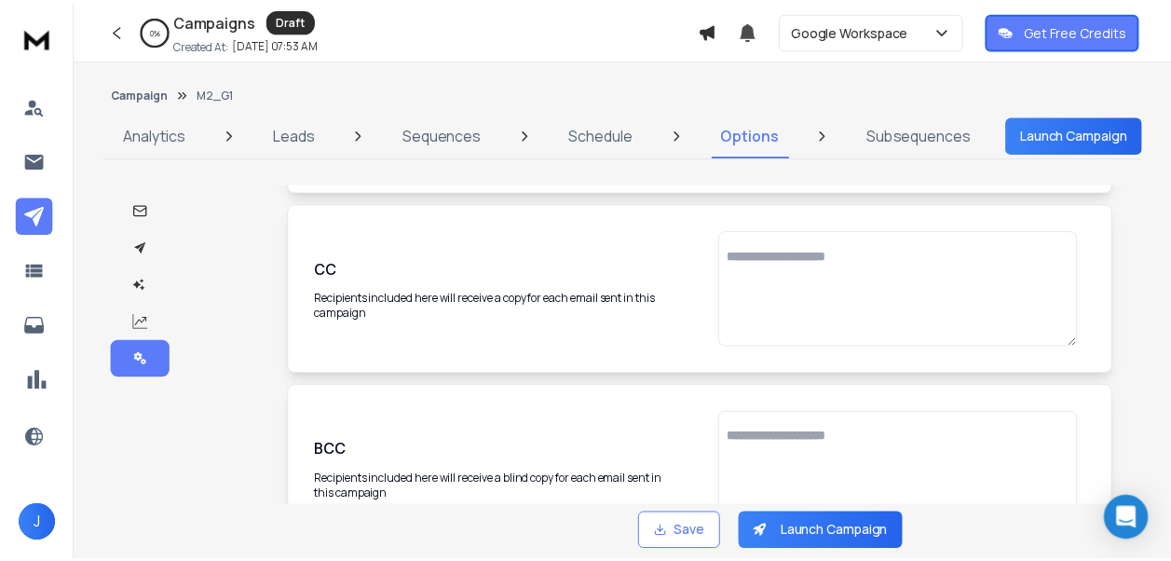
scroll to position [3835, 0]
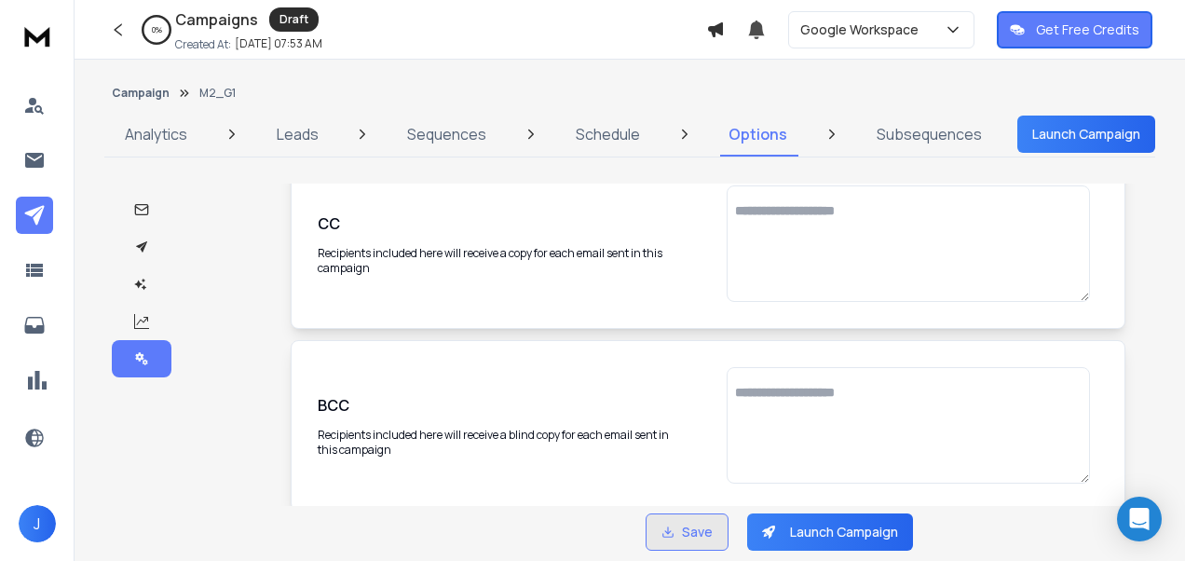
click at [708, 541] on button "Save" at bounding box center [686, 531] width 83 height 37
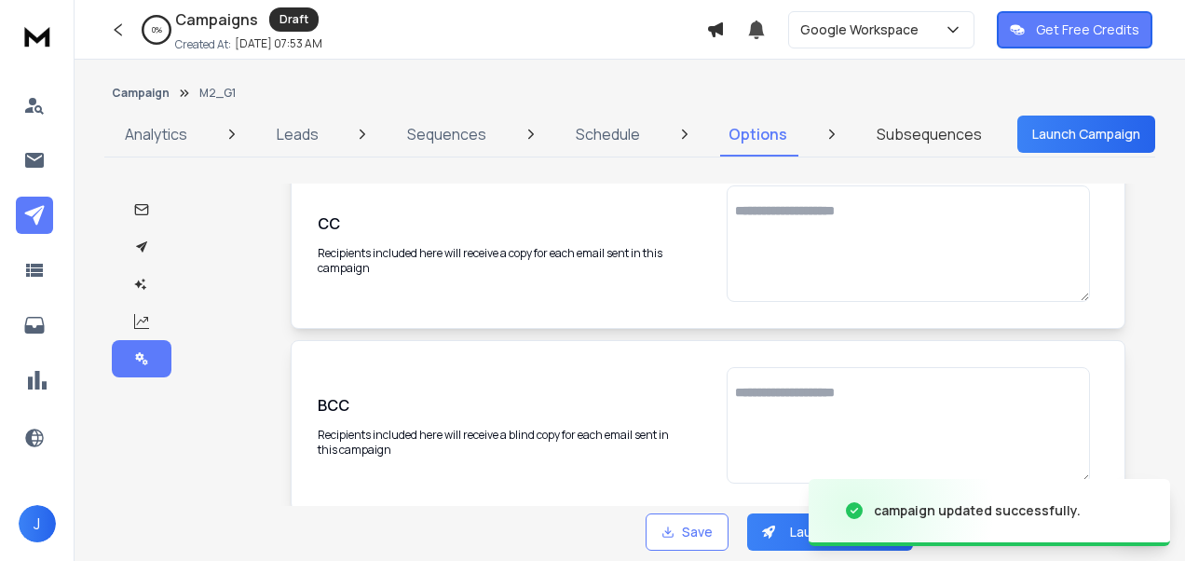
click at [902, 143] on p "Subsequences" at bounding box center [928, 134] width 105 height 22
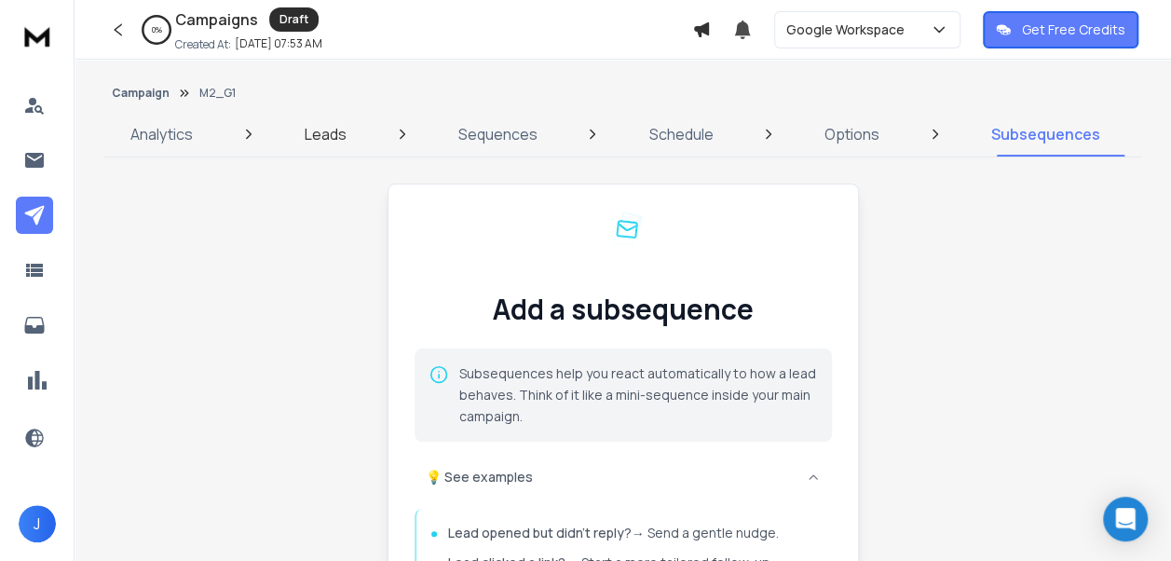
click at [333, 131] on p "Leads" at bounding box center [326, 134] width 42 height 22
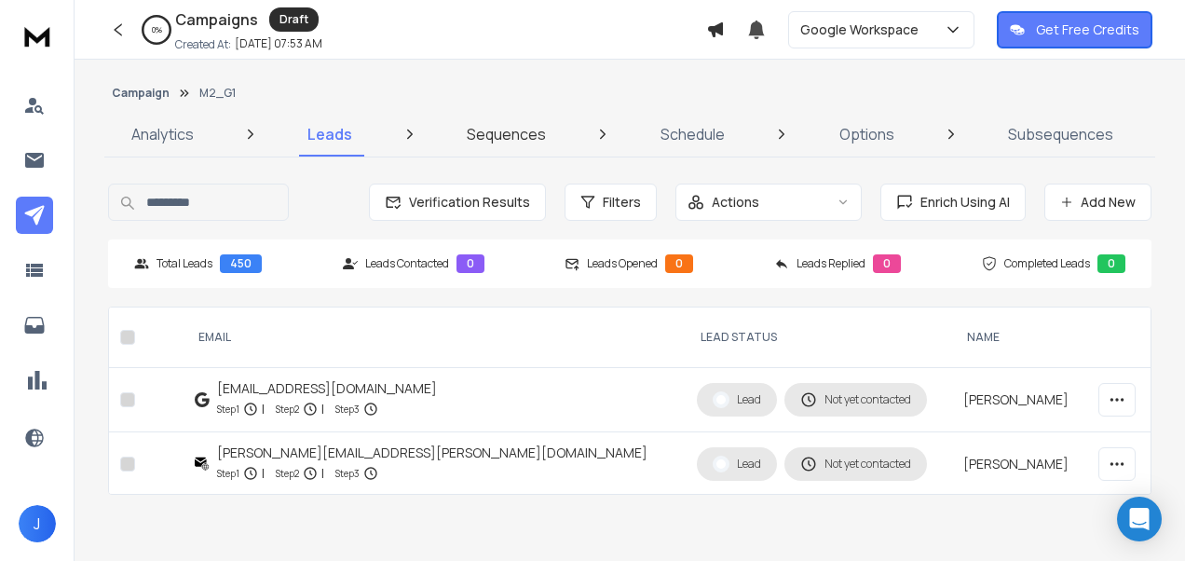
click at [523, 131] on p "Sequences" at bounding box center [506, 134] width 79 height 22
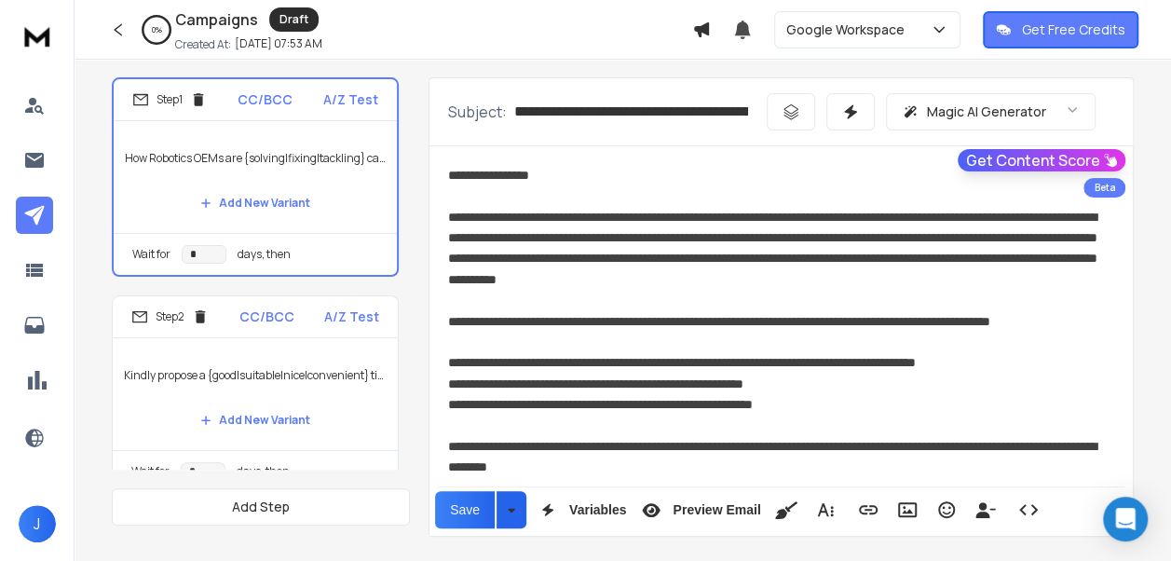
click at [276, 373] on p "Kindly propose a {good|suitable|nice|convenient} time for a {quick|brief|short}…" at bounding box center [255, 375] width 263 height 52
type input "**********"
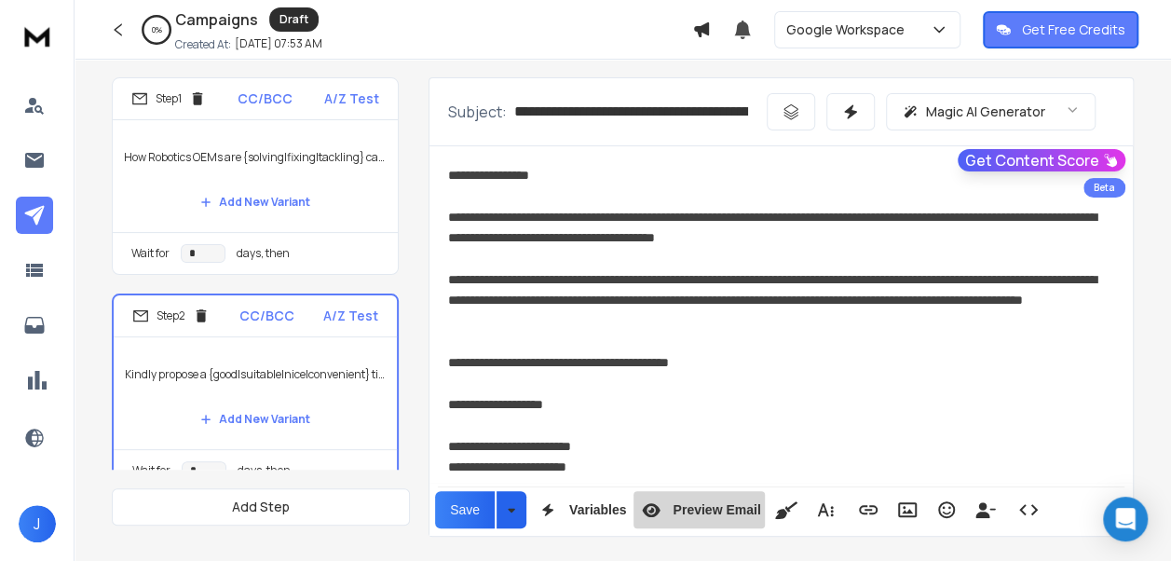
click at [693, 512] on span "Preview Email" at bounding box center [716, 510] width 95 height 16
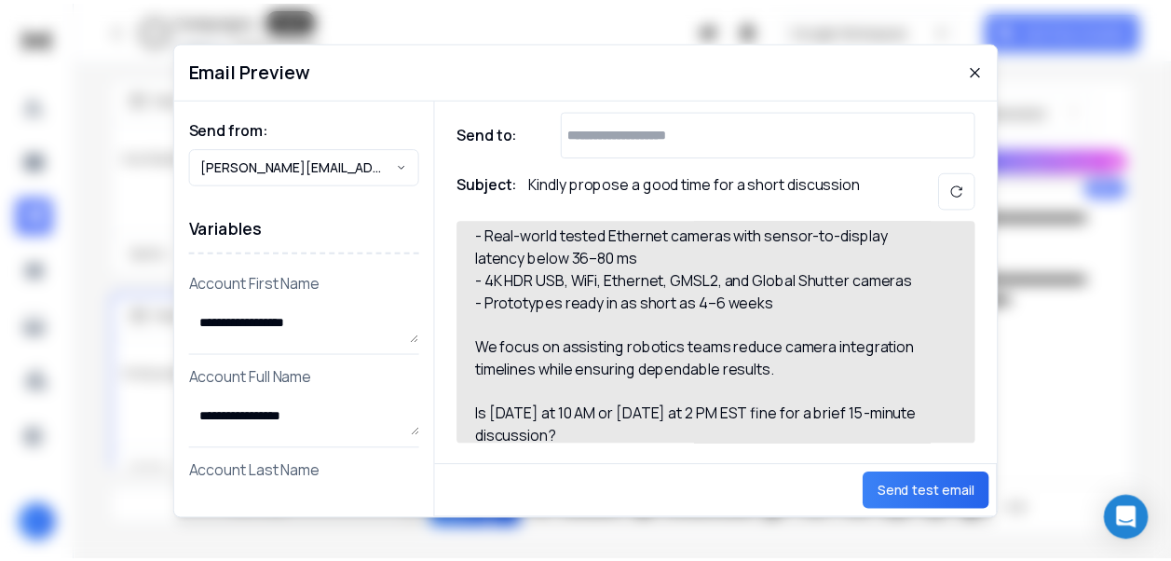
scroll to position [956, 0]
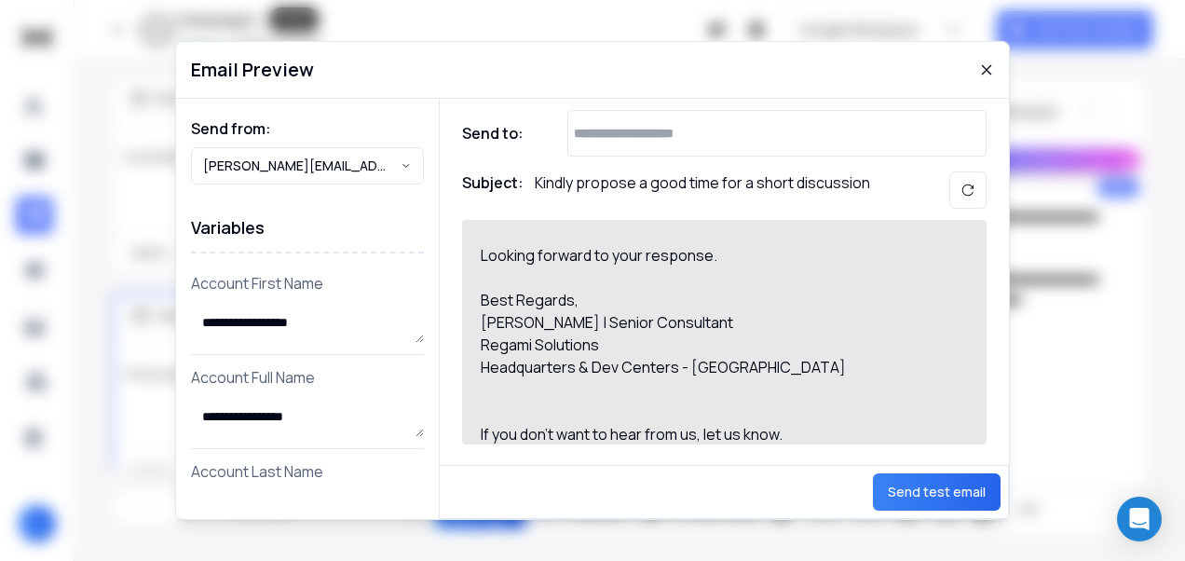
click at [989, 71] on icon at bounding box center [986, 69] width 15 height 15
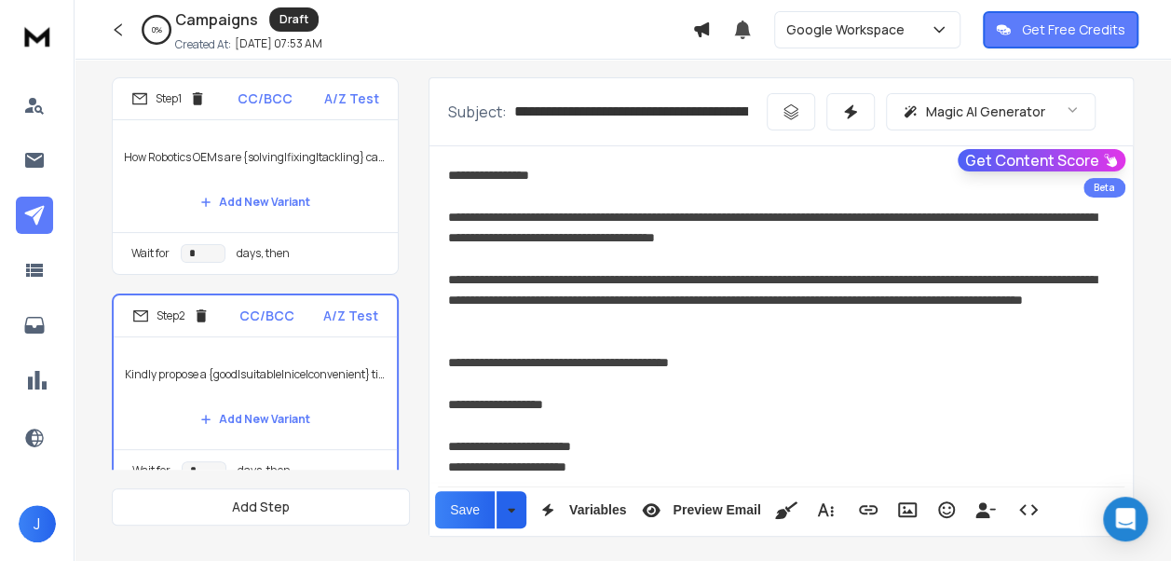
click at [782, 399] on div "**********" at bounding box center [774, 404] width 652 height 20
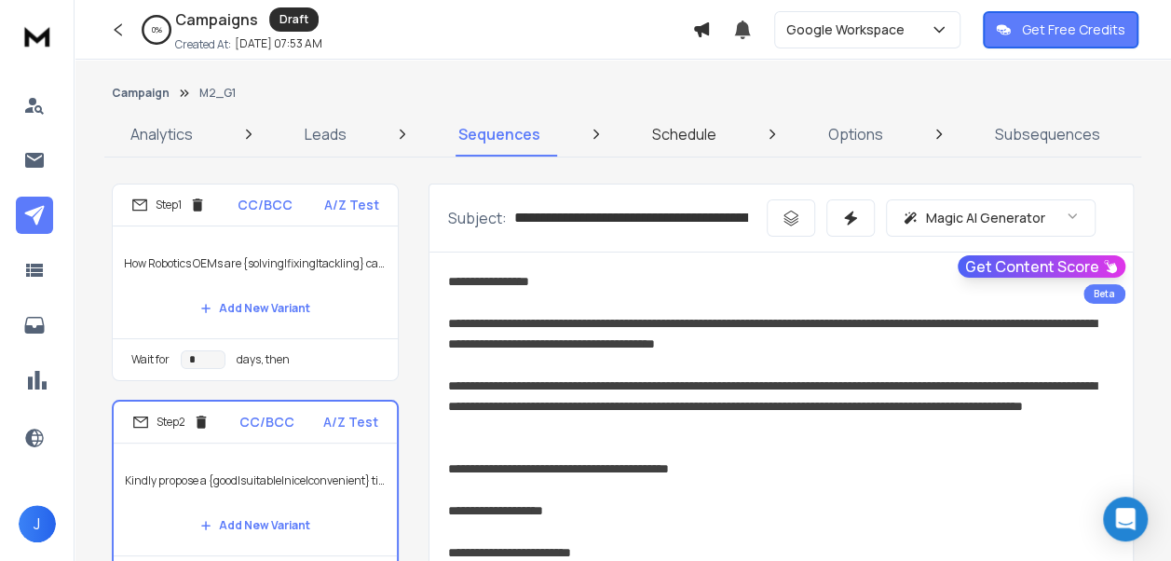
click at [698, 133] on p "Schedule" at bounding box center [684, 134] width 64 height 22
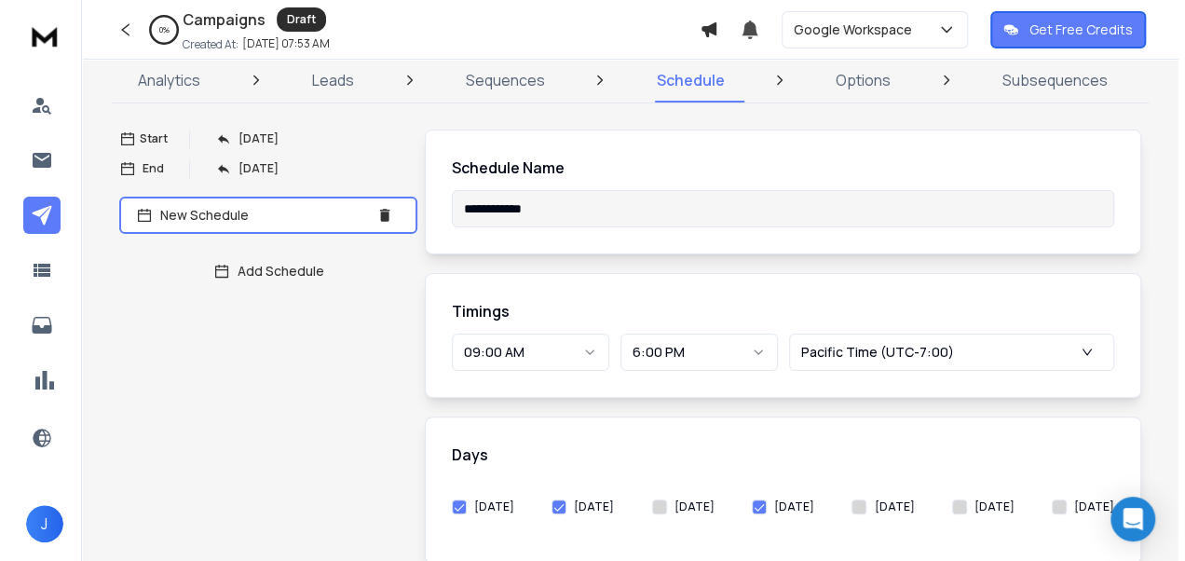
scroll to position [136, 0]
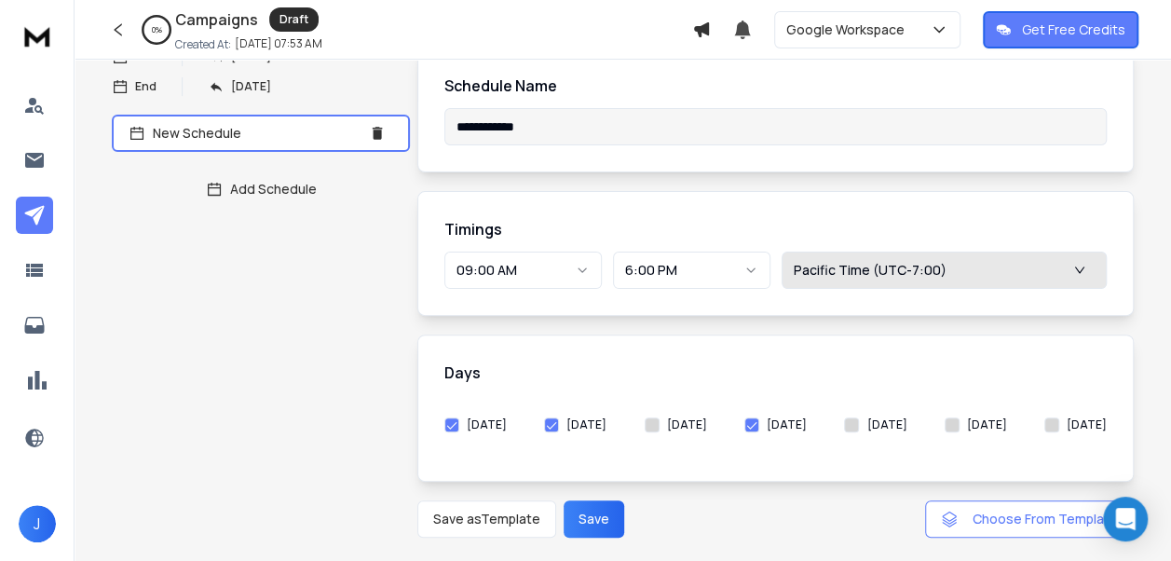
click at [910, 255] on button "Pacific Time (UTC-7:00)" at bounding box center [944, 269] width 326 height 37
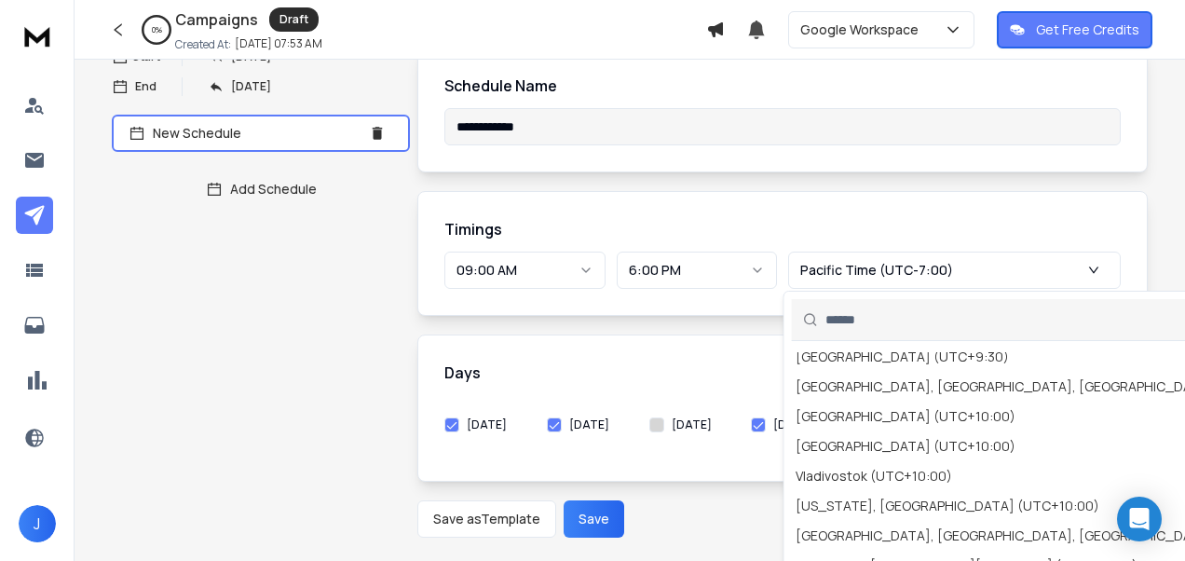
scroll to position [2135, 0]
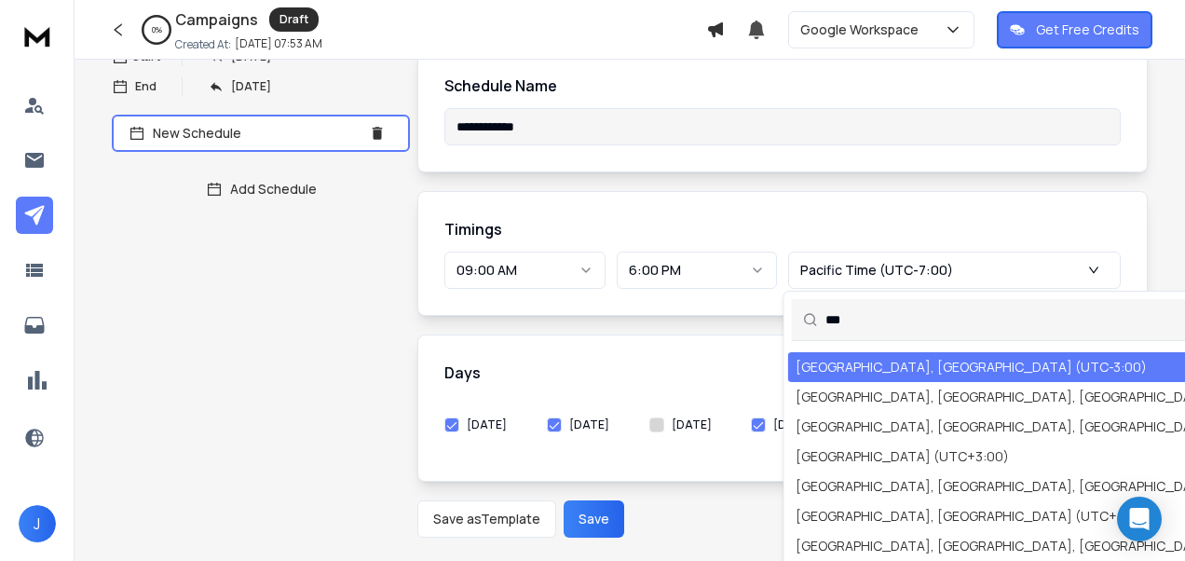
type input "***"
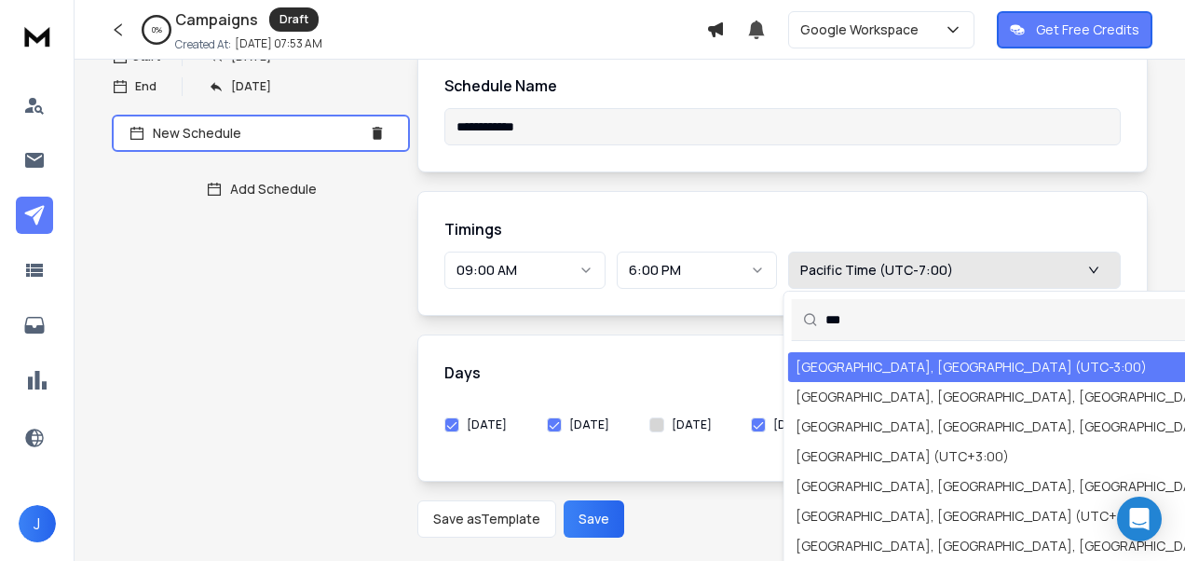
click at [833, 262] on p "Pacific Time (UTC-7:00)" at bounding box center [880, 270] width 160 height 19
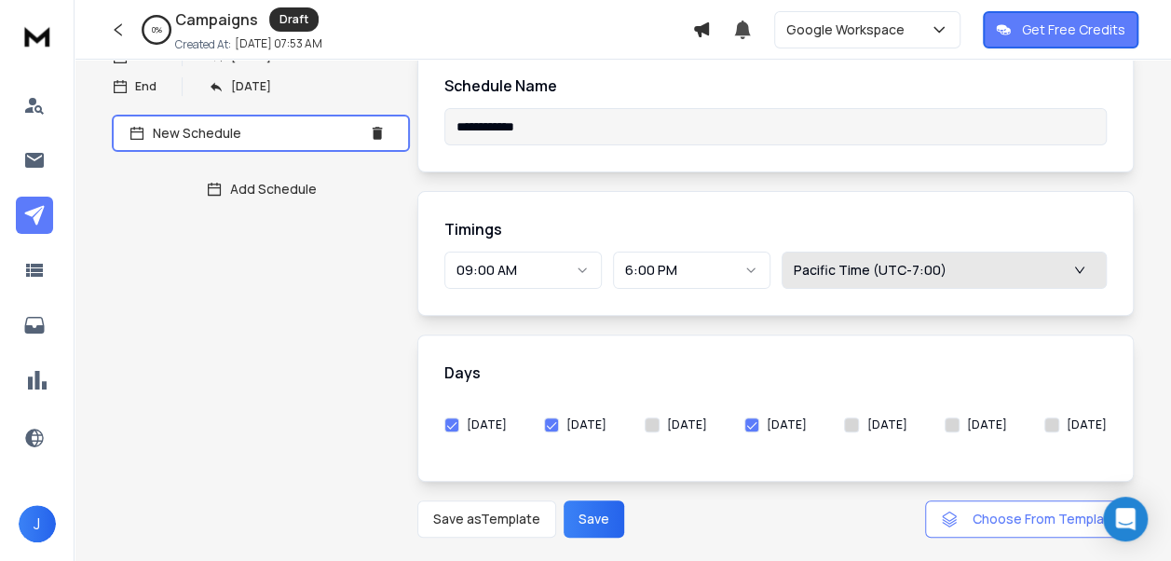
click at [879, 276] on p "Pacific Time (UTC-7:00)" at bounding box center [873, 270] width 160 height 19
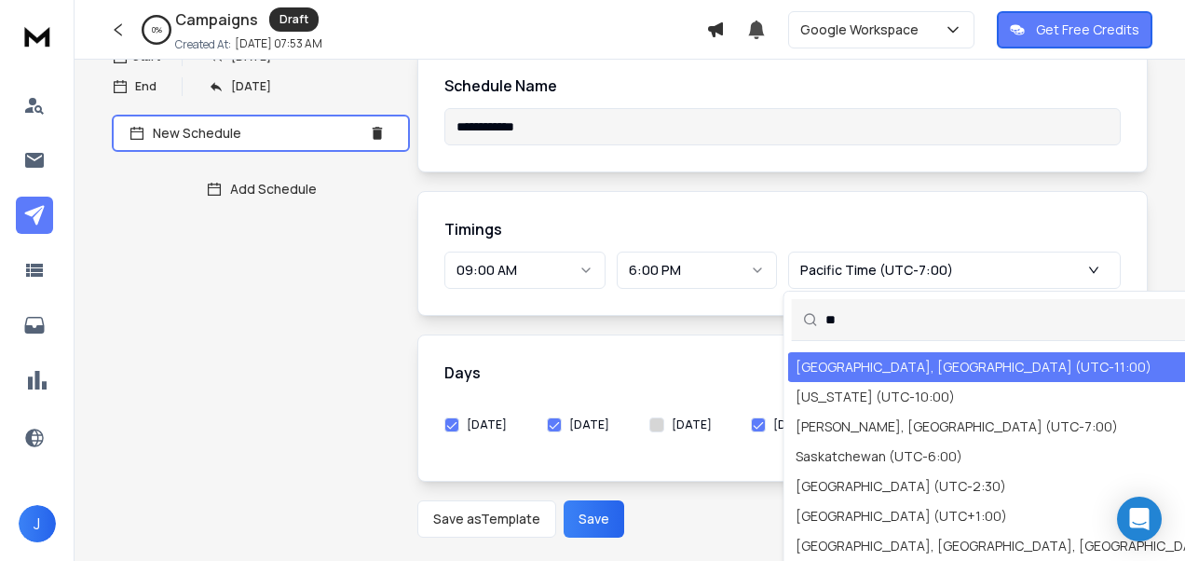
type input "*"
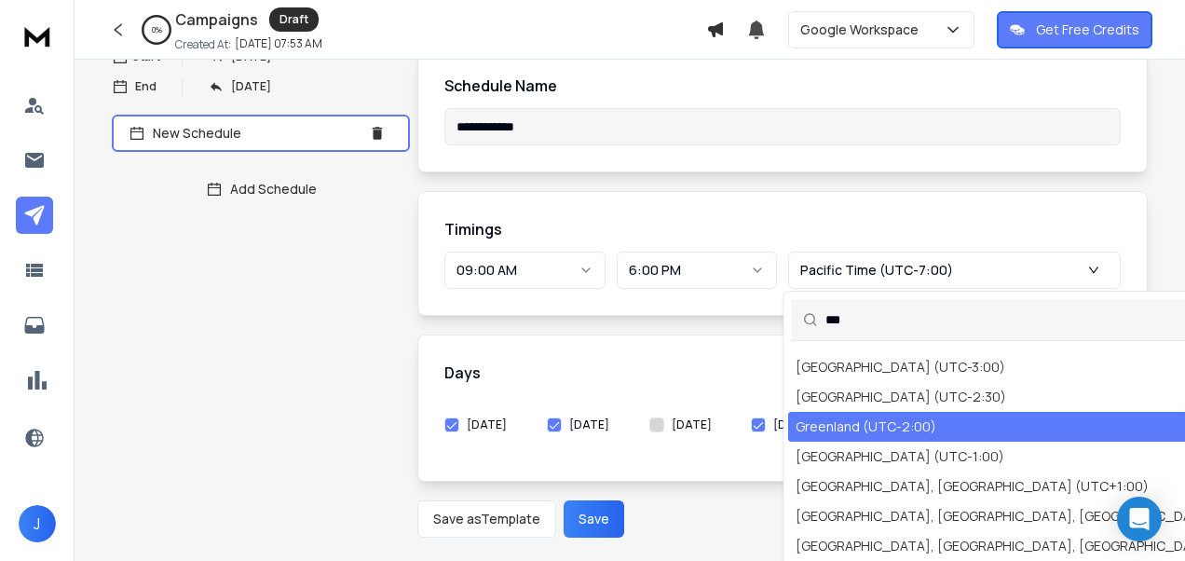
scroll to position [16, 0]
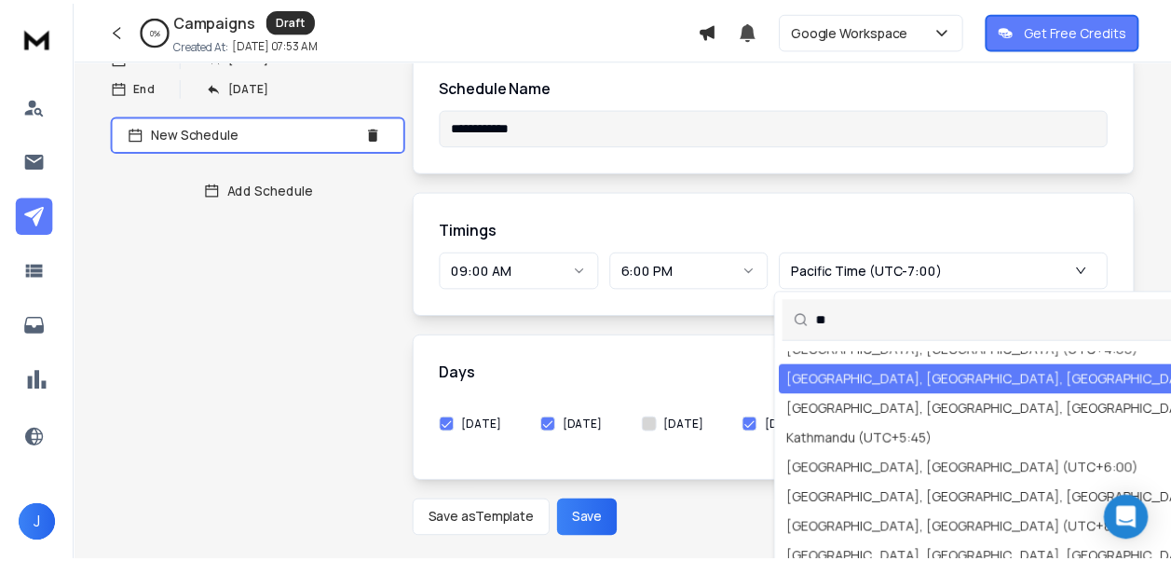
scroll to position [525, 0]
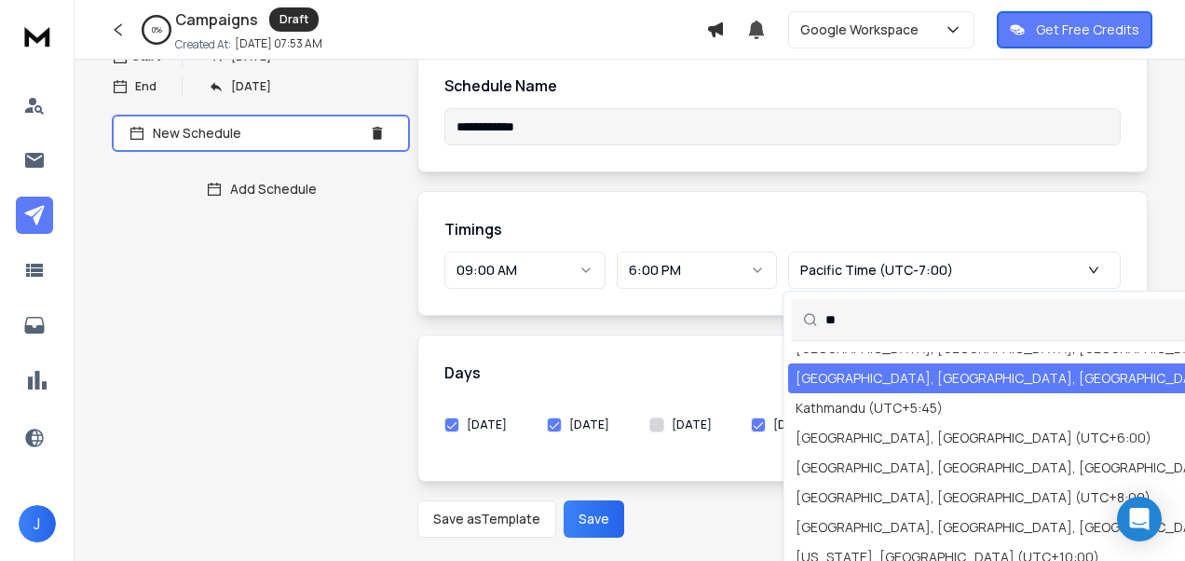
type input "**"
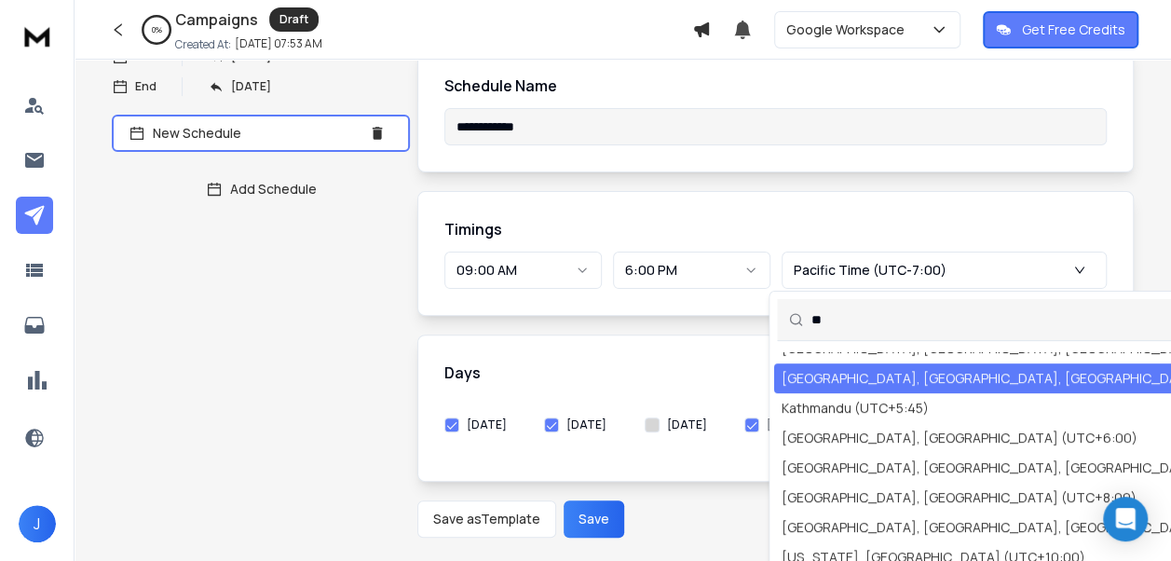
click at [869, 202] on div "Timings 09:00 AM ******** ******** ******** ******** ******** ******** ********…" at bounding box center [775, 253] width 716 height 125
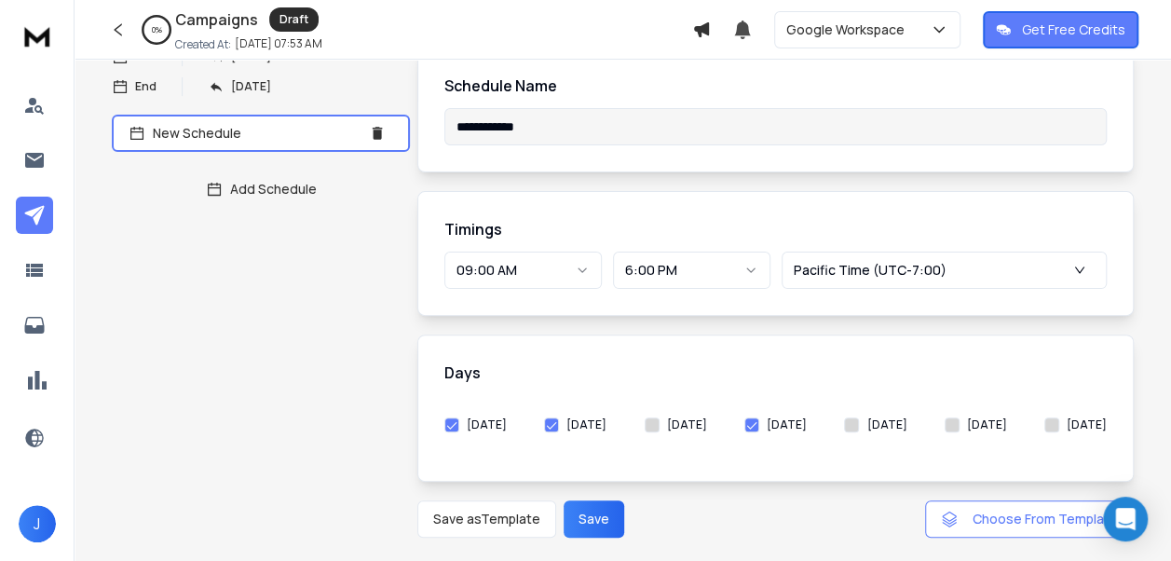
click at [603, 501] on button "Save" at bounding box center [593, 518] width 61 height 37
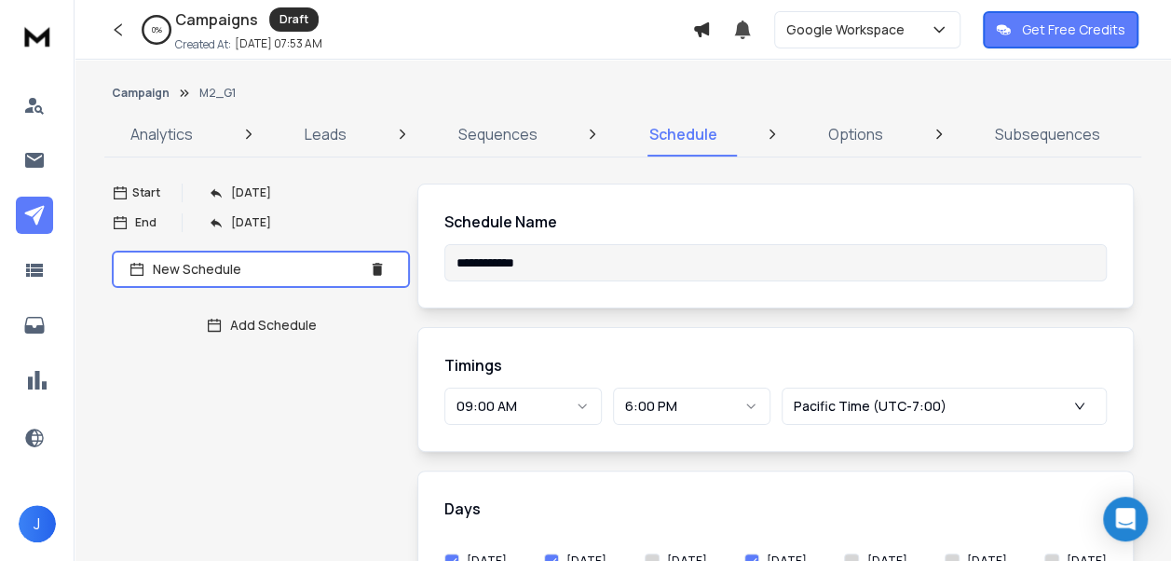
scroll to position [136, 0]
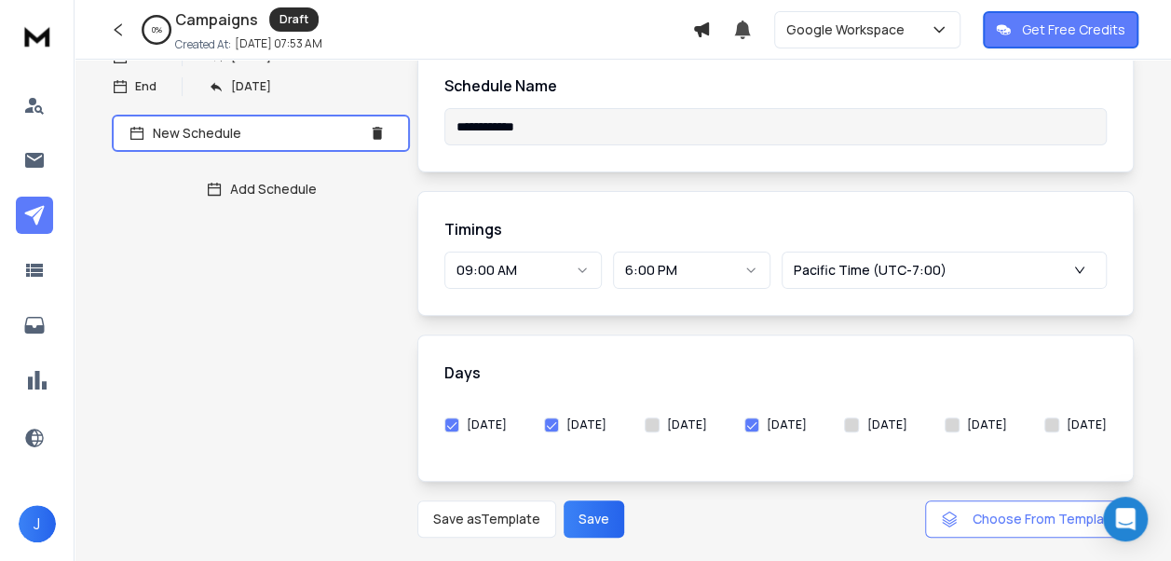
click at [587, 509] on button "Save" at bounding box center [593, 518] width 61 height 37
click at [33, 208] on icon at bounding box center [34, 215] width 22 height 22
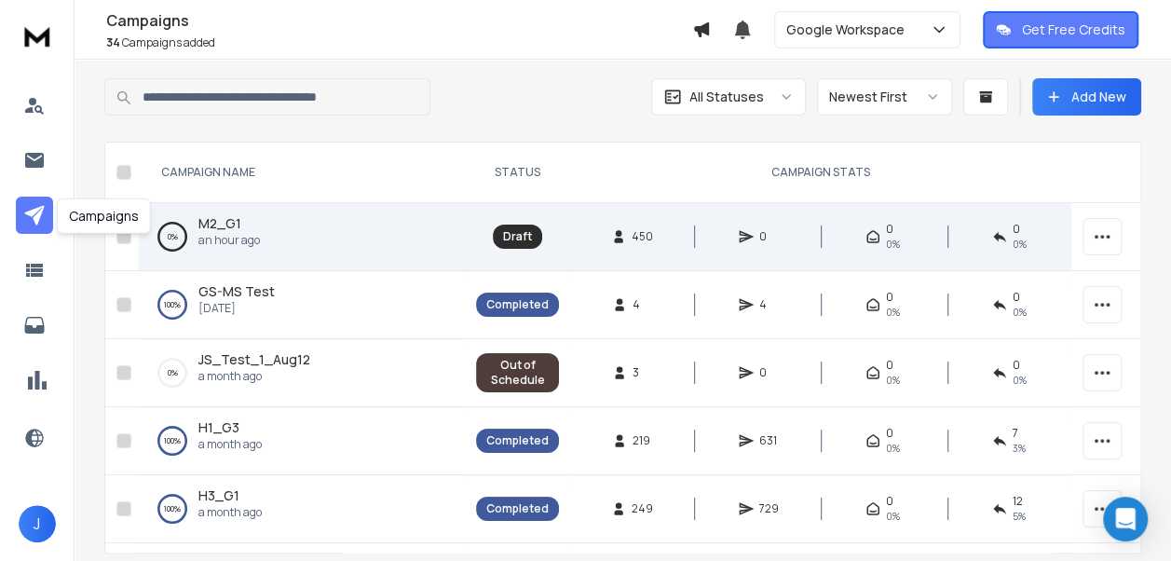
click at [639, 245] on div "450 0 0 0% 0 0%" at bounding box center [821, 237] width 466 height 30
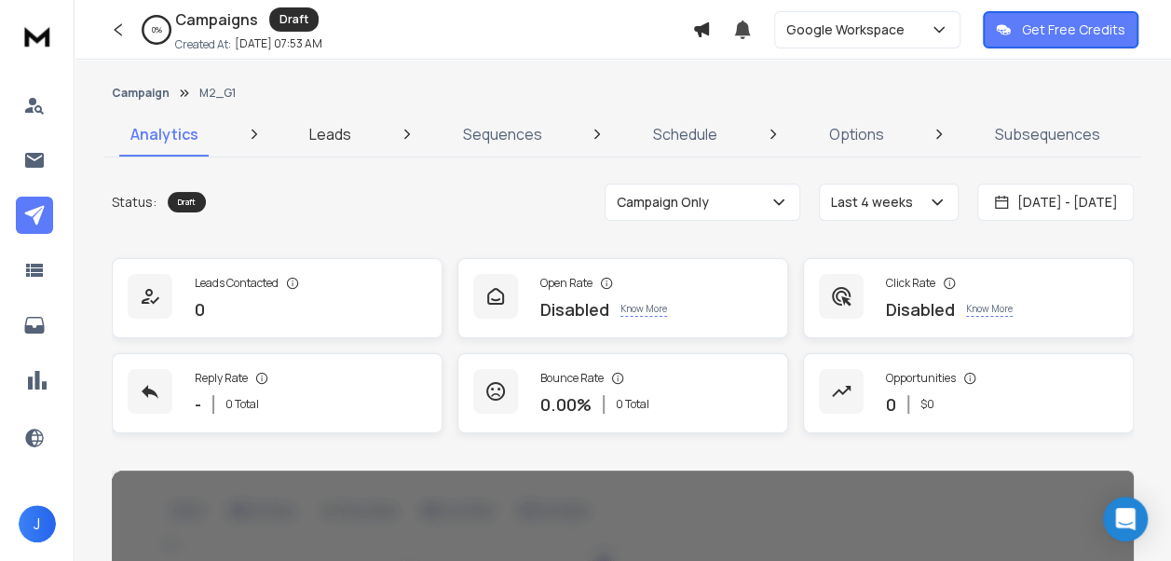
click at [347, 136] on p "Leads" at bounding box center [330, 134] width 42 height 22
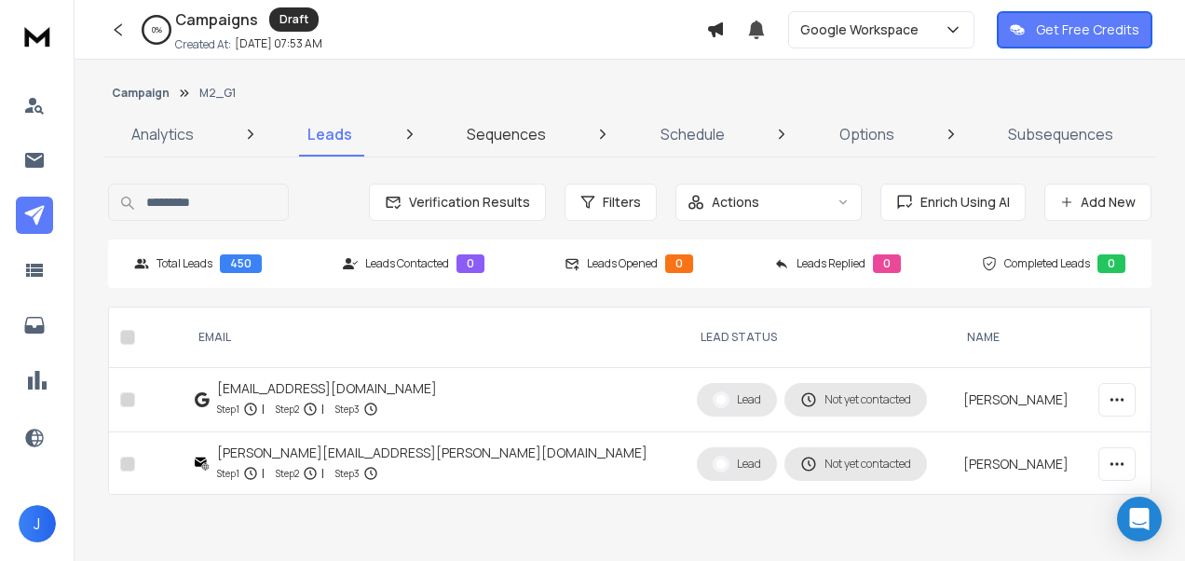
click at [508, 130] on p "Sequences" at bounding box center [506, 134] width 79 height 22
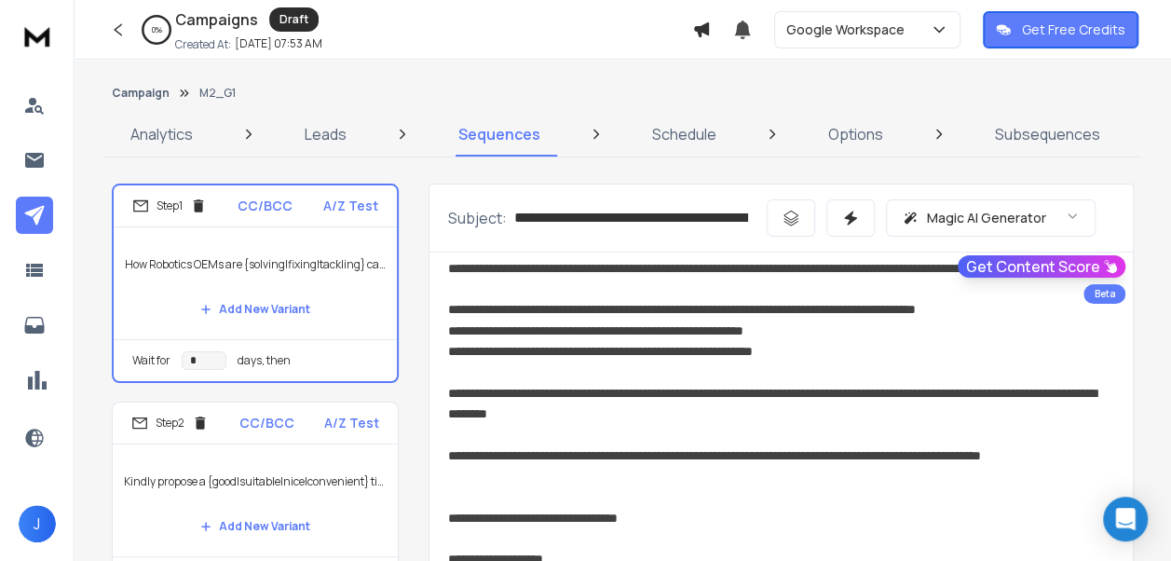
scroll to position [157, 0]
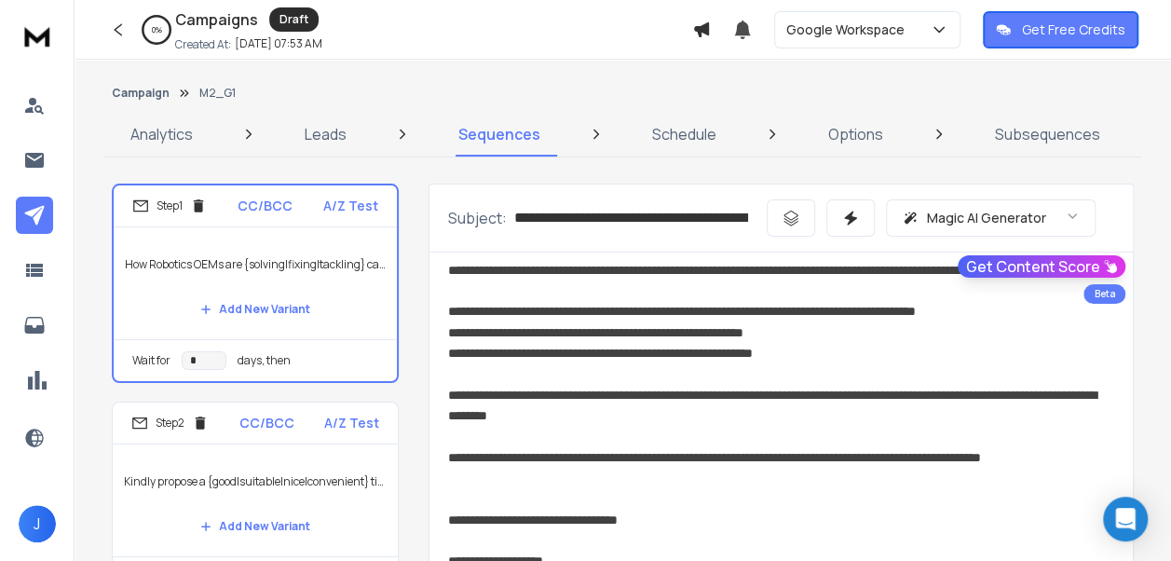
click at [720, 462] on div "**********" at bounding box center [774, 468] width 652 height 42
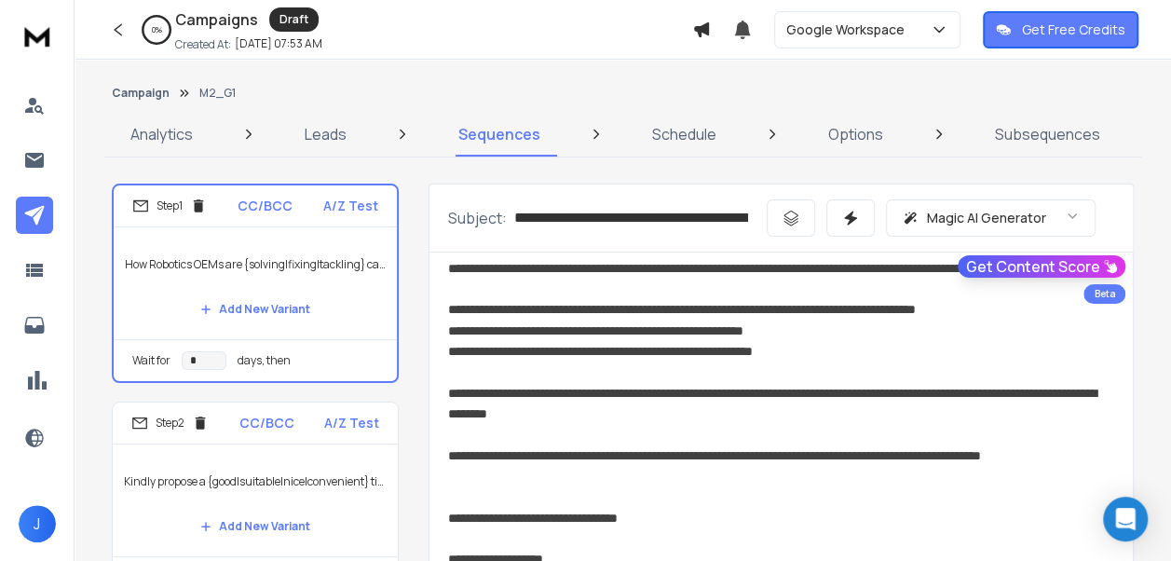
click at [216, 482] on p "Kindly propose a {good|suitable|nice|convenient} time for a {quick|brief|short}…" at bounding box center [255, 481] width 263 height 52
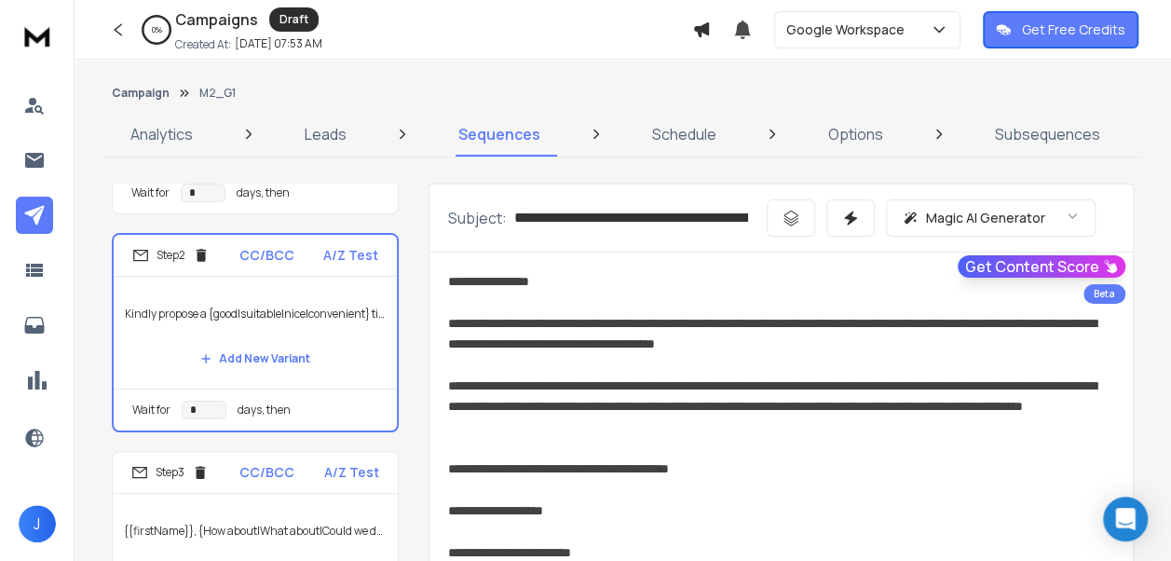
scroll to position [194, 0]
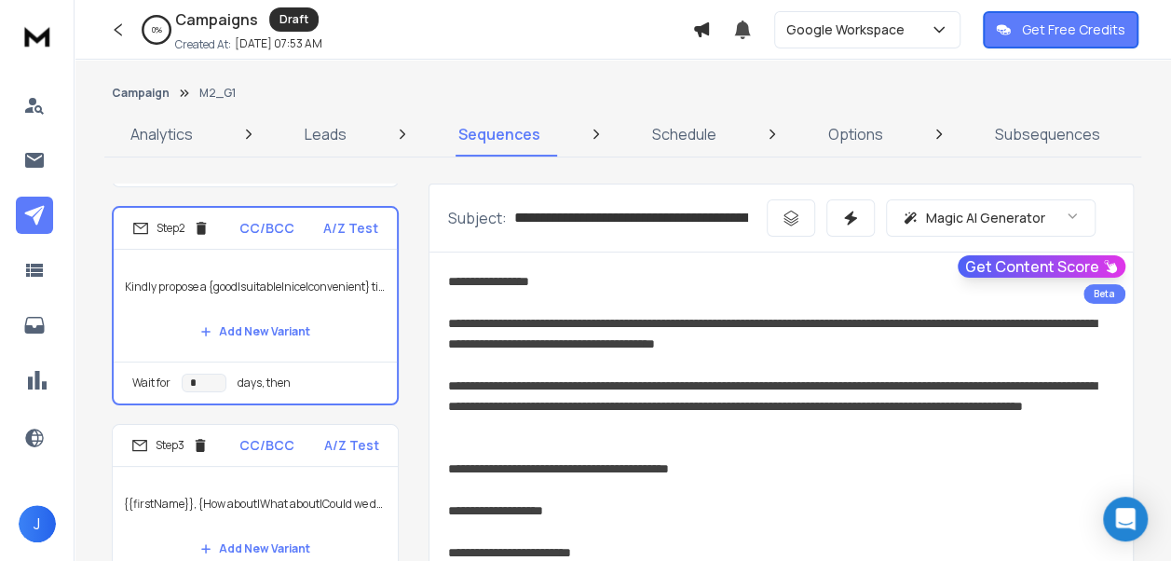
click at [242, 510] on p "{{firstName}}, {How about|What about|Could we do} a {quick|short|brief} discuss…" at bounding box center [255, 504] width 263 height 52
type input "**********"
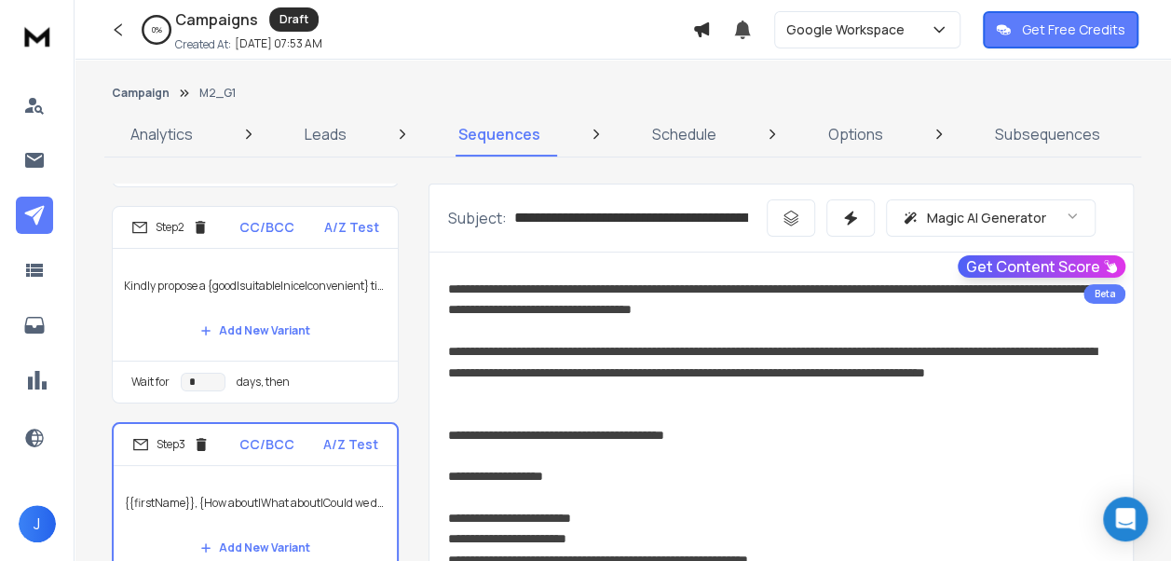
scroll to position [250, 0]
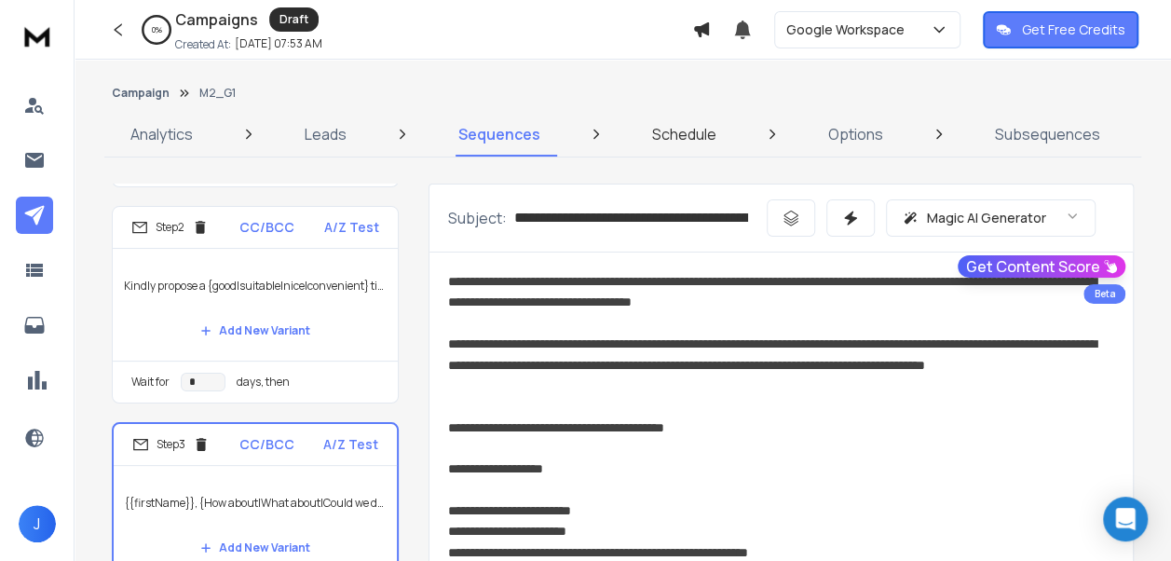
click at [691, 125] on p "Schedule" at bounding box center [684, 134] width 64 height 22
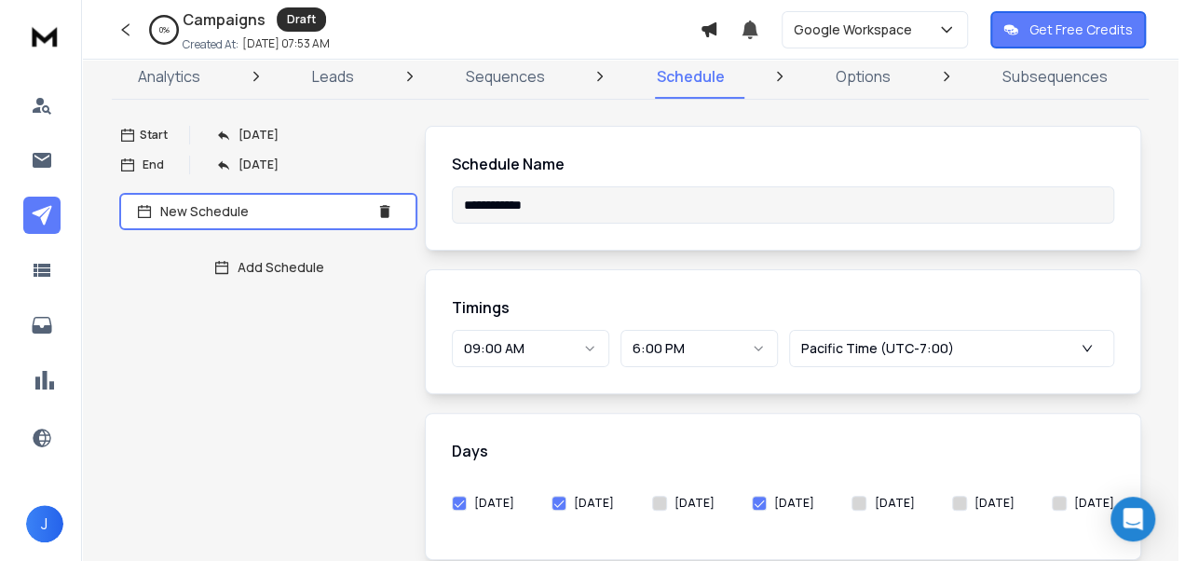
scroll to position [63, 0]
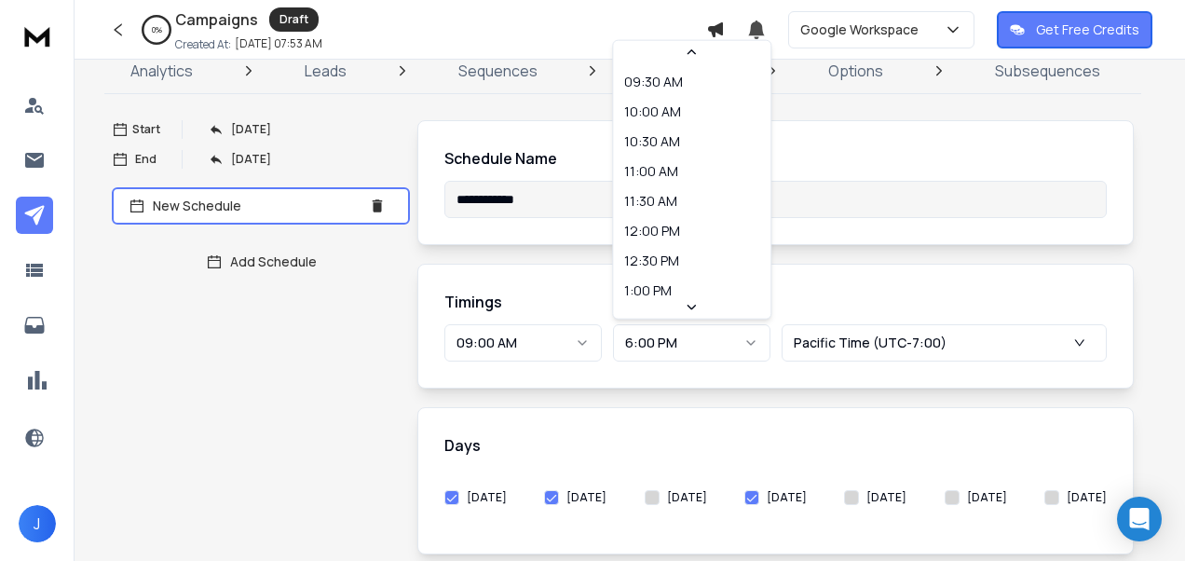
click at [667, 344] on button "6:00 PM" at bounding box center [691, 342] width 157 height 37
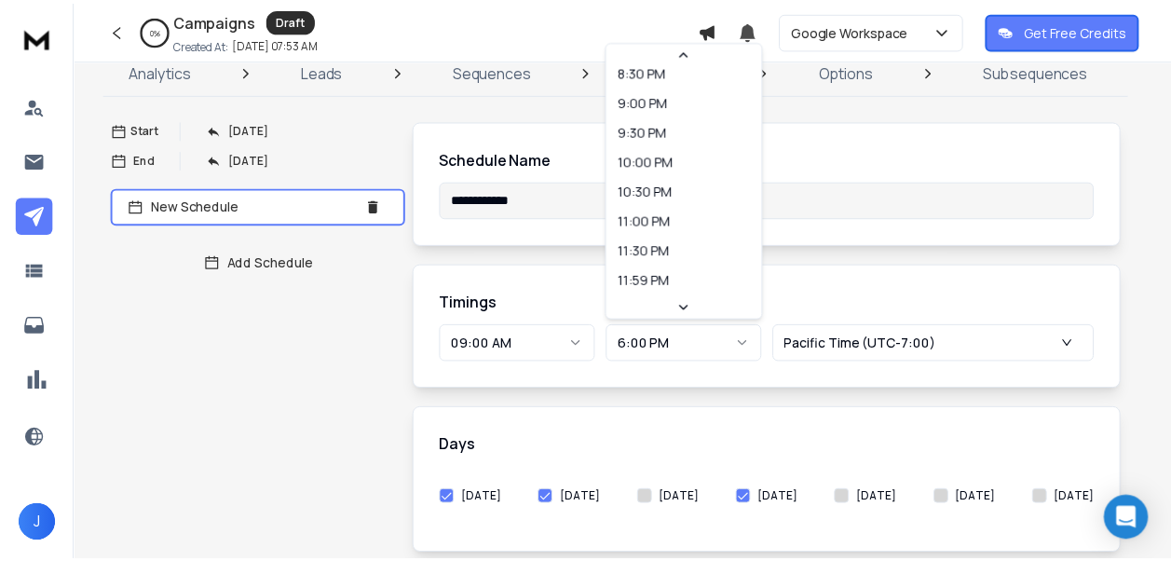
scroll to position [645, 0]
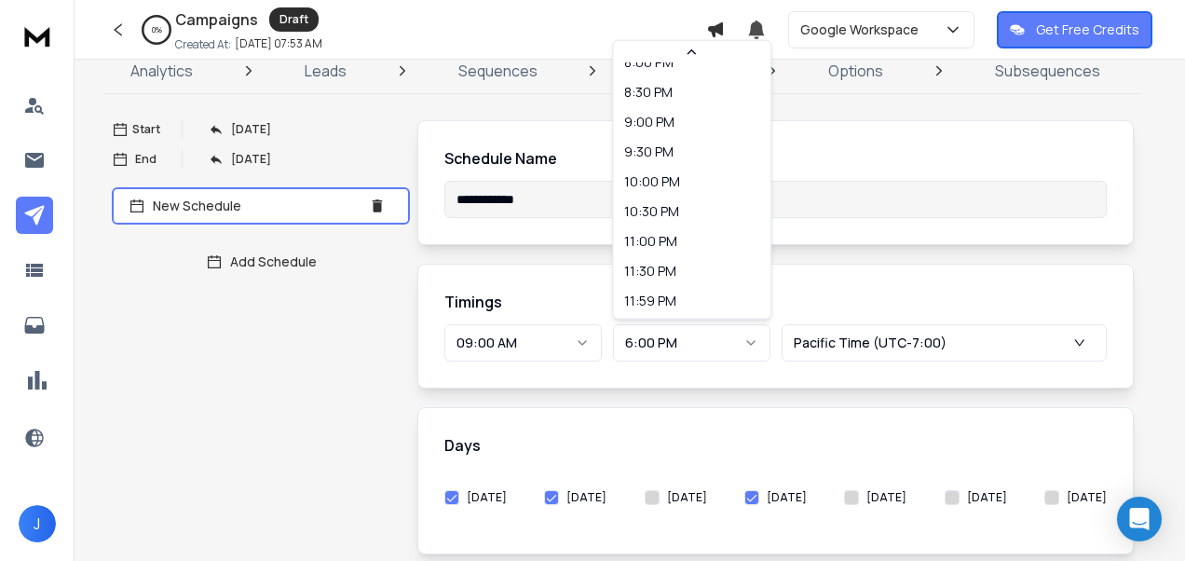
select select "********"
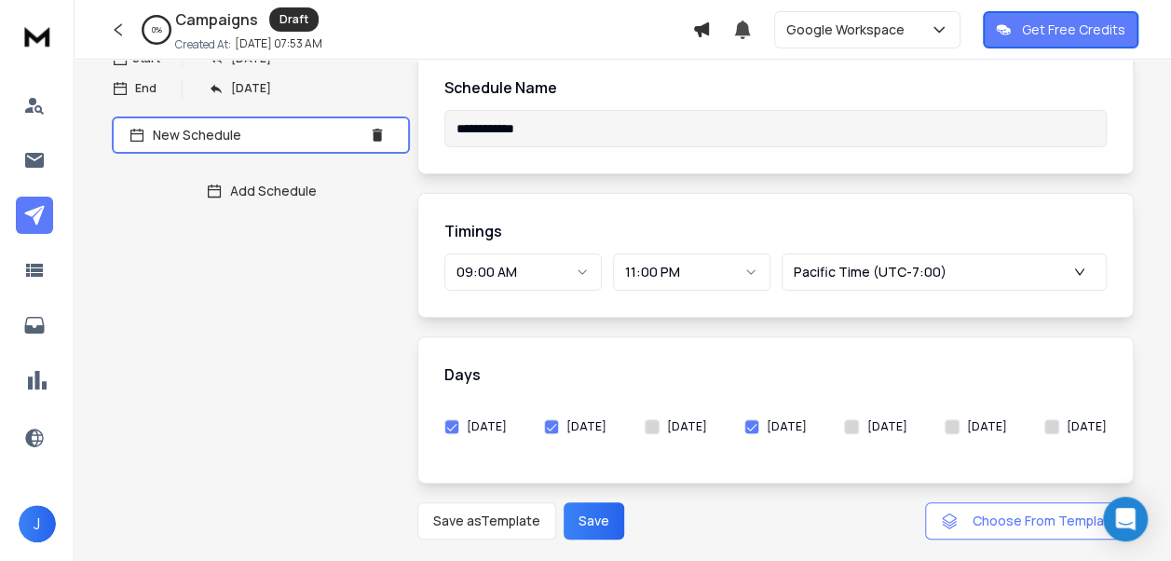
scroll to position [136, 0]
click at [600, 514] on button "Save" at bounding box center [593, 518] width 61 height 37
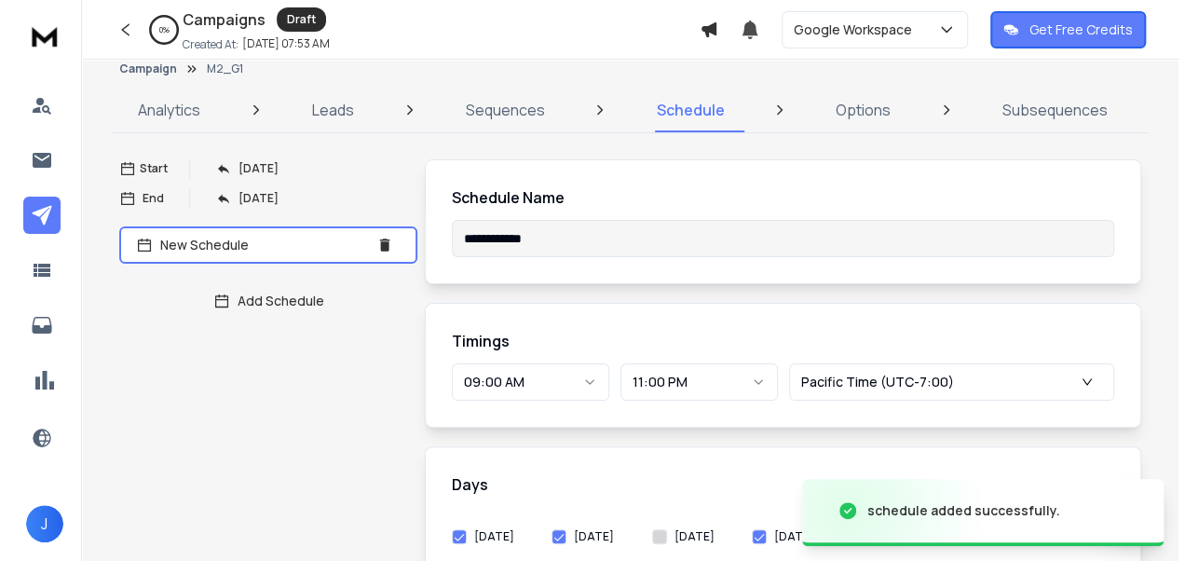
scroll to position [0, 0]
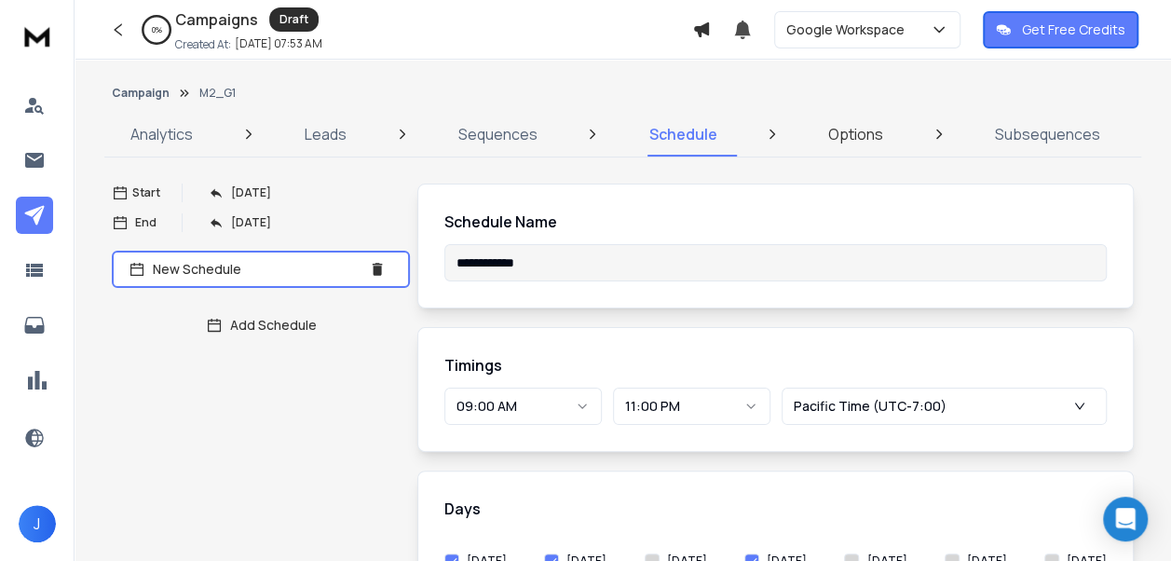
click at [848, 130] on p "Options" at bounding box center [855, 134] width 55 height 22
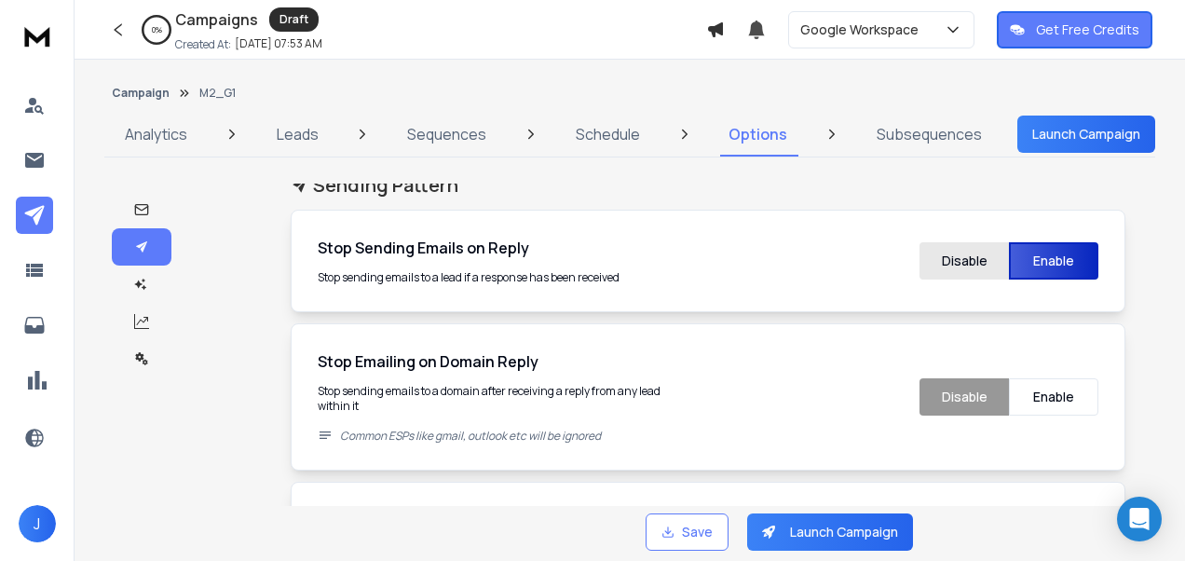
scroll to position [612, 0]
click at [1032, 410] on button "Enable" at bounding box center [1053, 397] width 89 height 37
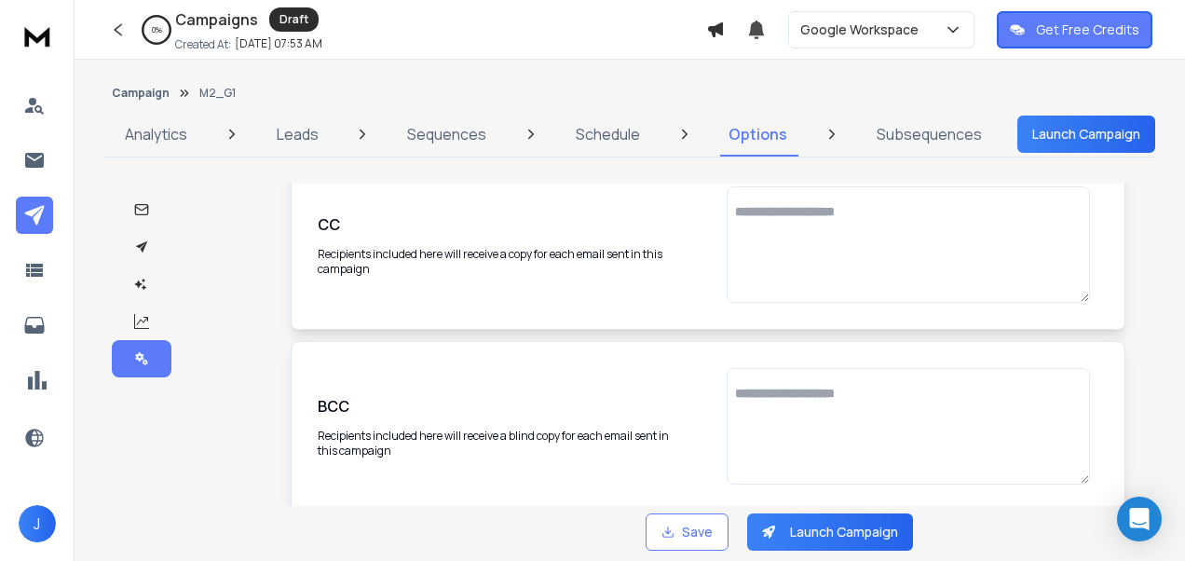
scroll to position [3835, 0]
click at [680, 526] on button "Save" at bounding box center [686, 531] width 83 height 37
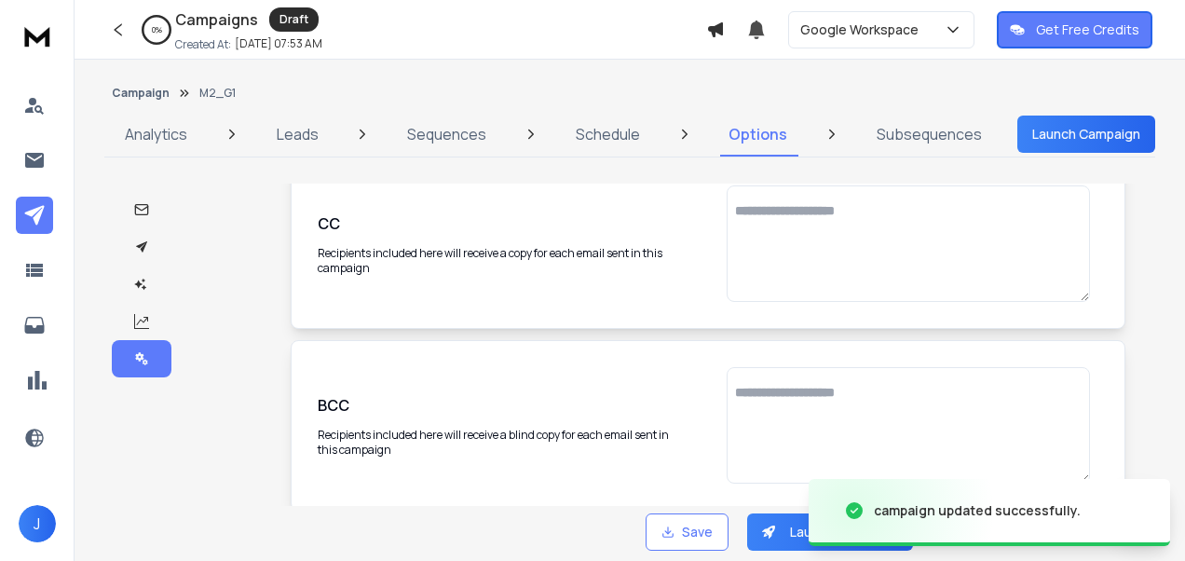
click at [781, 521] on button "Launch Campaign" at bounding box center [830, 531] width 166 height 37
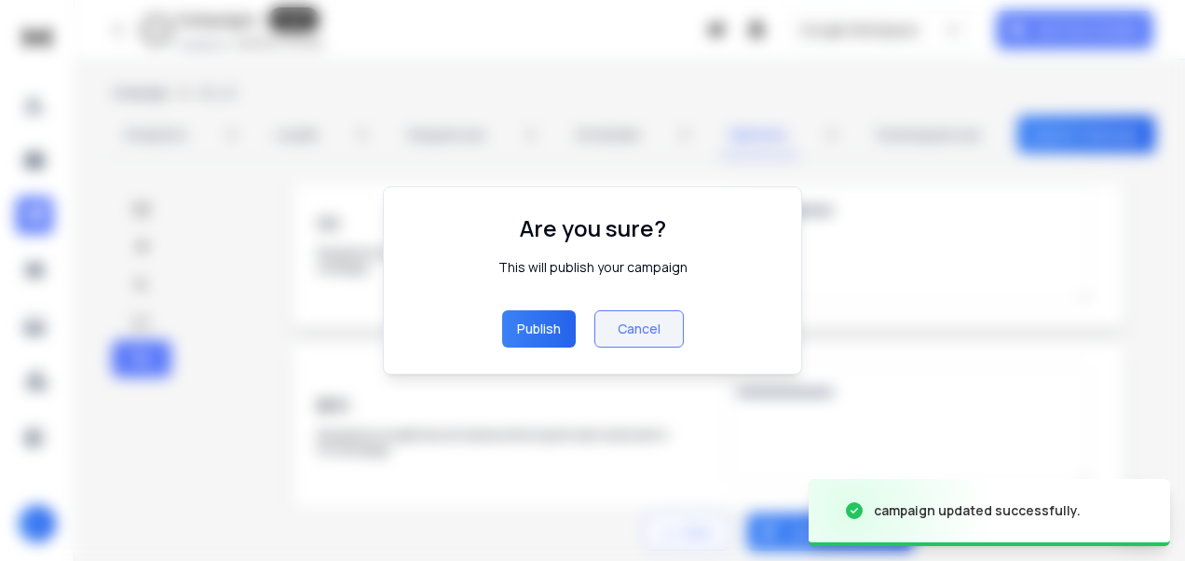
click at [531, 335] on button "Publish" at bounding box center [539, 328] width 74 height 37
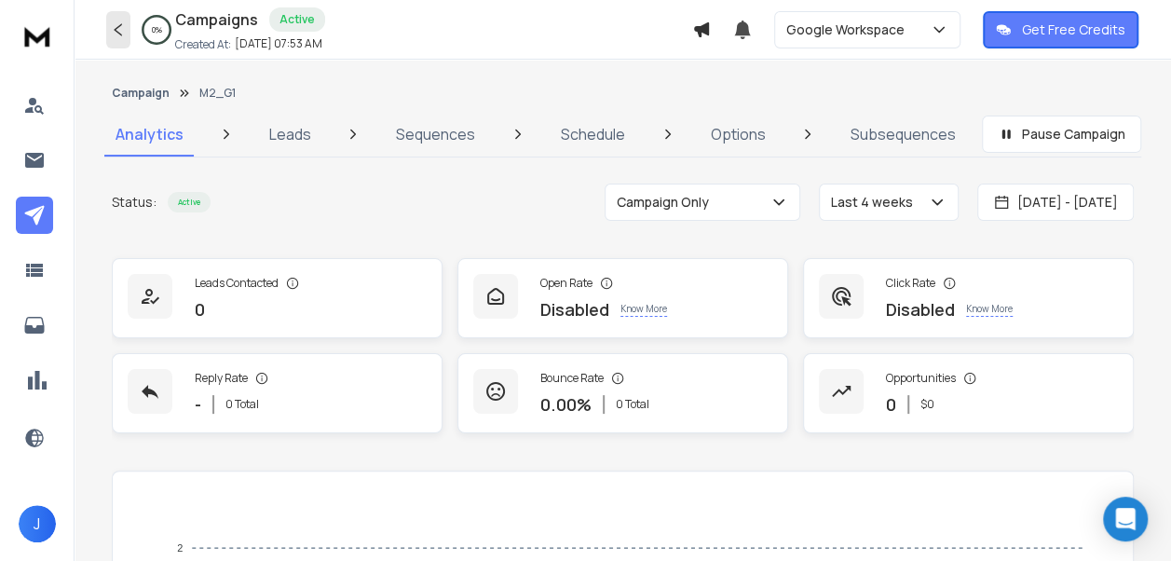
click at [116, 19] on button at bounding box center [118, 29] width 24 height 37
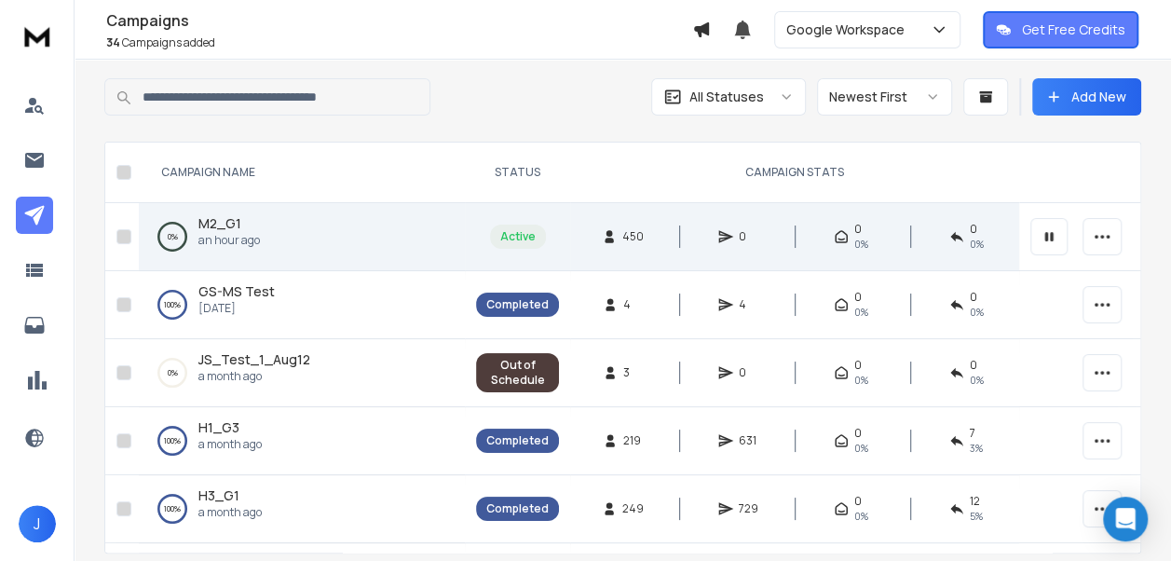
click at [399, 238] on div "0 % M2_G1 an hour ago" at bounding box center [301, 236] width 289 height 45
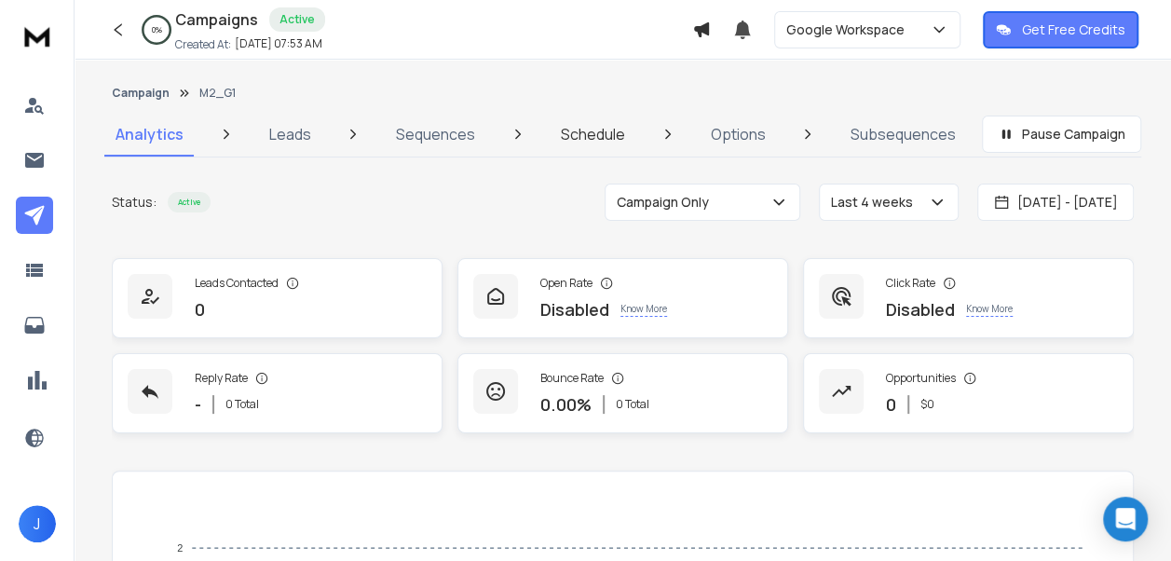
click at [612, 134] on p "Schedule" at bounding box center [593, 134] width 64 height 22
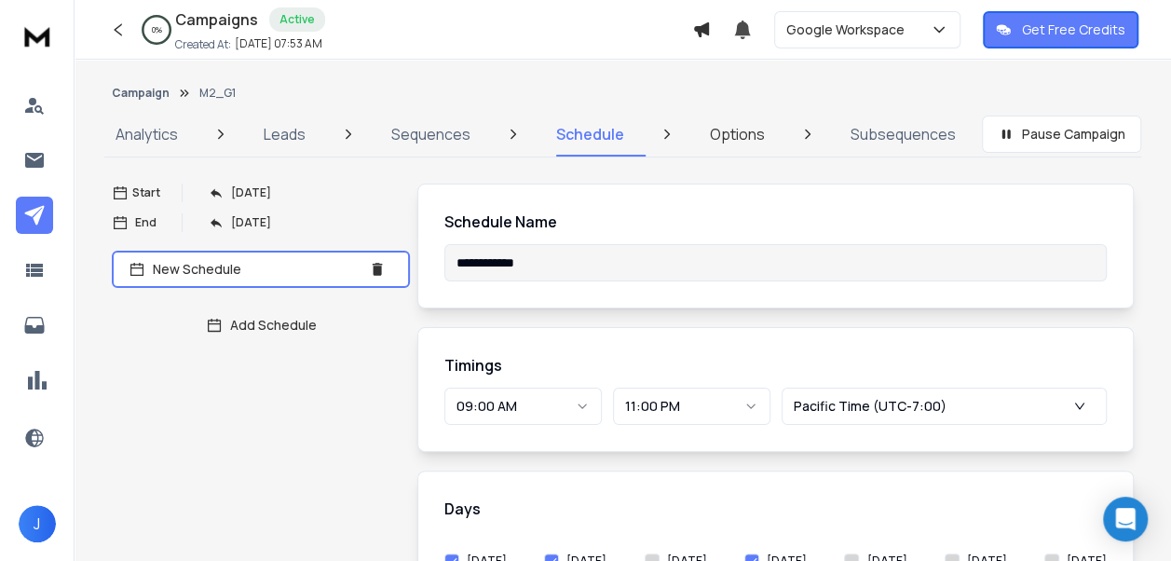
click at [734, 115] on link "Options" at bounding box center [736, 134] width 77 height 45
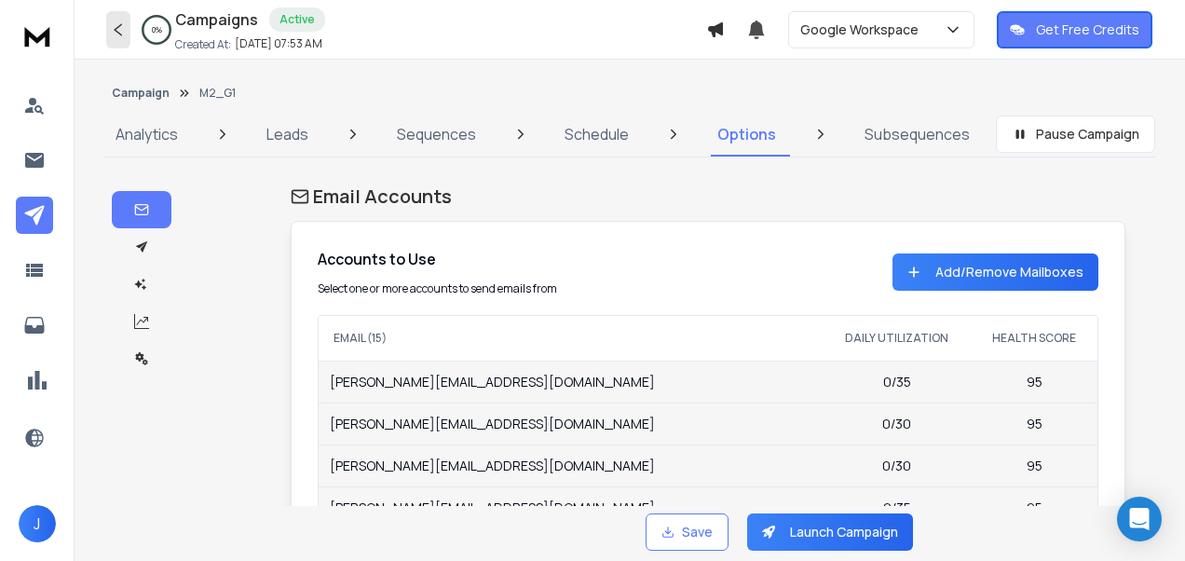
click at [120, 35] on icon at bounding box center [118, 29] width 17 height 17
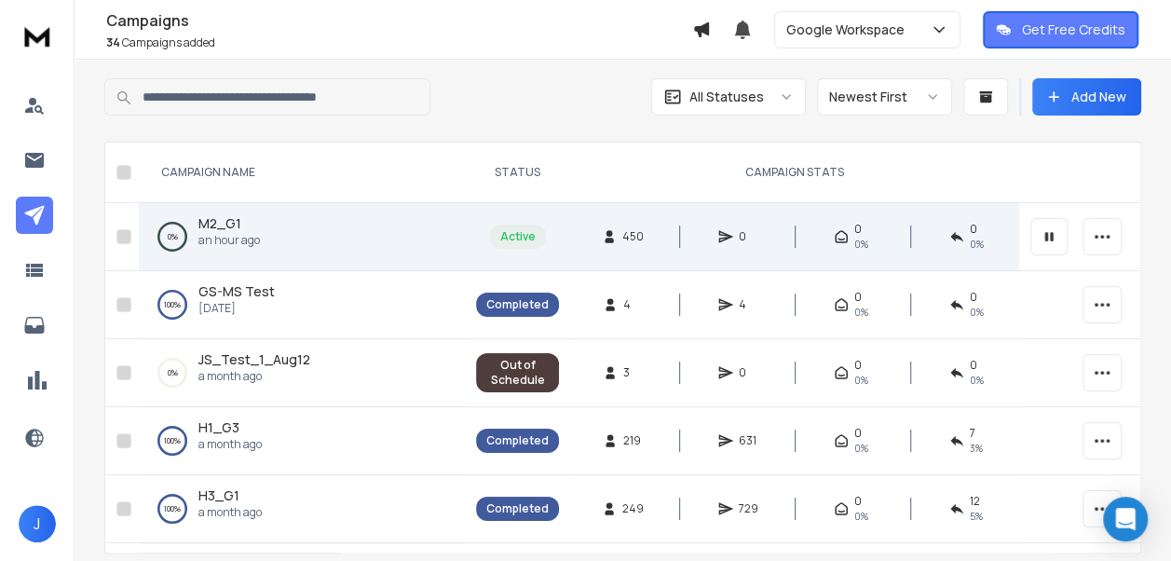
click at [1040, 243] on icon at bounding box center [1048, 236] width 17 height 17
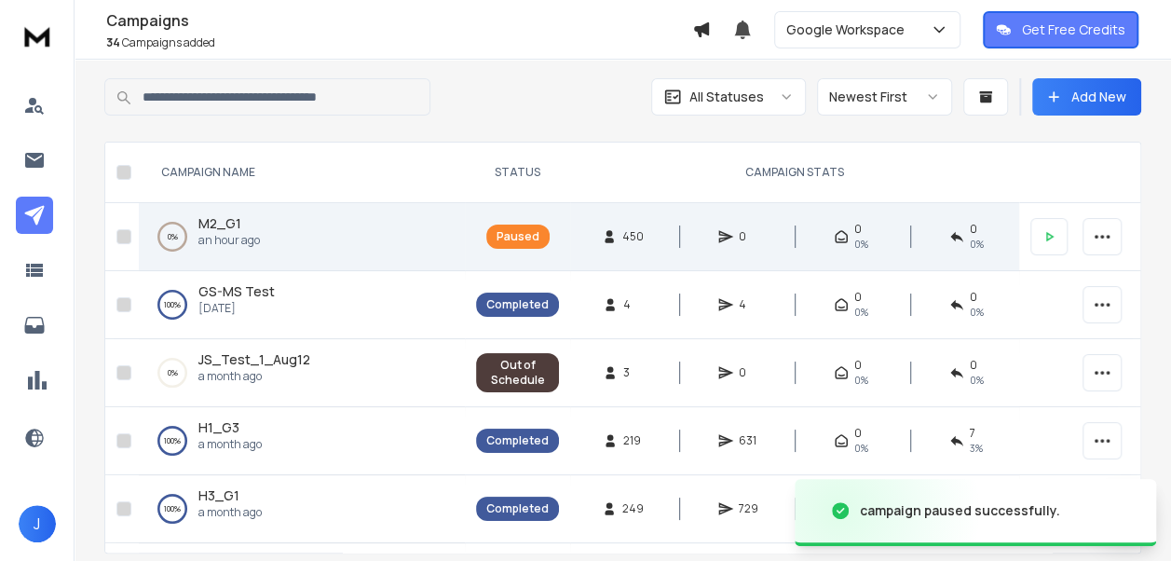
click at [1094, 235] on icon "button" at bounding box center [1101, 237] width 15 height 4
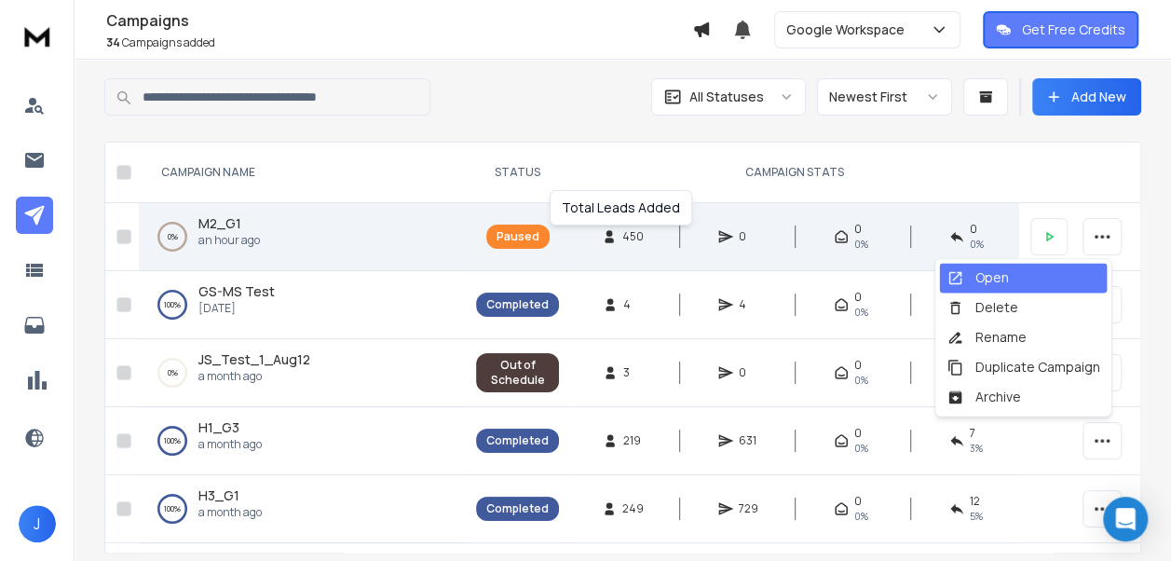
click at [616, 238] on div "450" at bounding box center [621, 236] width 56 height 15
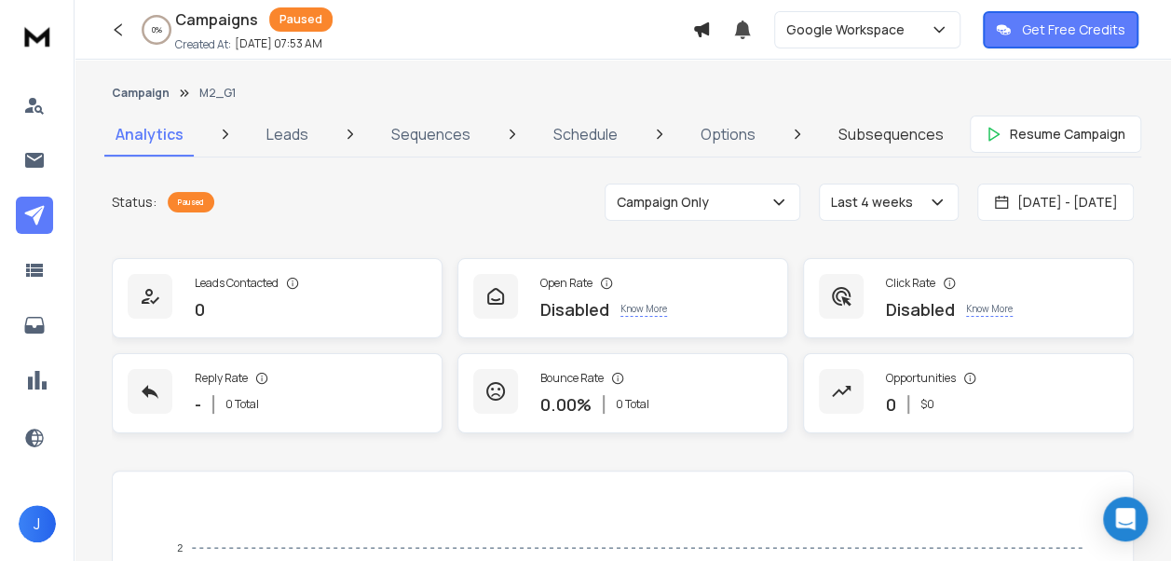
click at [939, 130] on p "Subsequences" at bounding box center [890, 134] width 105 height 22
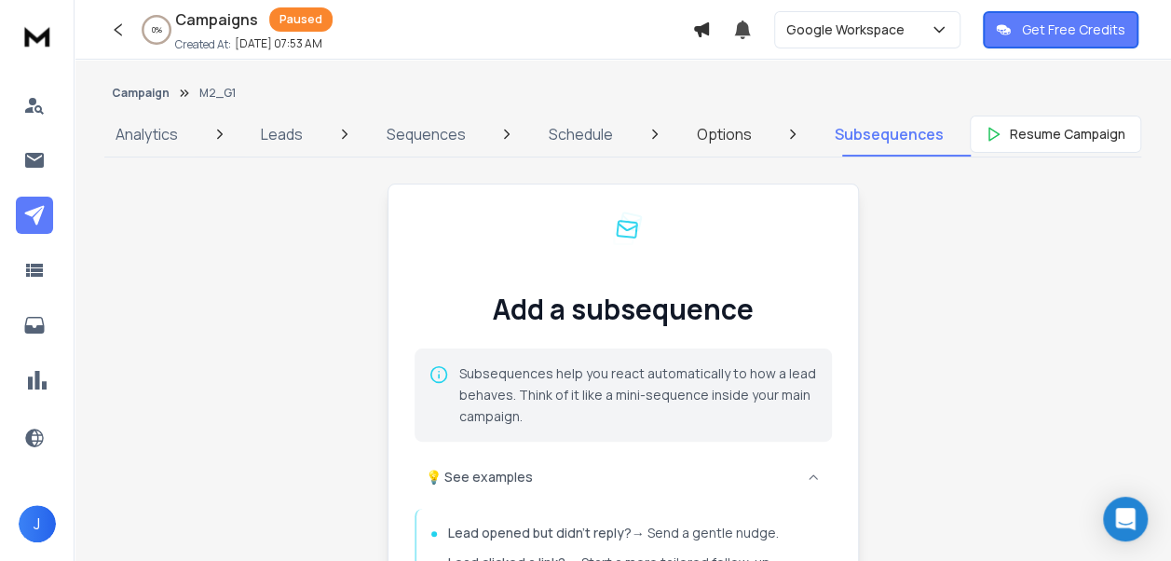
click at [741, 132] on p "Options" at bounding box center [724, 134] width 55 height 22
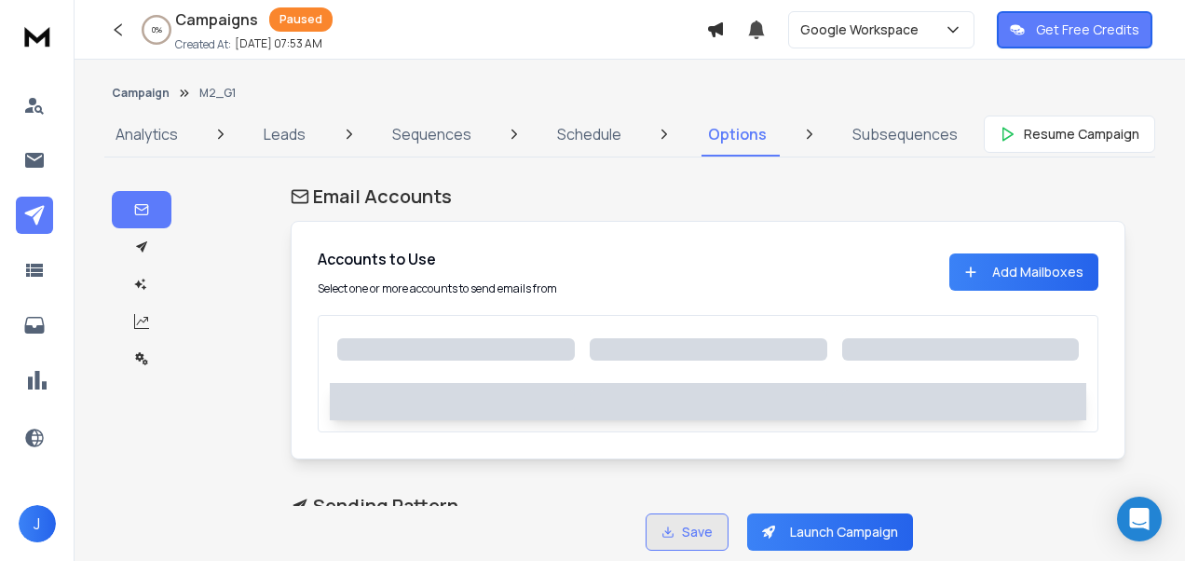
click at [658, 532] on button "Save" at bounding box center [686, 531] width 83 height 37
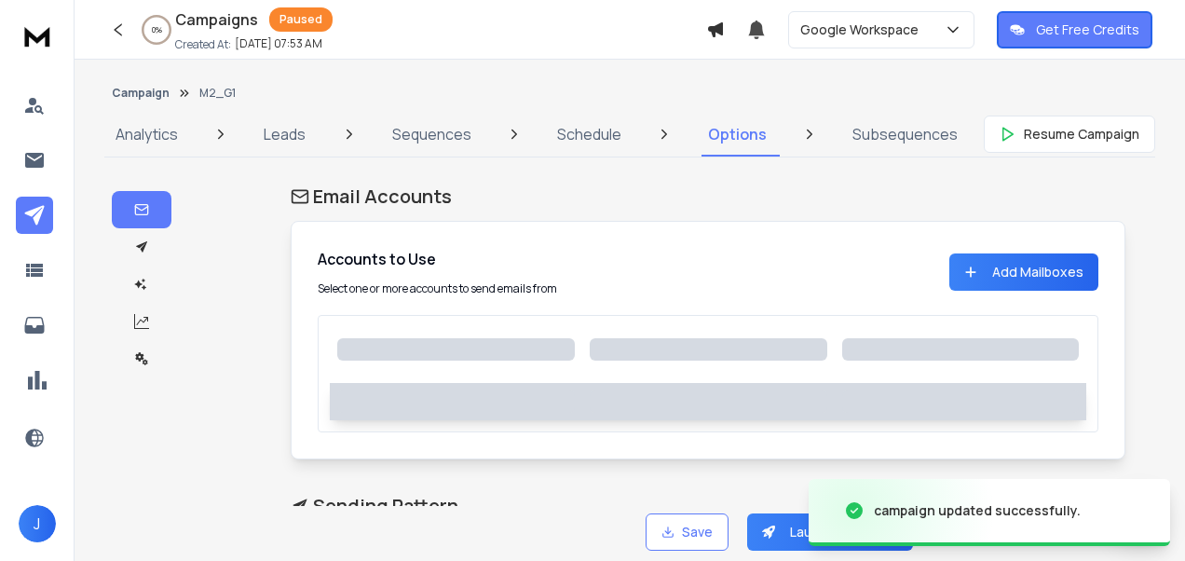
click at [788, 527] on button "Launch Campaign" at bounding box center [830, 531] width 166 height 37
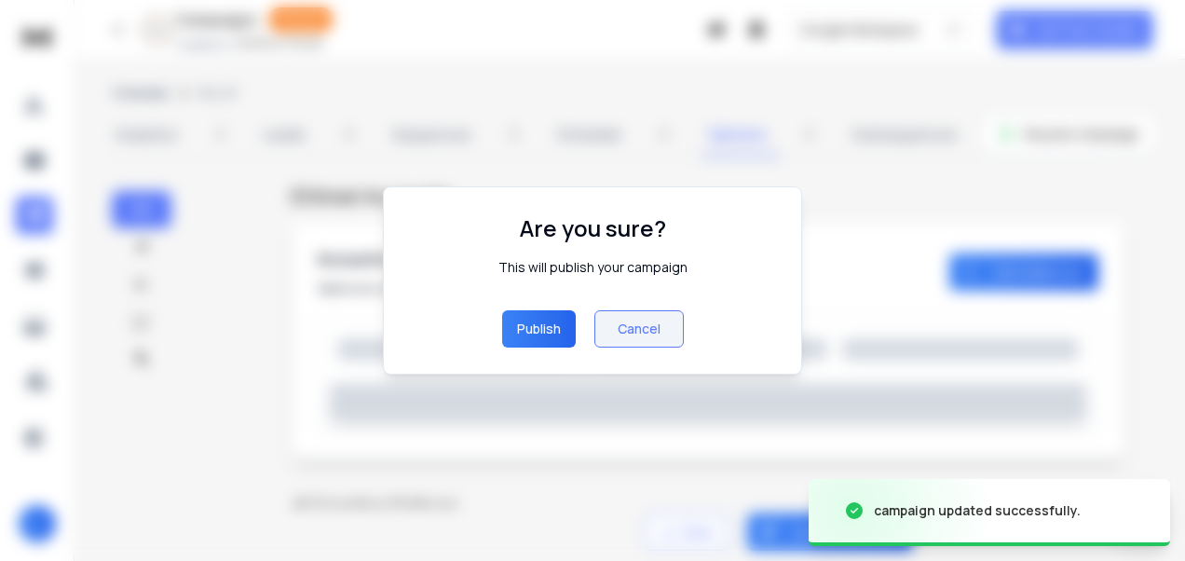
click at [549, 333] on button "Publish" at bounding box center [539, 328] width 74 height 37
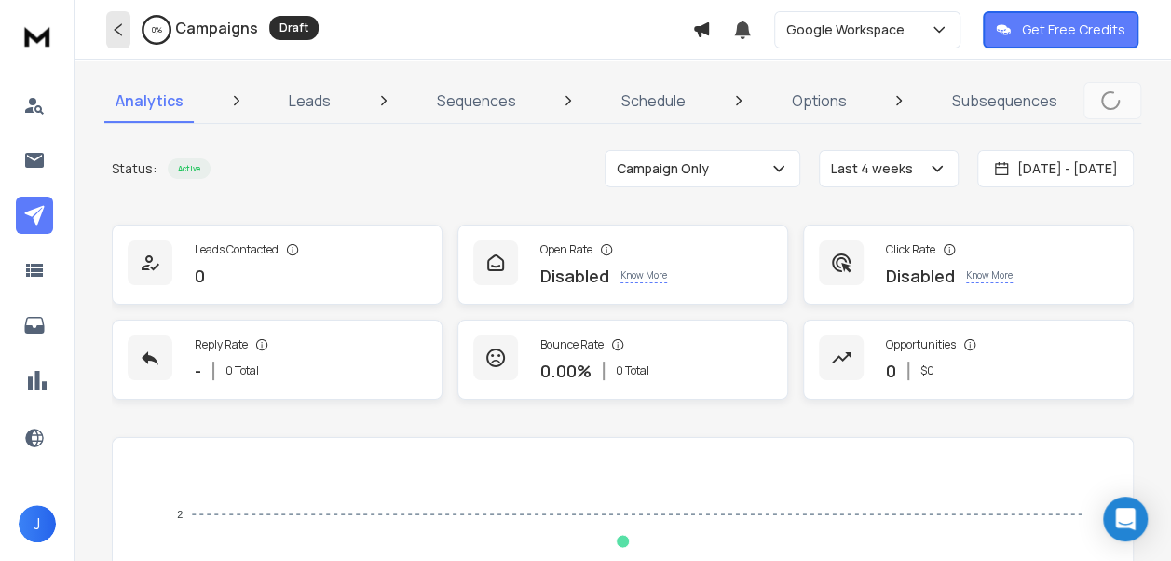
click at [115, 32] on icon at bounding box center [118, 29] width 17 height 17
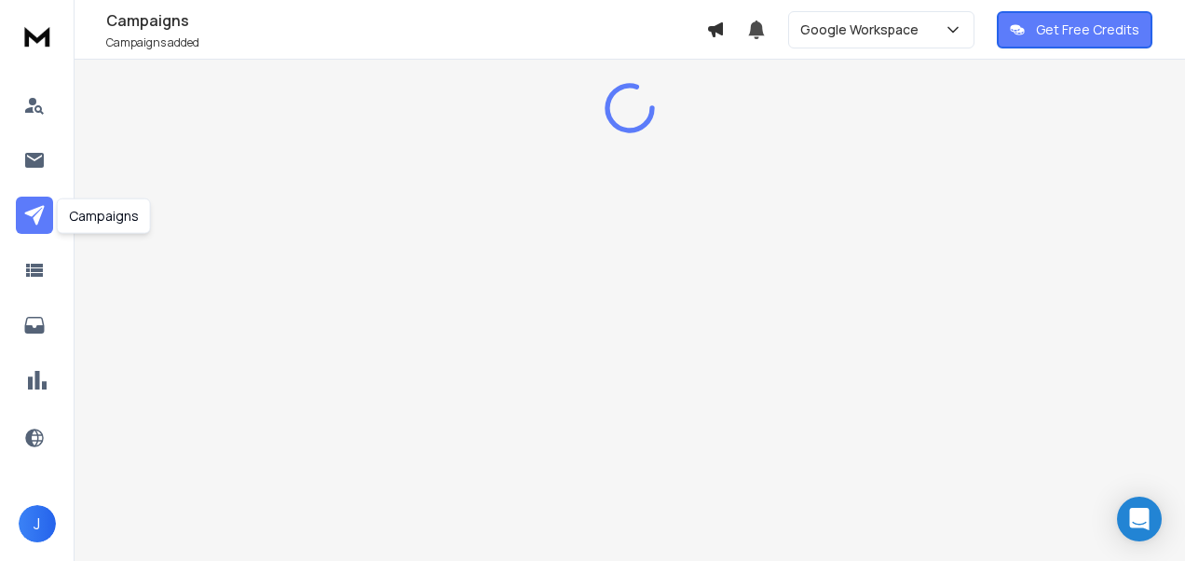
click at [26, 210] on icon at bounding box center [34, 215] width 22 height 22
